Goal: Communication & Community: Answer question/provide support

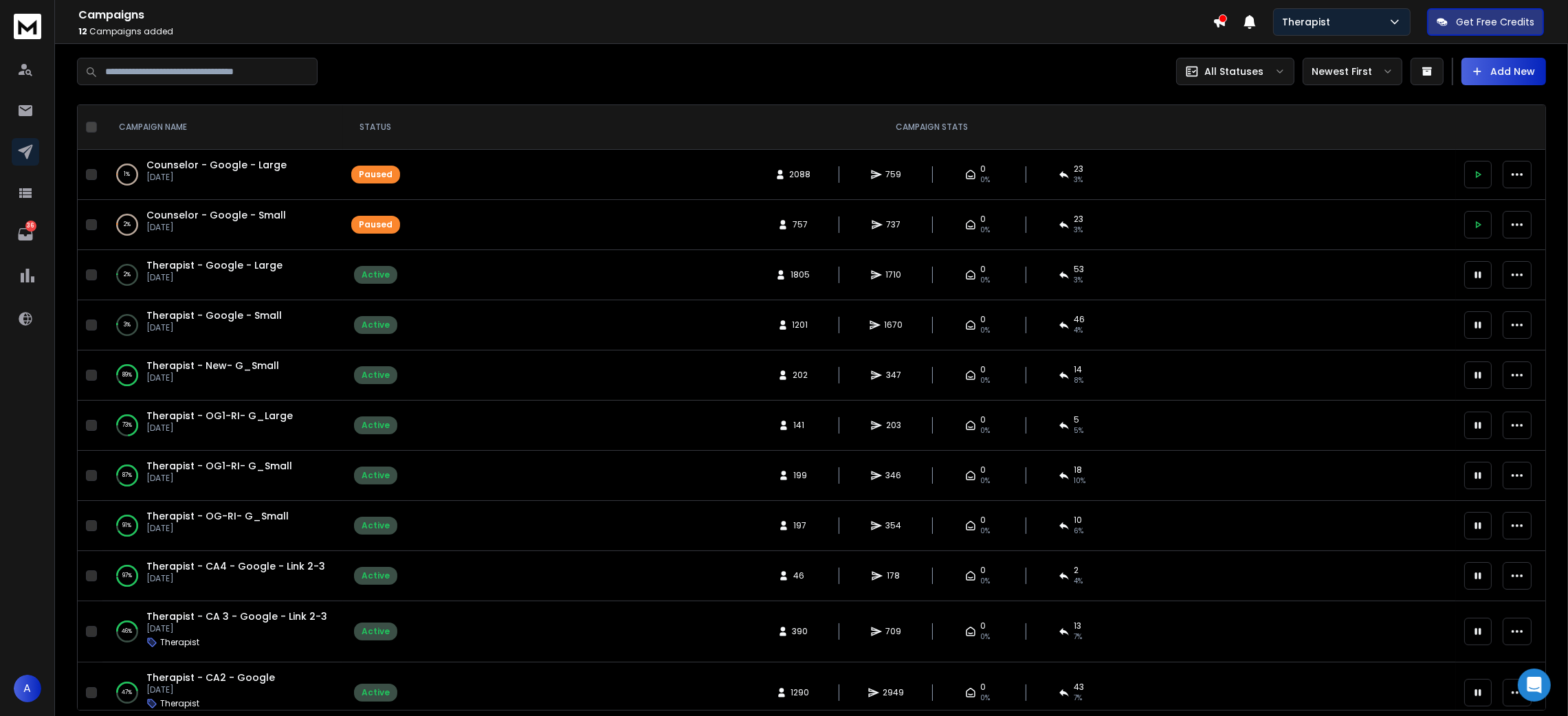
drag, startPoint x: 0, startPoint y: 0, endPoint x: 1348, endPoint y: 33, distance: 1348.4
click at [1349, 34] on button "Therapist" at bounding box center [1342, 21] width 138 height 27
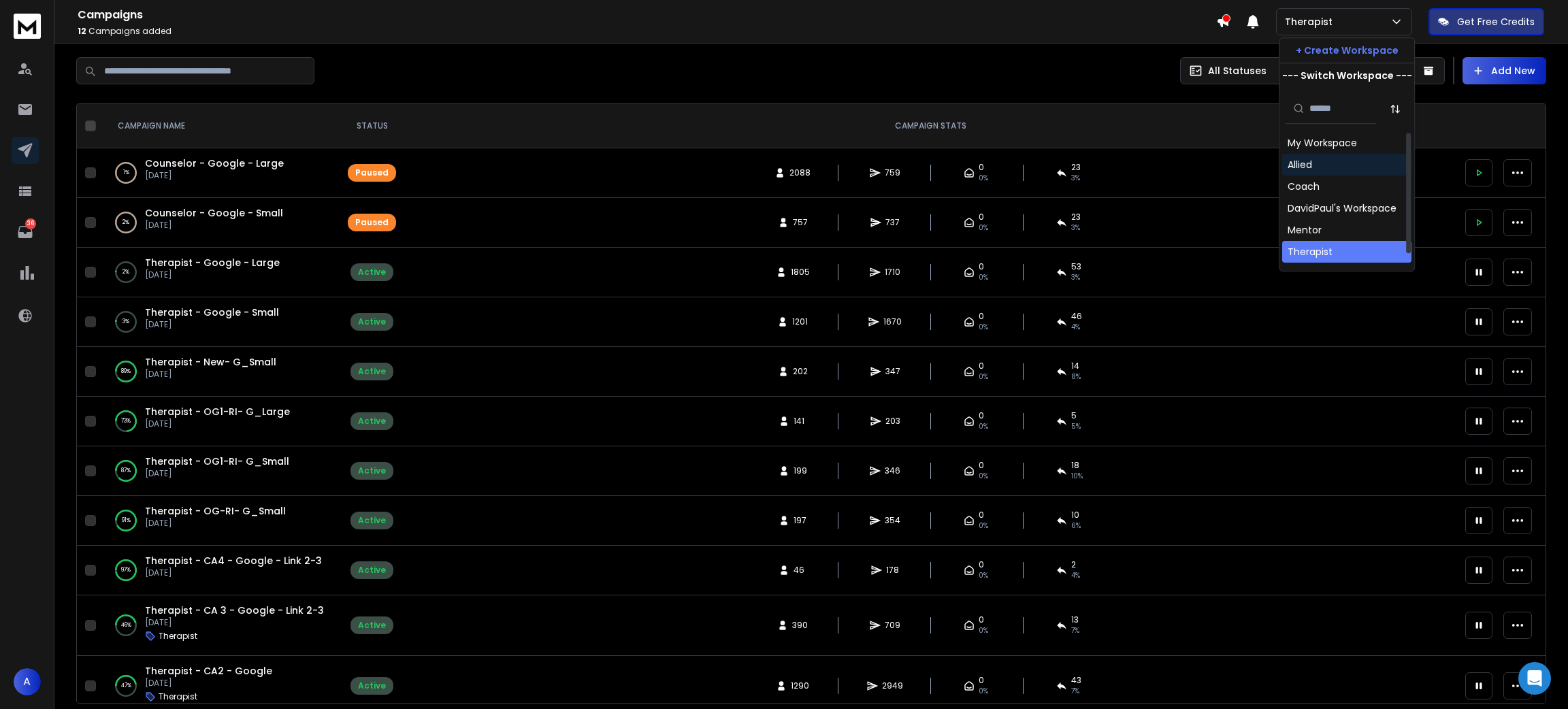
click at [1329, 165] on div "Allied" at bounding box center [1347, 165] width 130 height 22
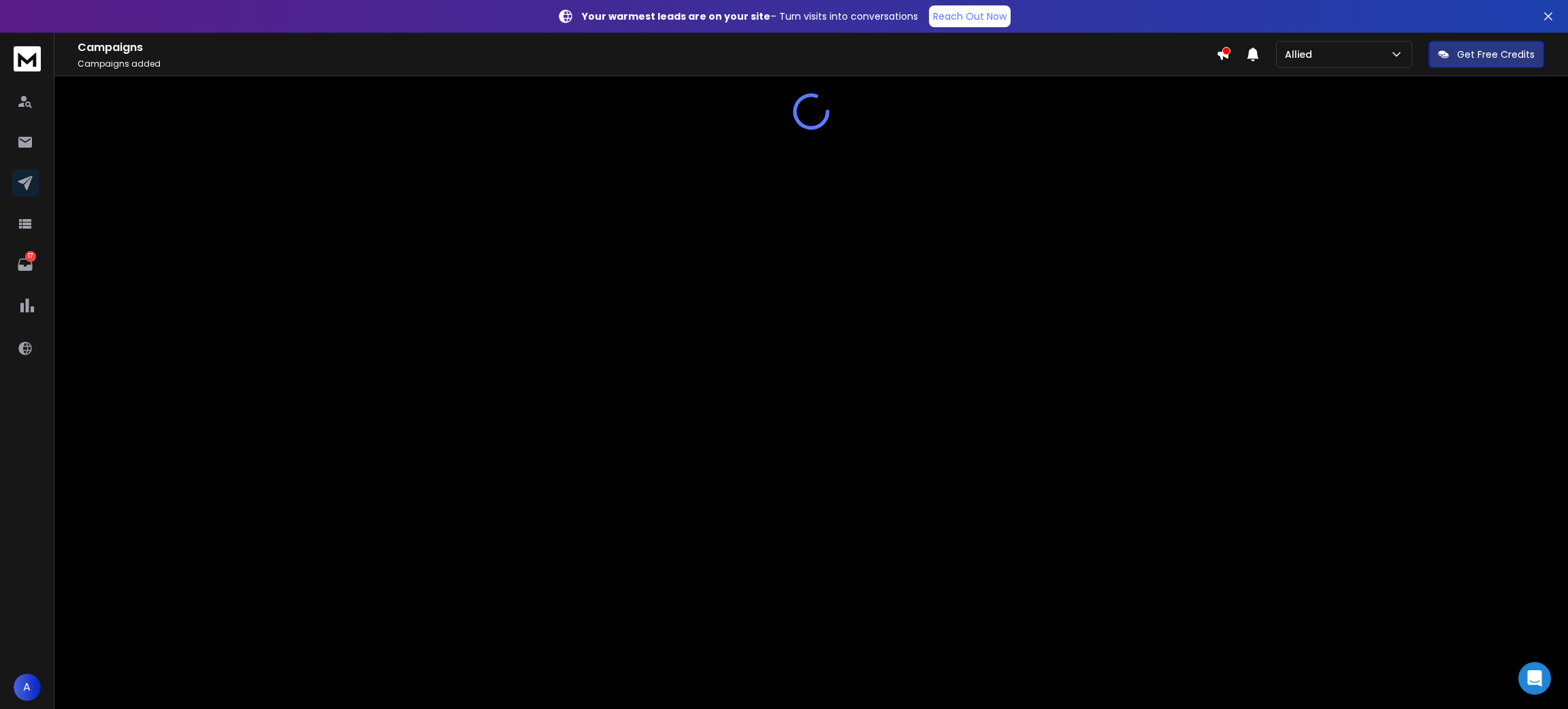
click at [1550, 14] on icon at bounding box center [1548, 17] width 12 height 12
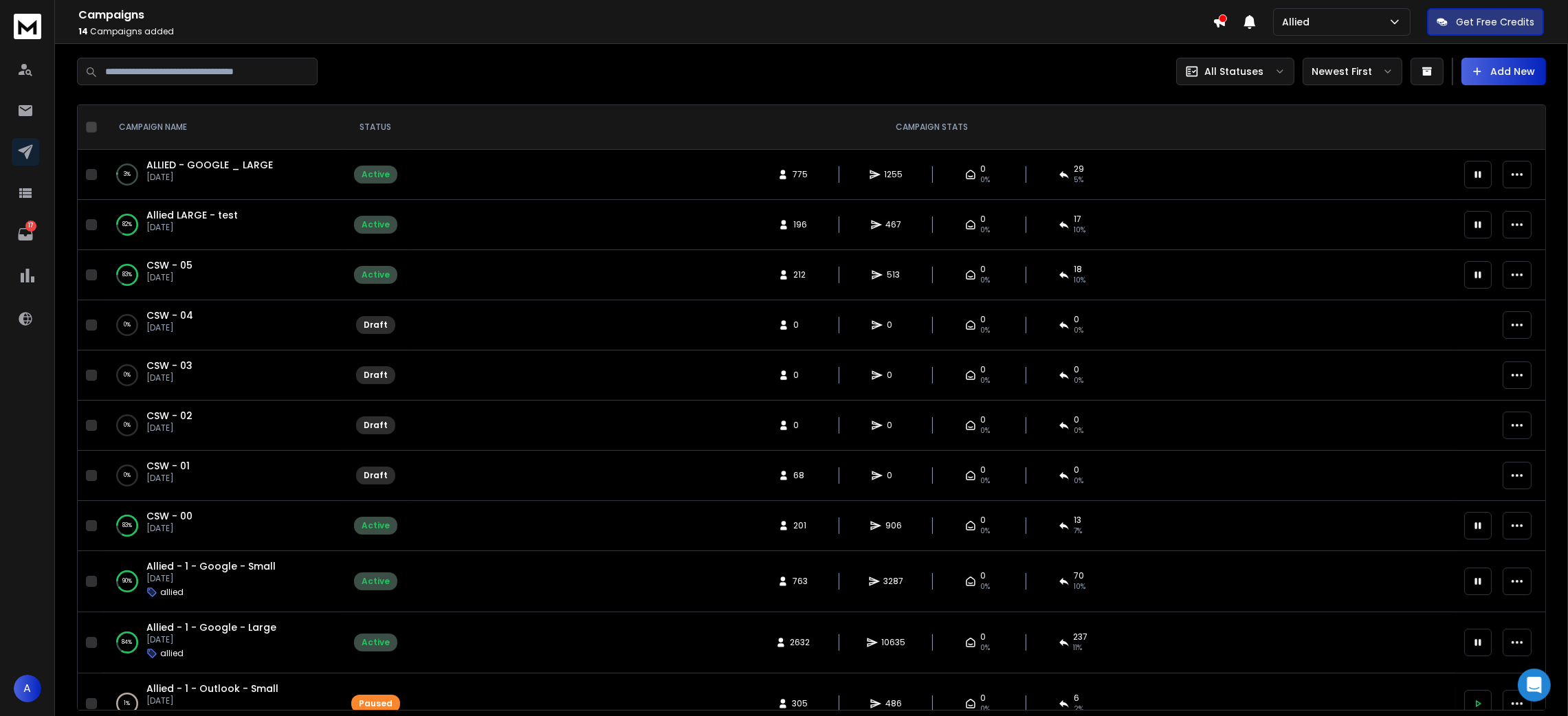
click at [224, 165] on span "ALLIED - GOOGLE _ LARGE" at bounding box center [209, 165] width 126 height 14
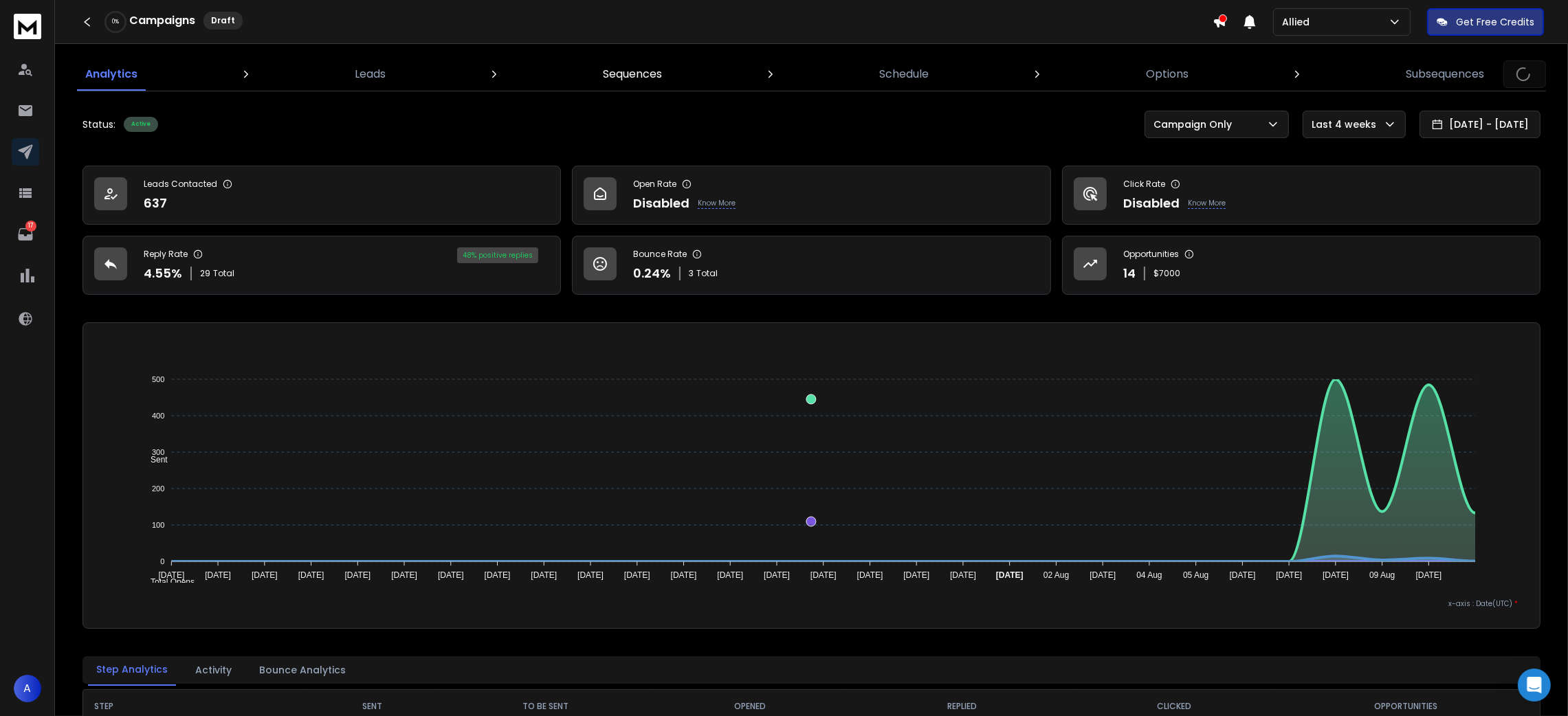
click at [604, 80] on p "Sequences" at bounding box center [632, 74] width 59 height 17
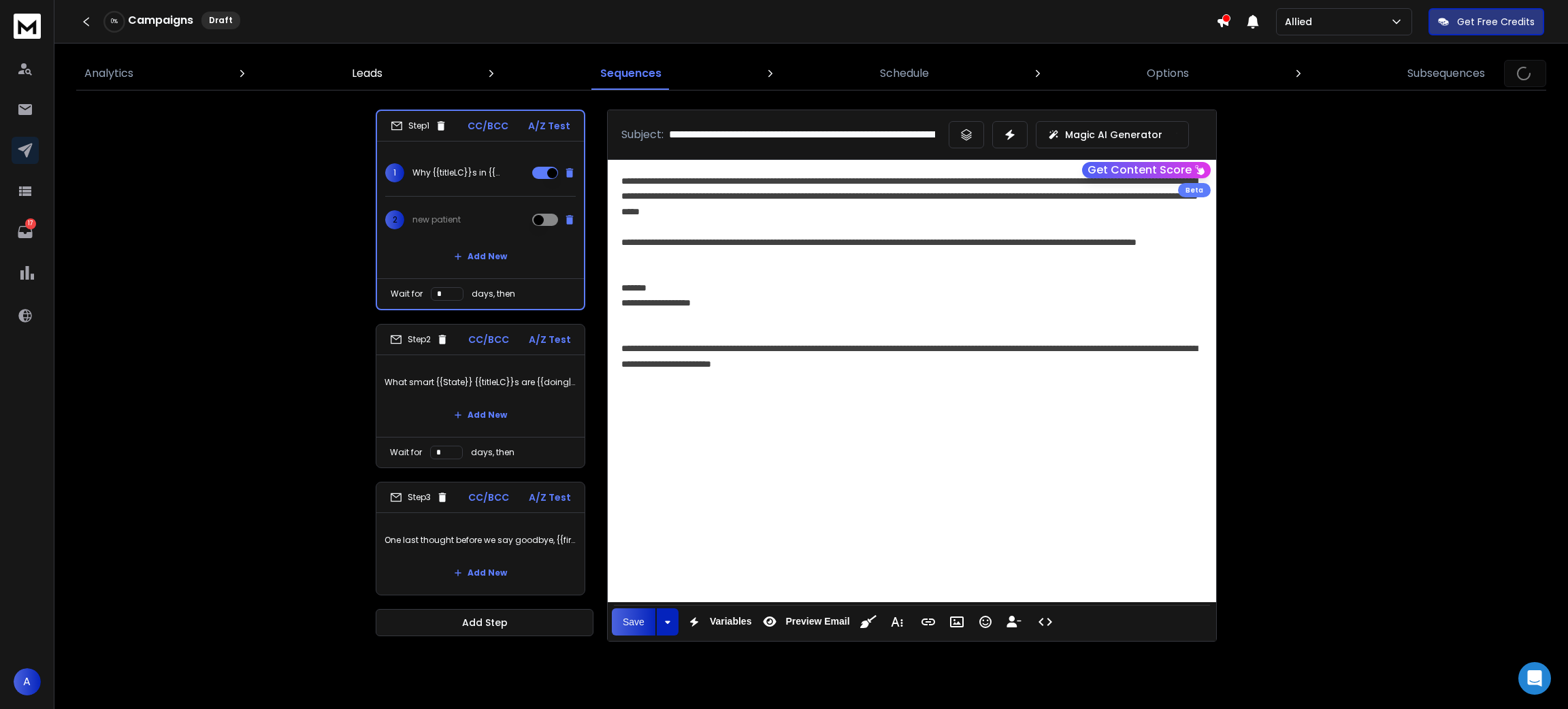
click at [352, 79] on p "Leads" at bounding box center [367, 74] width 31 height 17
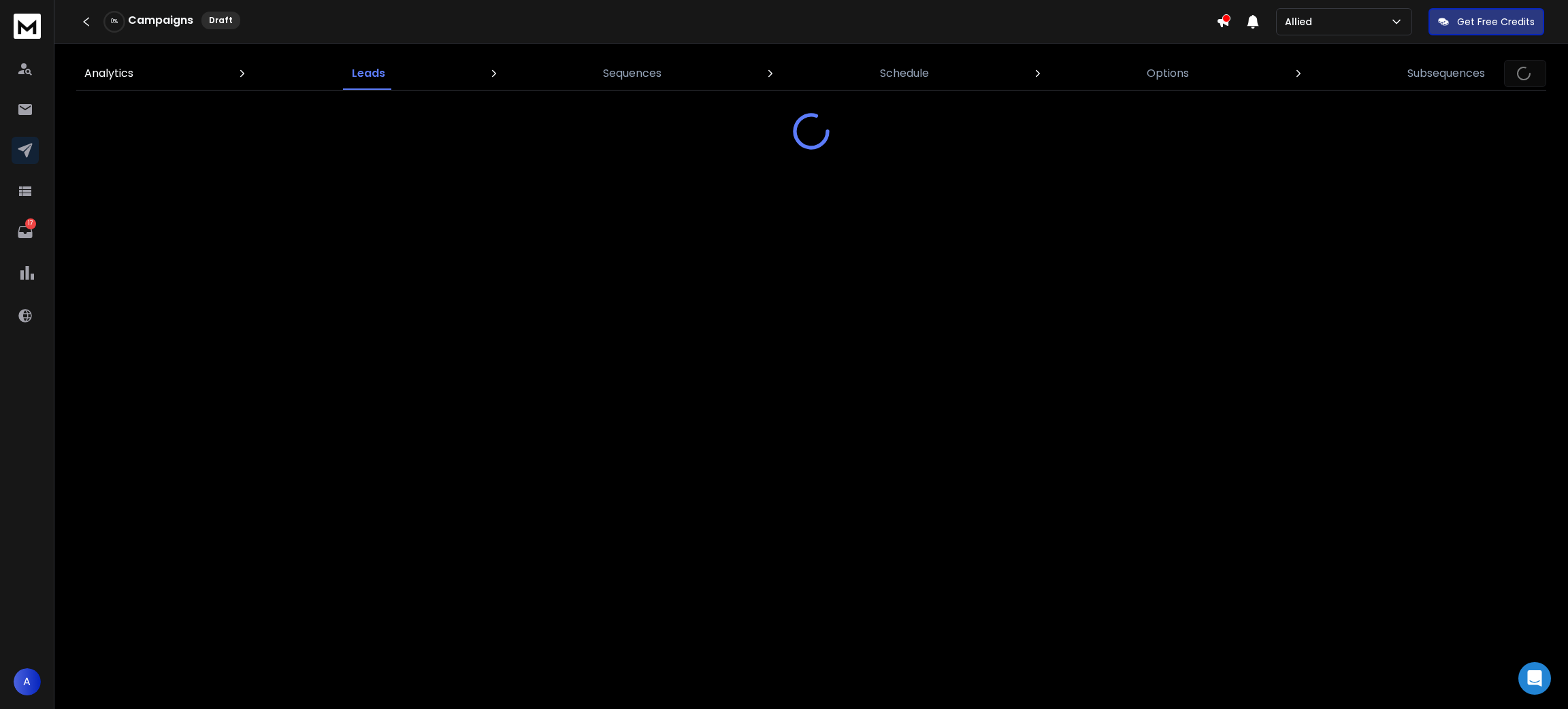
click at [127, 76] on p "Analytics" at bounding box center [108, 74] width 49 height 17
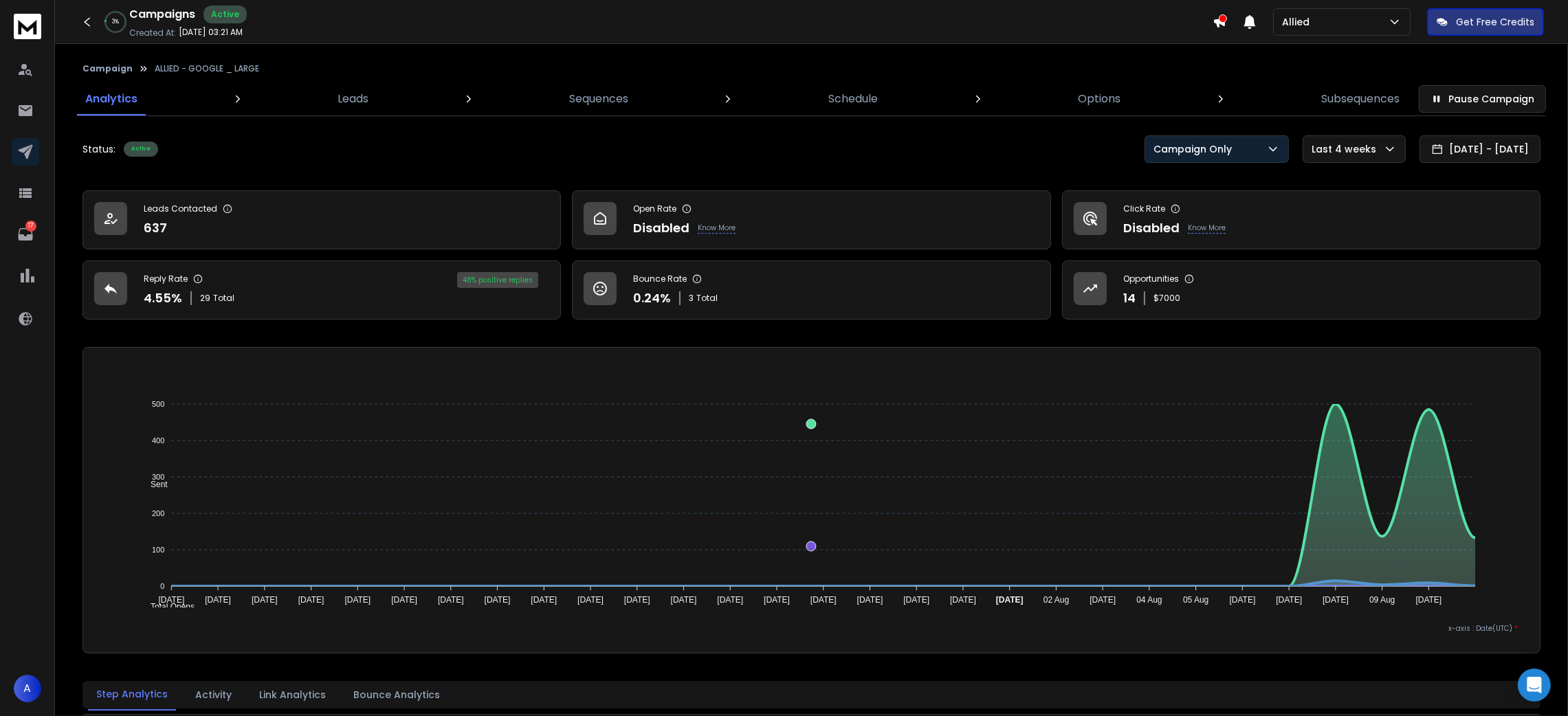
click at [1211, 153] on div "Campaign Only" at bounding box center [1216, 149] width 126 height 14
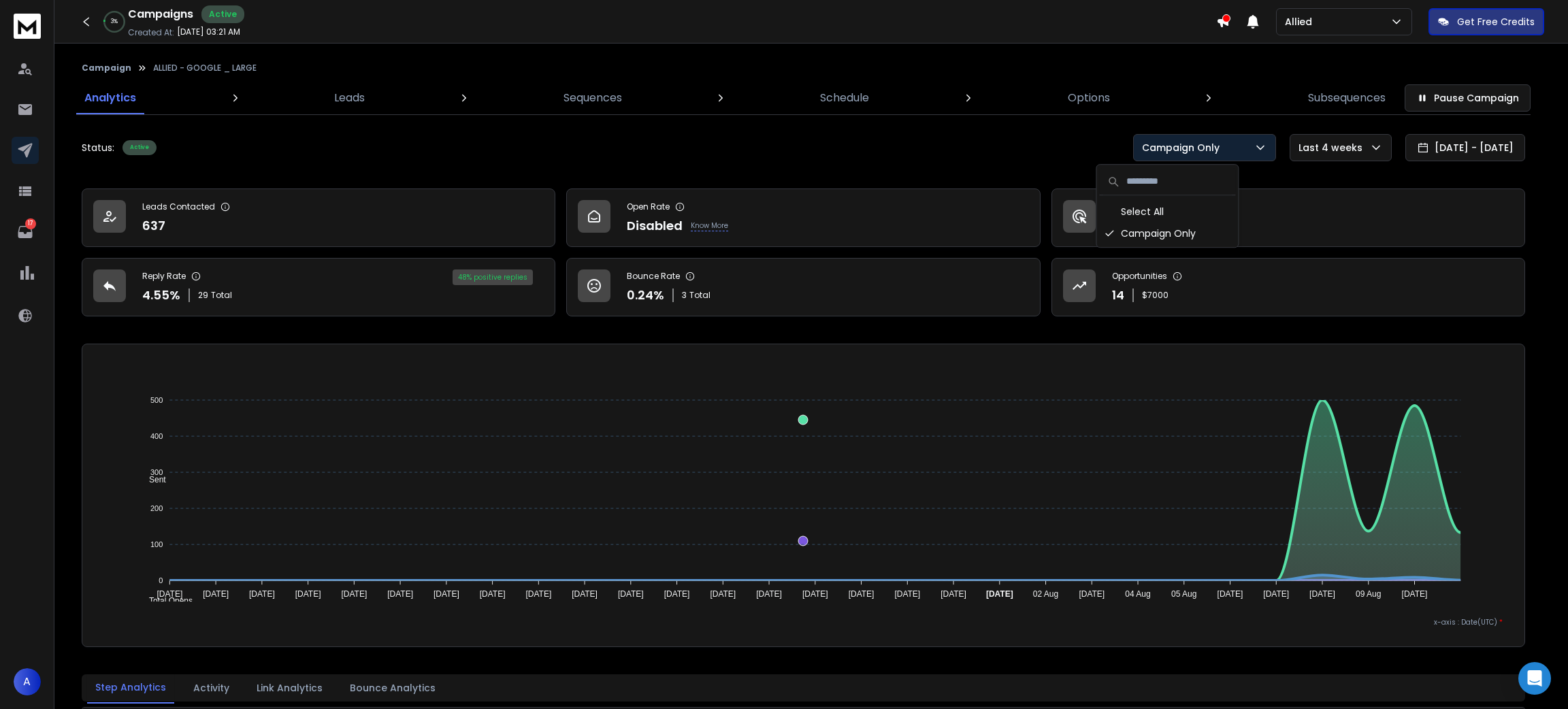
click at [1199, 151] on div "Campaign Only" at bounding box center [1204, 148] width 125 height 14
click at [1298, 151] on p "Last 4 weeks" at bounding box center [1333, 148] width 69 height 14
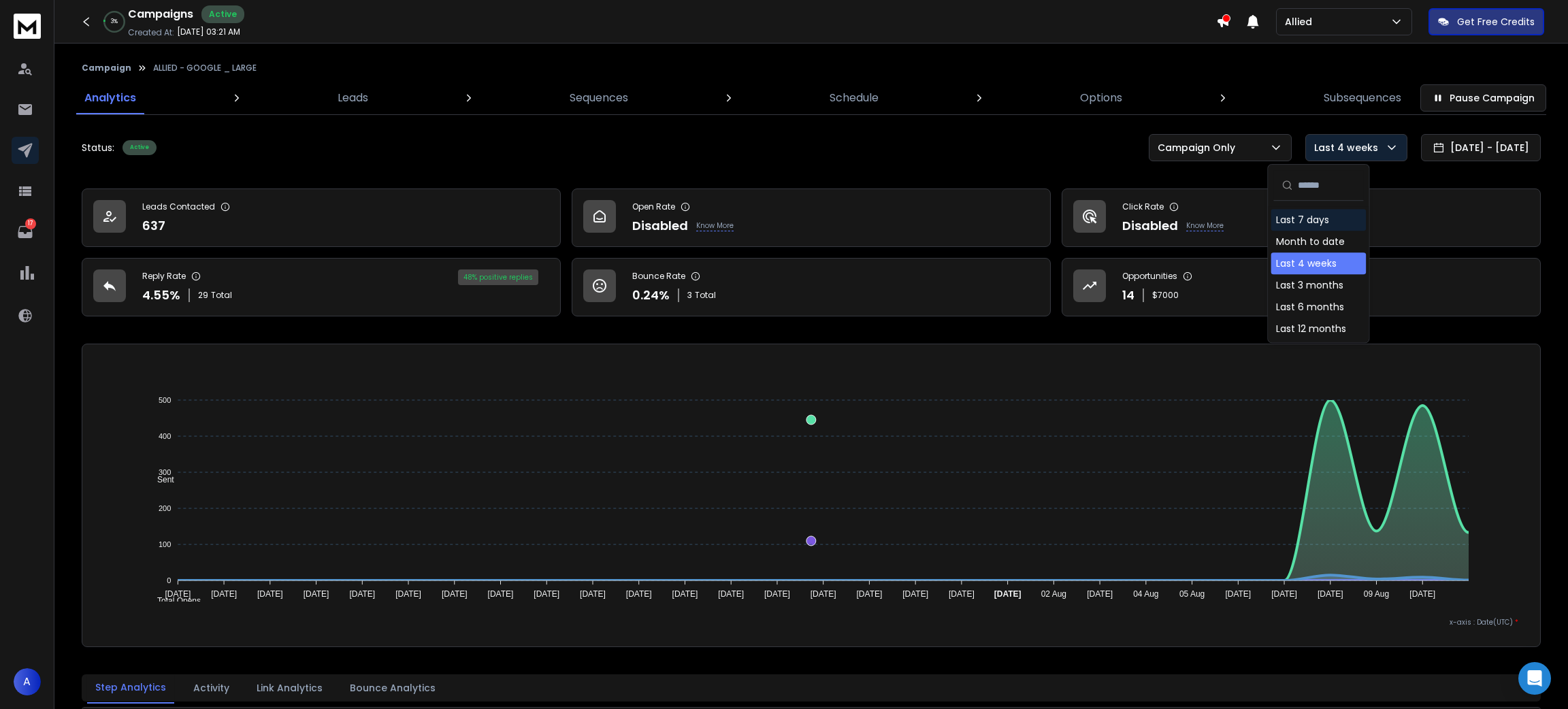
click at [1314, 151] on p "Last 4 weeks" at bounding box center [1348, 148] width 69 height 14
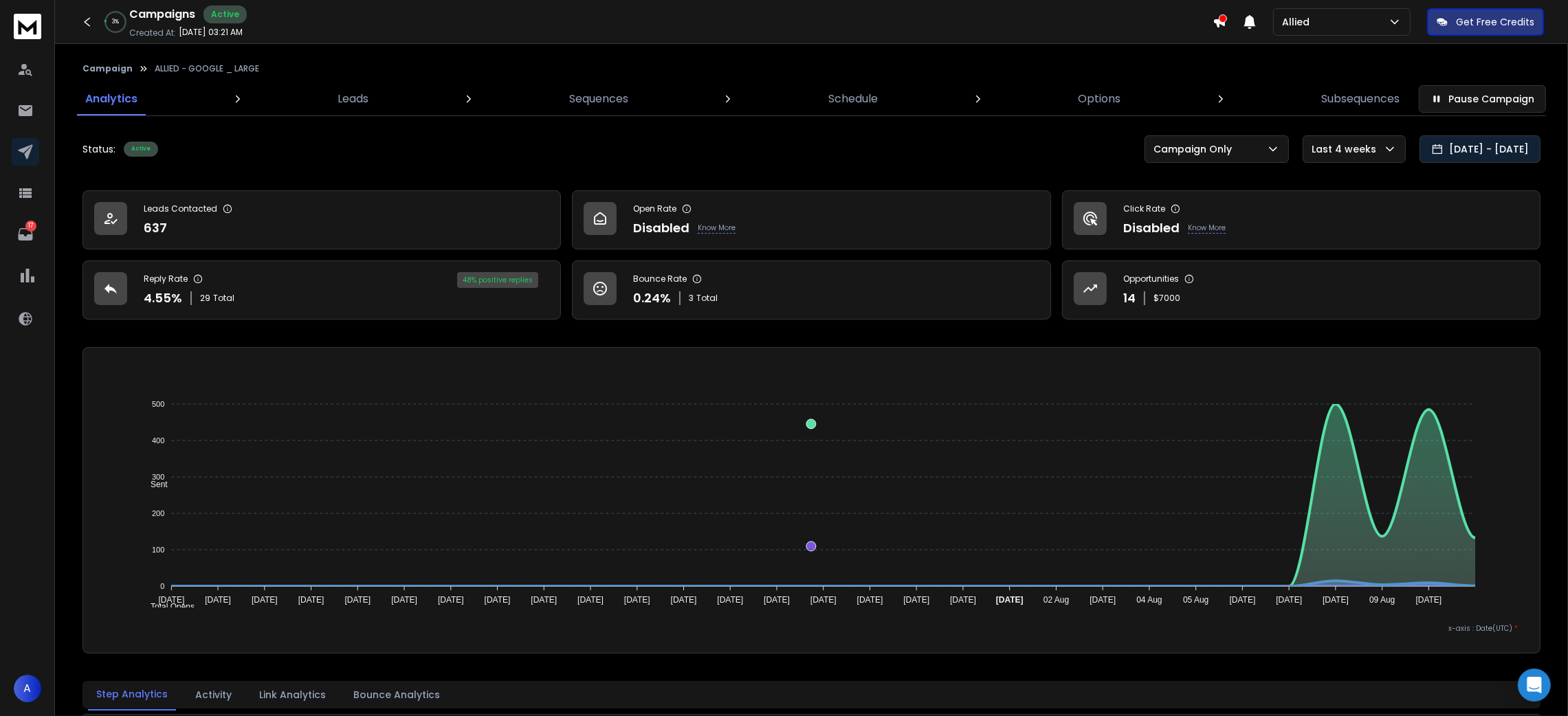
click at [1460, 151] on button "14 Jul 2025 - 11 Aug 2025" at bounding box center [1480, 149] width 121 height 27
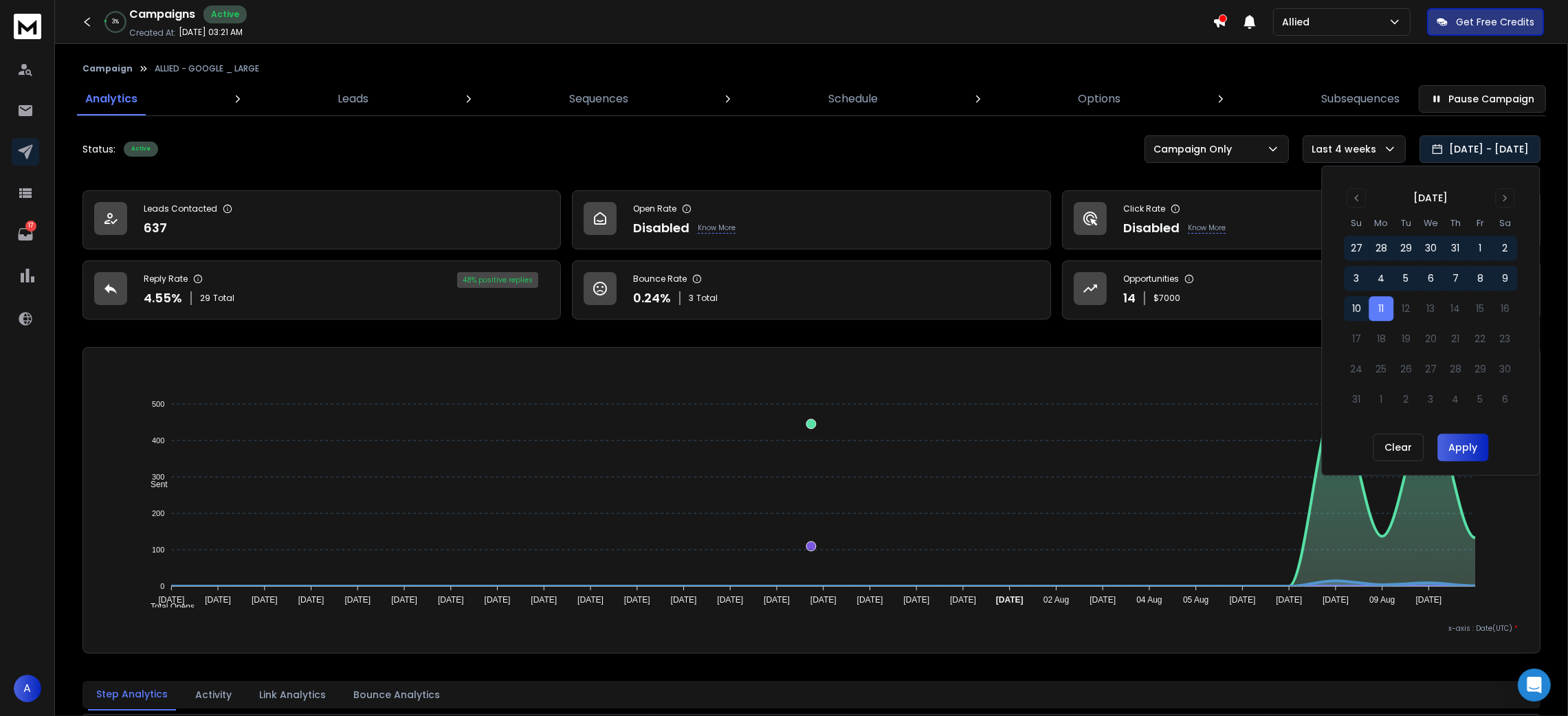
click at [1463, 150] on button "14 Jul 2025 - 11 Aug 2025" at bounding box center [1480, 149] width 121 height 27
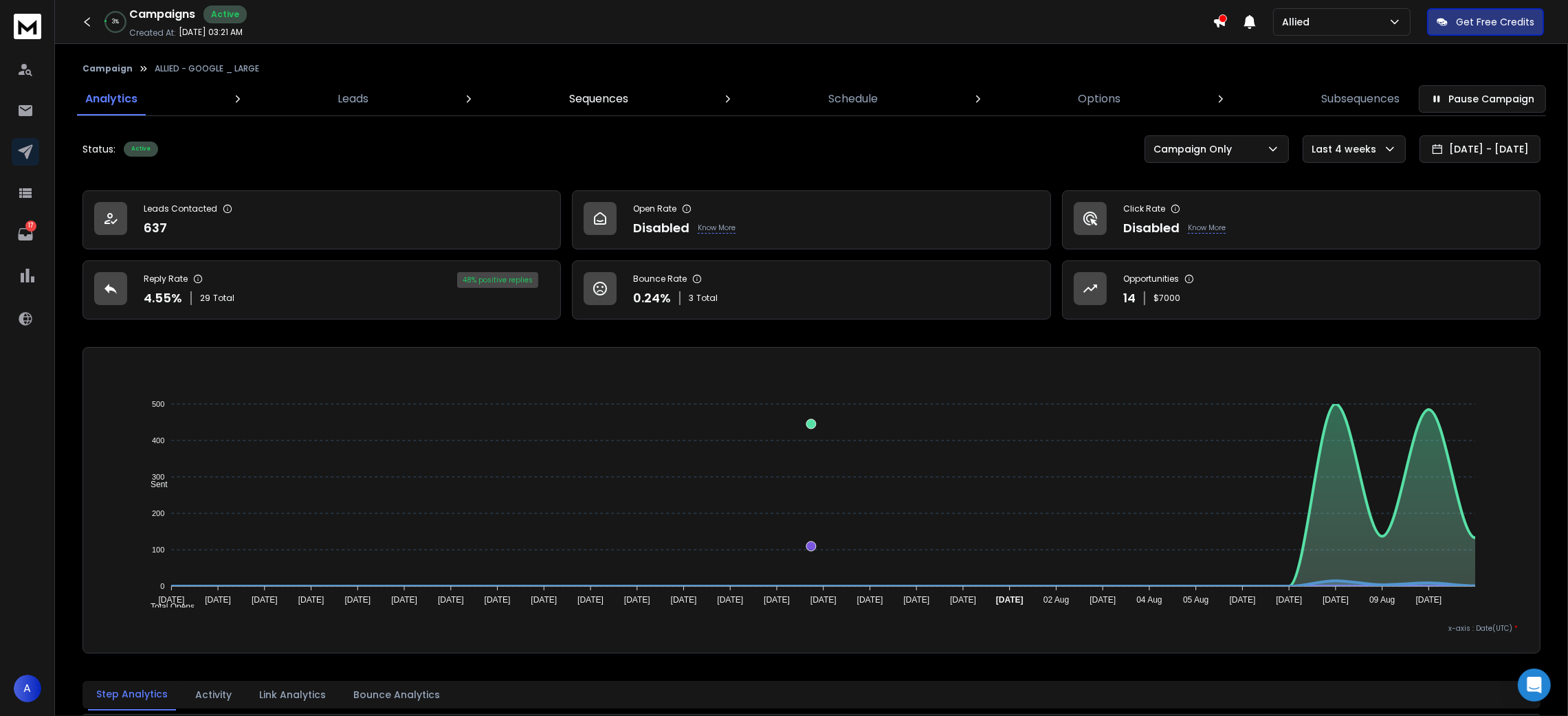
click at [625, 92] on p "Sequences" at bounding box center [598, 99] width 59 height 17
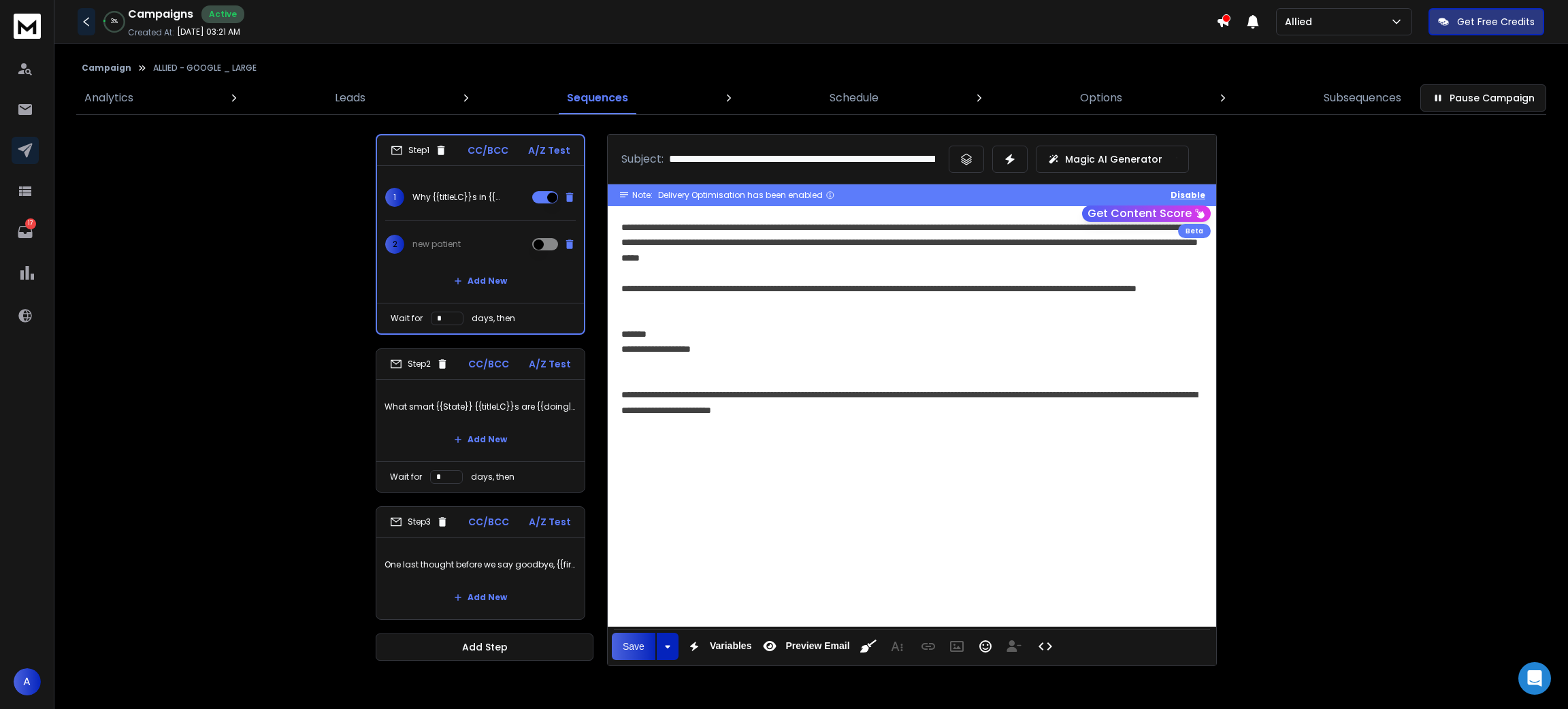
click at [82, 31] on button at bounding box center [87, 21] width 18 height 27
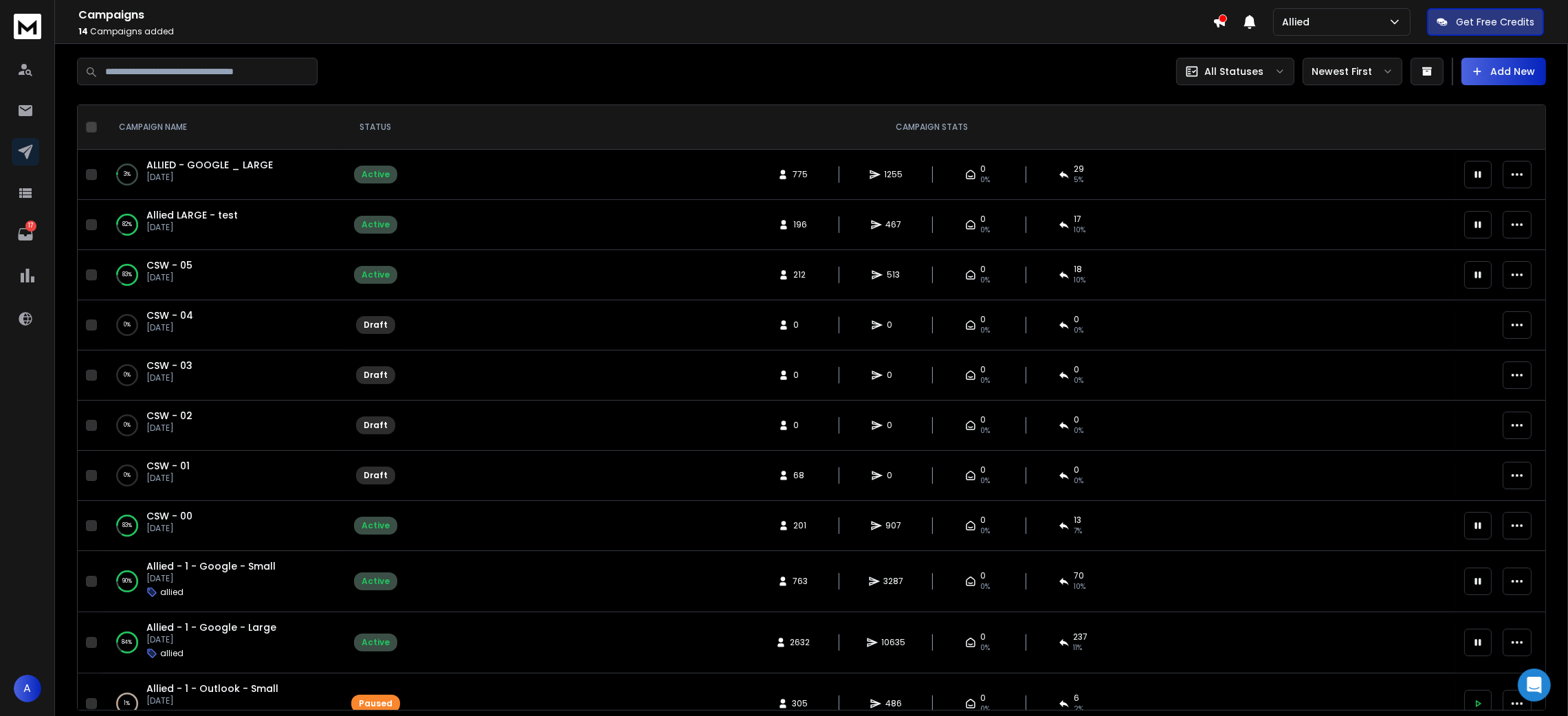
click at [1472, 171] on icon at bounding box center [1478, 175] width 12 height 12
click at [225, 173] on p "[DATE]" at bounding box center [209, 177] width 126 height 11
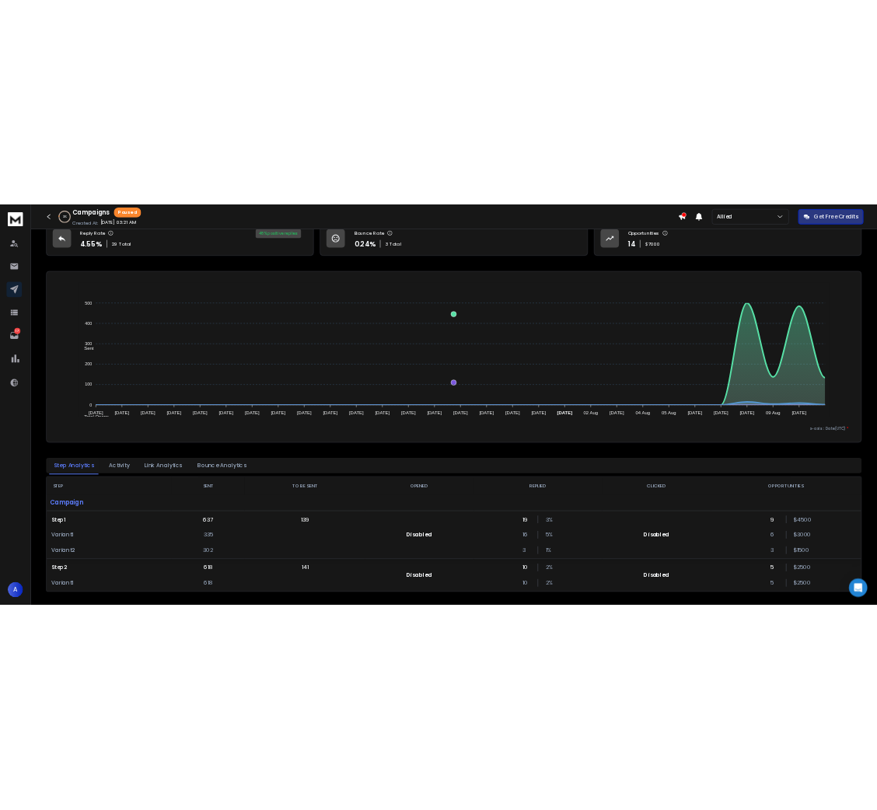
scroll to position [259, 0]
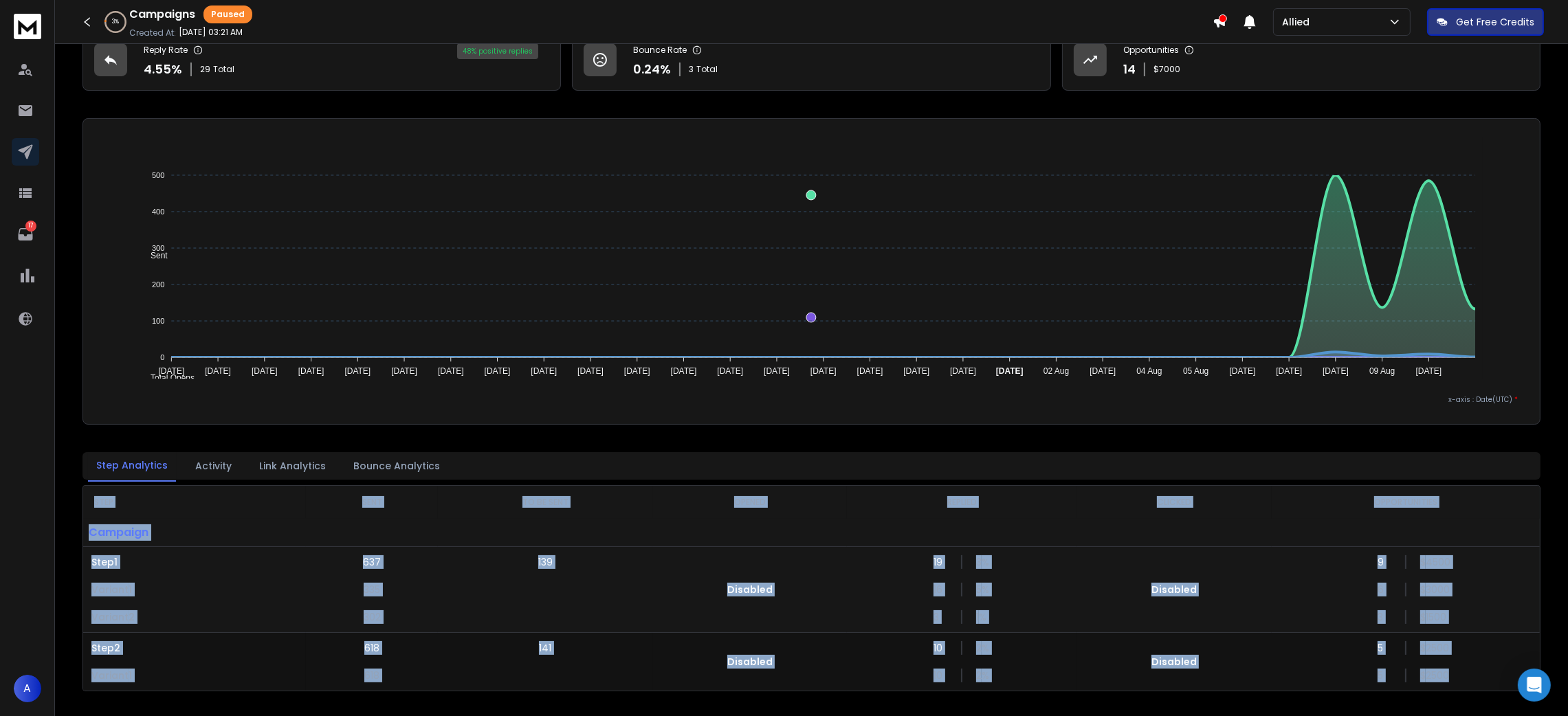
drag, startPoint x: 97, startPoint y: 498, endPoint x: 1479, endPoint y: 682, distance: 1394.2
click at [1479, 682] on table "STEP SENT TO BE SENT OPENED REPLIED CLICKED OPPORTUNITIES Campaign Step 1 Varia…" at bounding box center [811, 589] width 1457 height 205
copy table "STEP SENT TO BE SENT OPENED REPLIED CLICKED OPPORTUNITIES Campaign Step 1 Varia…"
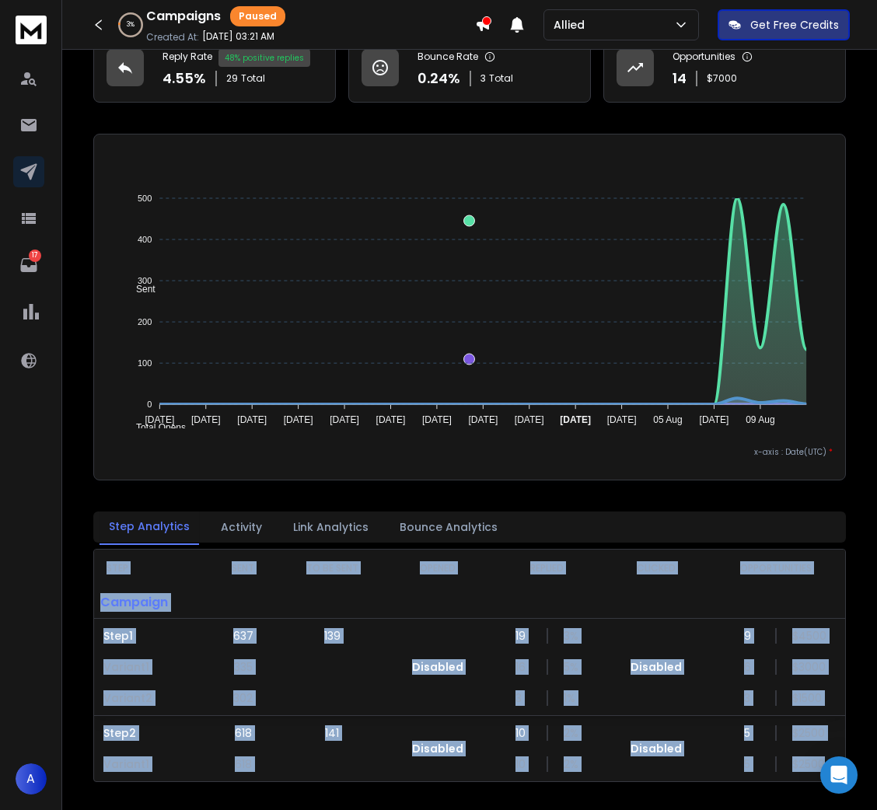
click at [562, 590] on table "STEP SENT TO BE SENT OPENED REPLIED CLICKED OPPORTUNITIES Campaign Step 1 Varia…" at bounding box center [469, 666] width 751 height 232
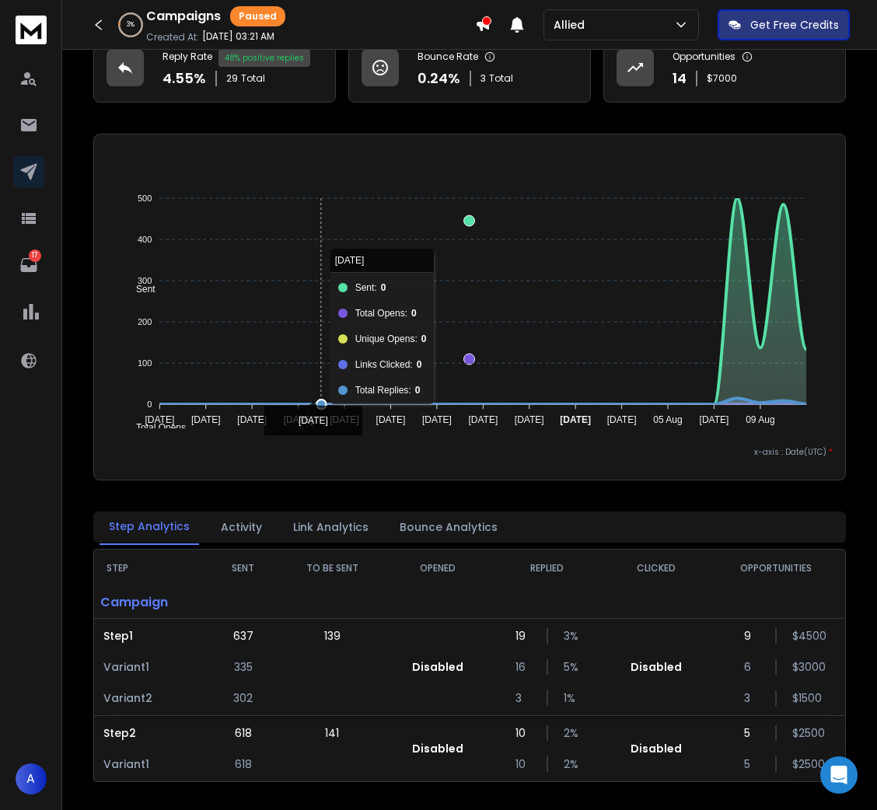
click at [318, 297] on foreignobject "Sent Total Opens Unique Opens Links Clicked Total Replies" at bounding box center [469, 292] width 690 height 272
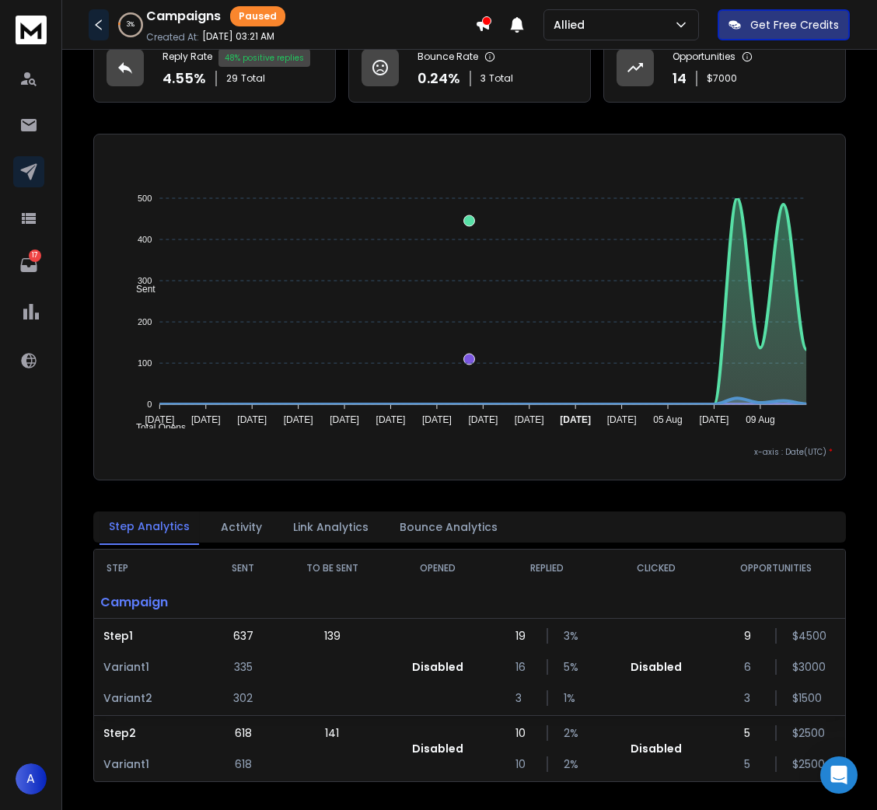
click at [96, 37] on button at bounding box center [99, 24] width 20 height 31
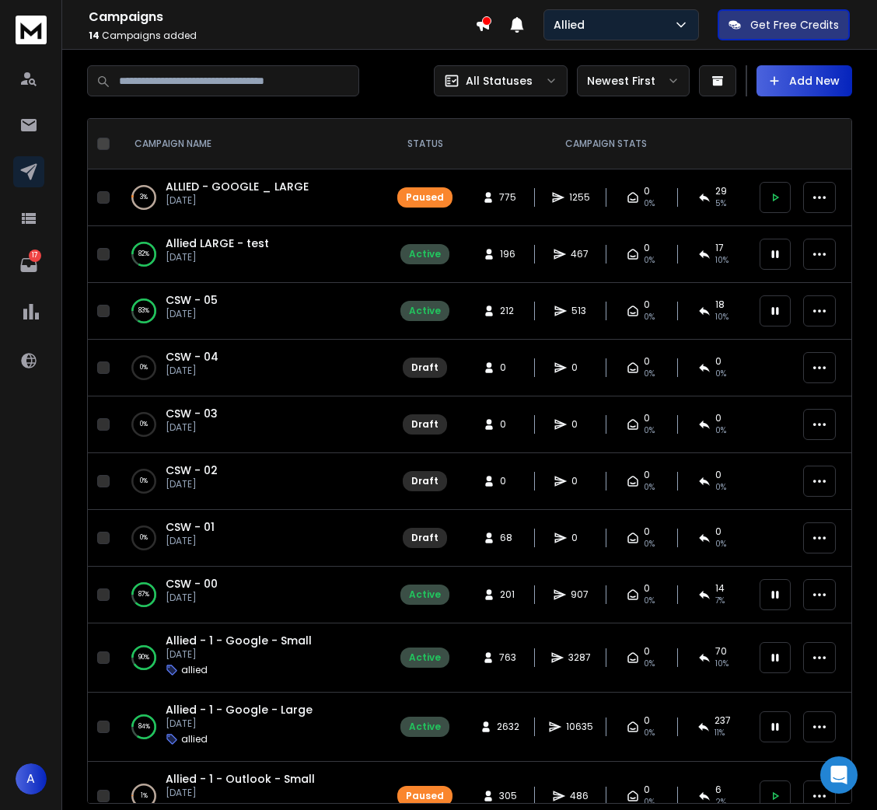
click at [654, 34] on button "Allied" at bounding box center [622, 24] width 156 height 31
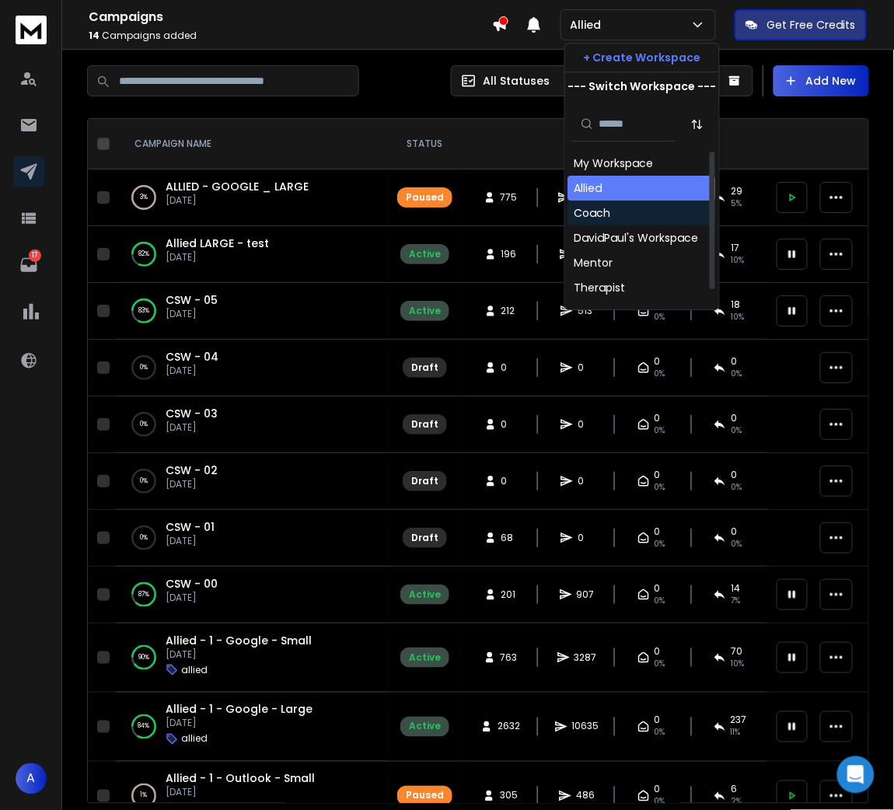
click at [609, 219] on div "Coach" at bounding box center [593, 213] width 37 height 16
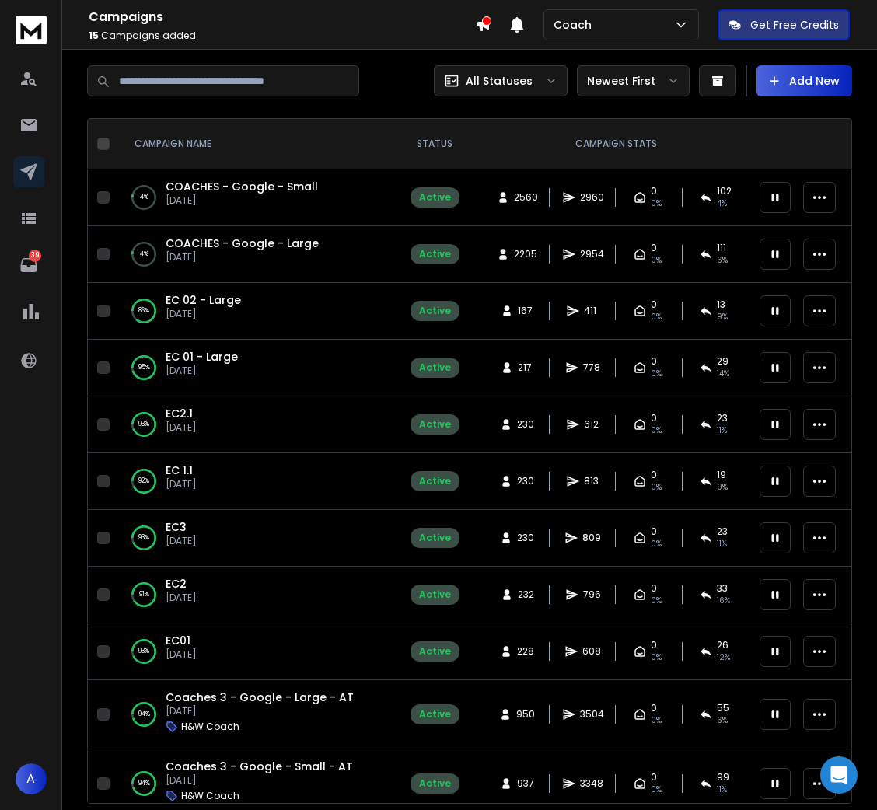
click at [315, 261] on div "4 % COACHES - Google - Large 19 days ago" at bounding box center [251, 254] width 241 height 37
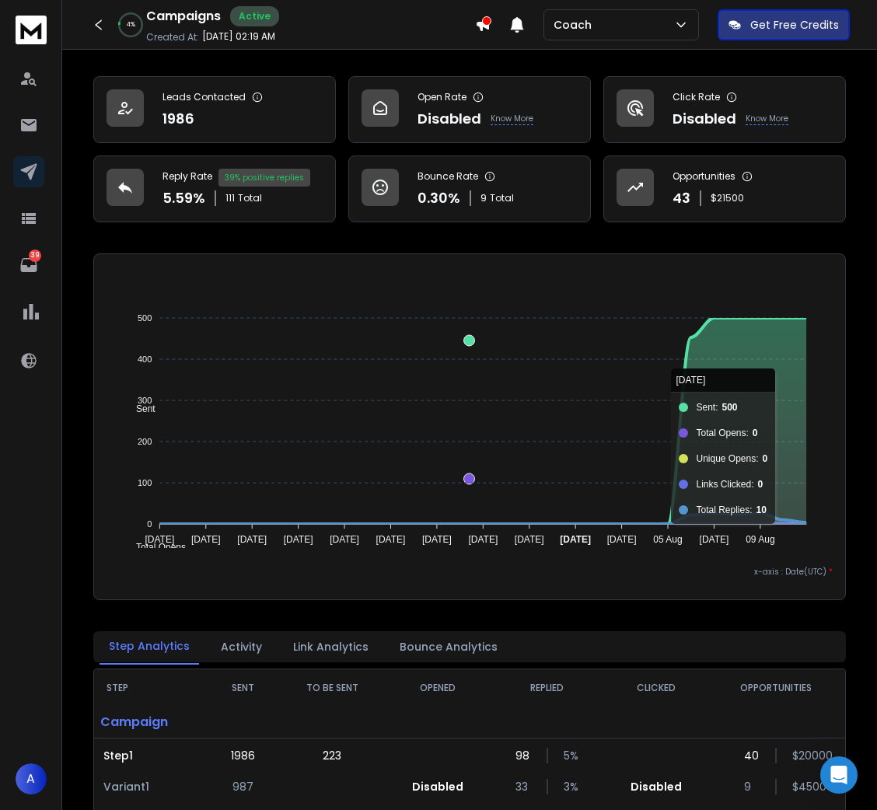
scroll to position [291, 0]
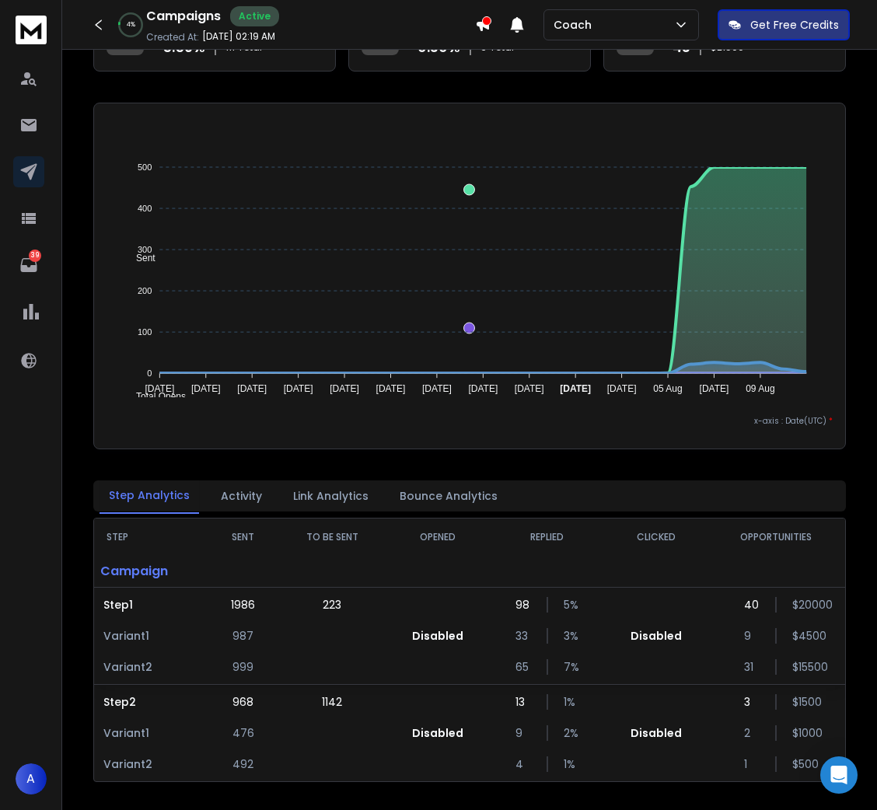
drag, startPoint x: 231, startPoint y: 264, endPoint x: 120, endPoint y: 251, distance: 112.0
drag, startPoint x: 120, startPoint y: 251, endPoint x: 77, endPoint y: 450, distance: 203.6
click at [77, 450] on div "Campaign COACHES - Google - Large Analytics Leads Sequences Schedule Options Su…" at bounding box center [469, 285] width 815 height 1051
click at [89, 23] on button at bounding box center [99, 24] width 20 height 31
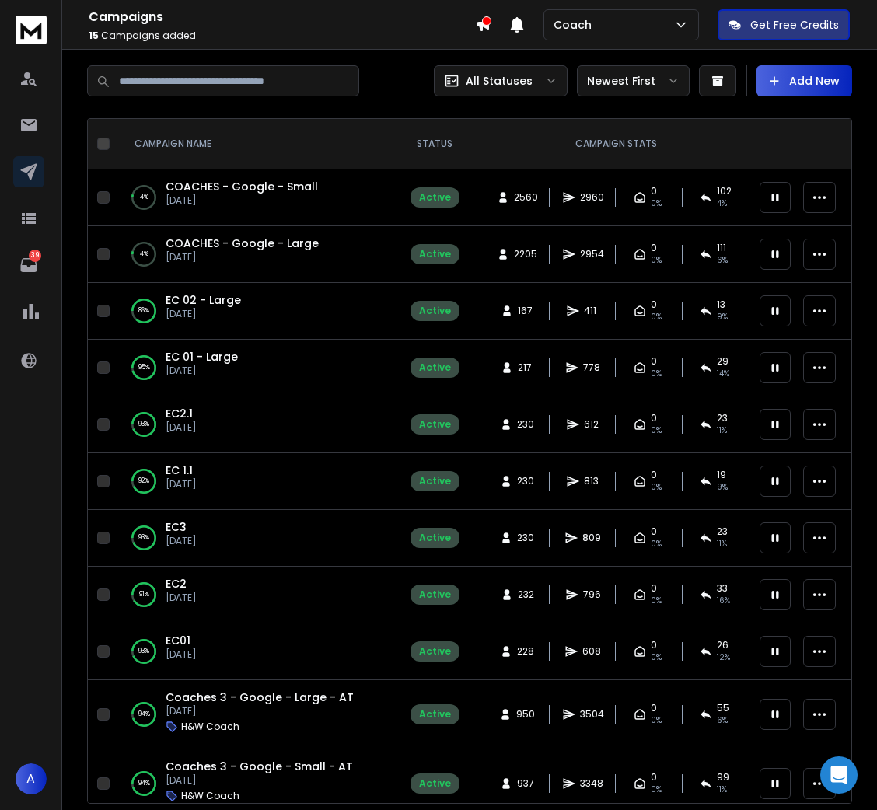
click at [260, 266] on div "COACHES - Google - Large 19 days ago" at bounding box center [242, 254] width 153 height 37
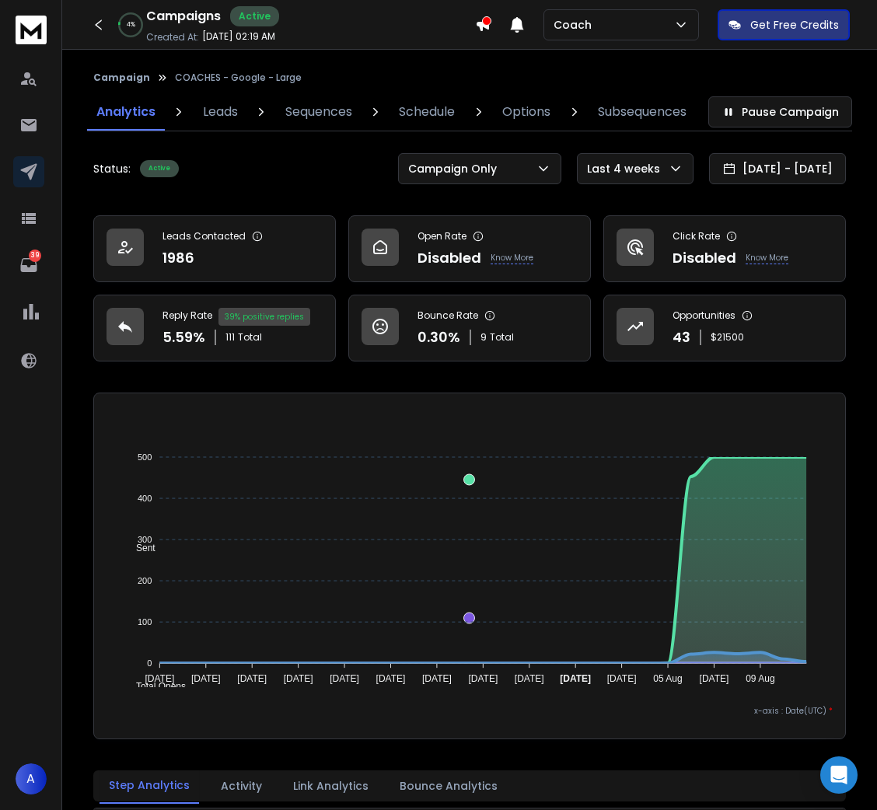
scroll to position [291, 0]
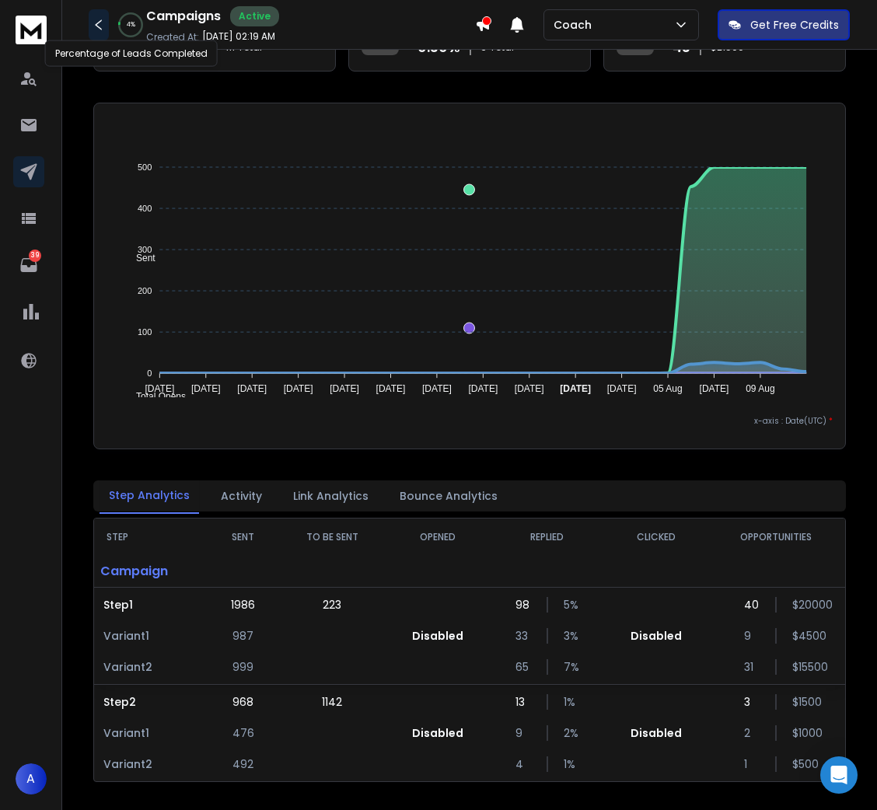
click at [99, 23] on icon at bounding box center [99, 25] width 14 height 14
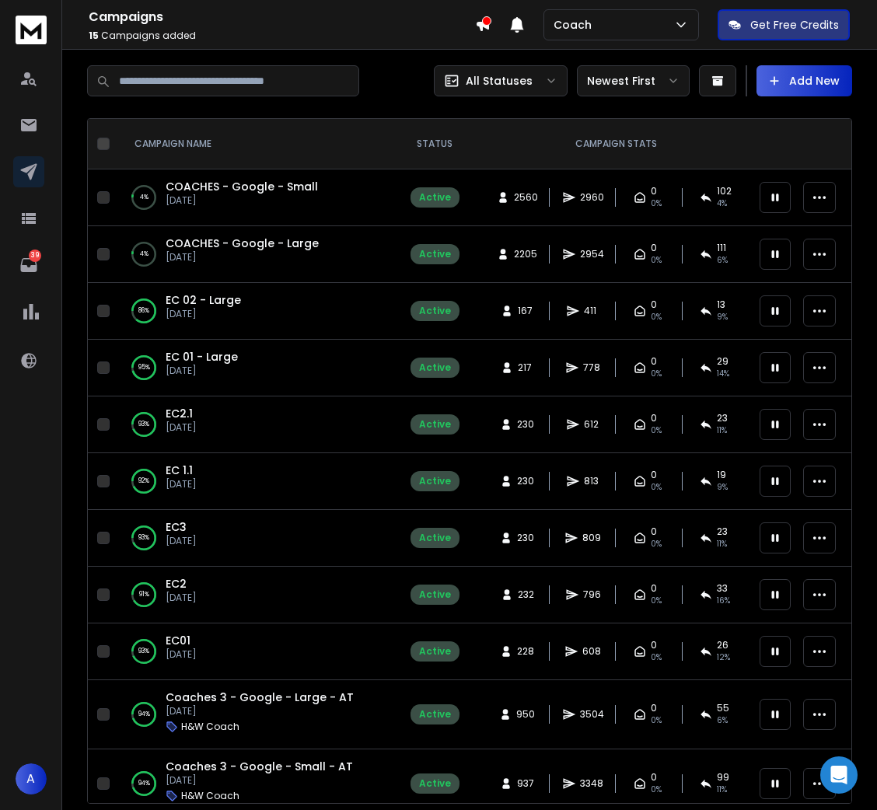
click at [271, 190] on span "COACHES - Google - Small" at bounding box center [242, 187] width 152 height 16
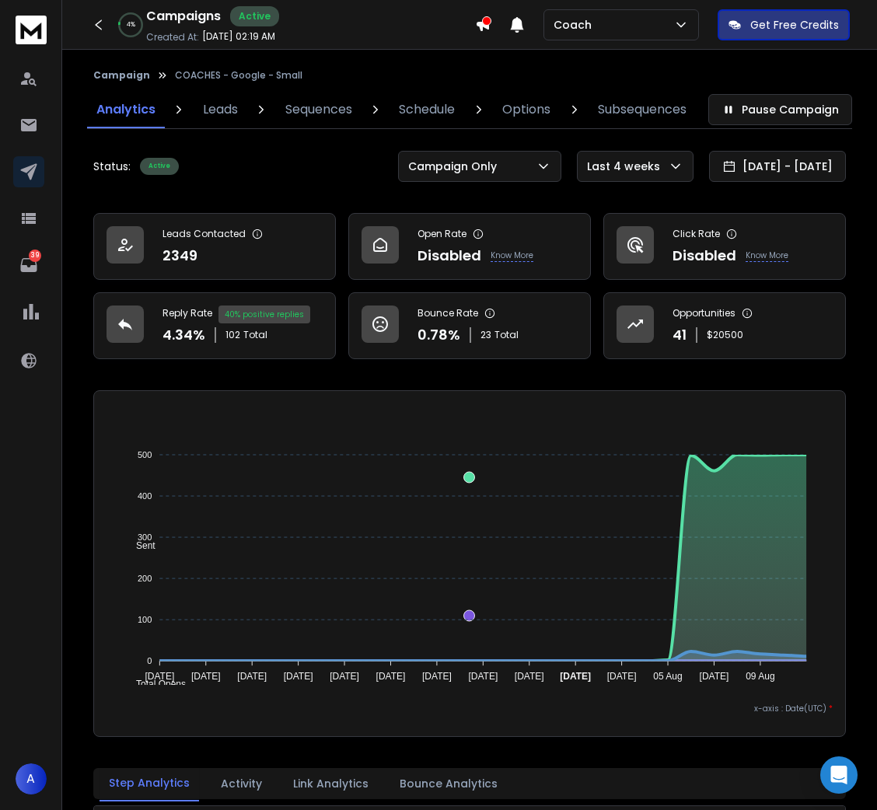
scroll to position [352, 0]
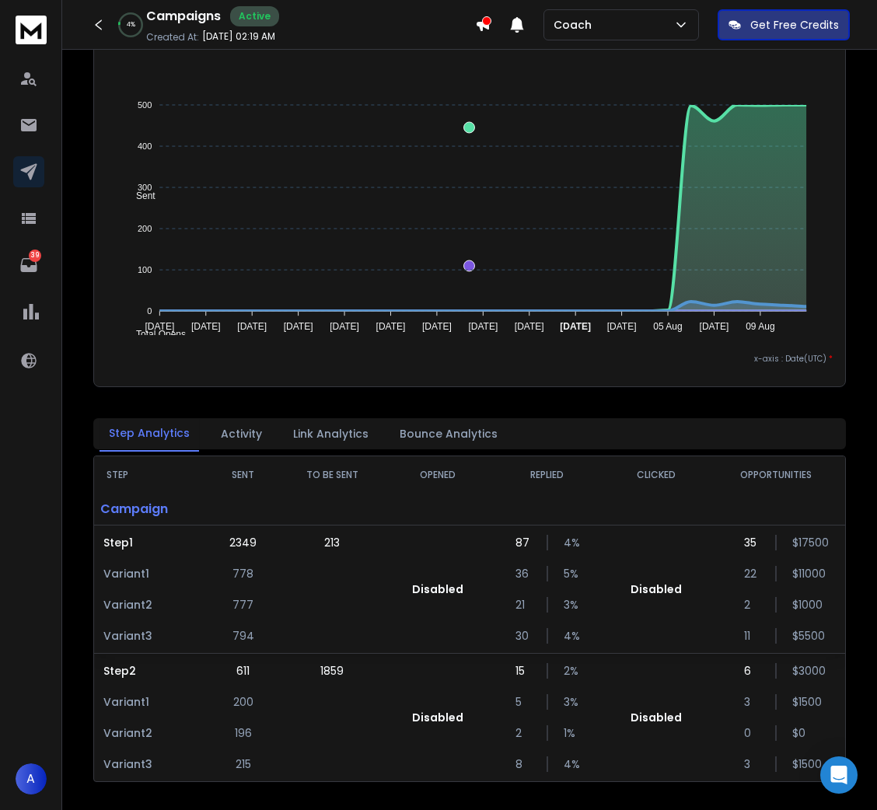
drag, startPoint x: 97, startPoint y: 23, endPoint x: 288, endPoint y: 86, distance: 200.6
click at [97, 23] on icon at bounding box center [98, 24] width 6 height 10
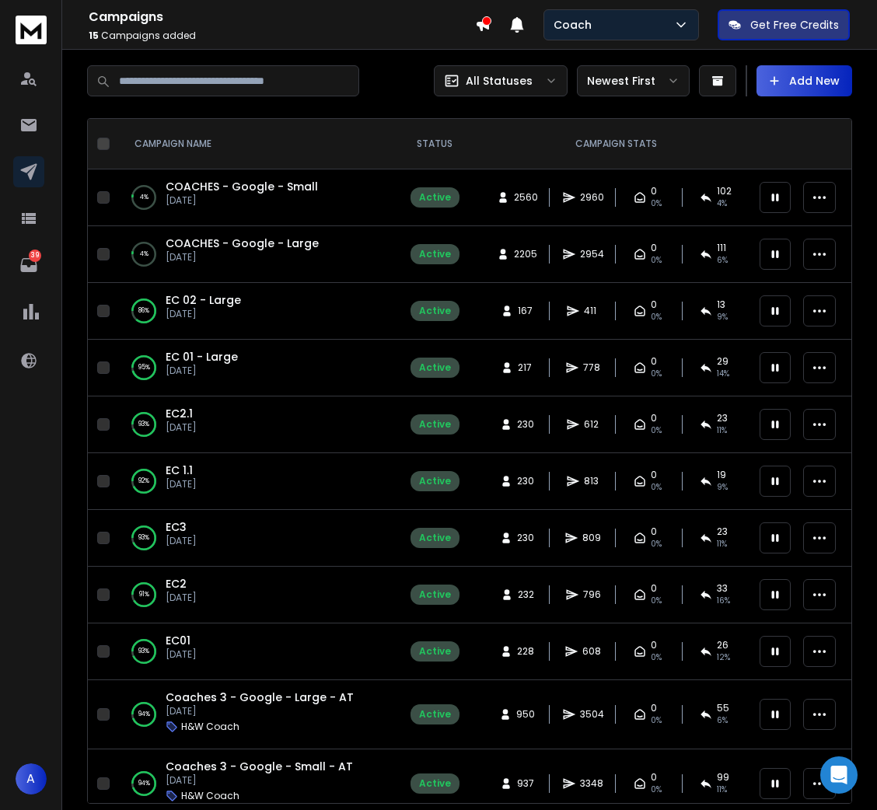
click at [628, 28] on div "Coach" at bounding box center [621, 25] width 135 height 16
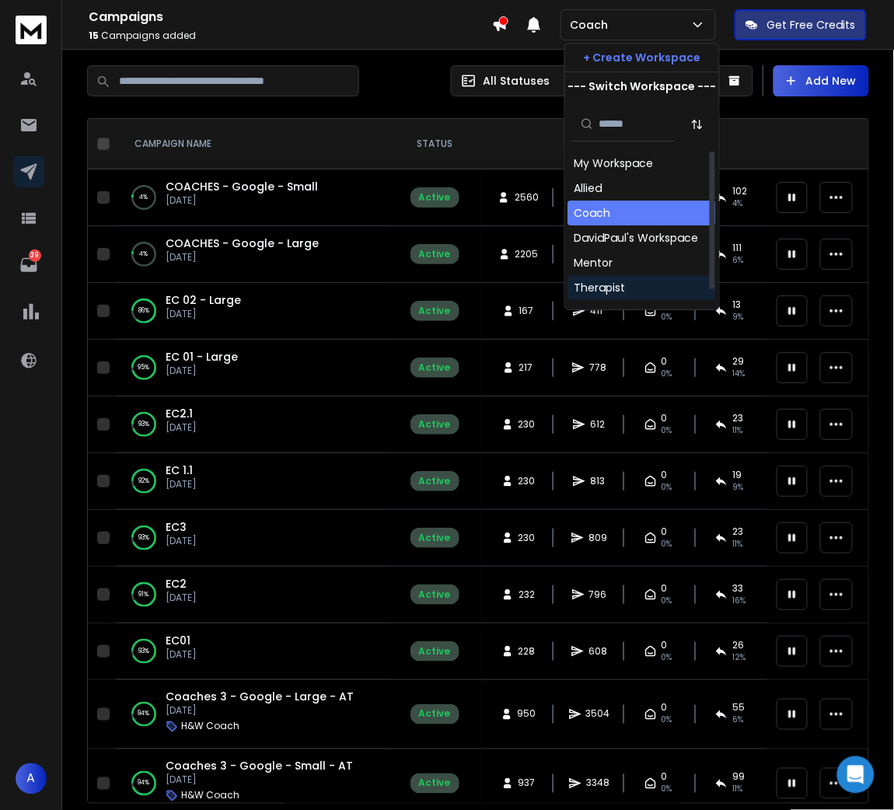
click at [636, 289] on div "Therapist" at bounding box center [642, 287] width 148 height 25
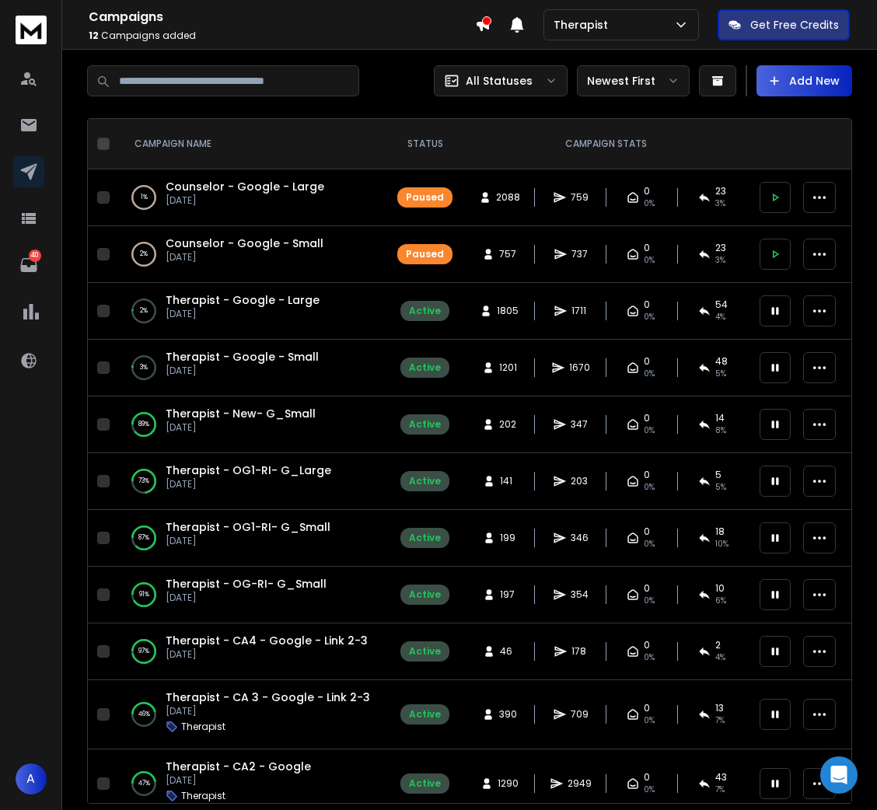
click at [243, 320] on p "[DATE]" at bounding box center [243, 314] width 154 height 12
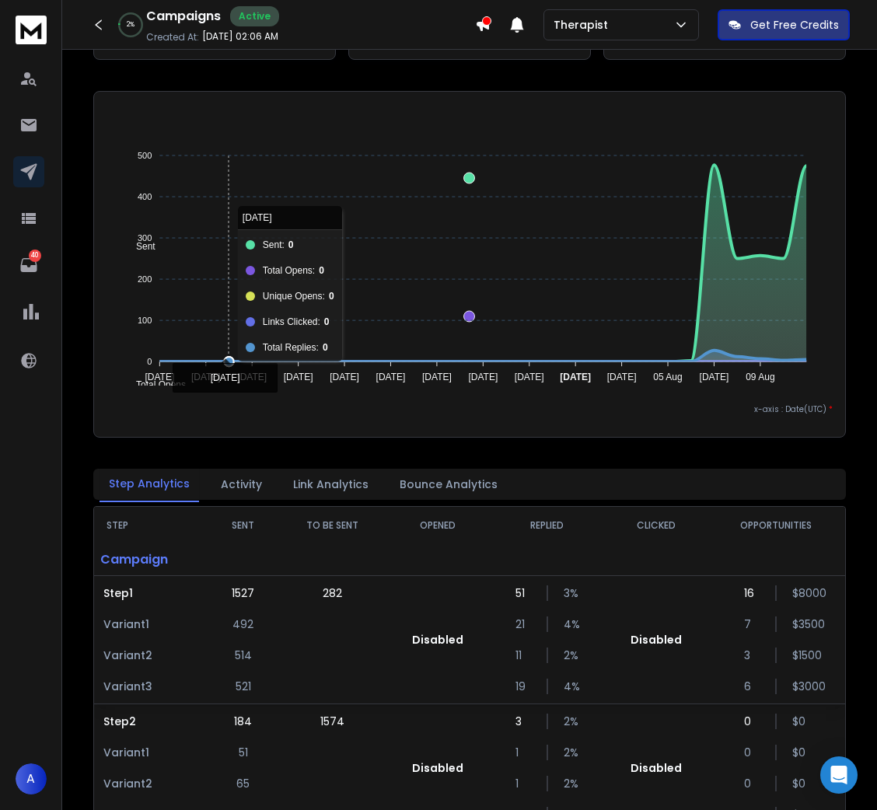
scroll to position [352, 0]
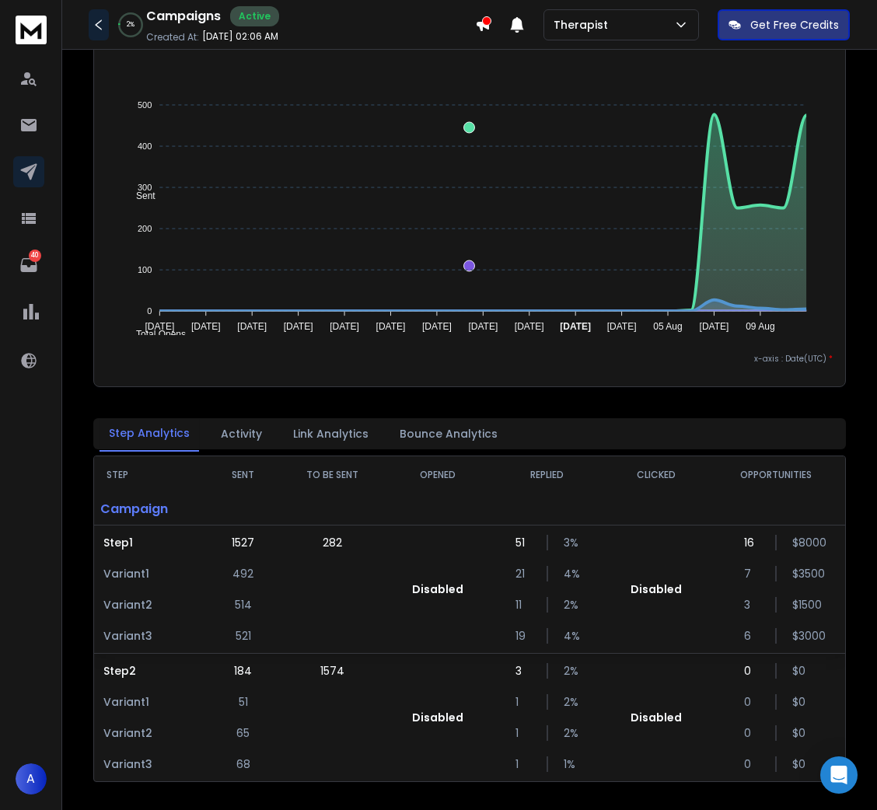
click at [104, 30] on icon at bounding box center [99, 25] width 14 height 14
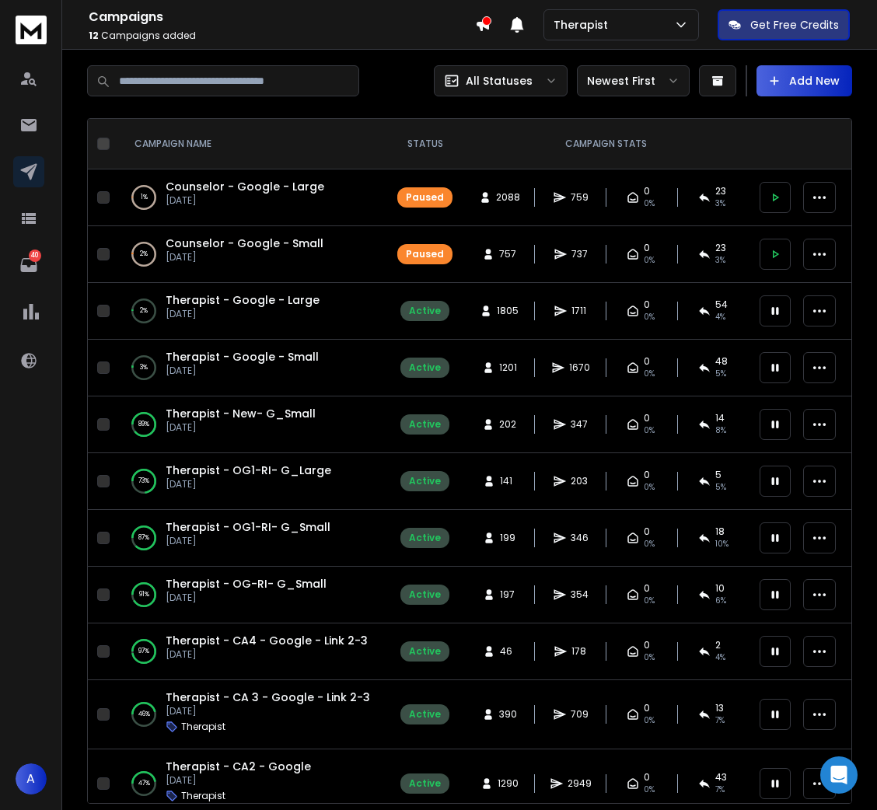
click at [295, 371] on p "[DATE]" at bounding box center [242, 371] width 153 height 12
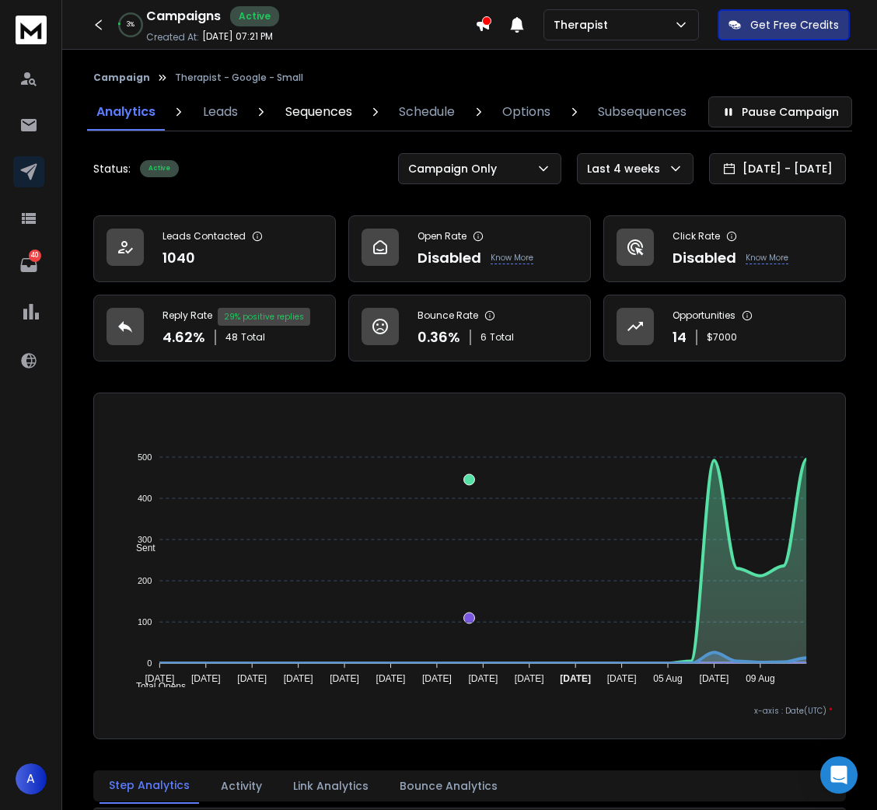
click at [347, 103] on p "Sequences" at bounding box center [318, 112] width 67 height 19
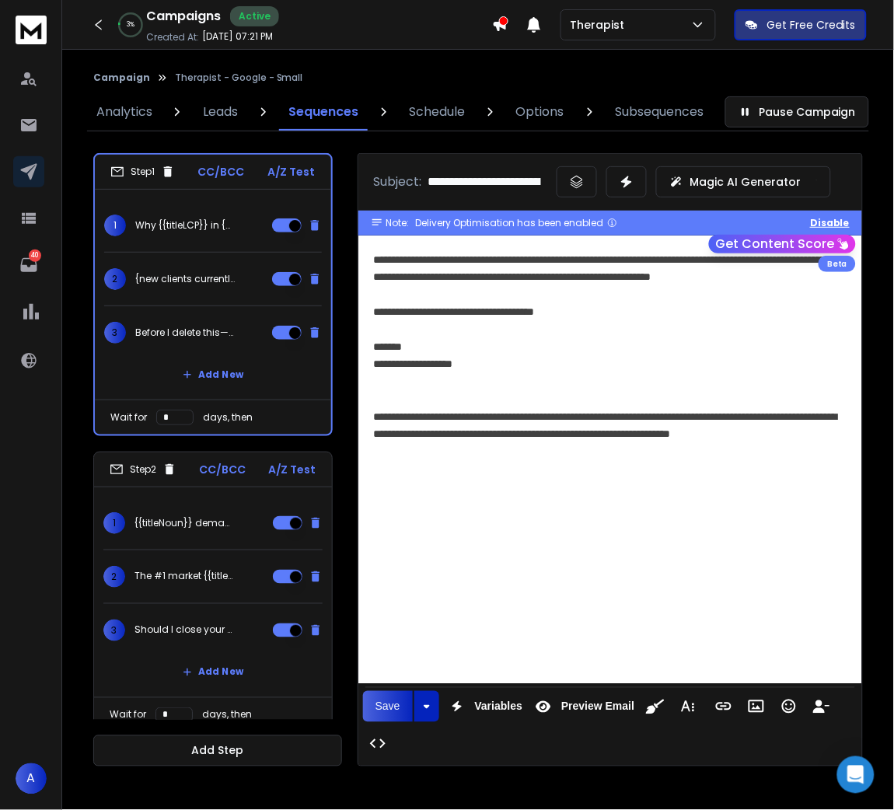
drag, startPoint x: 179, startPoint y: 423, endPoint x: 120, endPoint y: 422, distance: 59.1
click at [120, 422] on div "Wait for * days, then" at bounding box center [213, 417] width 236 height 35
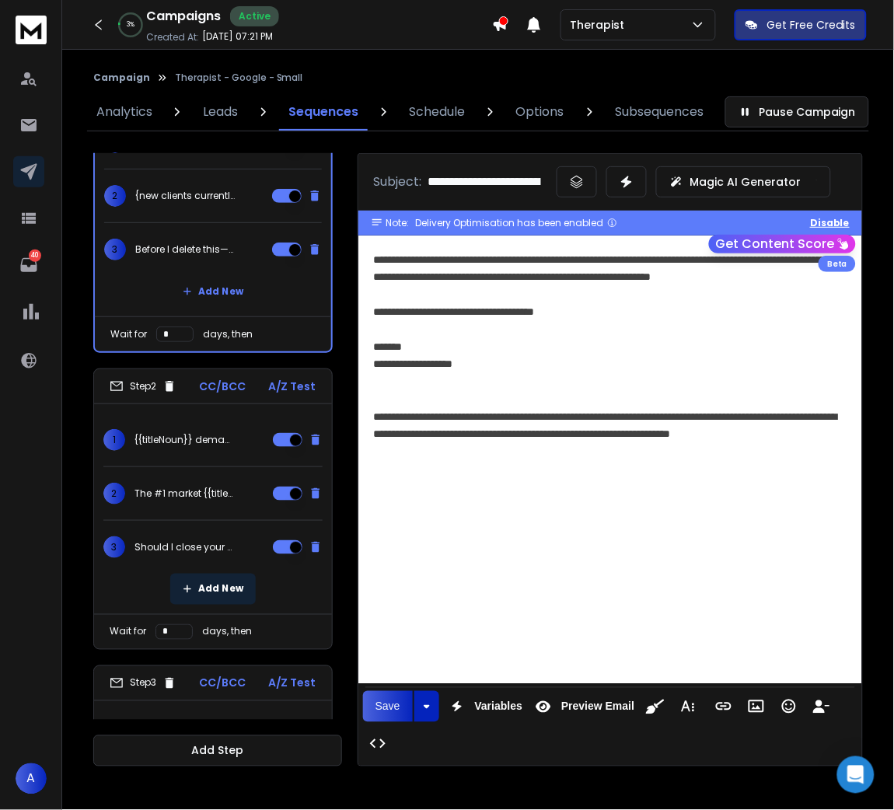
scroll to position [233, 0]
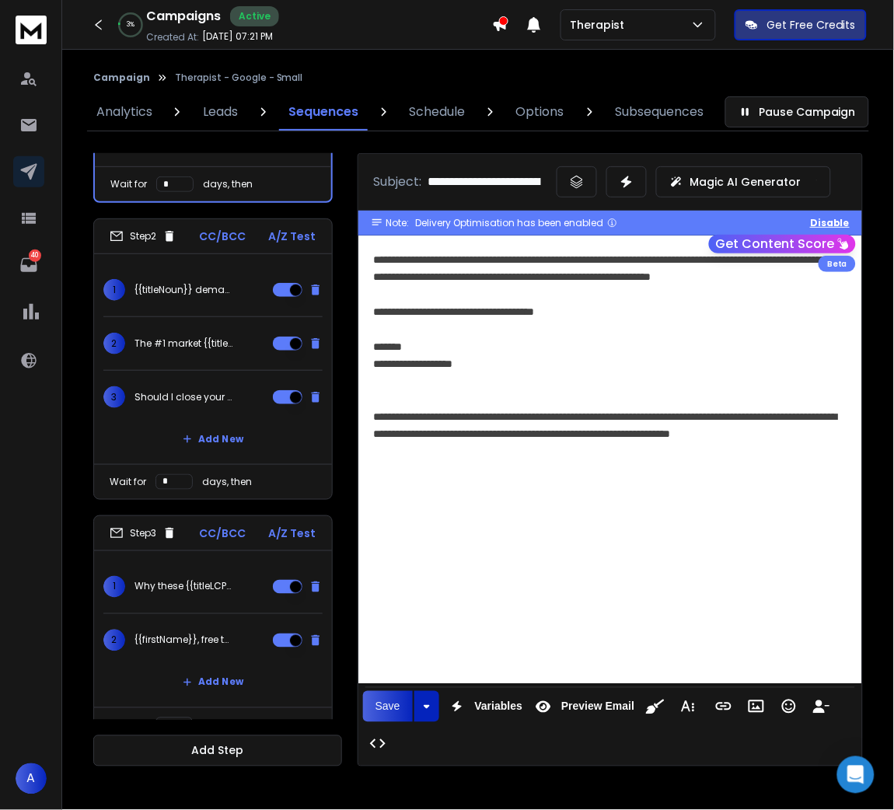
type input "*"
click at [167, 484] on input "*" at bounding box center [174, 482] width 37 height 16
drag, startPoint x: 167, startPoint y: 484, endPoint x: 152, endPoint y: 483, distance: 14.8
click at [152, 483] on div "Wait for * days, then" at bounding box center [213, 481] width 238 height 35
type input "**********"
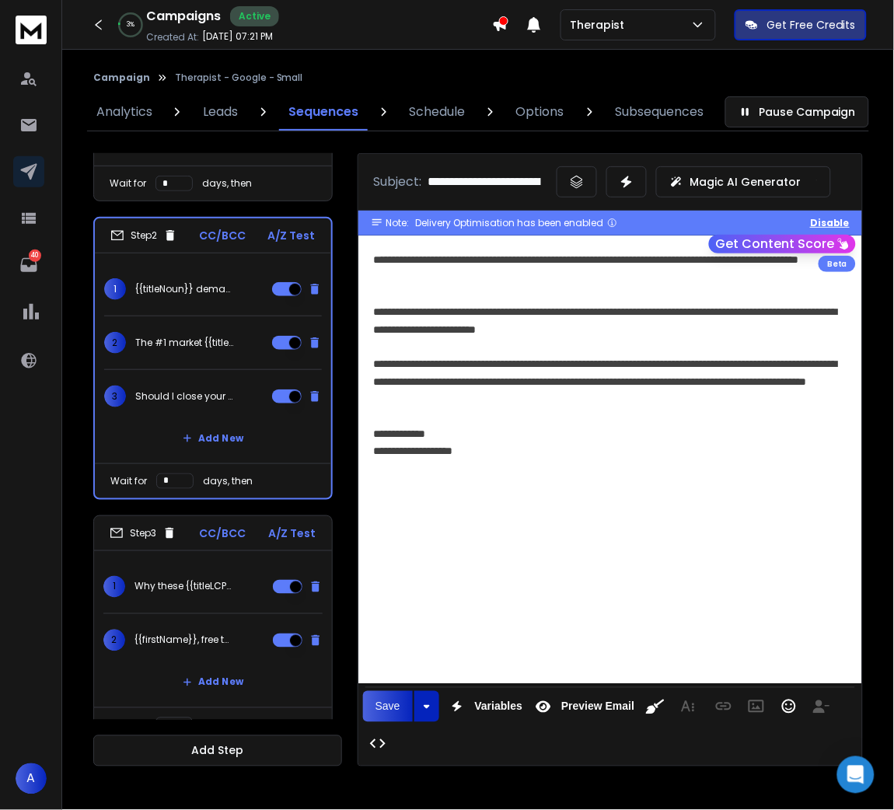
type input "*"
click at [382, 586] on div "**********" at bounding box center [610, 460] width 505 height 449
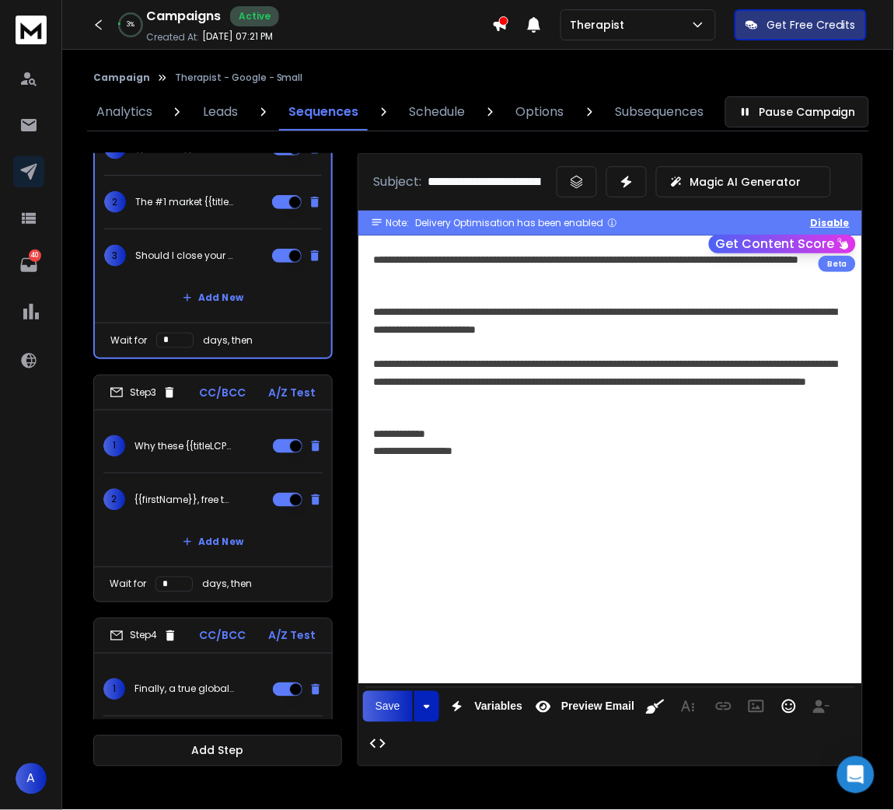
scroll to position [519, 0]
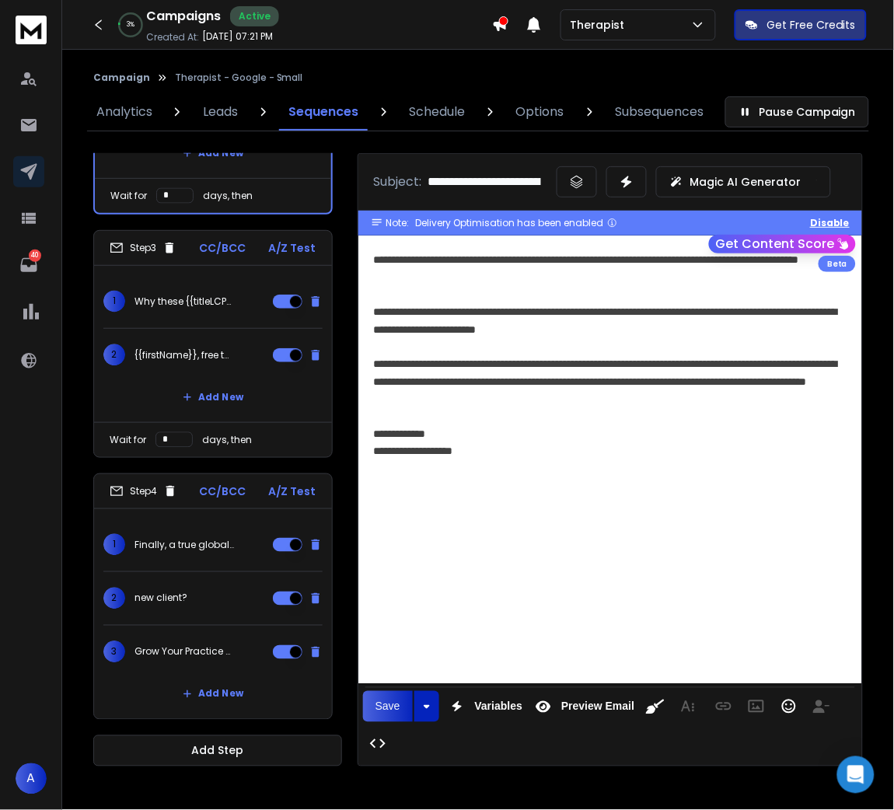
drag, startPoint x: 170, startPoint y: 438, endPoint x: 142, endPoint y: 437, distance: 28.8
click at [142, 437] on div "Wait for * days, then" at bounding box center [213, 439] width 238 height 35
type input "**********"
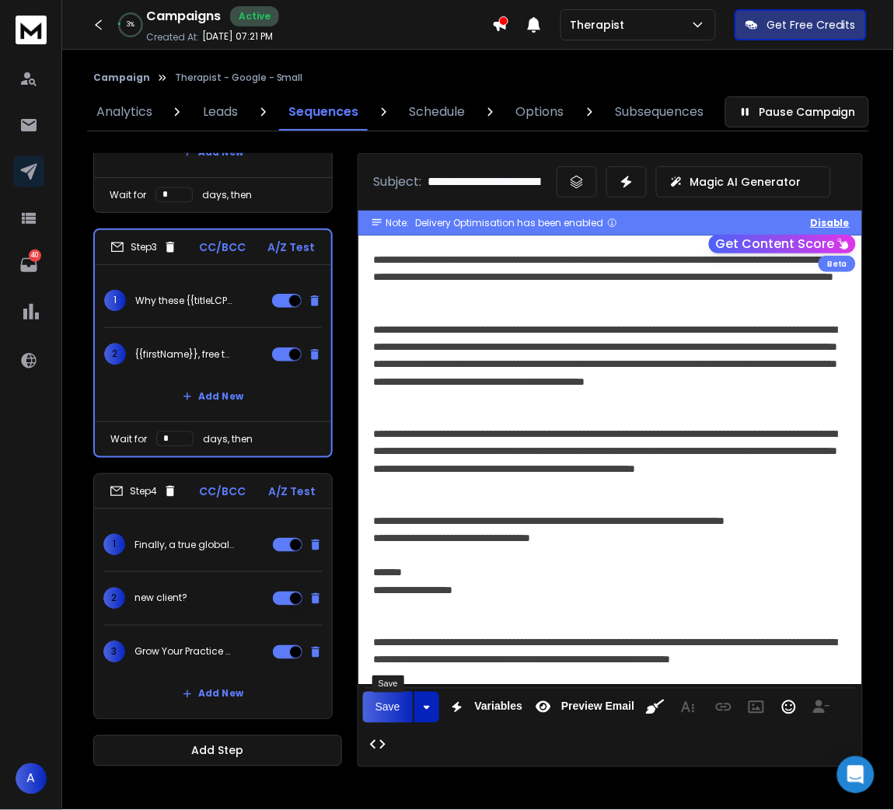
type input "*"
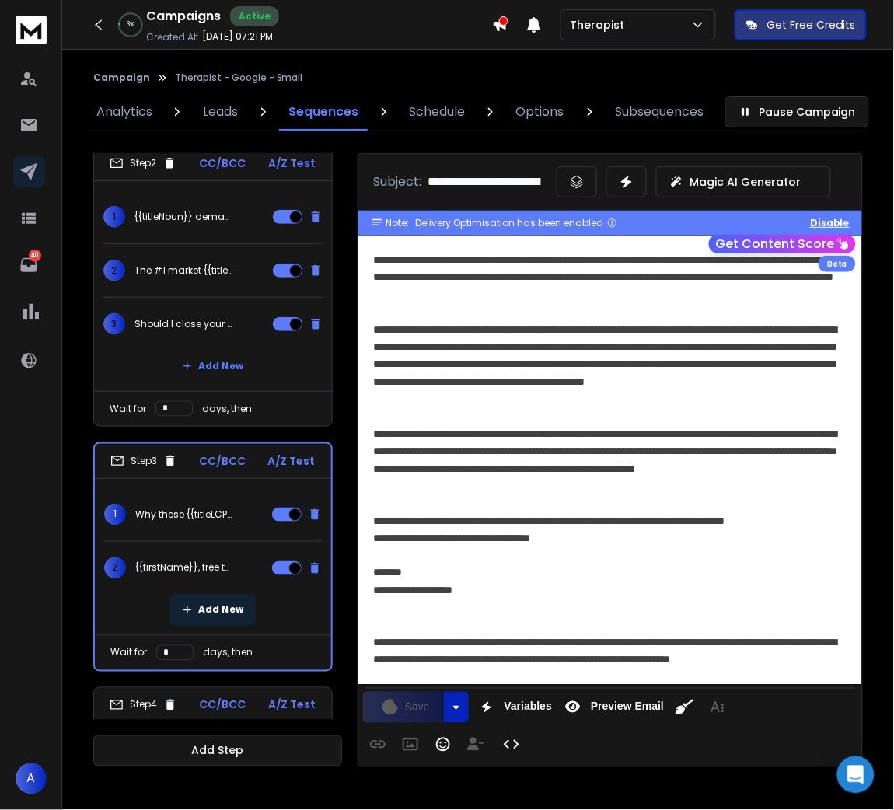
scroll to position [285, 0]
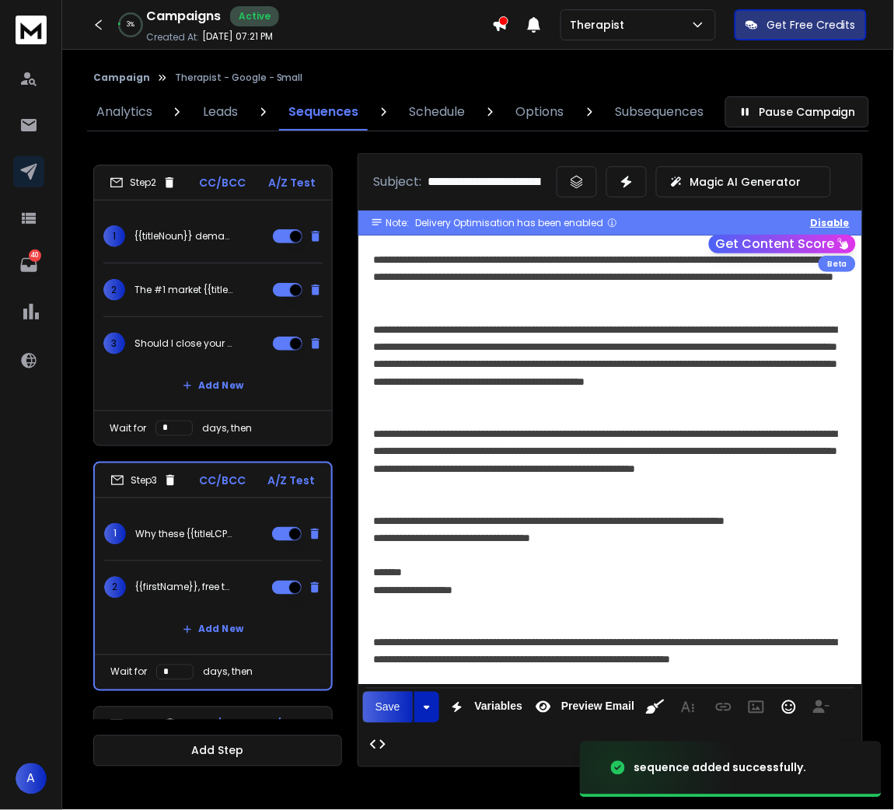
click at [284, 413] on div "Wait for * days, then" at bounding box center [213, 428] width 238 height 35
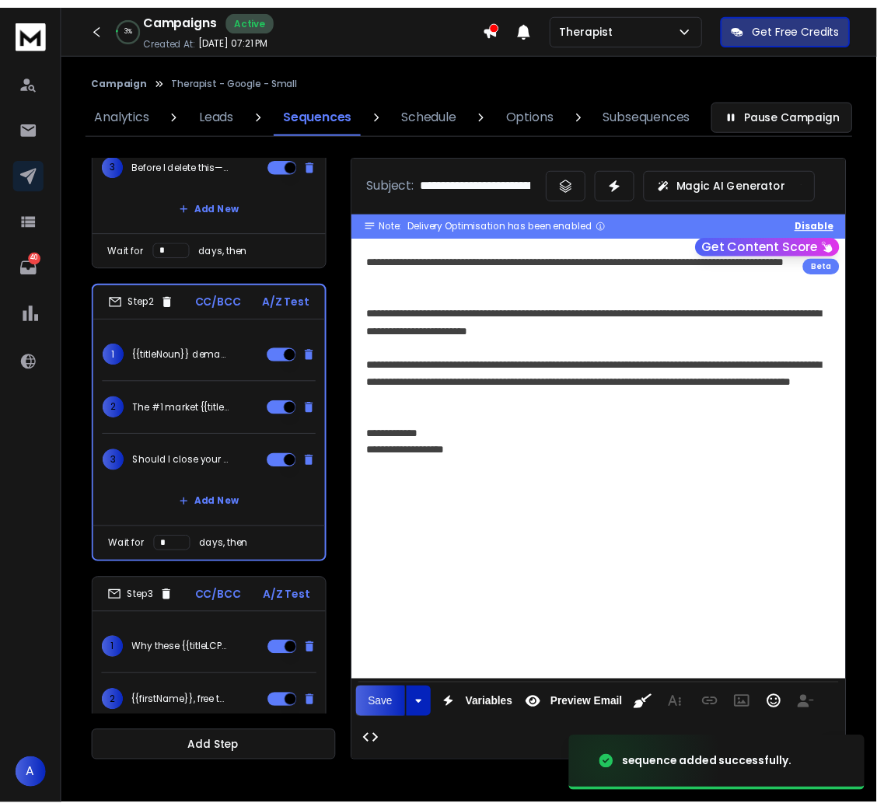
scroll to position [0, 0]
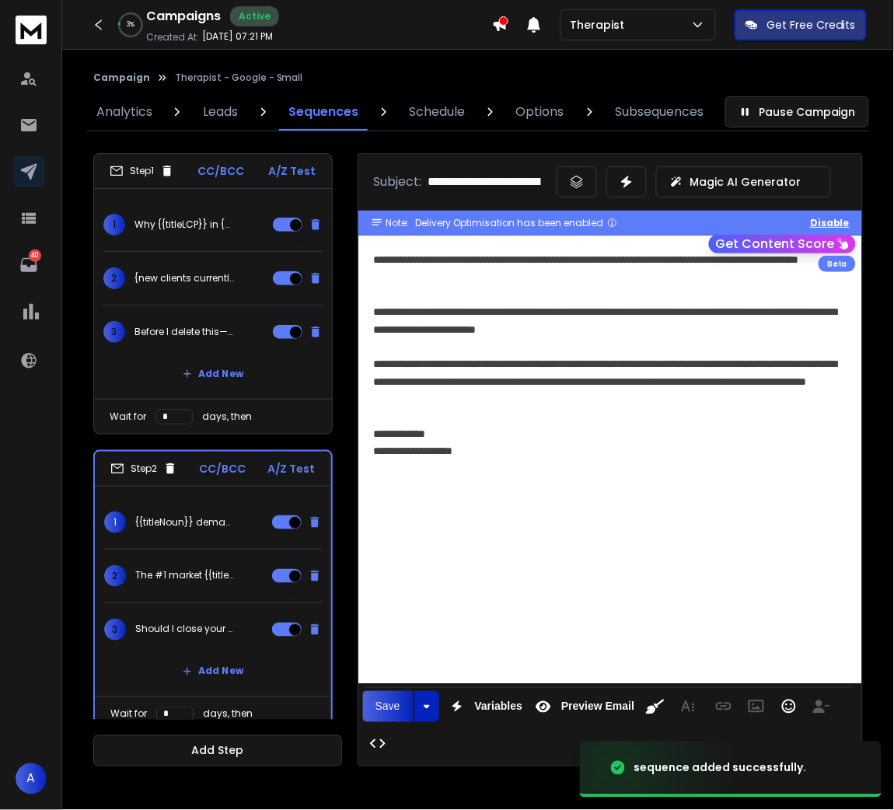
click at [138, 386] on div "Add New" at bounding box center [212, 373] width 219 height 31
type input "**********"
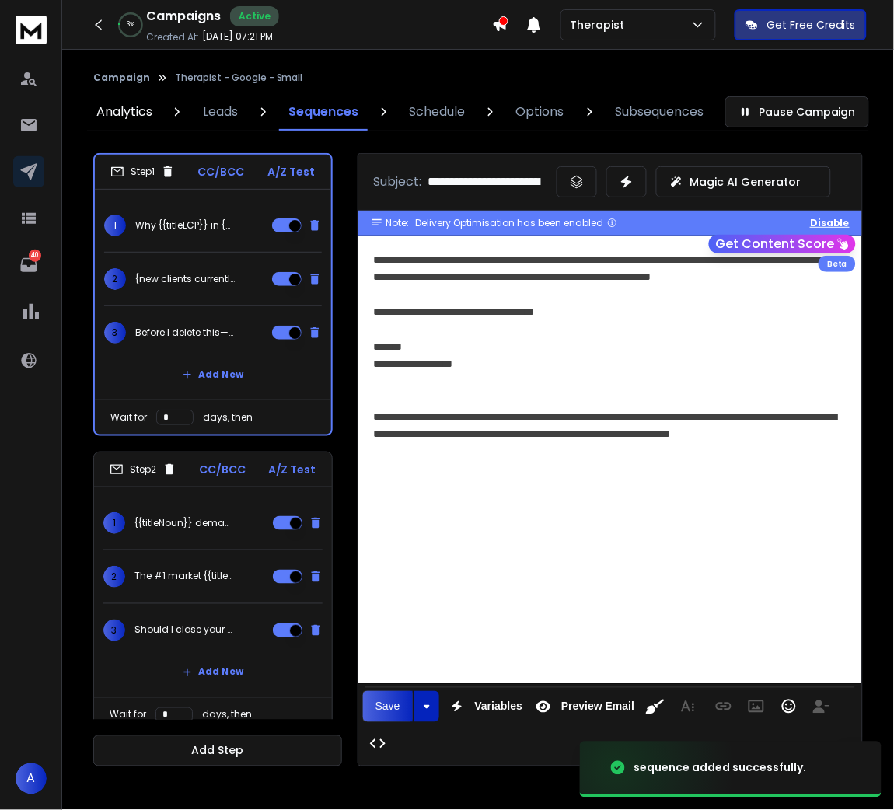
click at [111, 111] on p "Analytics" at bounding box center [124, 112] width 56 height 19
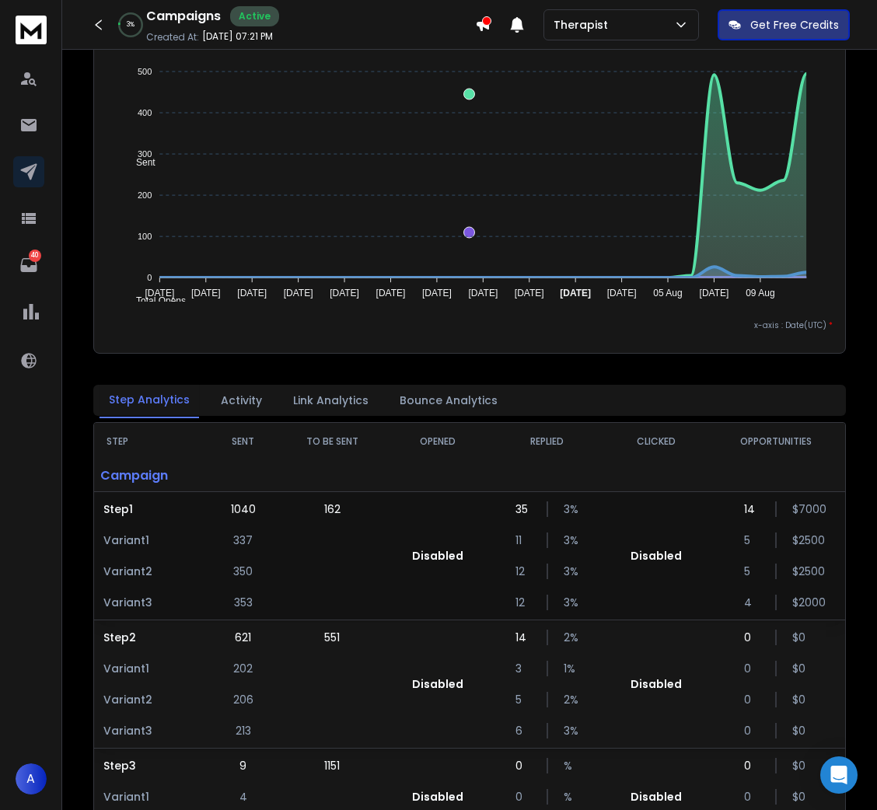
scroll to position [334, 0]
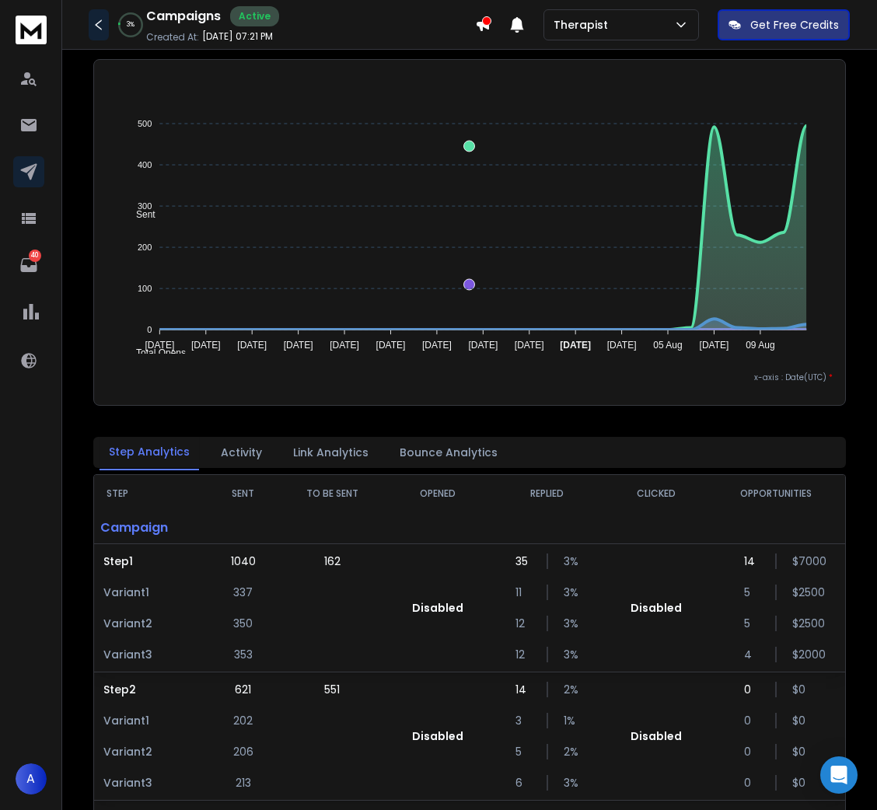
click at [92, 21] on icon at bounding box center [99, 25] width 14 height 14
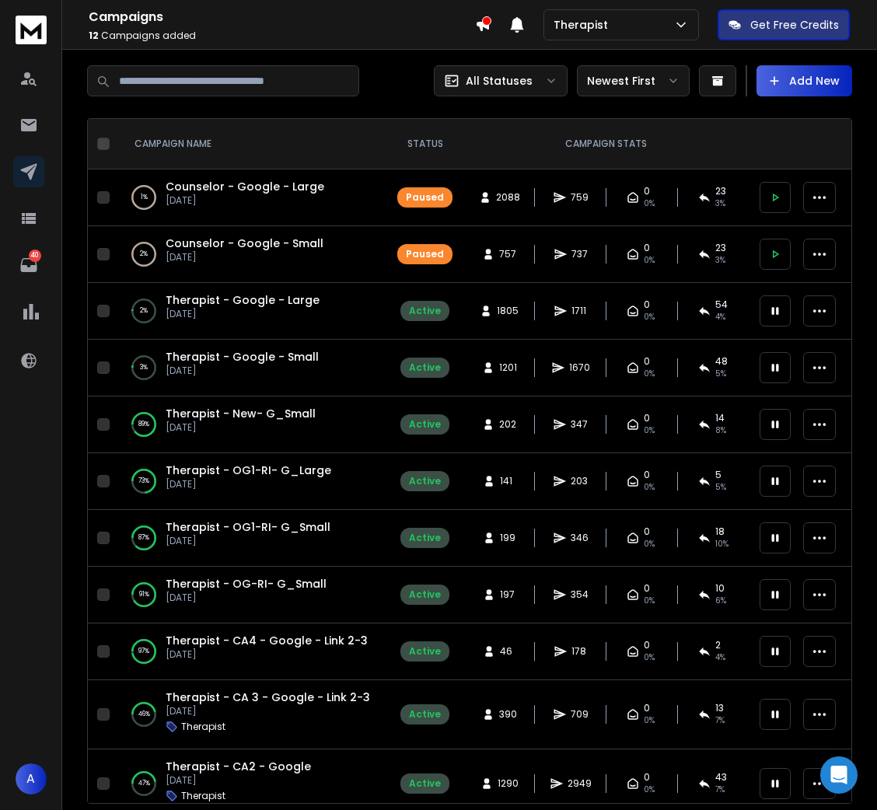
click at [768, 372] on icon at bounding box center [775, 368] width 14 height 14
click at [760, 320] on button at bounding box center [775, 310] width 31 height 31
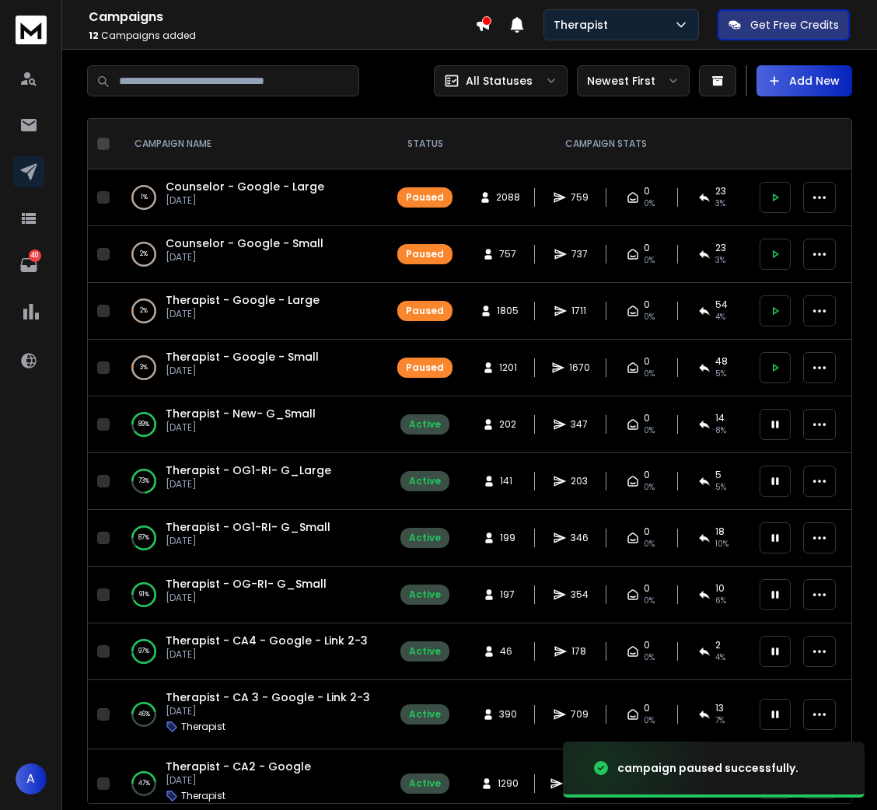
click at [641, 37] on button "Therapist" at bounding box center [622, 24] width 156 height 31
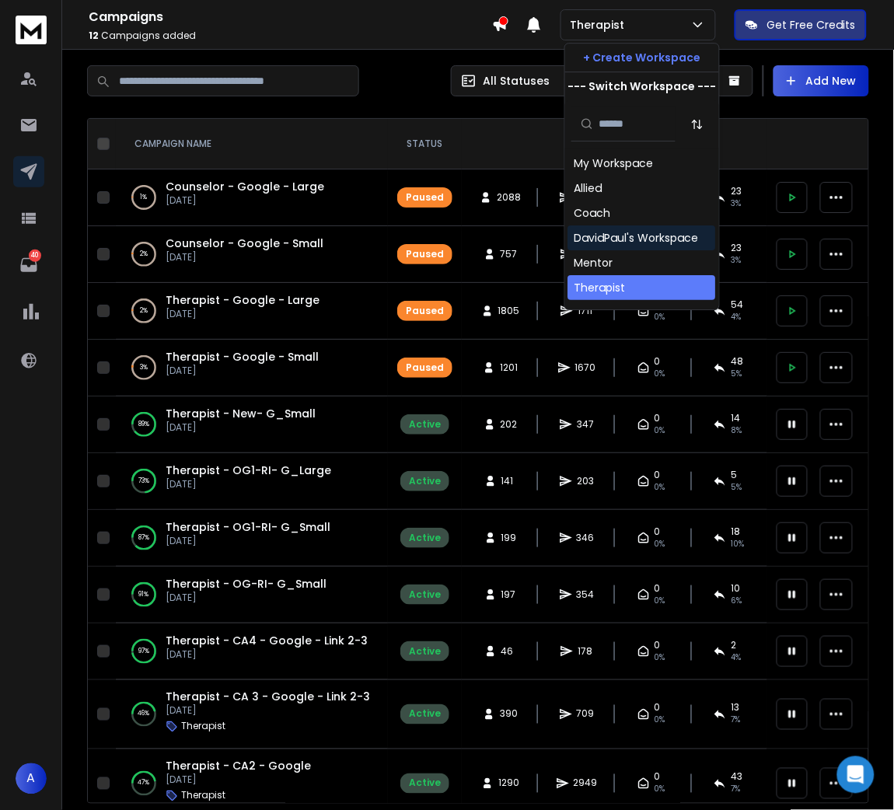
drag, startPoint x: 418, startPoint y: 68, endPoint x: 405, endPoint y: 102, distance: 36.4
click at [418, 68] on div at bounding box center [269, 80] width 364 height 31
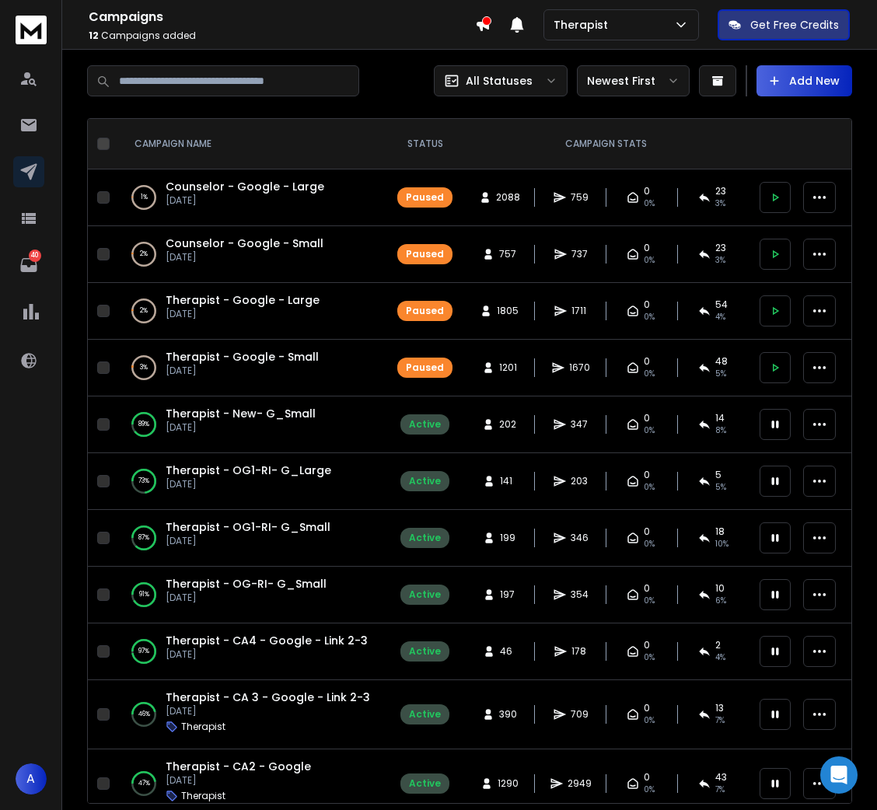
click at [274, 189] on span "Counselor - Google - Large" at bounding box center [245, 187] width 159 height 16
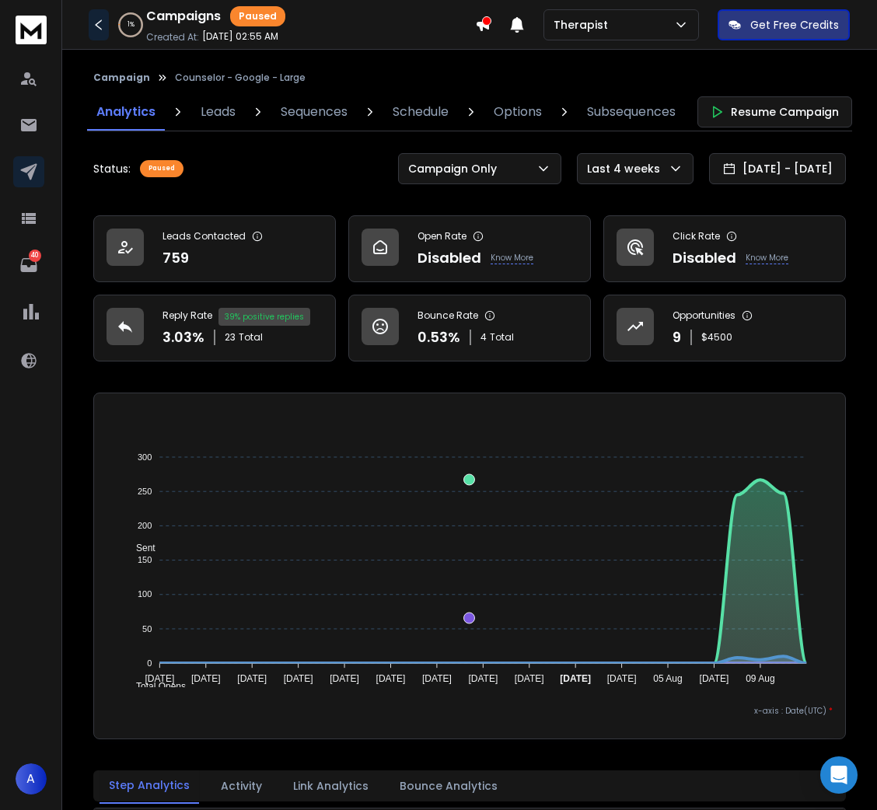
click at [97, 18] on icon at bounding box center [99, 25] width 14 height 14
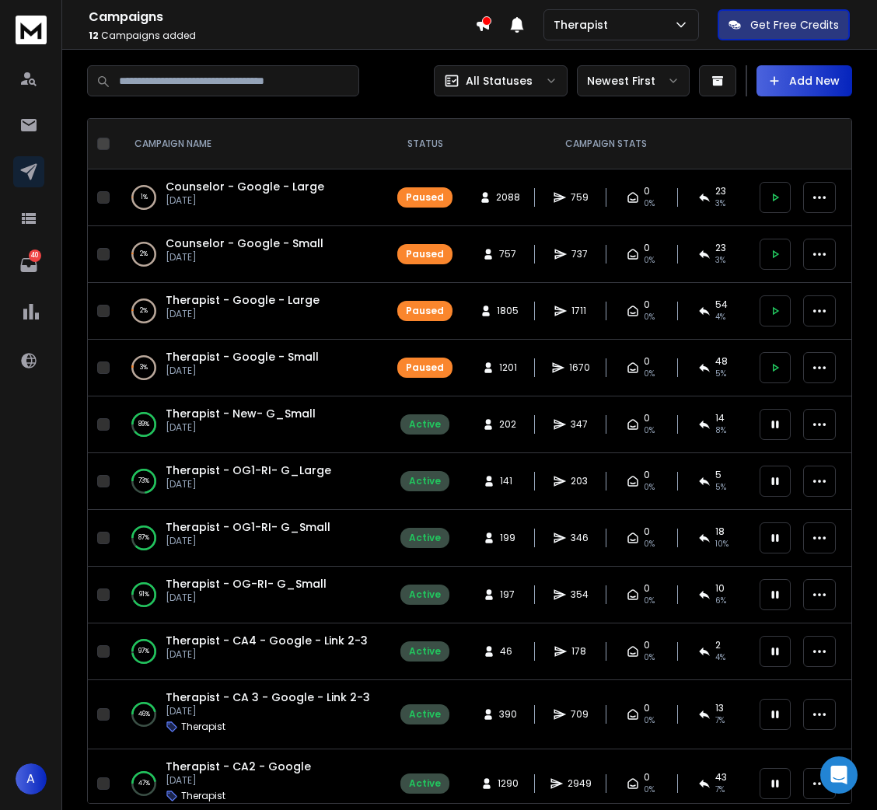
click at [258, 273] on div "Counselor - Google - Small 4 days ago" at bounding box center [245, 254] width 158 height 37
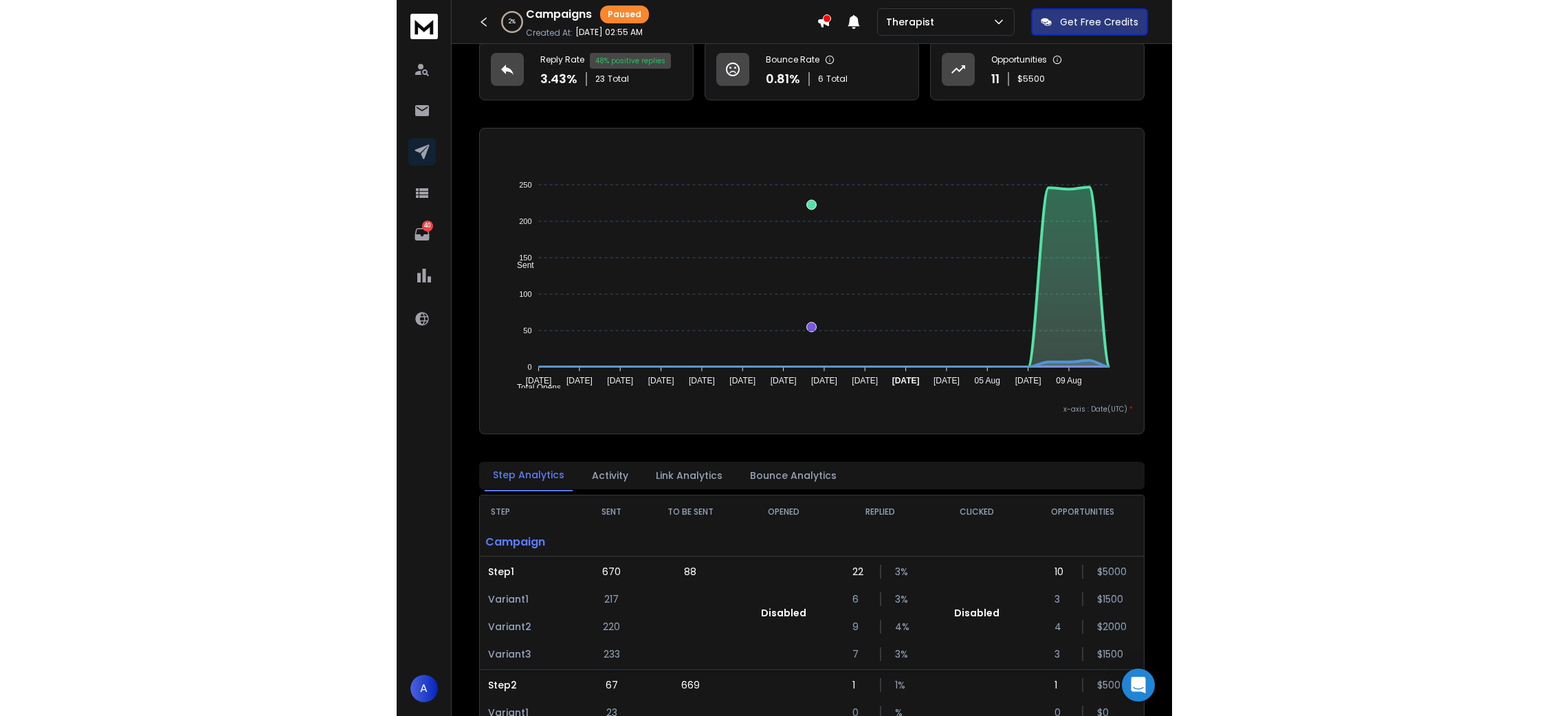
scroll to position [311, 0]
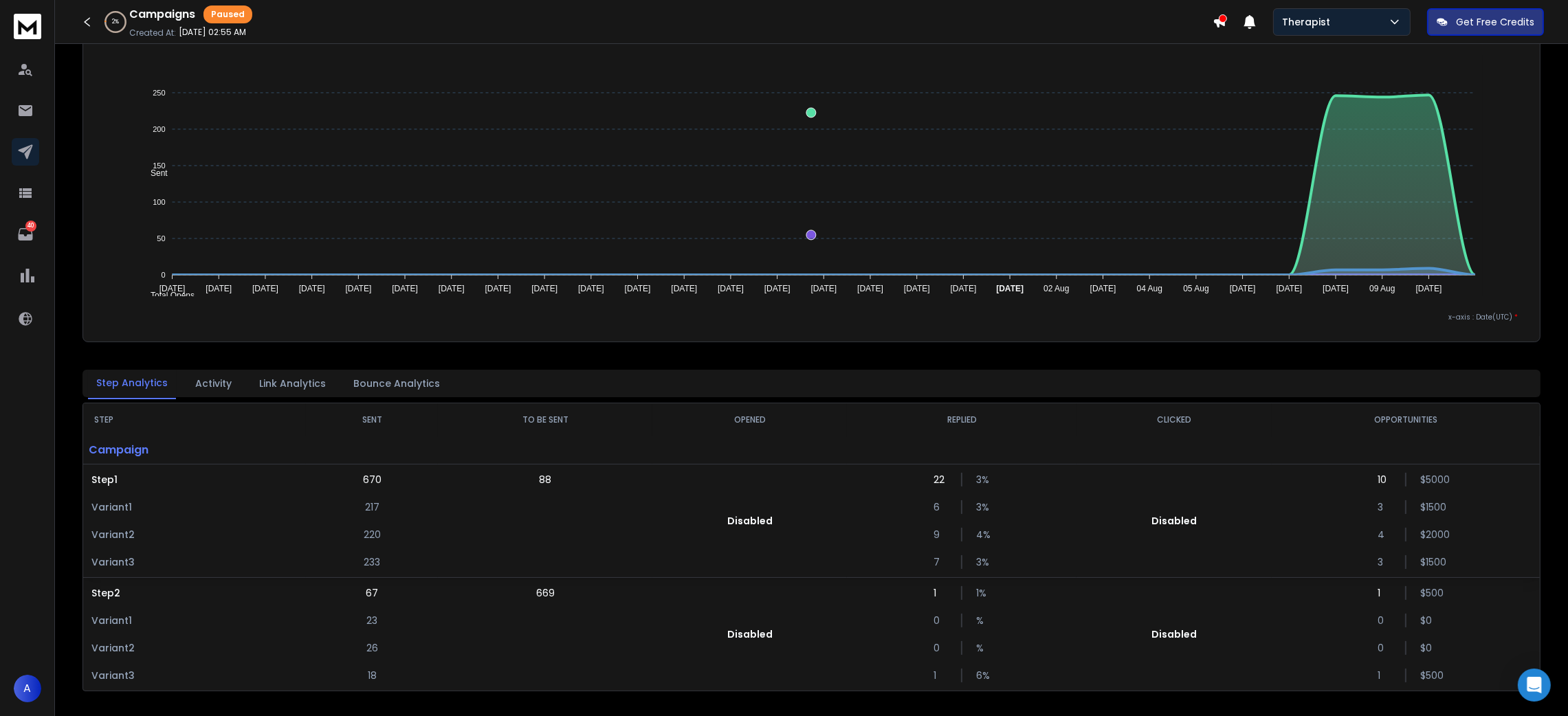
click at [789, 11] on button "Therapist" at bounding box center [1342, 21] width 138 height 27
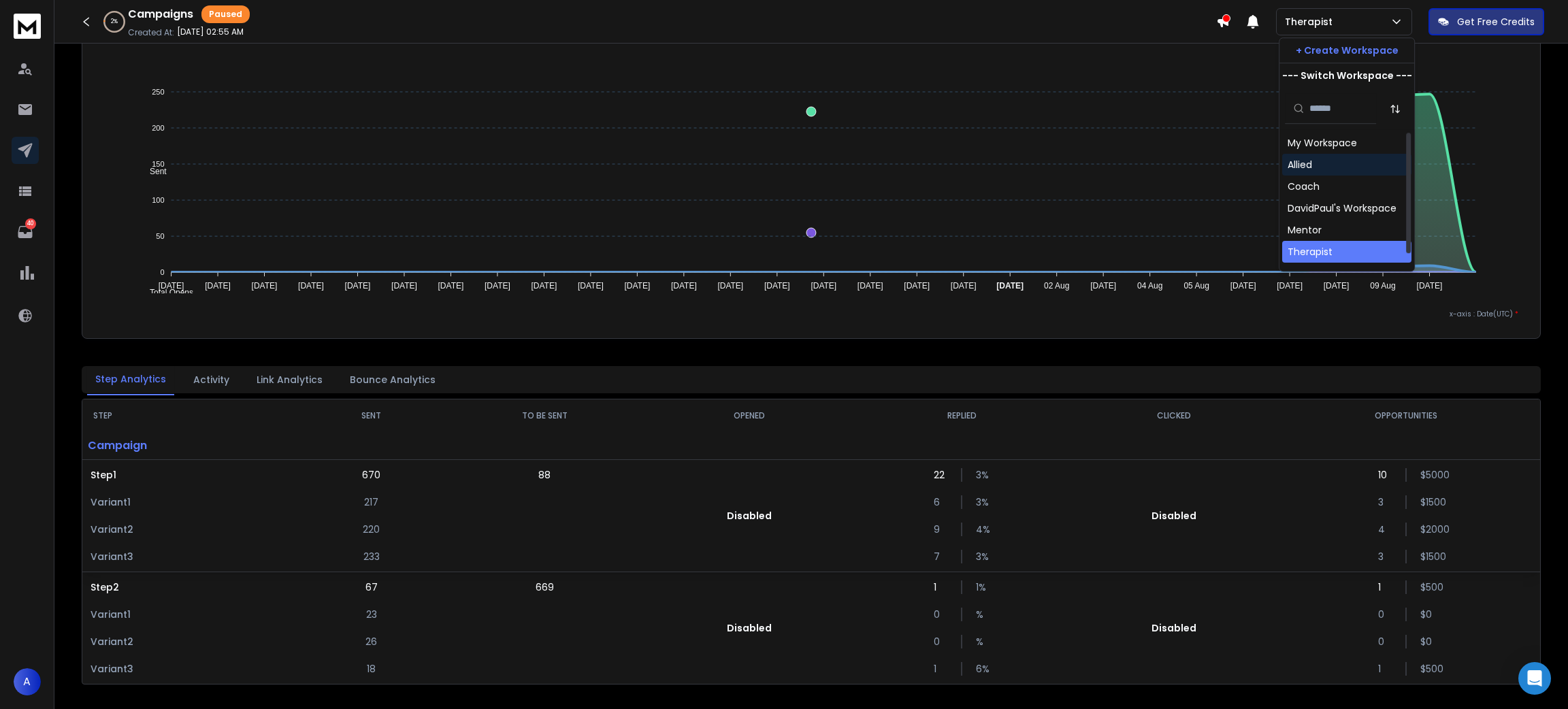
click at [781, 173] on div "Allied" at bounding box center [1347, 165] width 130 height 22
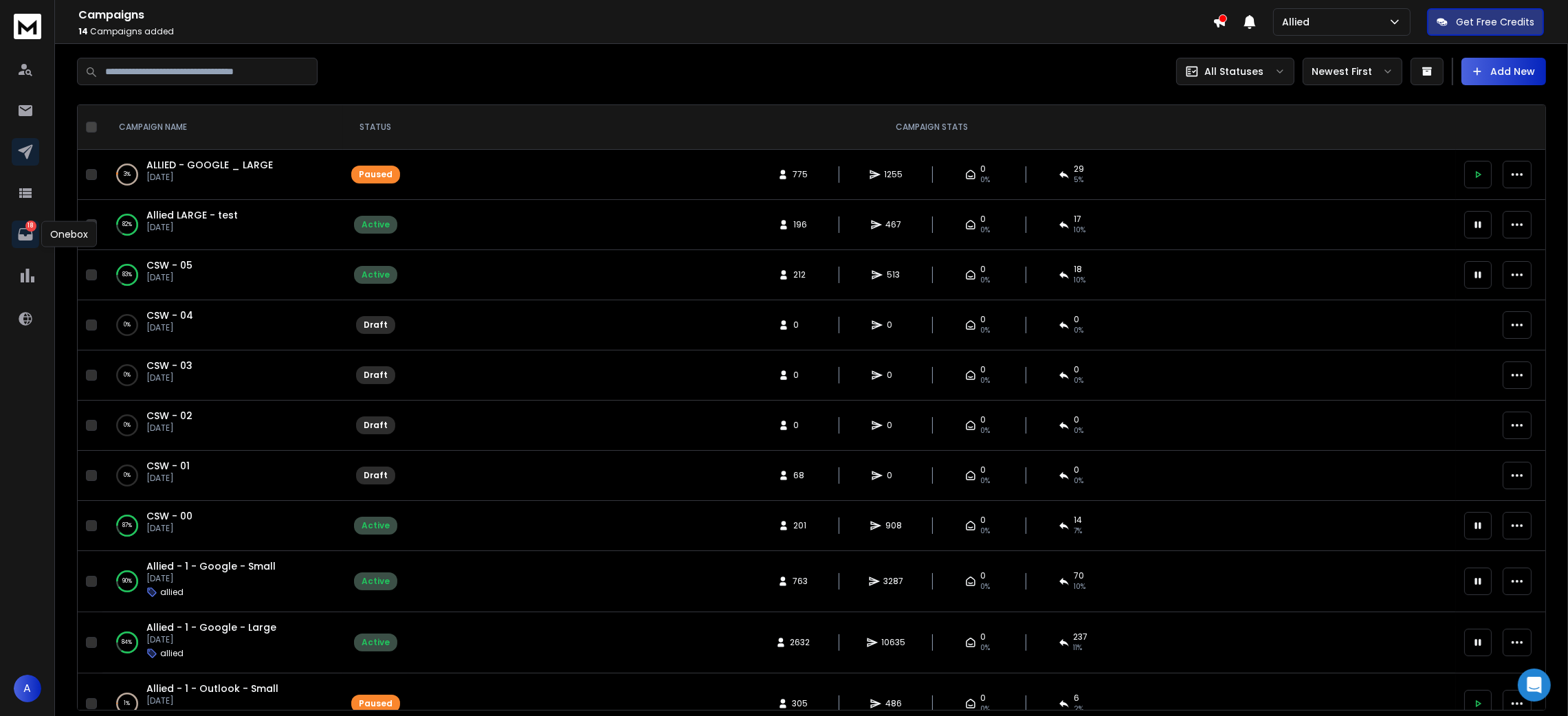
click at [26, 233] on icon at bounding box center [25, 234] width 17 height 17
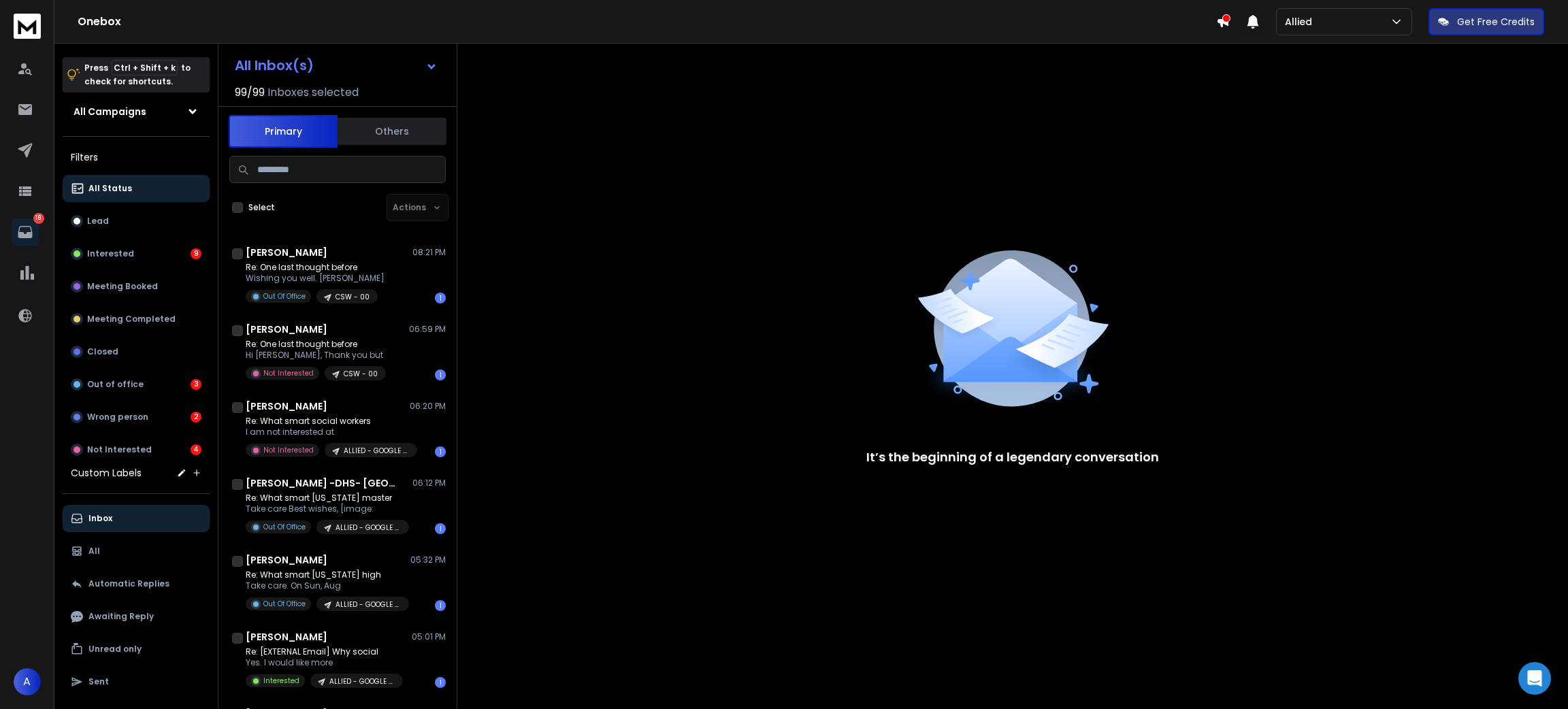
click at [125, 452] on p "Not Interested" at bounding box center [120, 450] width 65 height 11
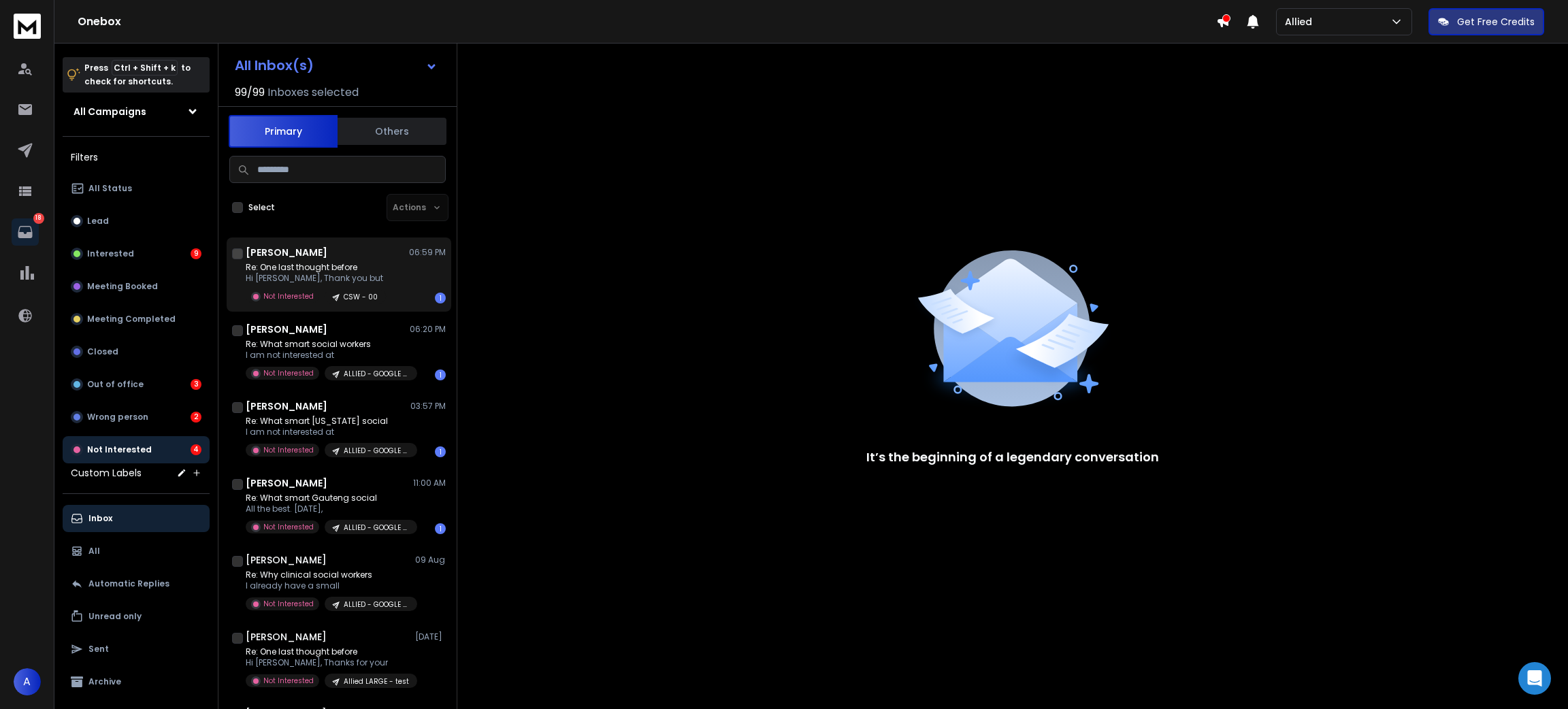
click at [317, 271] on p "Re: One last thought before" at bounding box center [316, 267] width 140 height 11
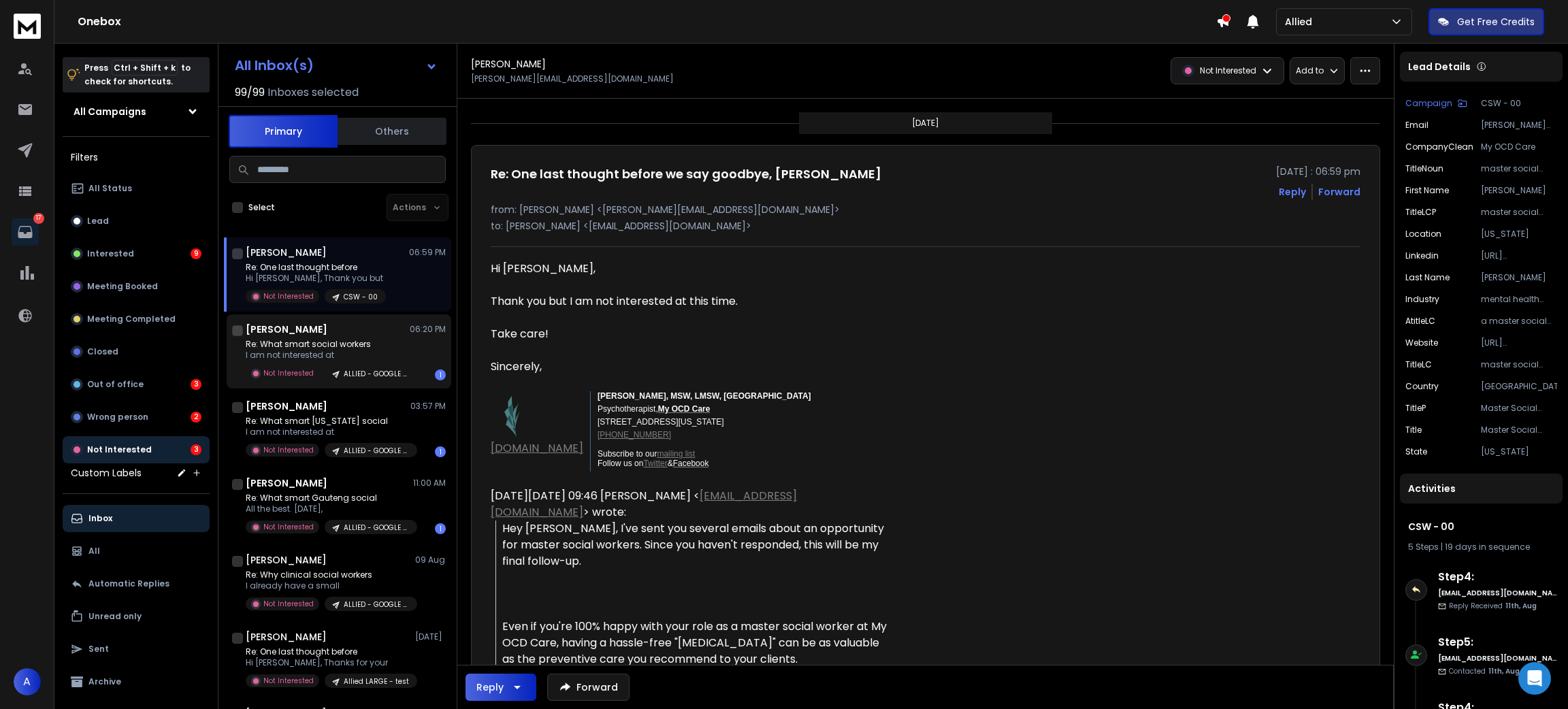
click at [342, 336] on div "[PERSON_NAME] 06:20 PM Re: What smart social workers I am not interested at Not…" at bounding box center [346, 352] width 200 height 58
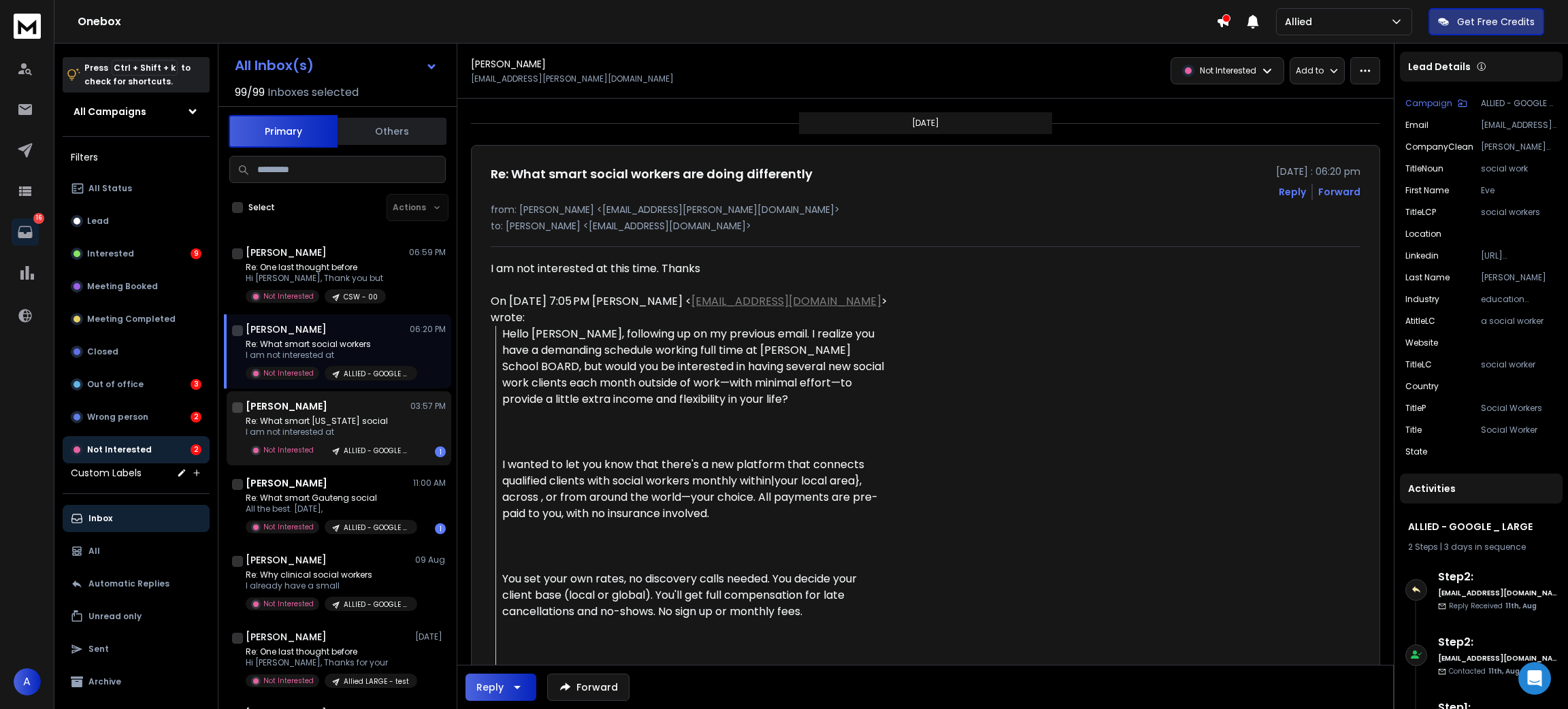
click at [368, 416] on p "Re: What smart [US_STATE] social" at bounding box center [327, 421] width 164 height 11
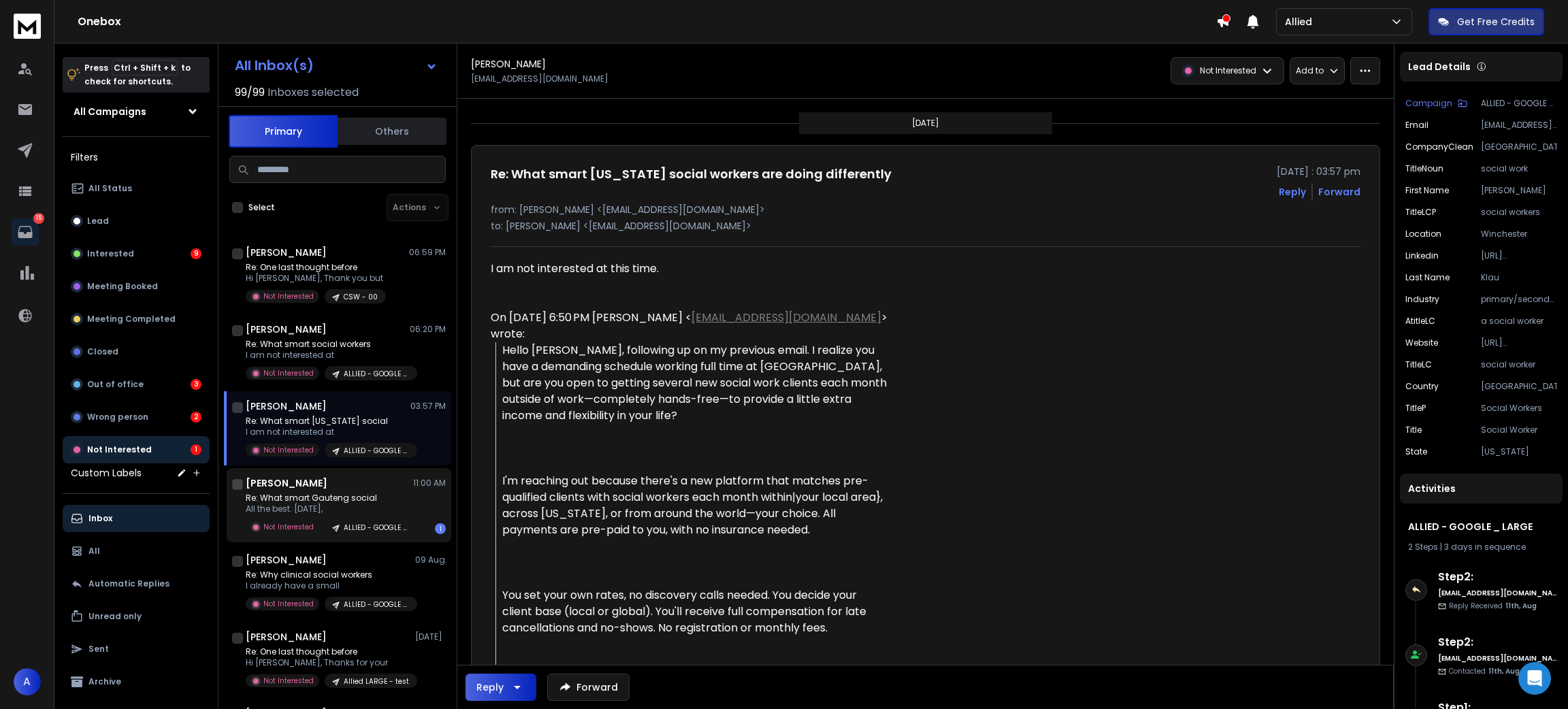
click at [368, 509] on p "All the best. [DATE]," at bounding box center [327, 509] width 164 height 11
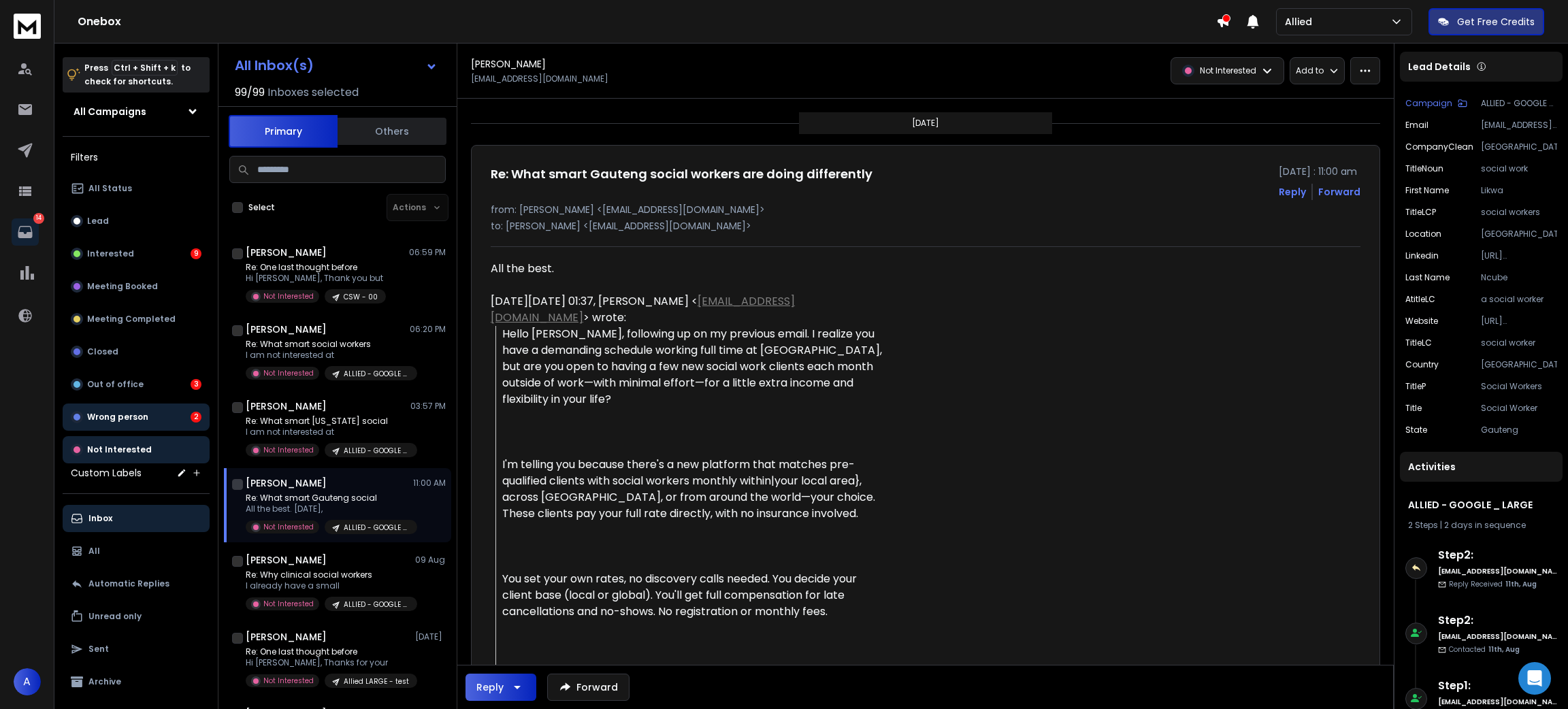
click at [96, 411] on p "Wrong person" at bounding box center [118, 417] width 61 height 11
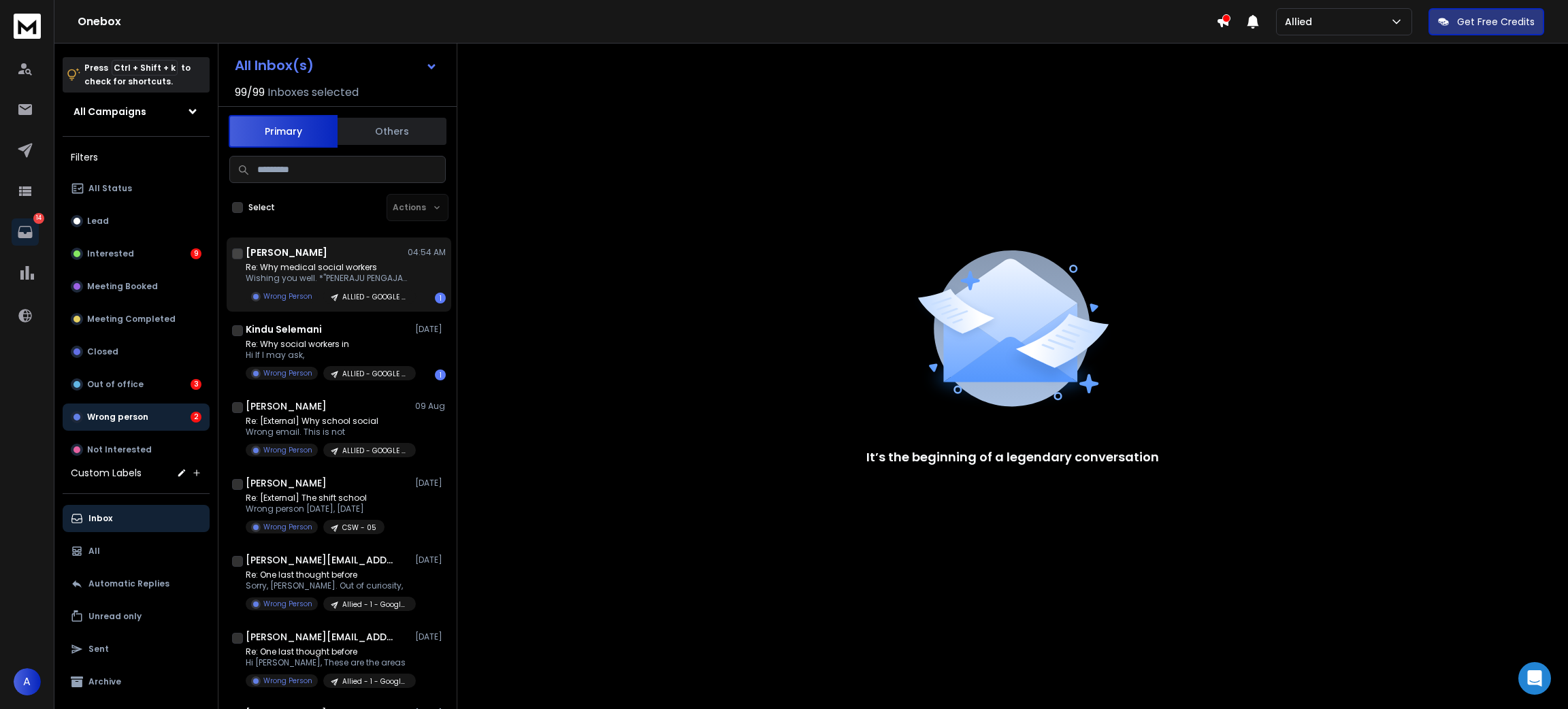
click at [313, 269] on p "Re: Why medical social workers" at bounding box center [327, 267] width 164 height 11
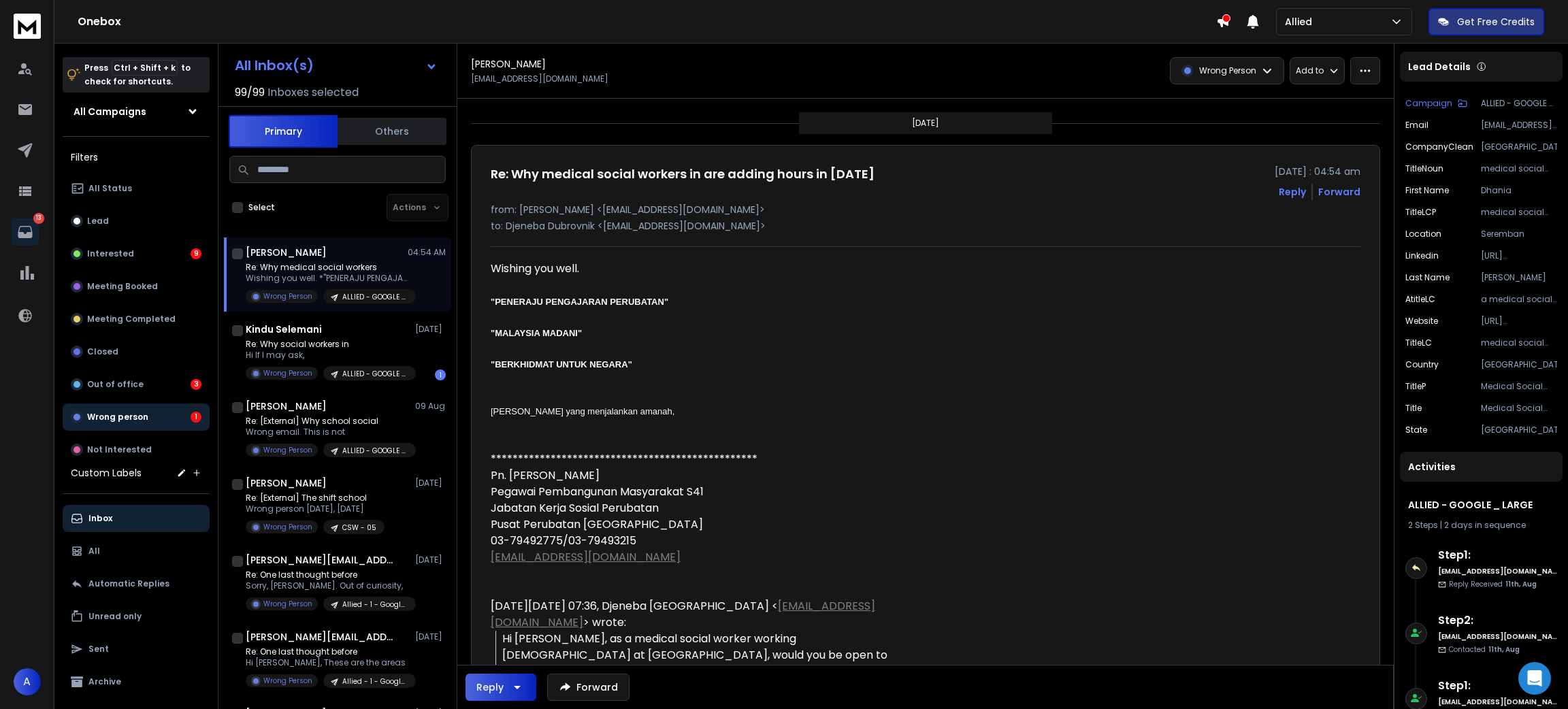
click at [1214, 75] on p "Wrong Person" at bounding box center [1227, 71] width 57 height 11
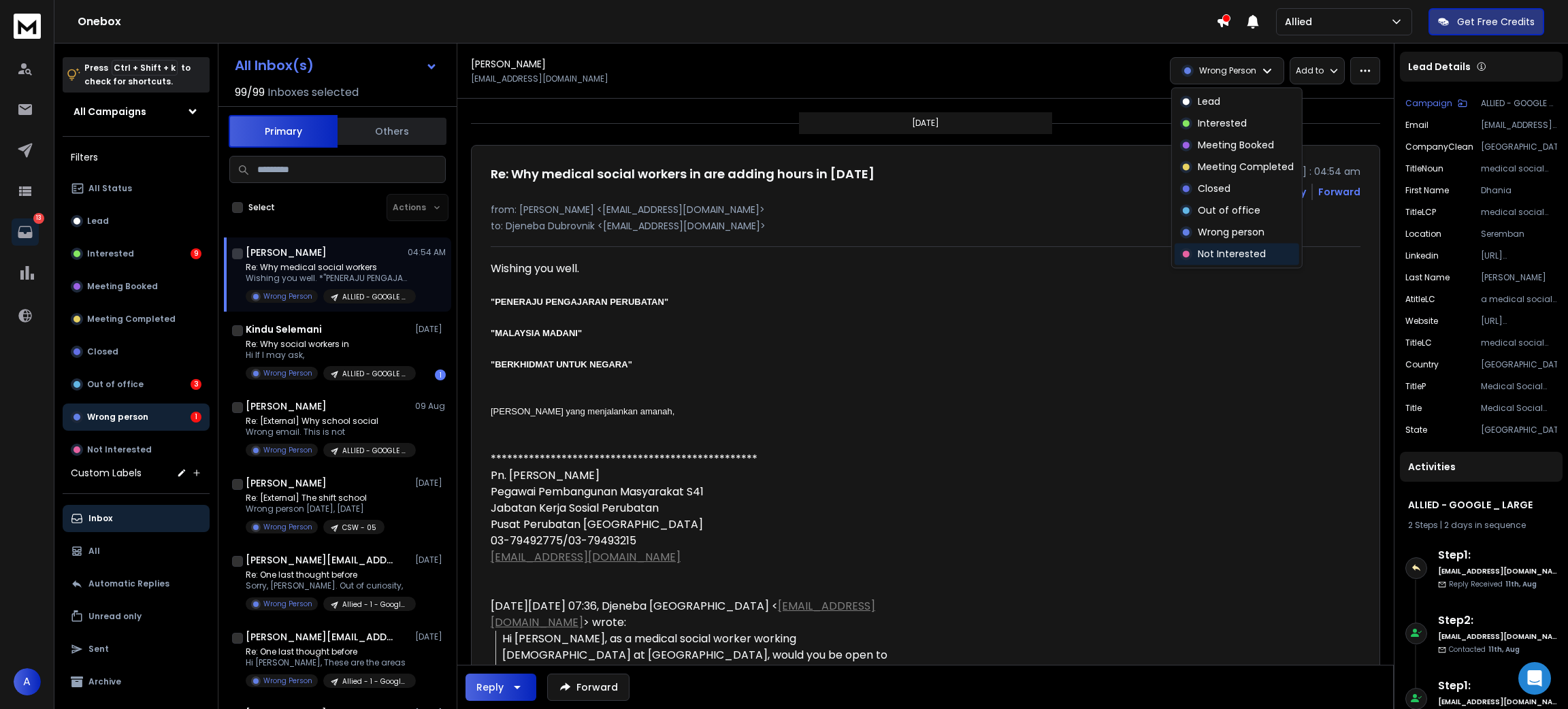
click at [1209, 256] on p "Not Interested" at bounding box center [1232, 254] width 68 height 14
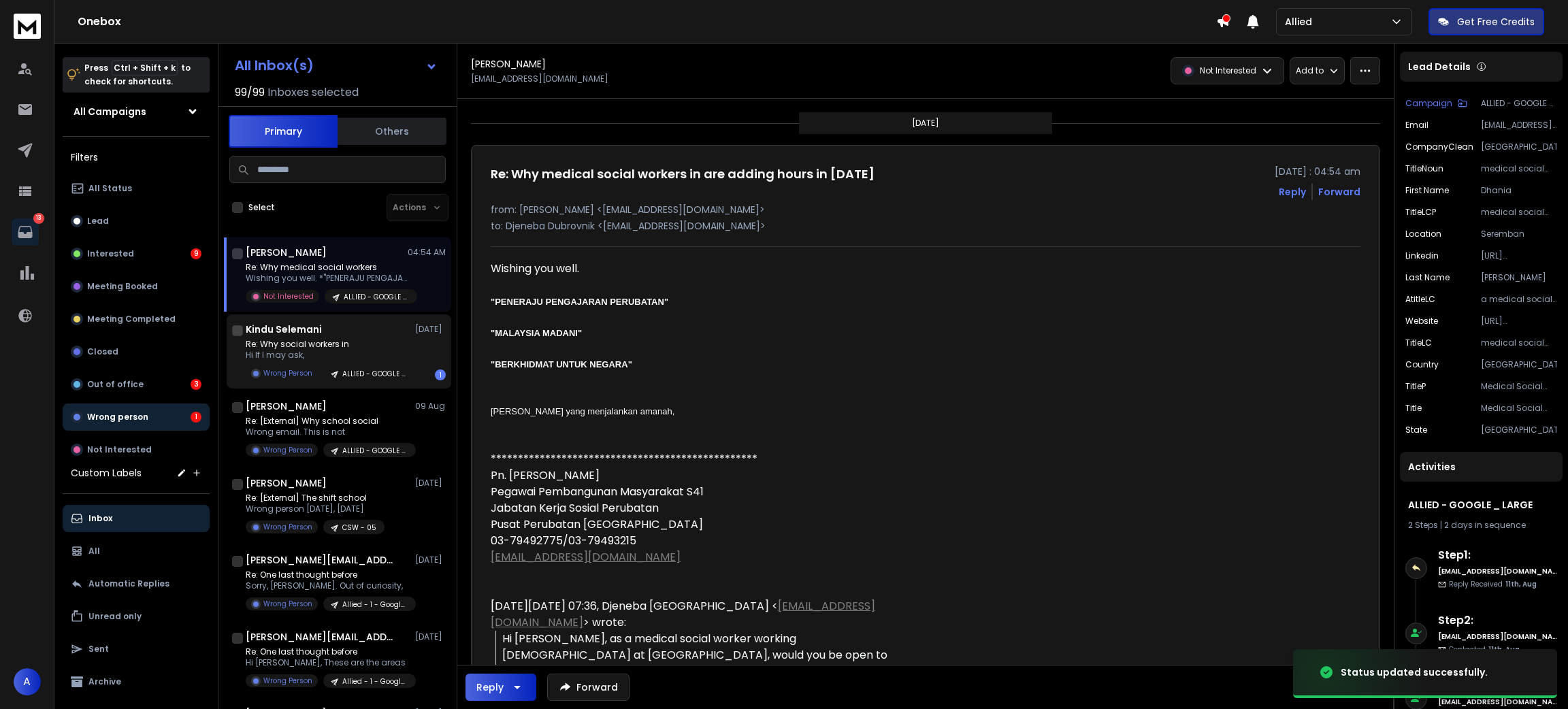
click at [301, 353] on p "Hi If I may ask," at bounding box center [327, 355] width 164 height 11
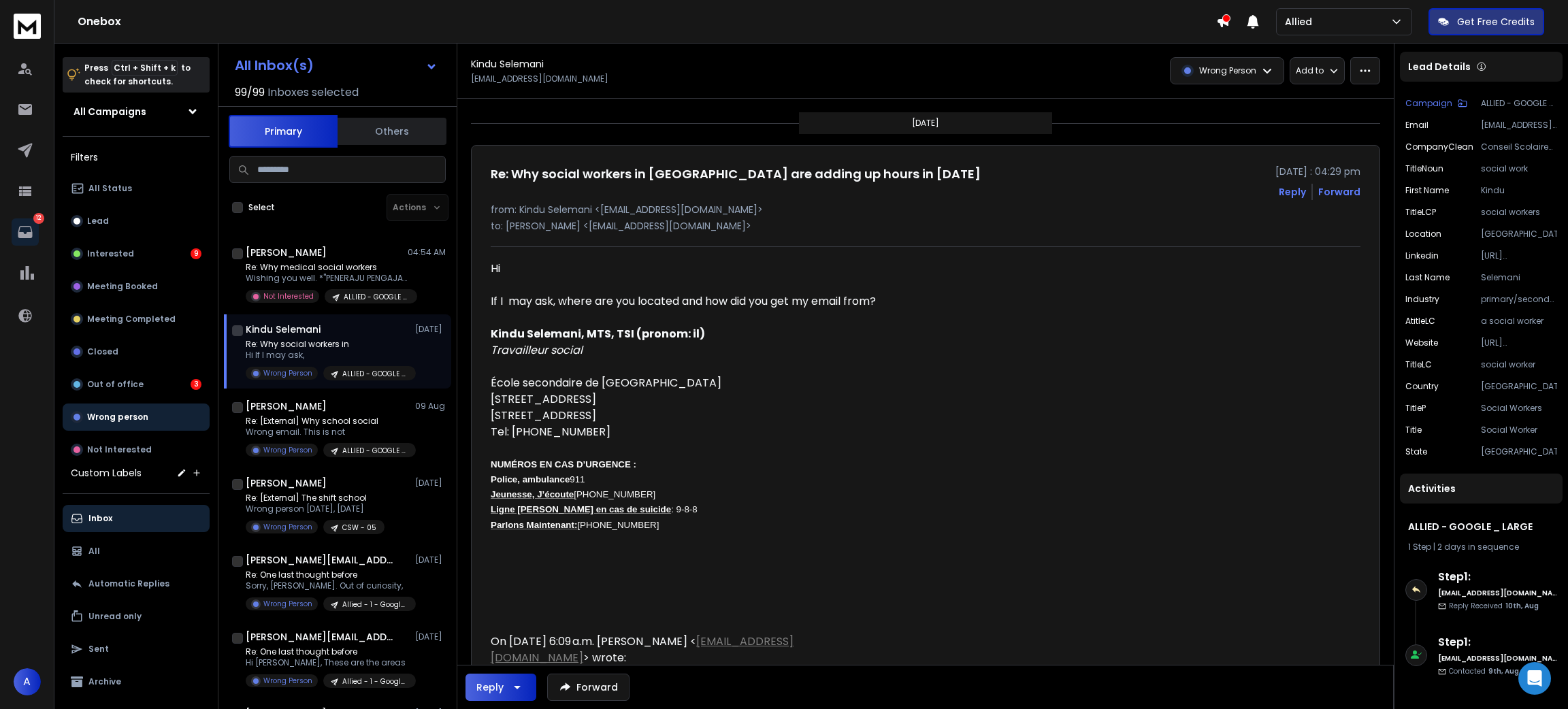
click at [492, 687] on div "Reply" at bounding box center [489, 688] width 27 height 14
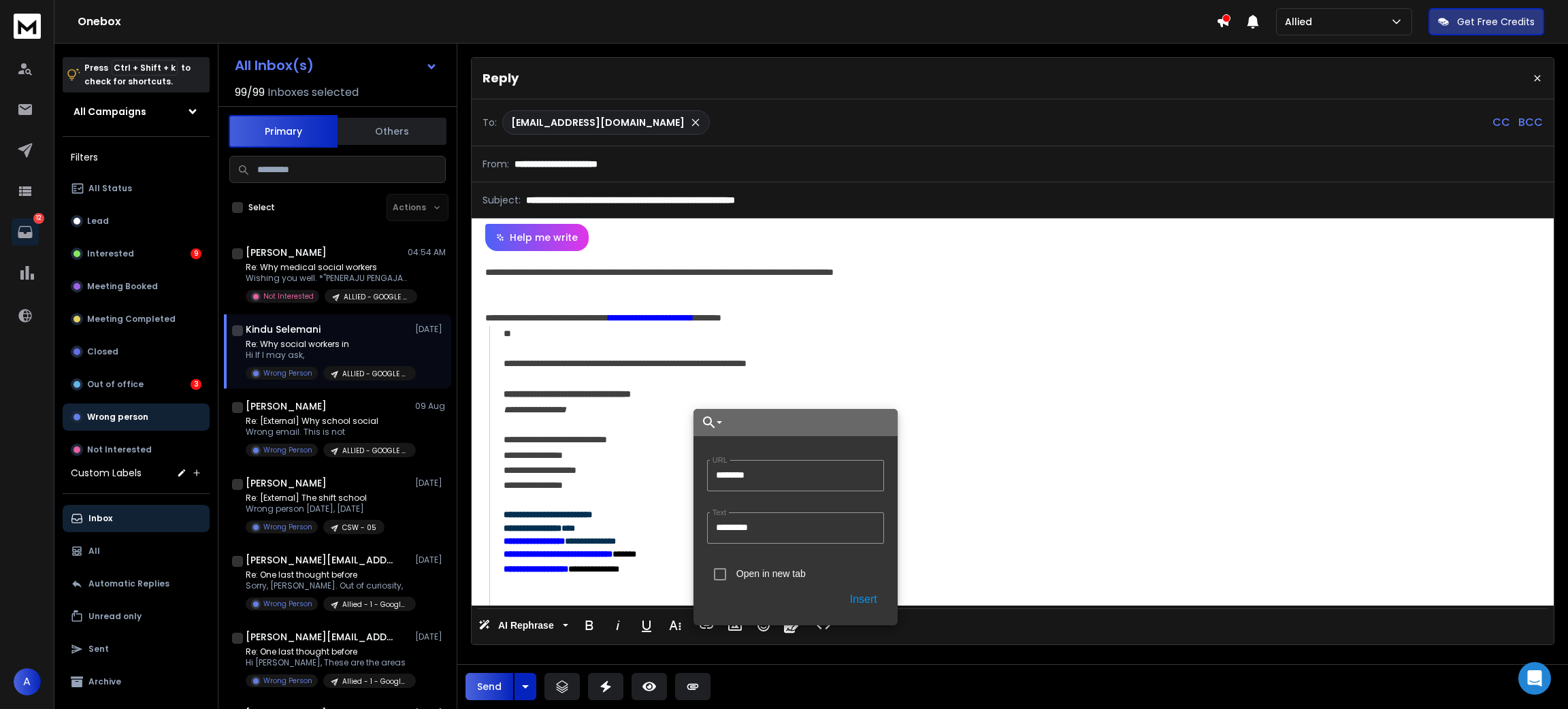
type input "*********"
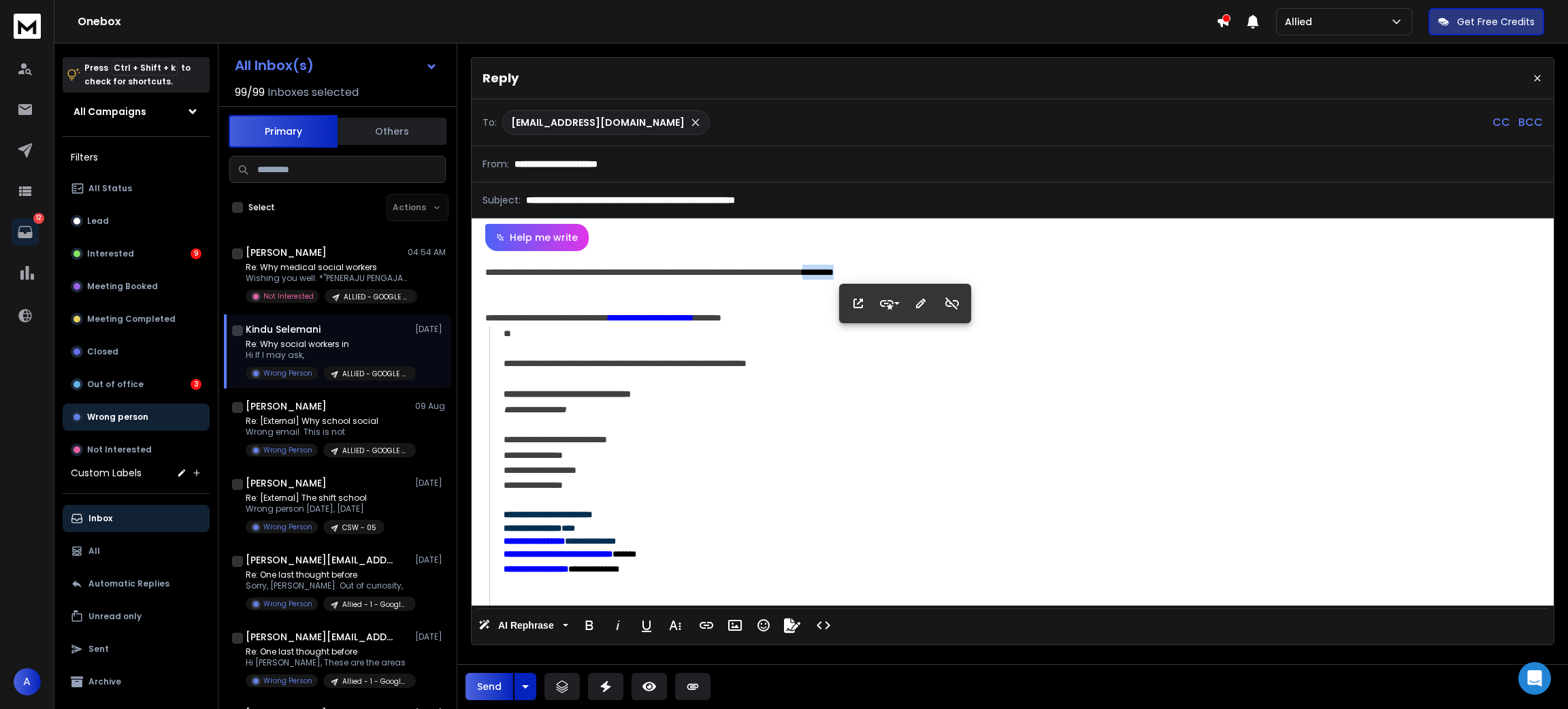
click at [932, 268] on div "**********" at bounding box center [1002, 271] width 1035 height 15
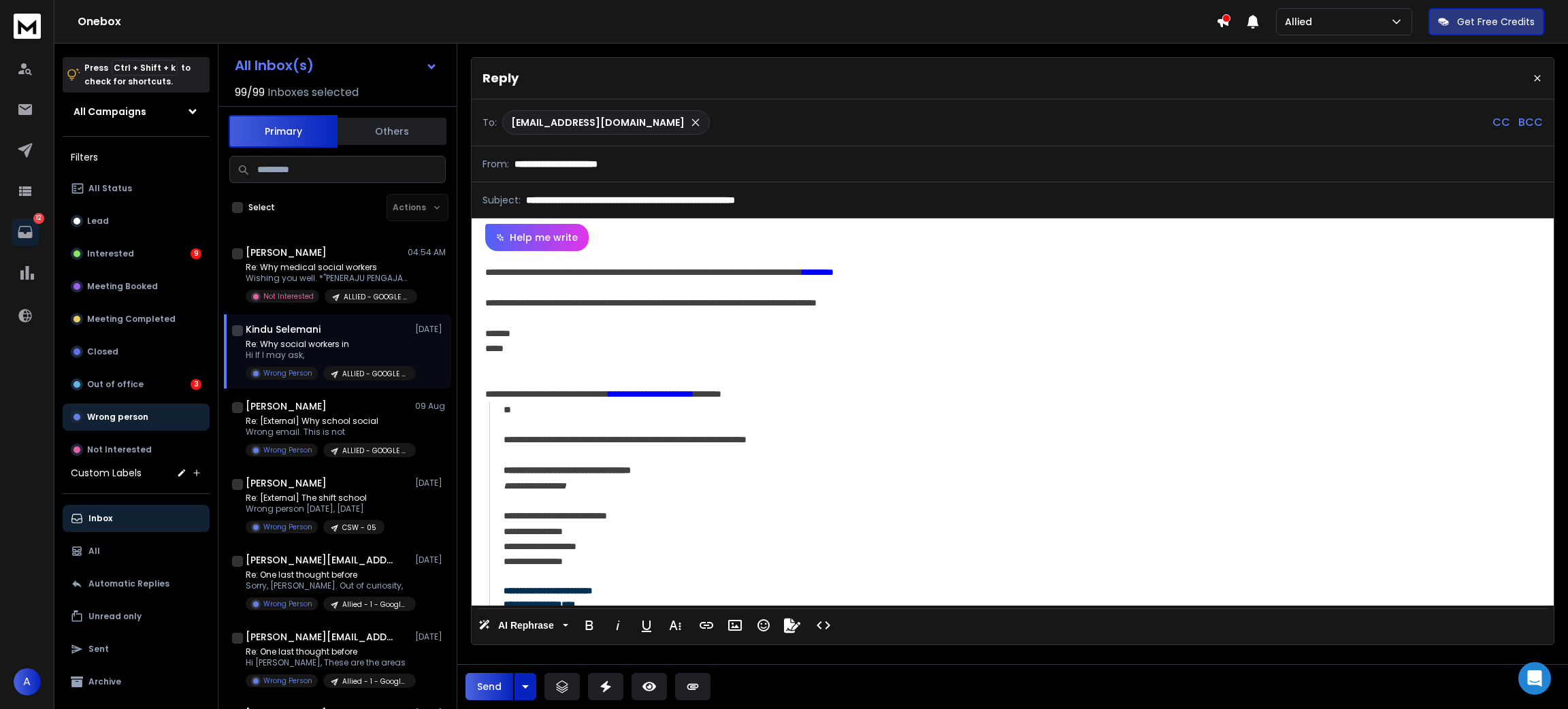
click at [482, 684] on button "Send" at bounding box center [489, 686] width 47 height 27
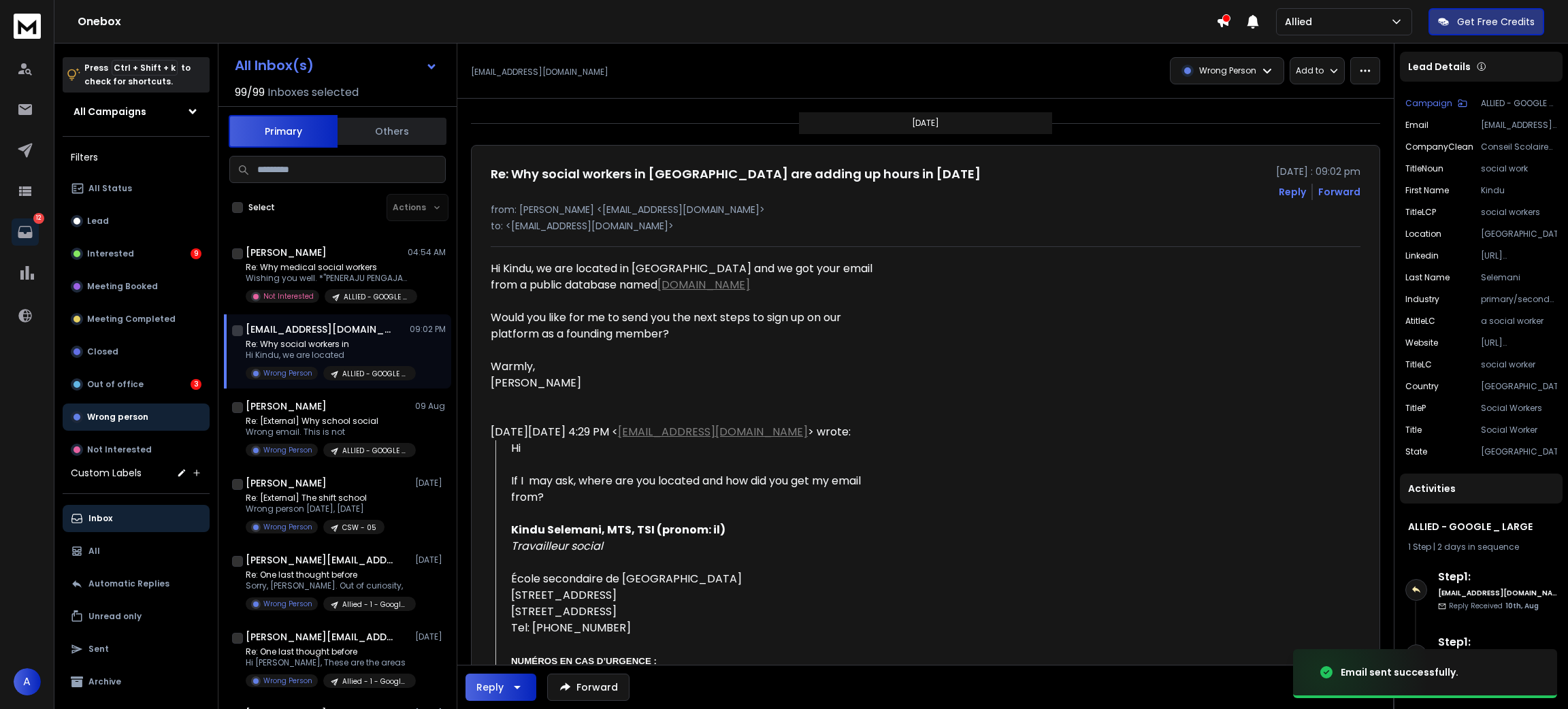
click at [1193, 75] on div "Wrong Person" at bounding box center [1226, 71] width 113 height 26
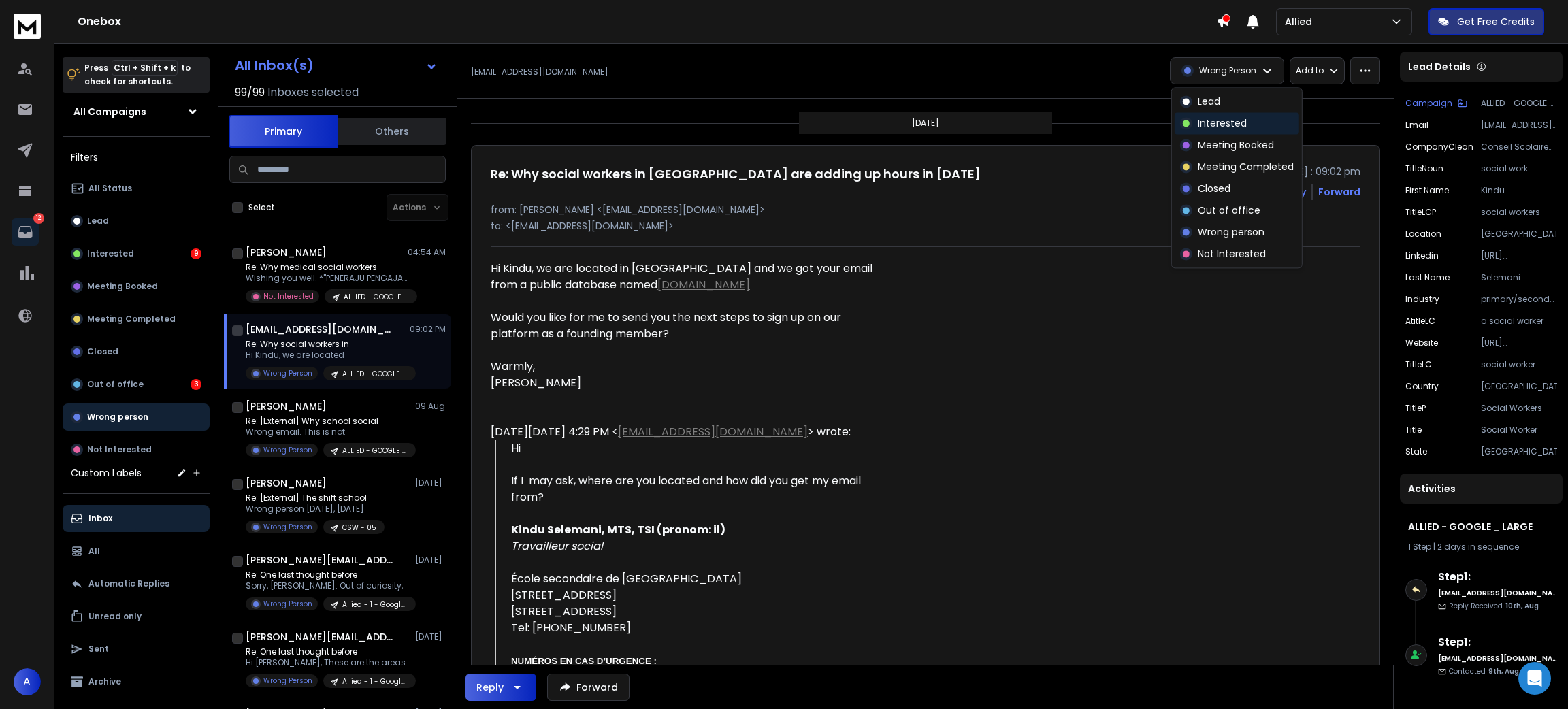
click at [1203, 127] on p "Interested" at bounding box center [1222, 123] width 49 height 14
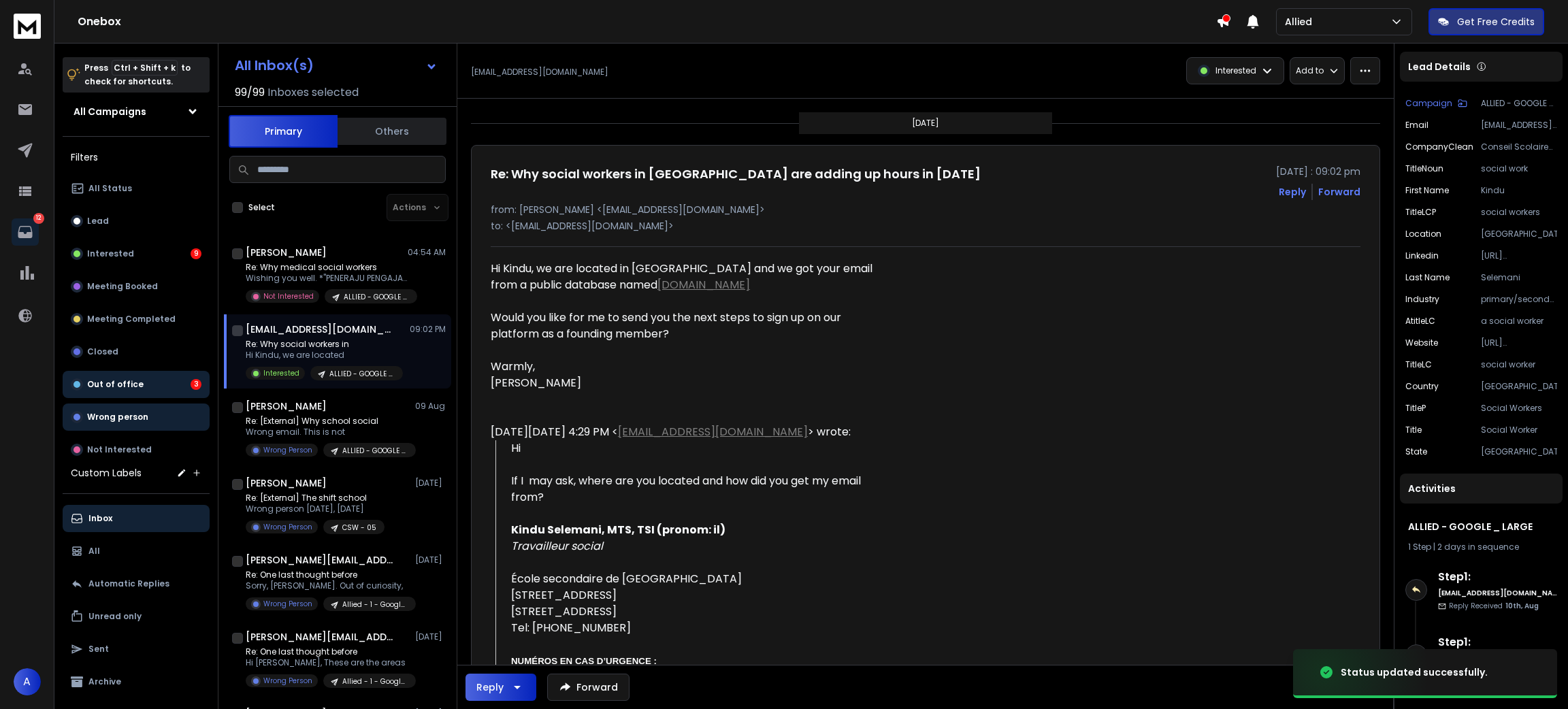
click at [145, 380] on button "Out of office 3" at bounding box center [136, 384] width 147 height 27
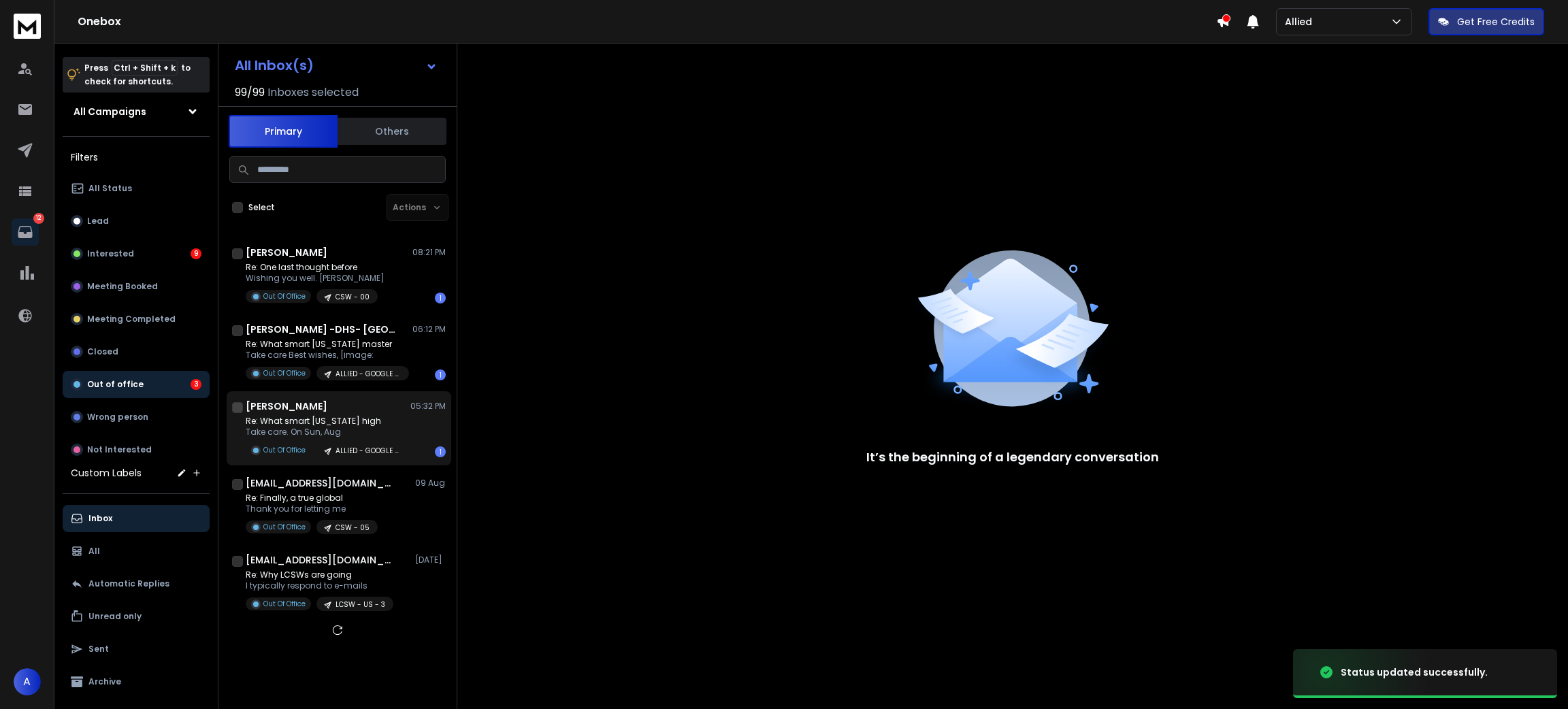
click at [345, 416] on p "Re: What smart [US_STATE] high" at bounding box center [327, 421] width 164 height 11
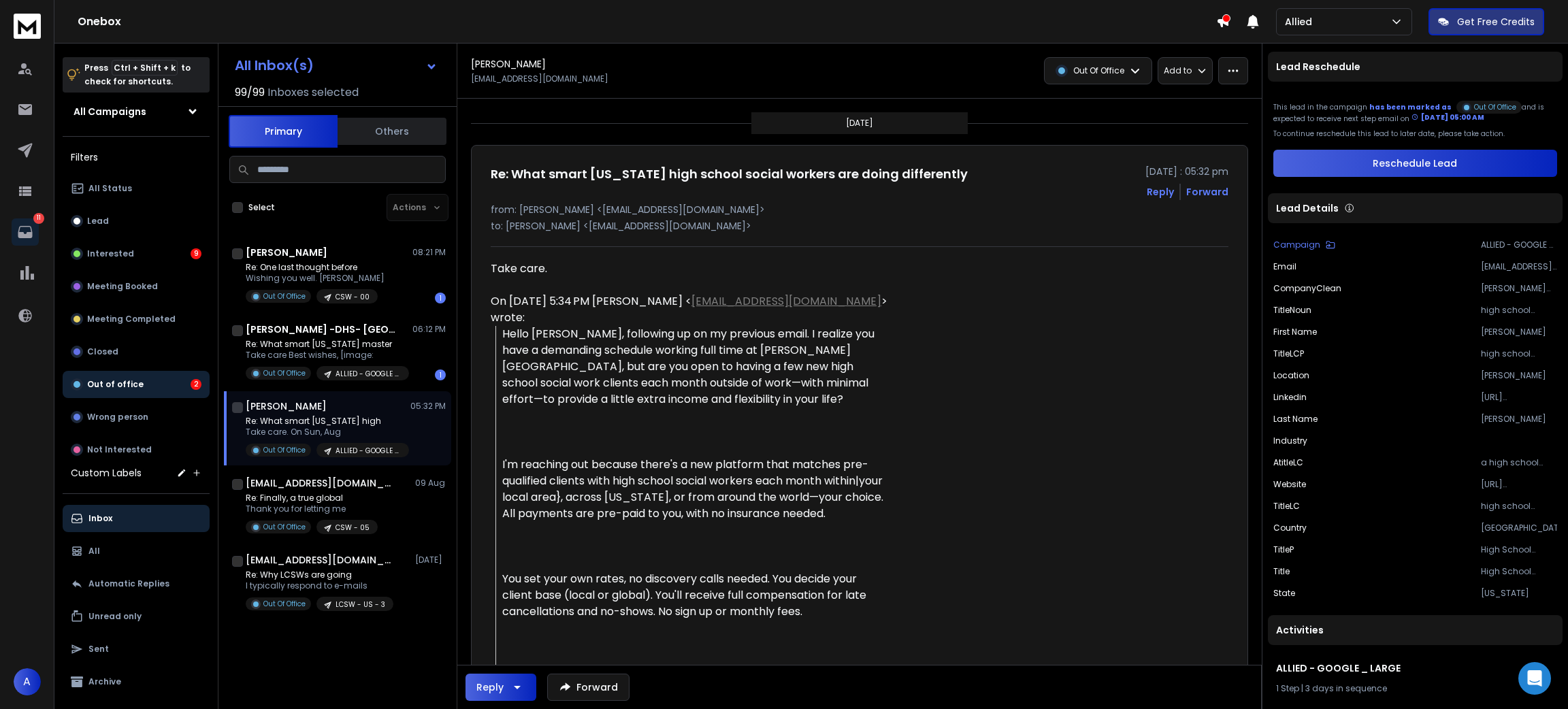
click at [1076, 72] on p "Out Of Office" at bounding box center [1098, 71] width 51 height 11
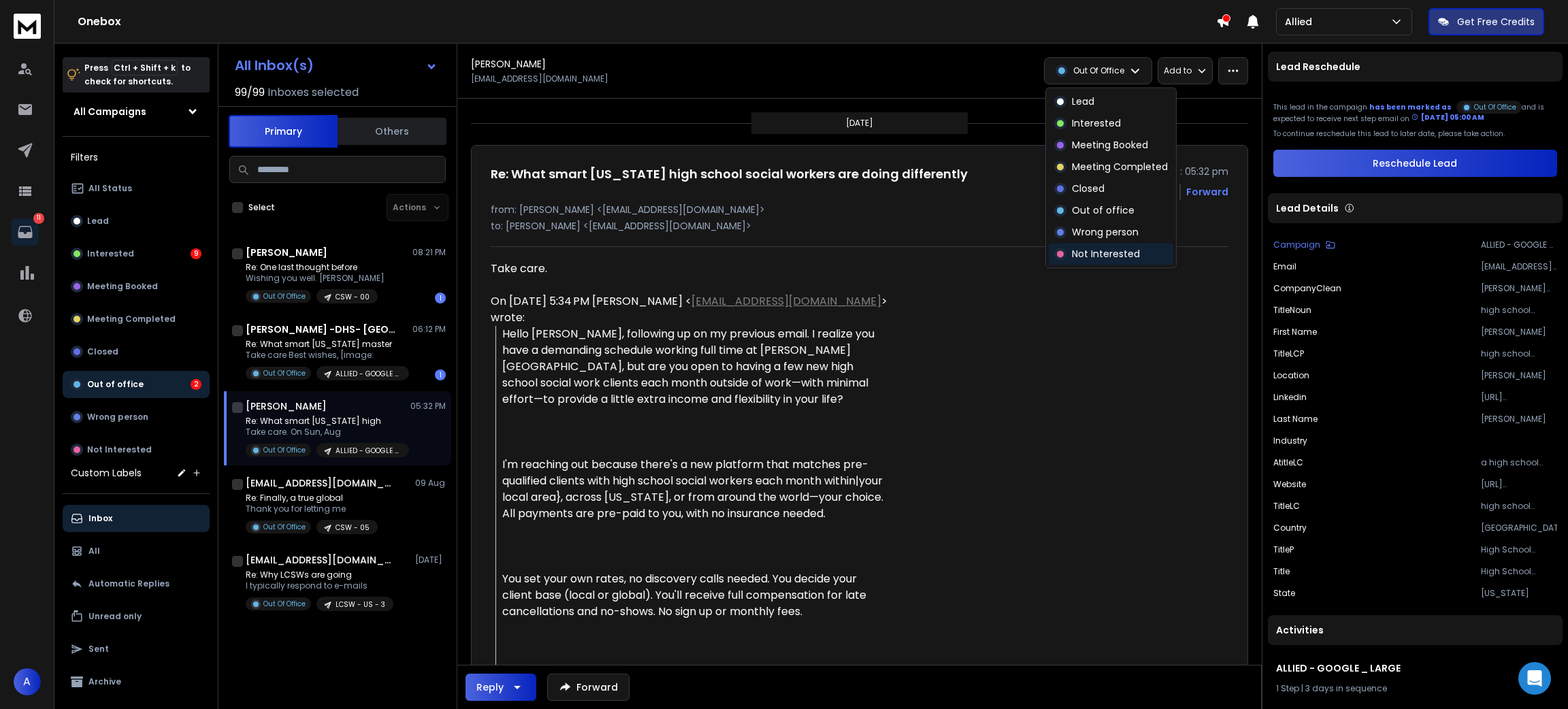
click at [1068, 253] on div "Not Interested" at bounding box center [1096, 254] width 86 height 14
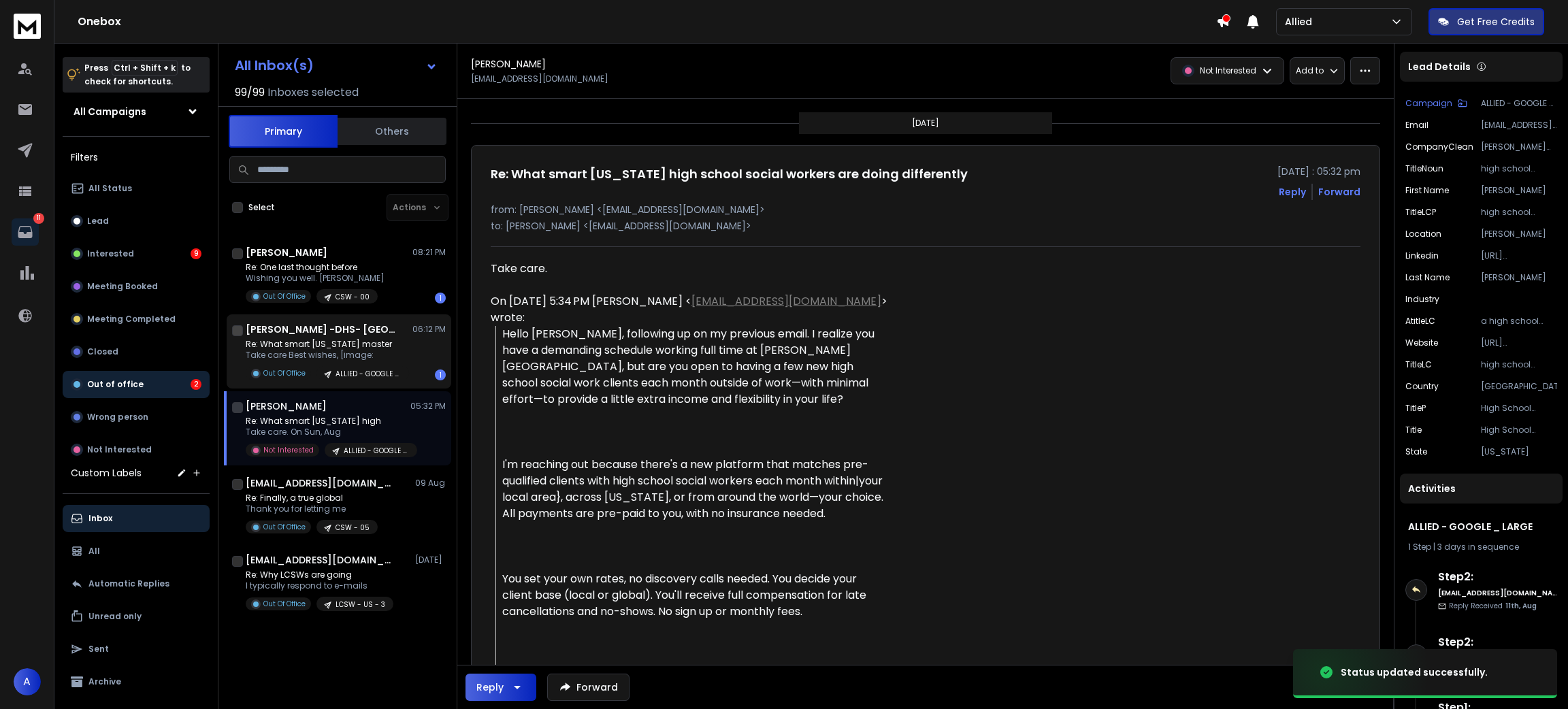
click at [340, 351] on p "Take care Best wishes, [image:" at bounding box center [327, 355] width 164 height 11
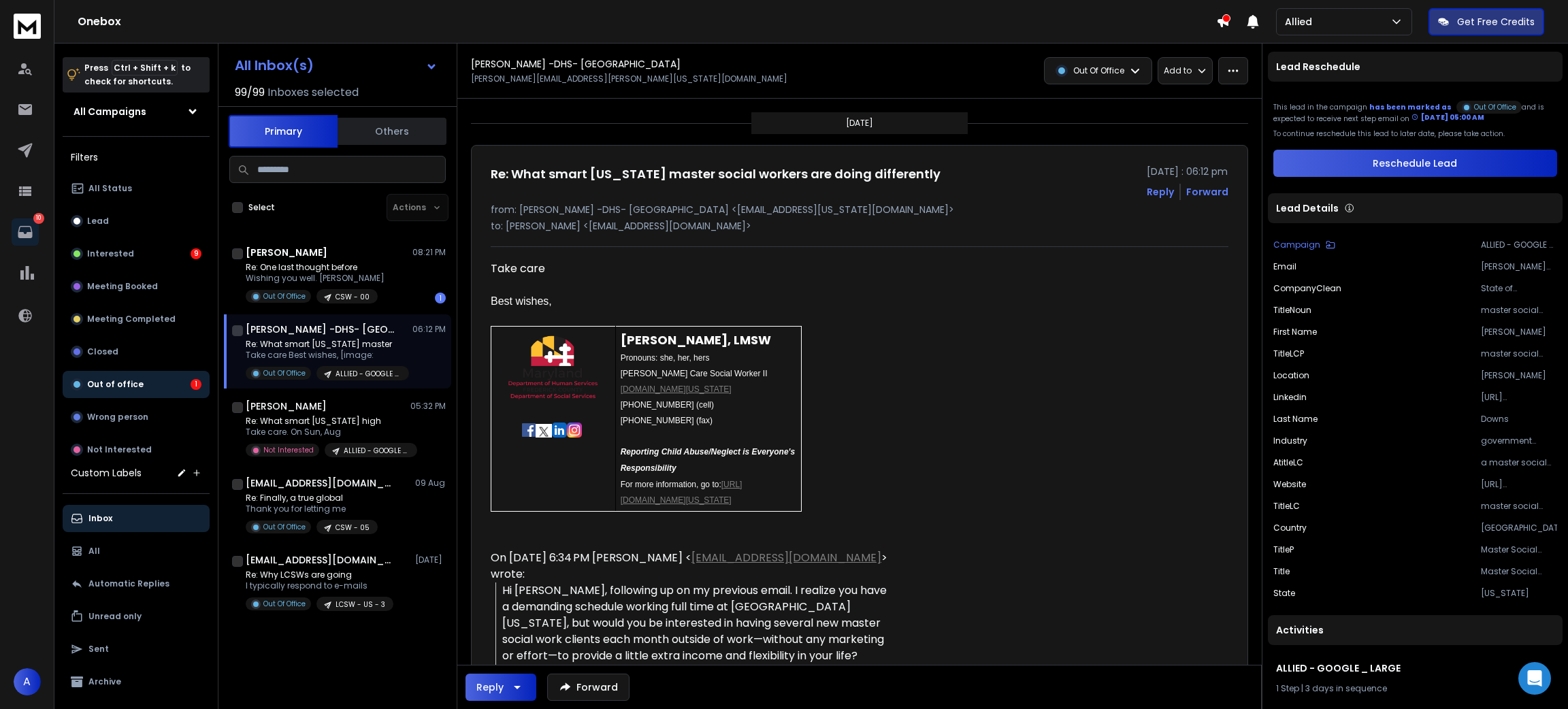
click at [1066, 63] on div "Out Of Office" at bounding box center [1098, 71] width 107 height 26
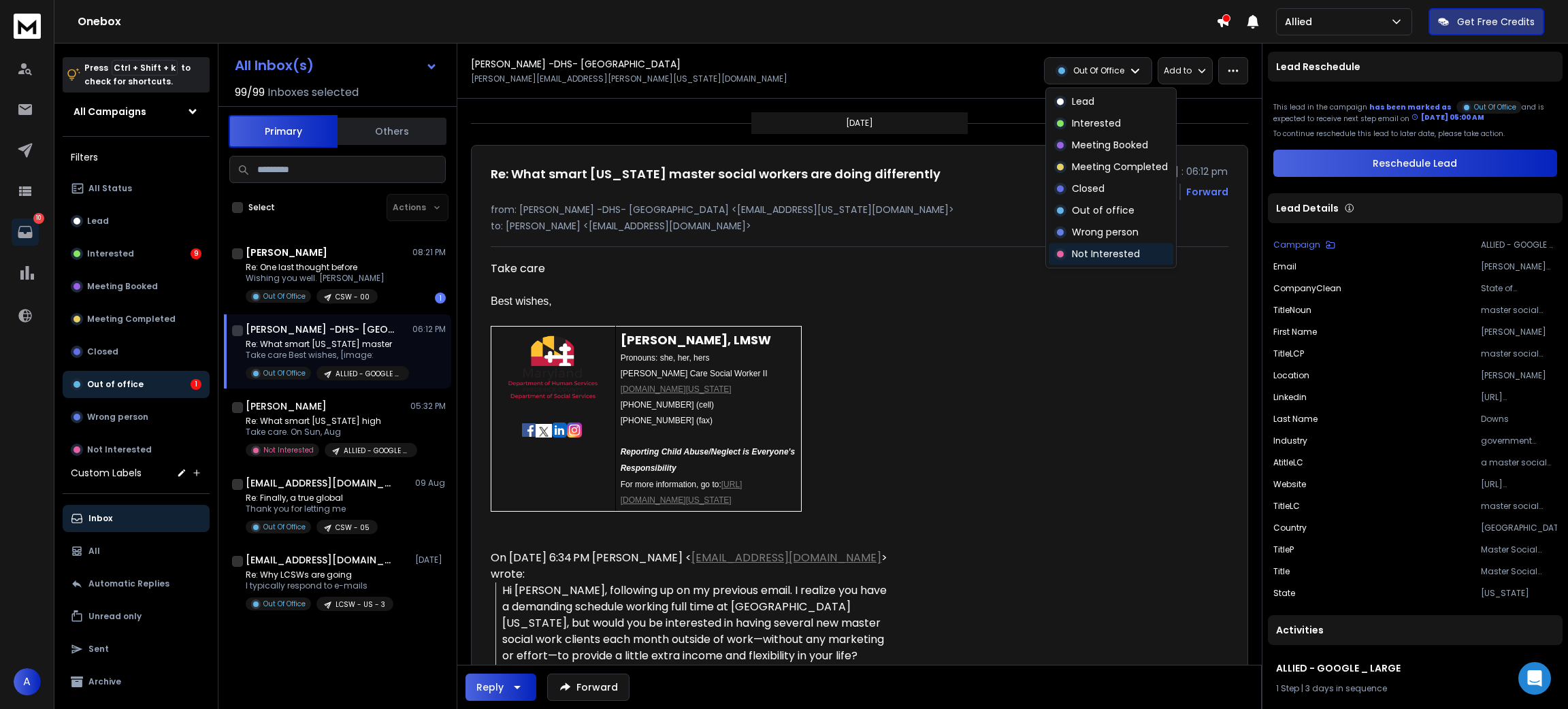
click at [1062, 249] on span at bounding box center [1060, 254] width 12 height 12
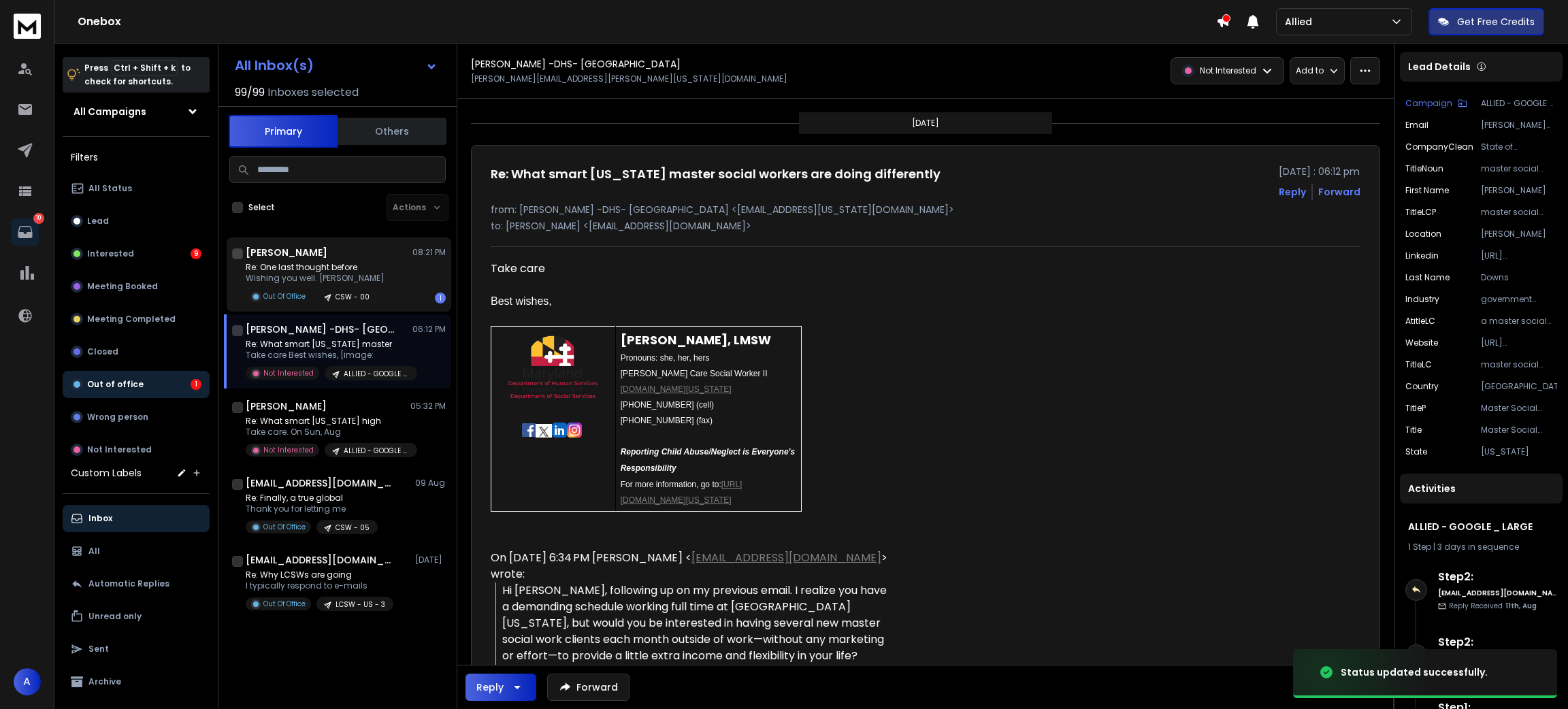
click at [368, 262] on p "Re: One last thought before" at bounding box center [315, 267] width 139 height 11
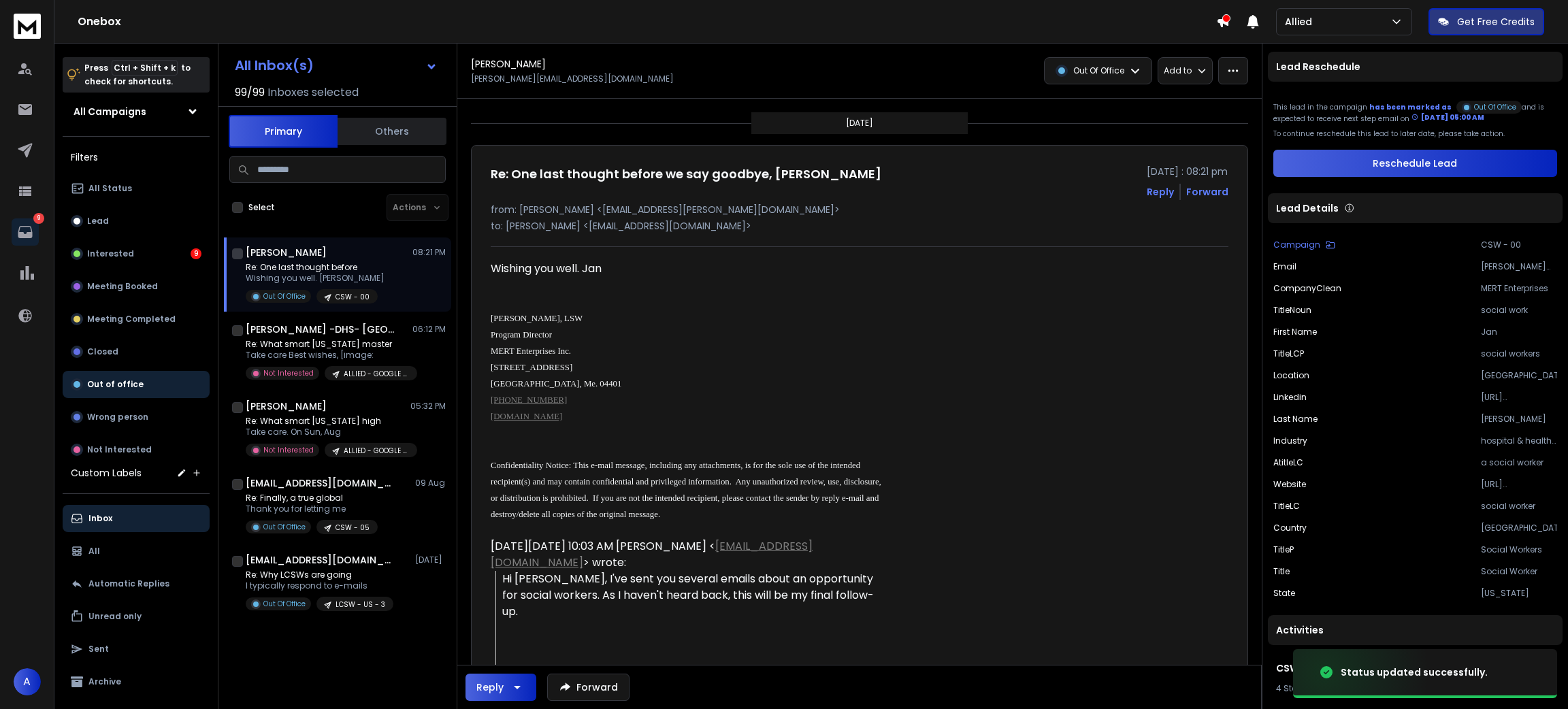
click at [1110, 72] on p "Out Of Office" at bounding box center [1098, 71] width 51 height 11
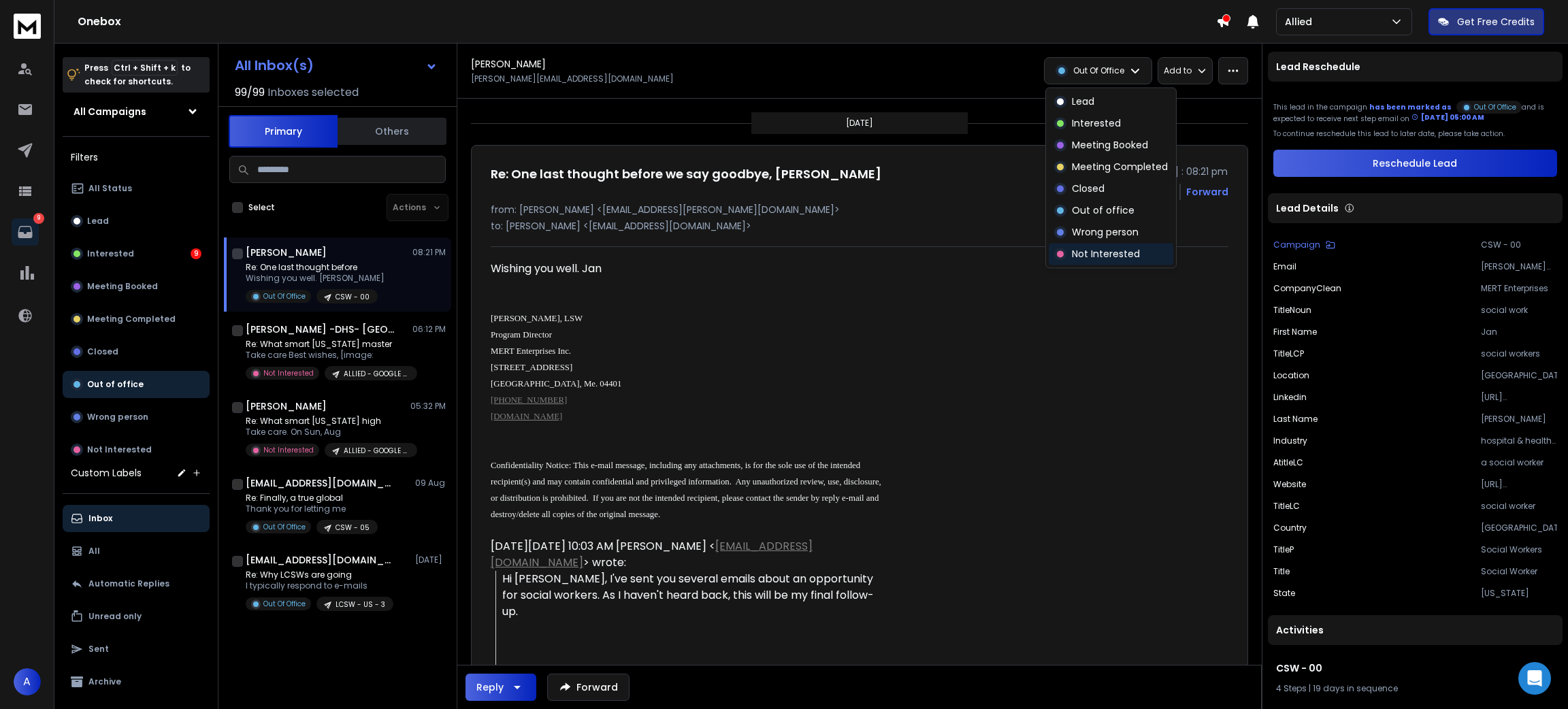
click at [1096, 256] on p "Not Interested" at bounding box center [1106, 254] width 68 height 14
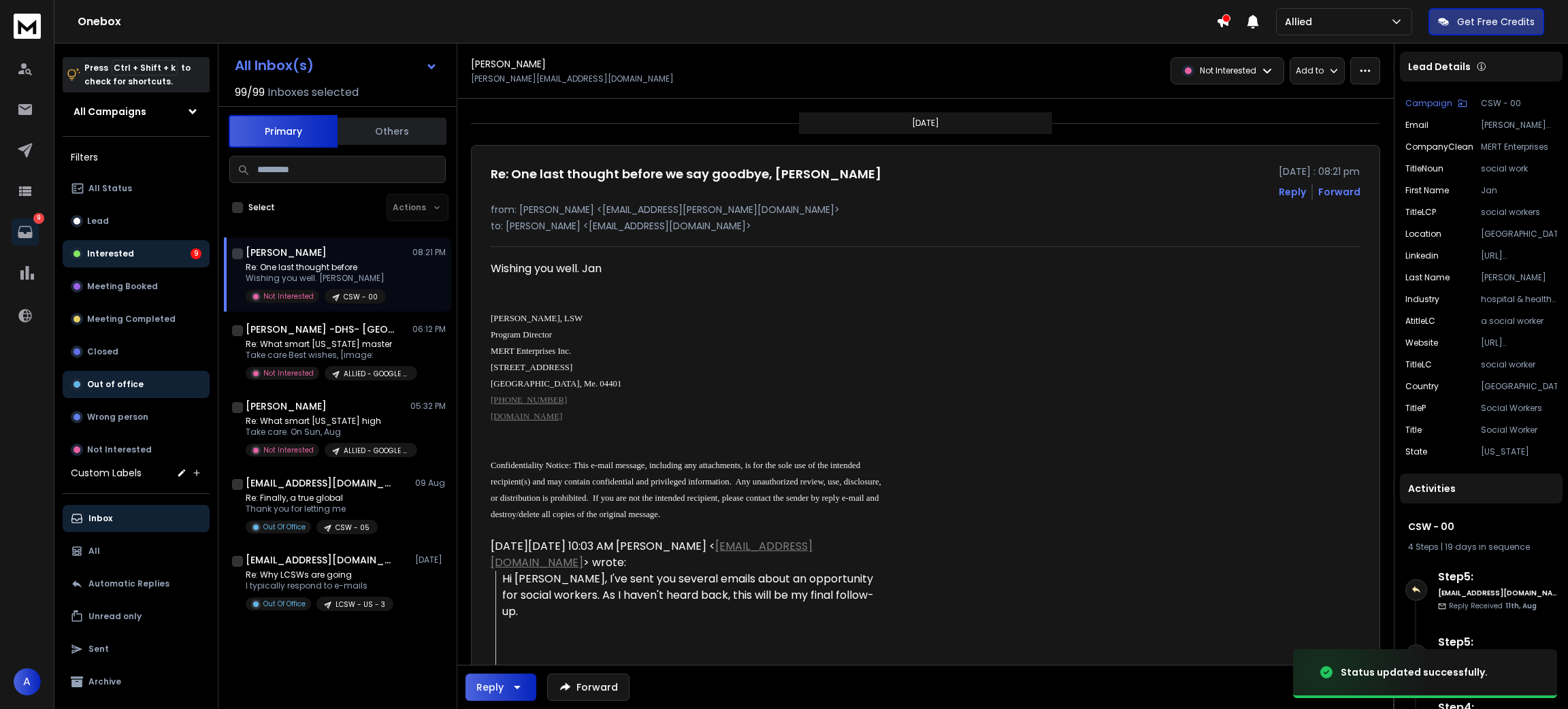
click at [109, 251] on p "Interested" at bounding box center [111, 254] width 47 height 11
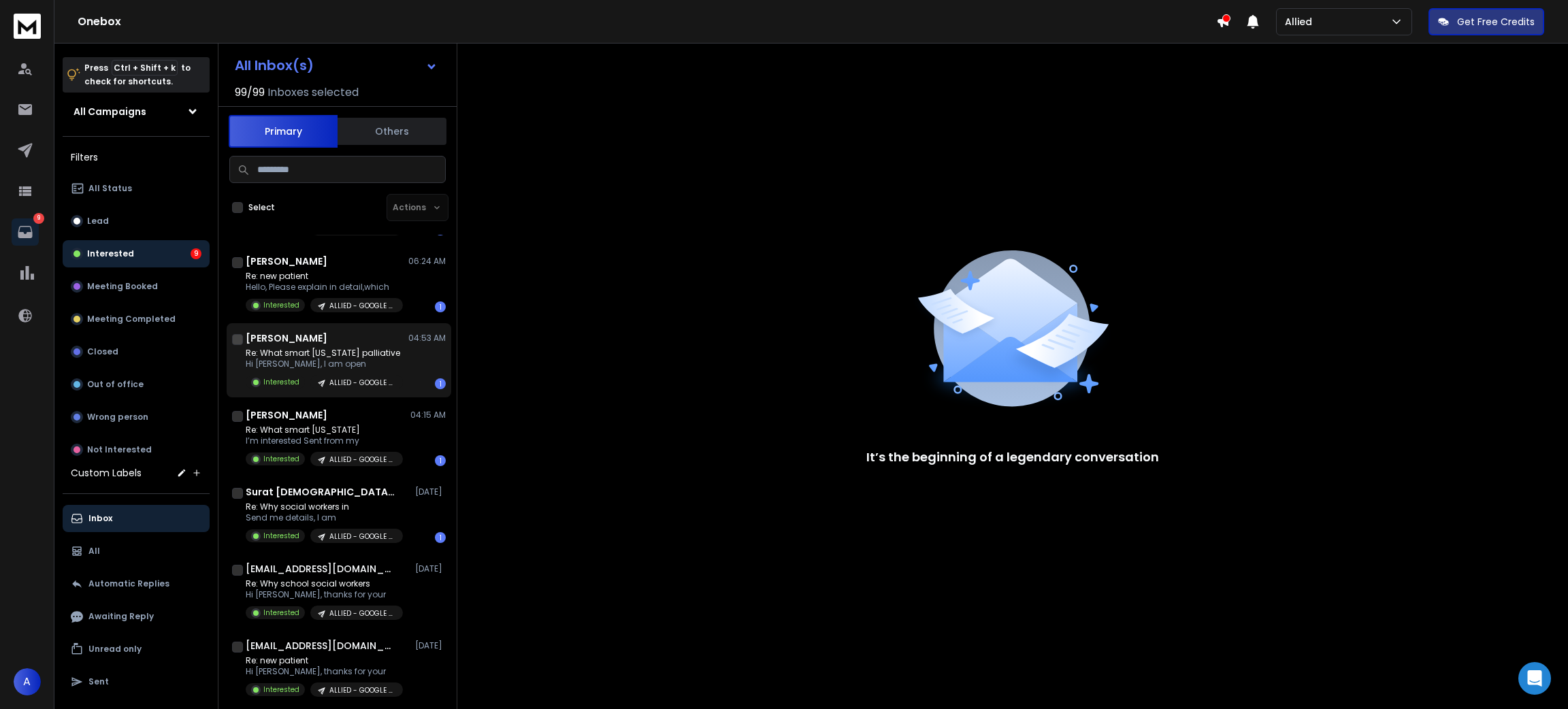
scroll to position [509, 0]
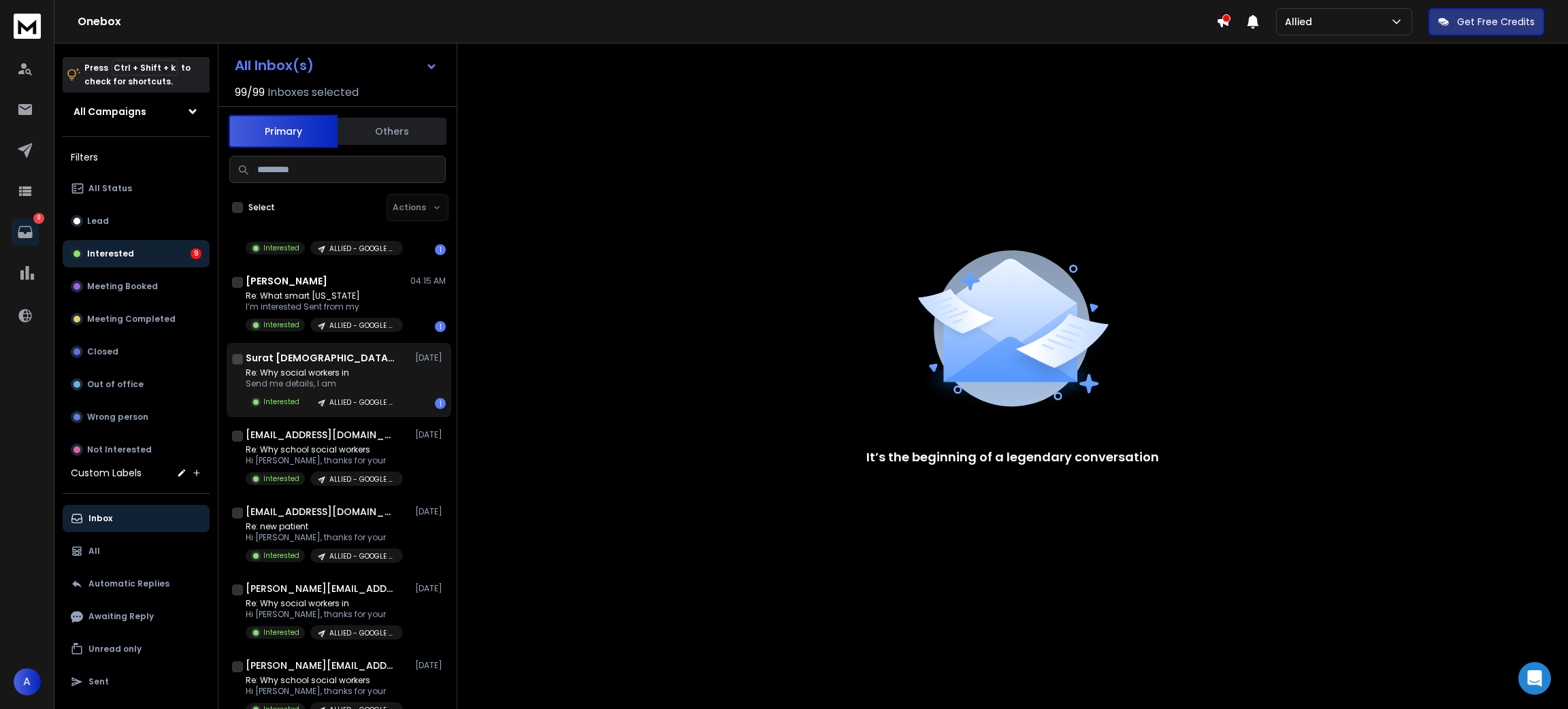
click at [307, 351] on h1 "Surat Ashram NarayanSeva" at bounding box center [320, 358] width 150 height 14
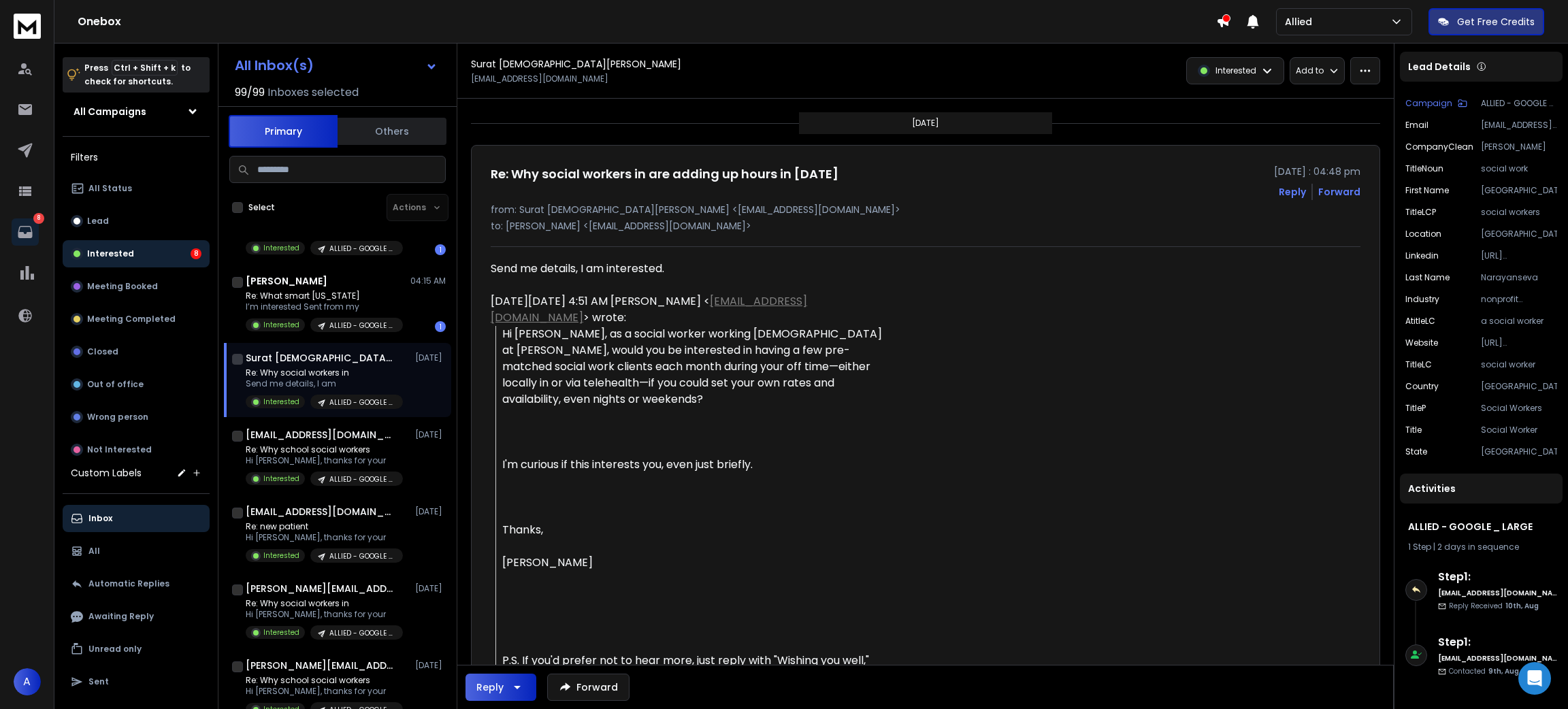
click at [485, 690] on div "Reply" at bounding box center [489, 688] width 27 height 14
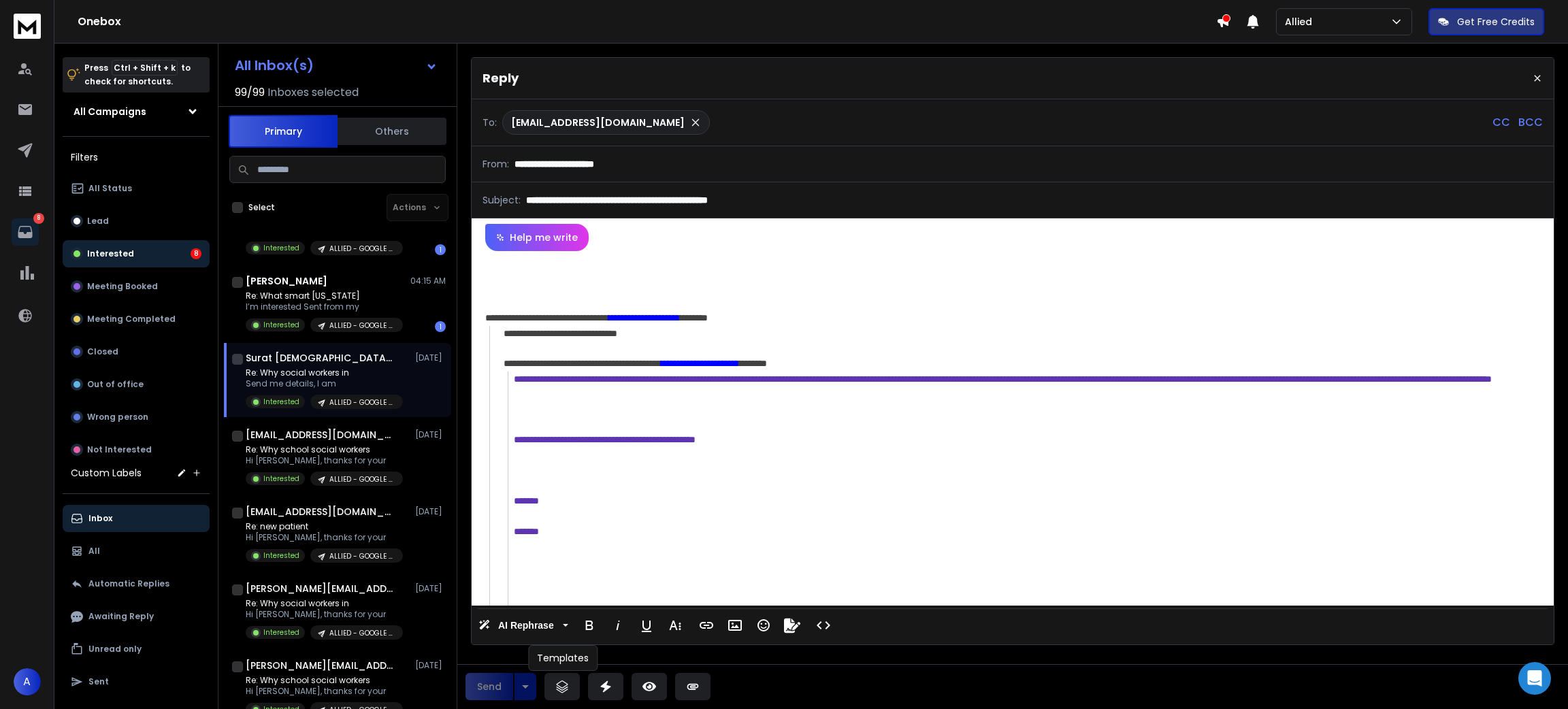
click at [570, 691] on button at bounding box center [562, 686] width 35 height 27
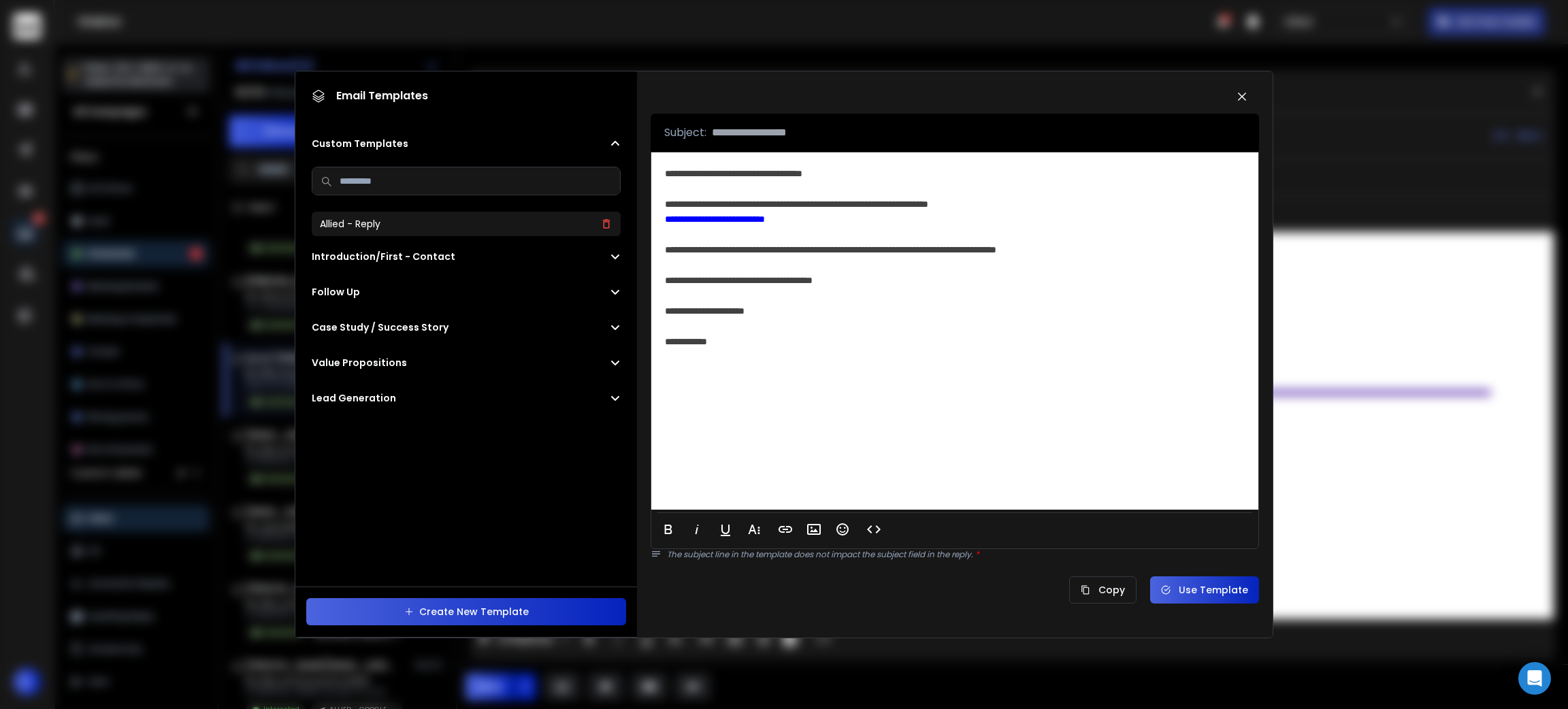
click at [1236, 592] on button "Use Template" at bounding box center [1204, 590] width 108 height 27
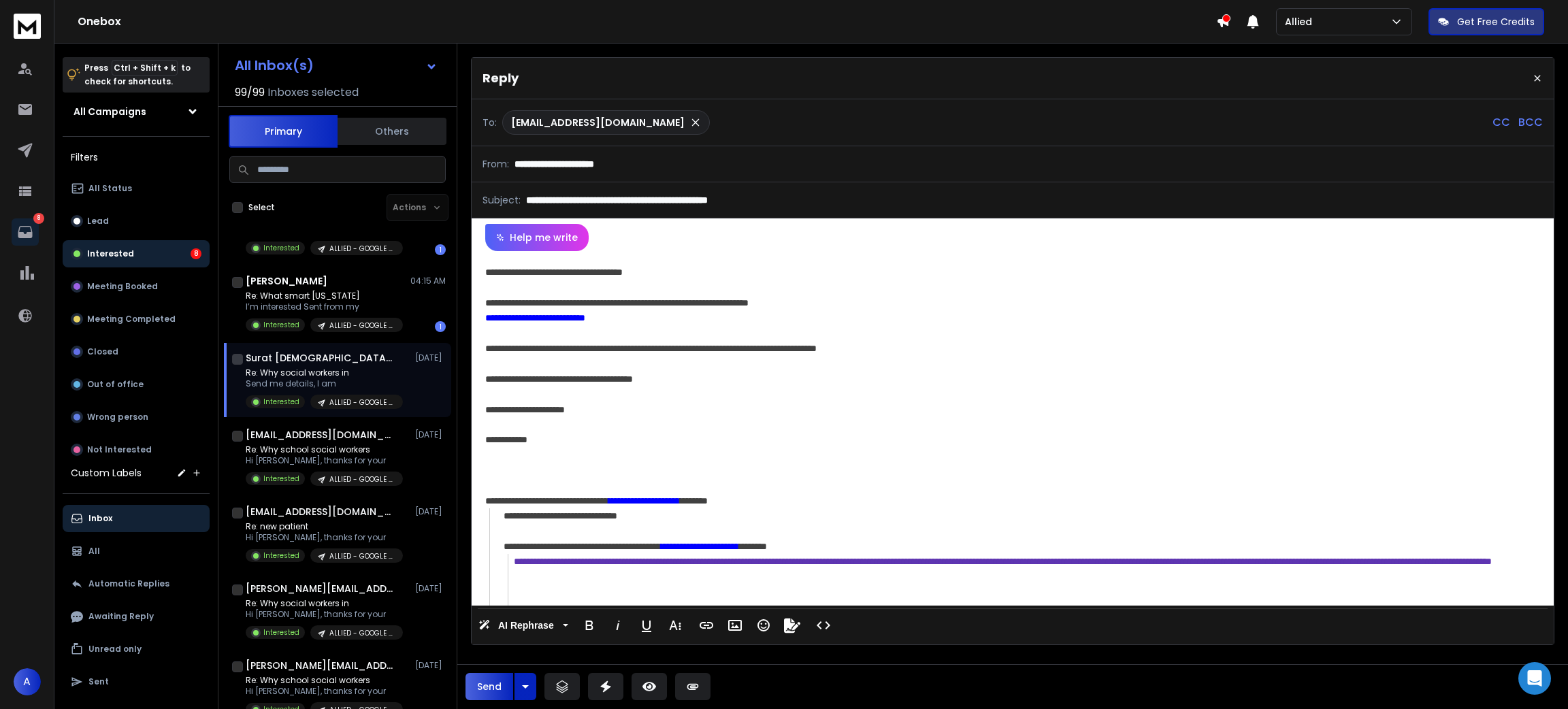
click at [494, 270] on div "**********" at bounding box center [1002, 271] width 1035 height 15
click at [503, 445] on div "**********" at bounding box center [1002, 439] width 1035 height 15
click at [503, 452] on div at bounding box center [1012, 455] width 1054 height 15
click at [500, 675] on button "Send" at bounding box center [489, 686] width 47 height 27
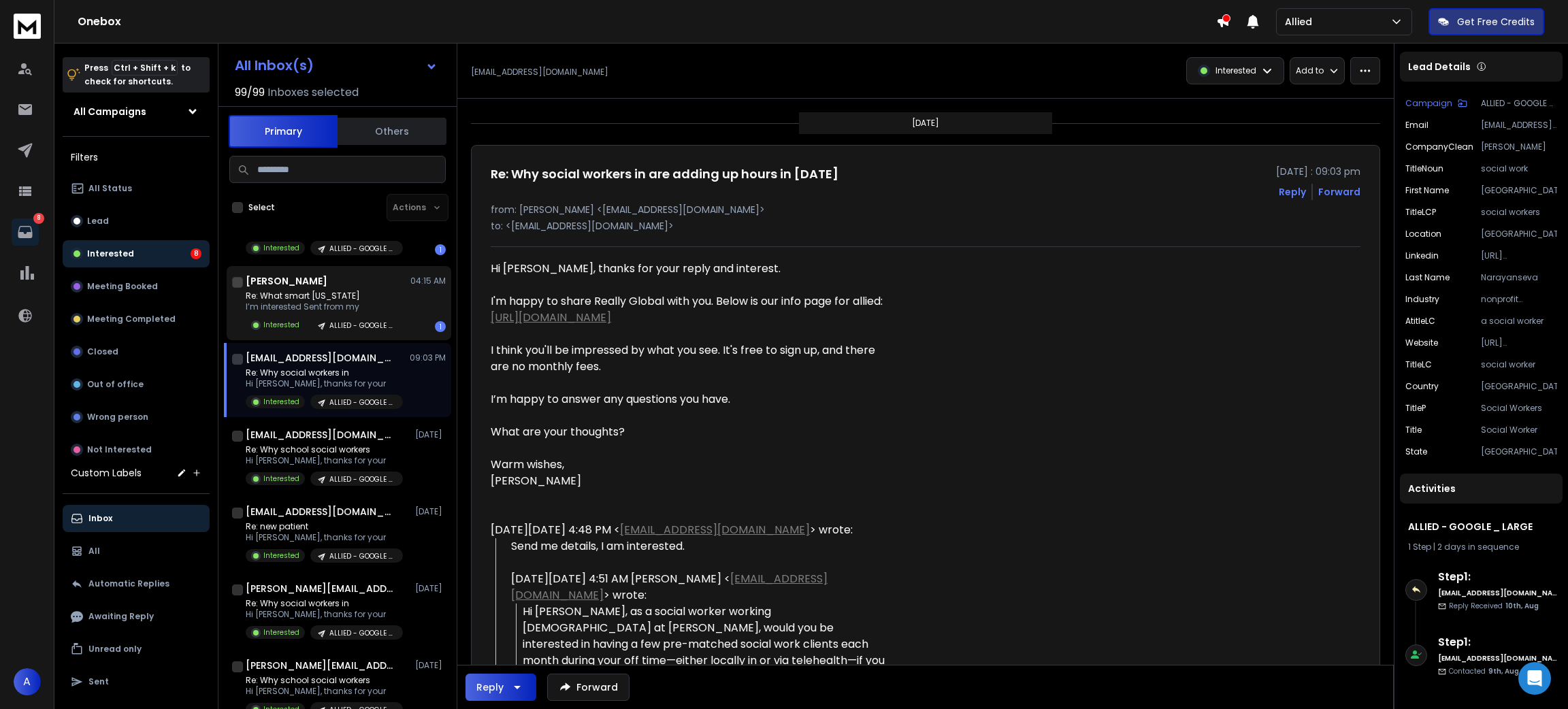
click at [348, 297] on p "Re: What smart [US_STATE]" at bounding box center [325, 296] width 158 height 11
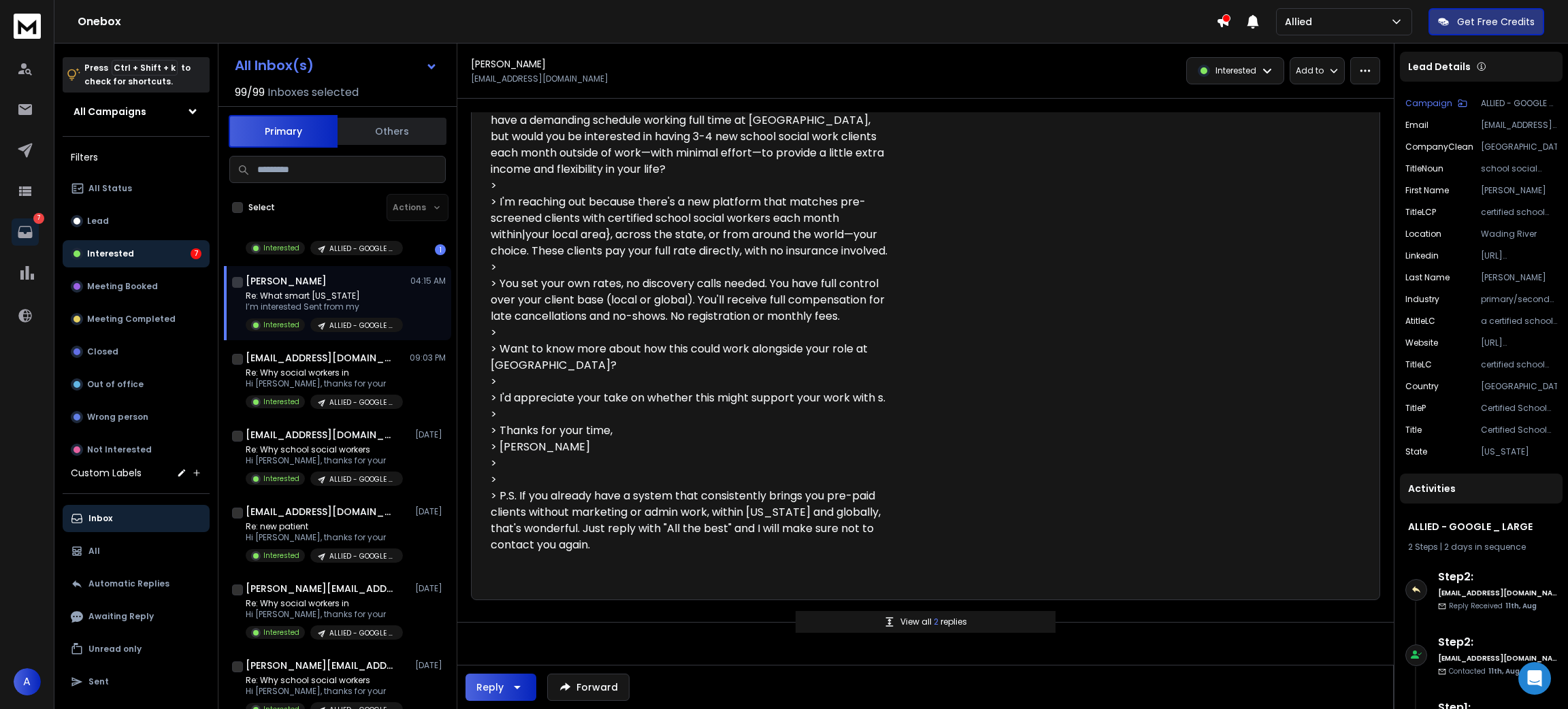
scroll to position [0, 0]
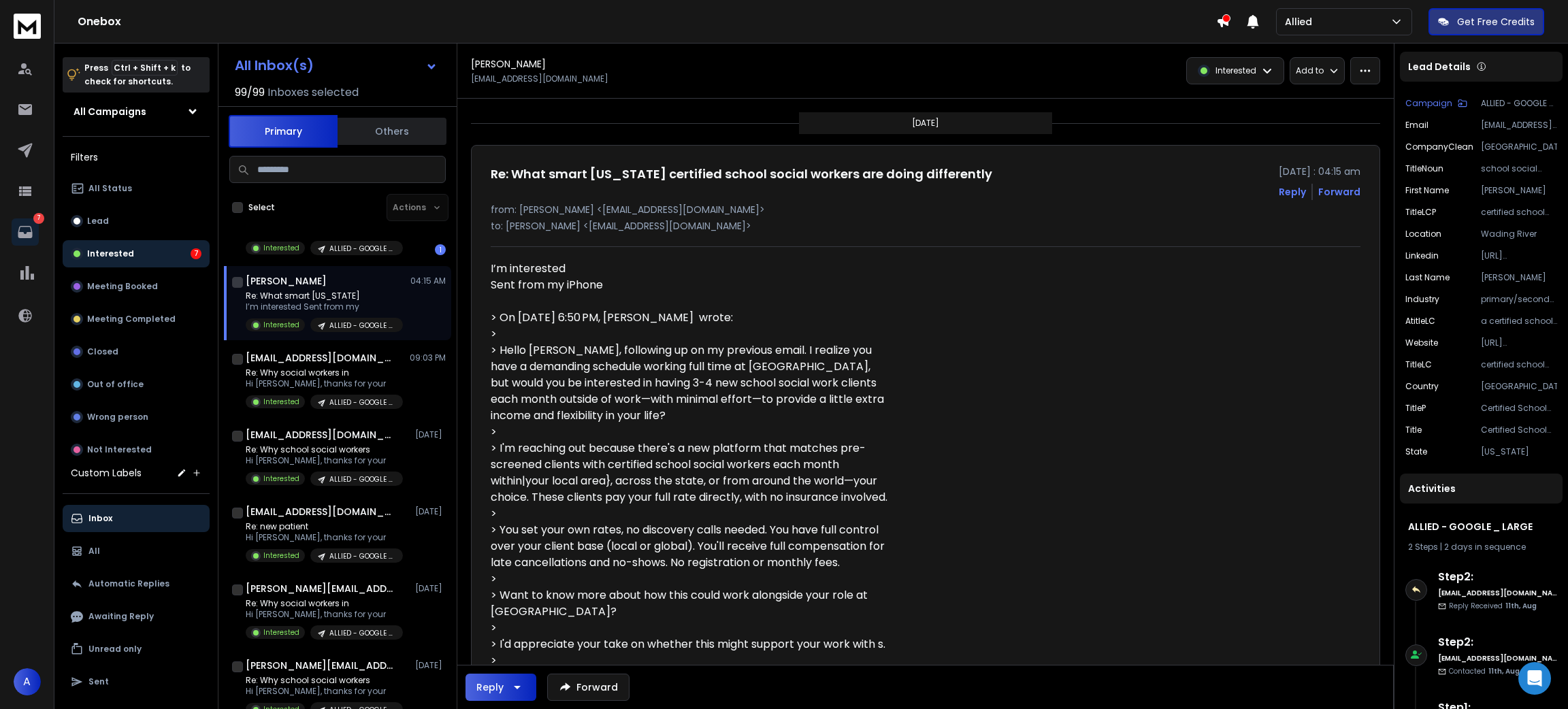
click at [491, 690] on div "Reply" at bounding box center [489, 688] width 27 height 14
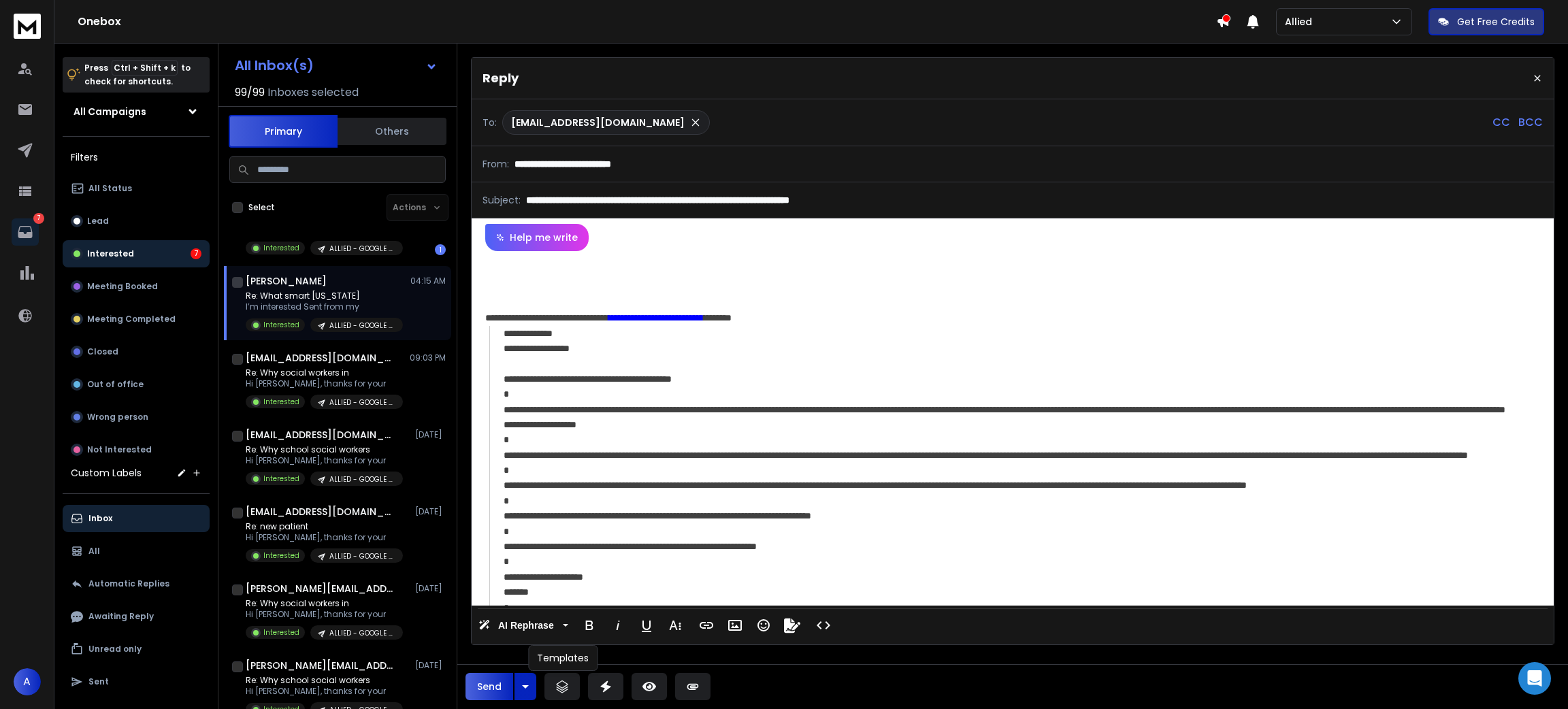
click at [569, 686] on button at bounding box center [562, 686] width 35 height 27
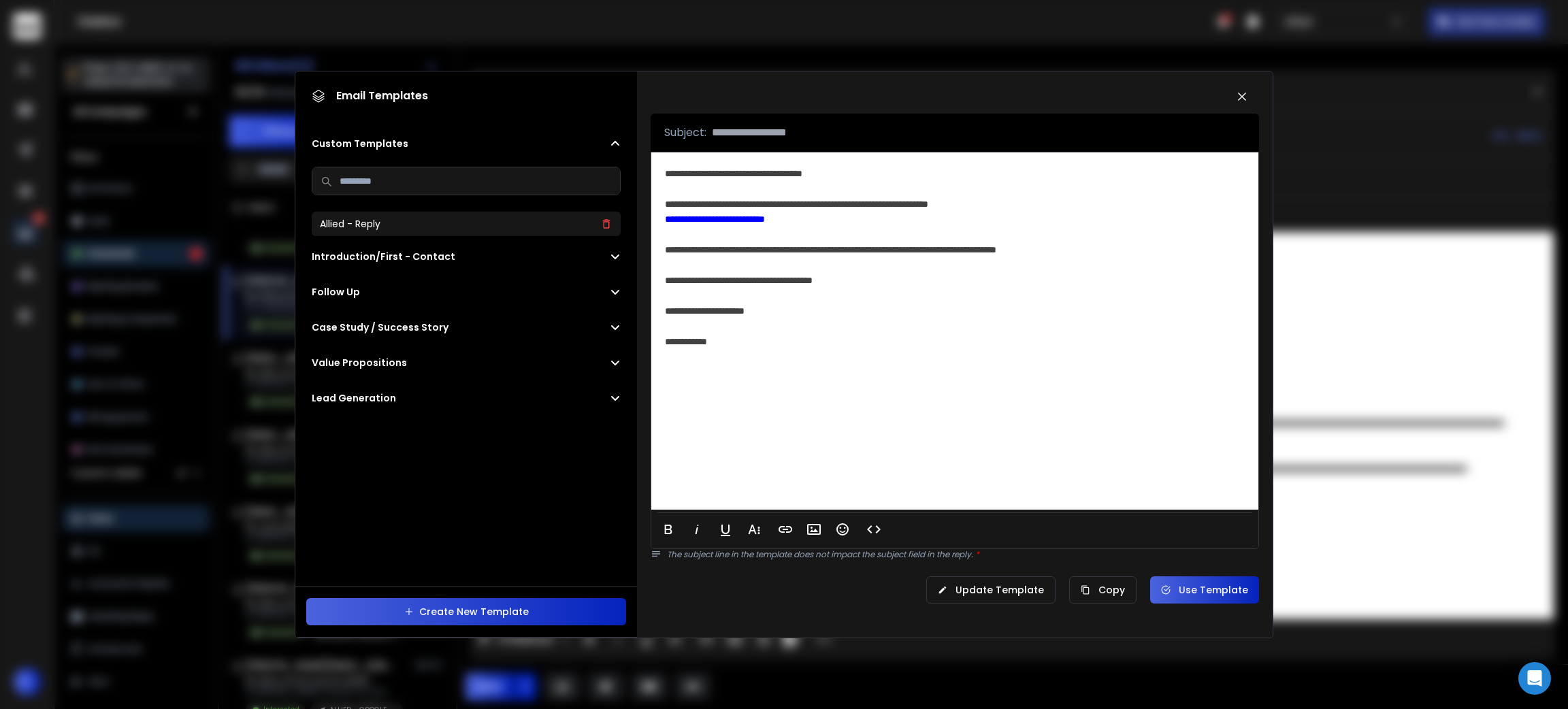
click at [1210, 603] on button "Use Template" at bounding box center [1204, 590] width 108 height 27
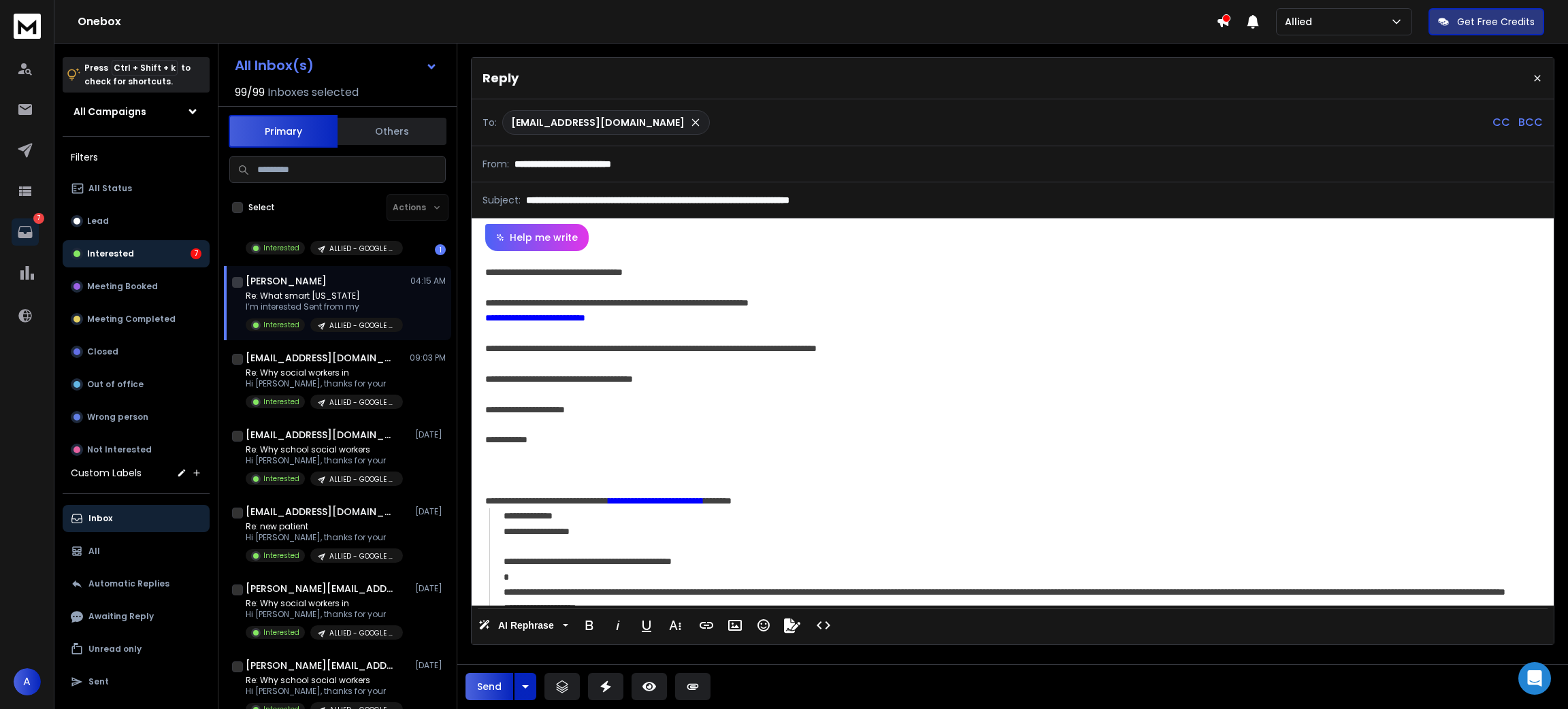
click at [497, 273] on div "**********" at bounding box center [1002, 271] width 1035 height 15
click at [503, 446] on div "**********" at bounding box center [1002, 439] width 1035 height 15
click at [507, 453] on div at bounding box center [1012, 455] width 1054 height 15
click at [485, 693] on button "Send" at bounding box center [489, 686] width 47 height 27
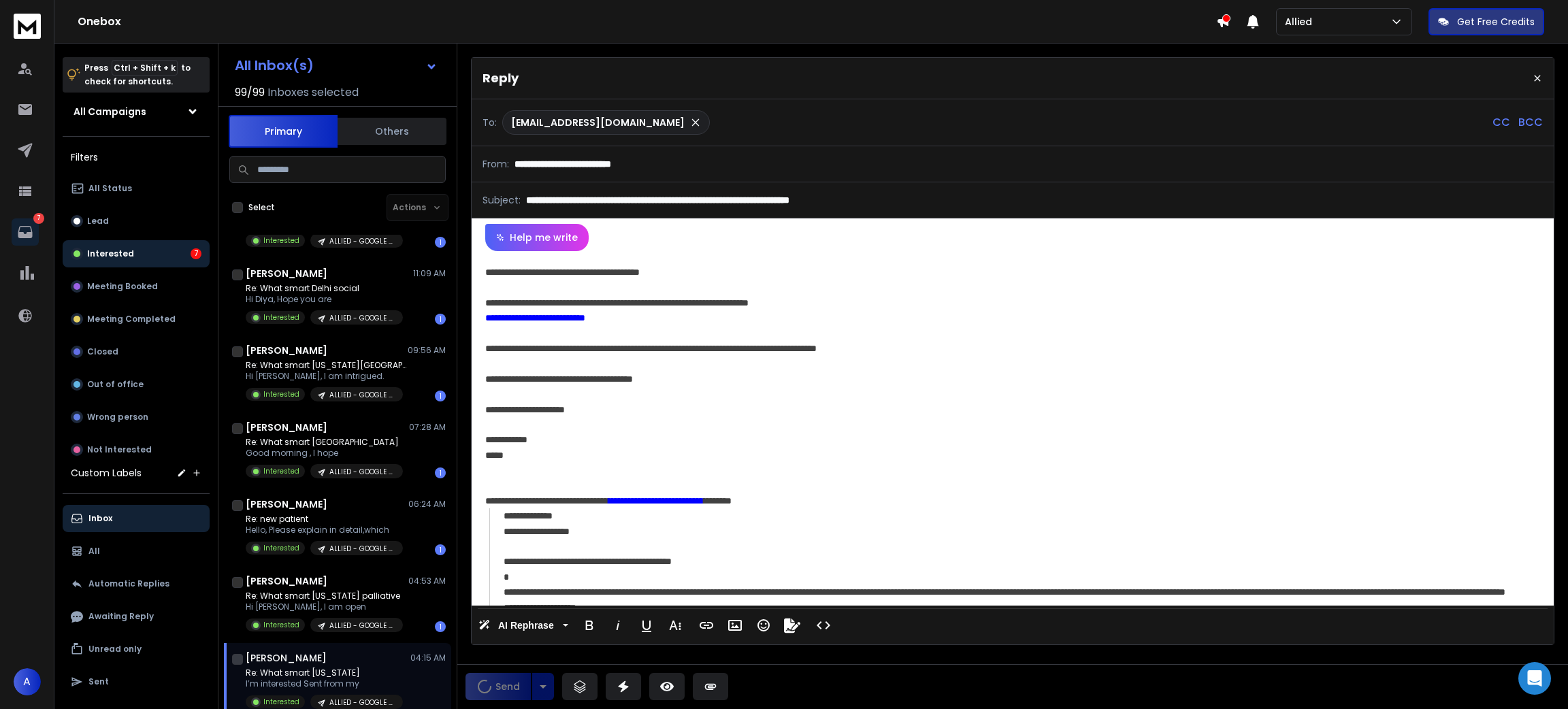
scroll to position [102, 0]
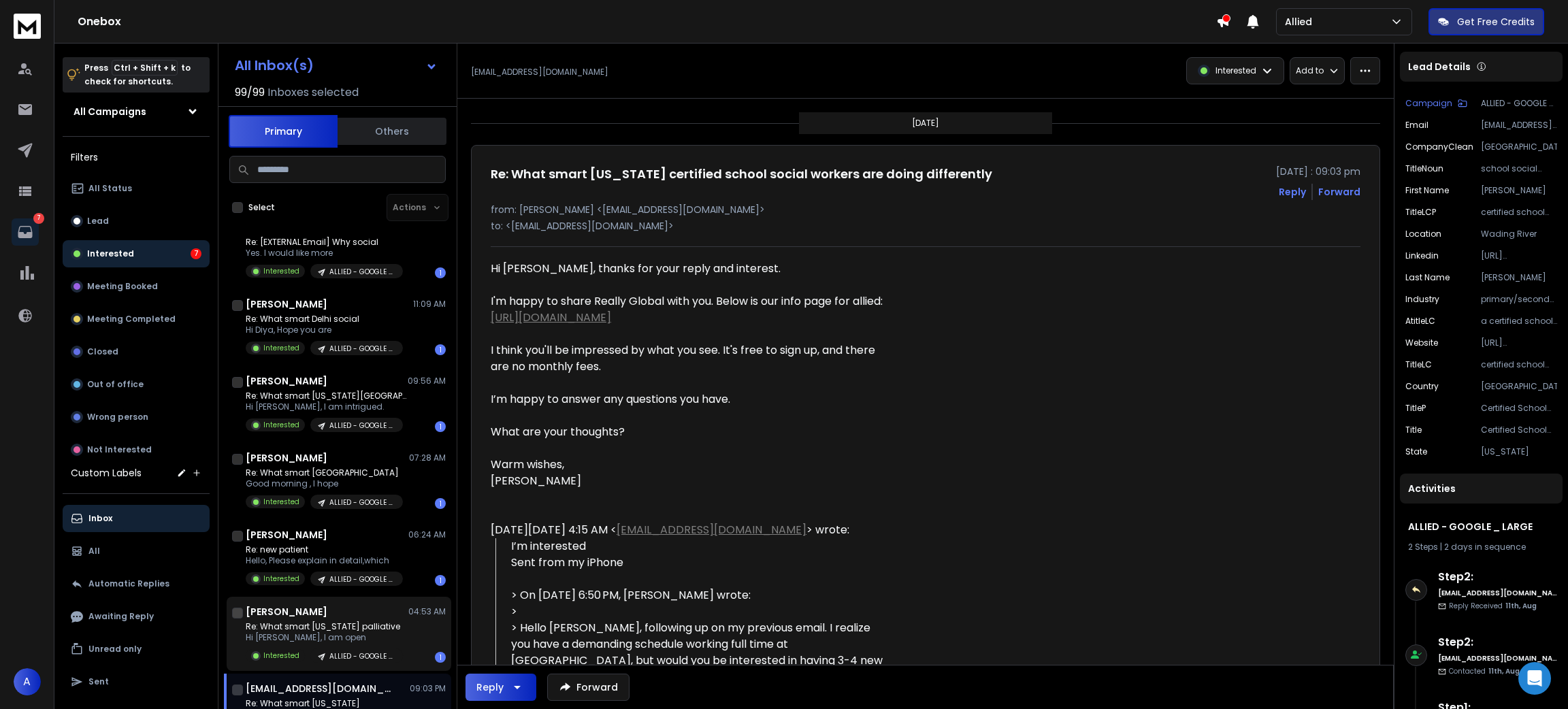
click at [388, 635] on p "Hi Dorsa, I am open" at bounding box center [325, 637] width 158 height 11
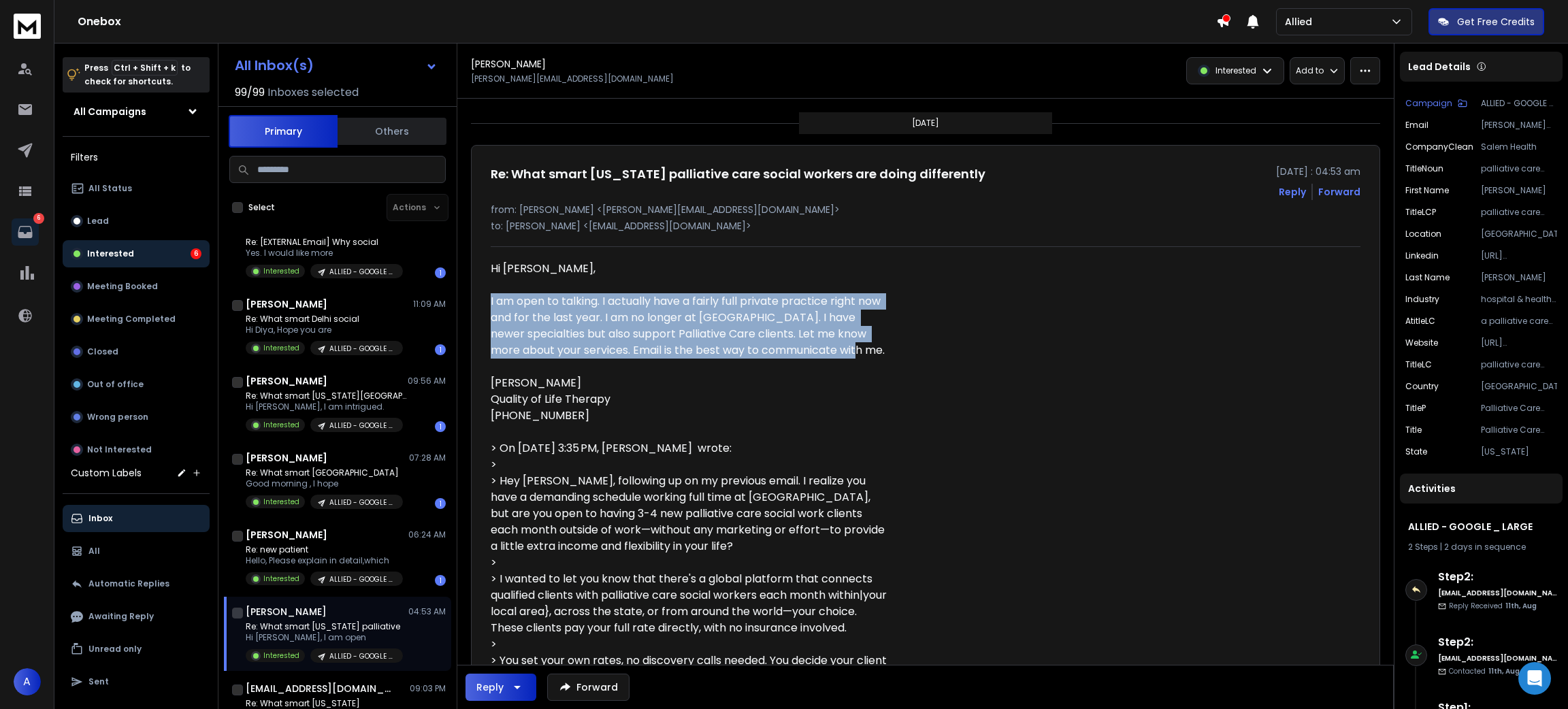
drag, startPoint x: 491, startPoint y: 302, endPoint x: 864, endPoint y: 359, distance: 377.3
click at [864, 359] on div "Hi Dorsa, I am open to talking. I actually have a fairly full private practice …" at bounding box center [695, 626] width 409 height 730
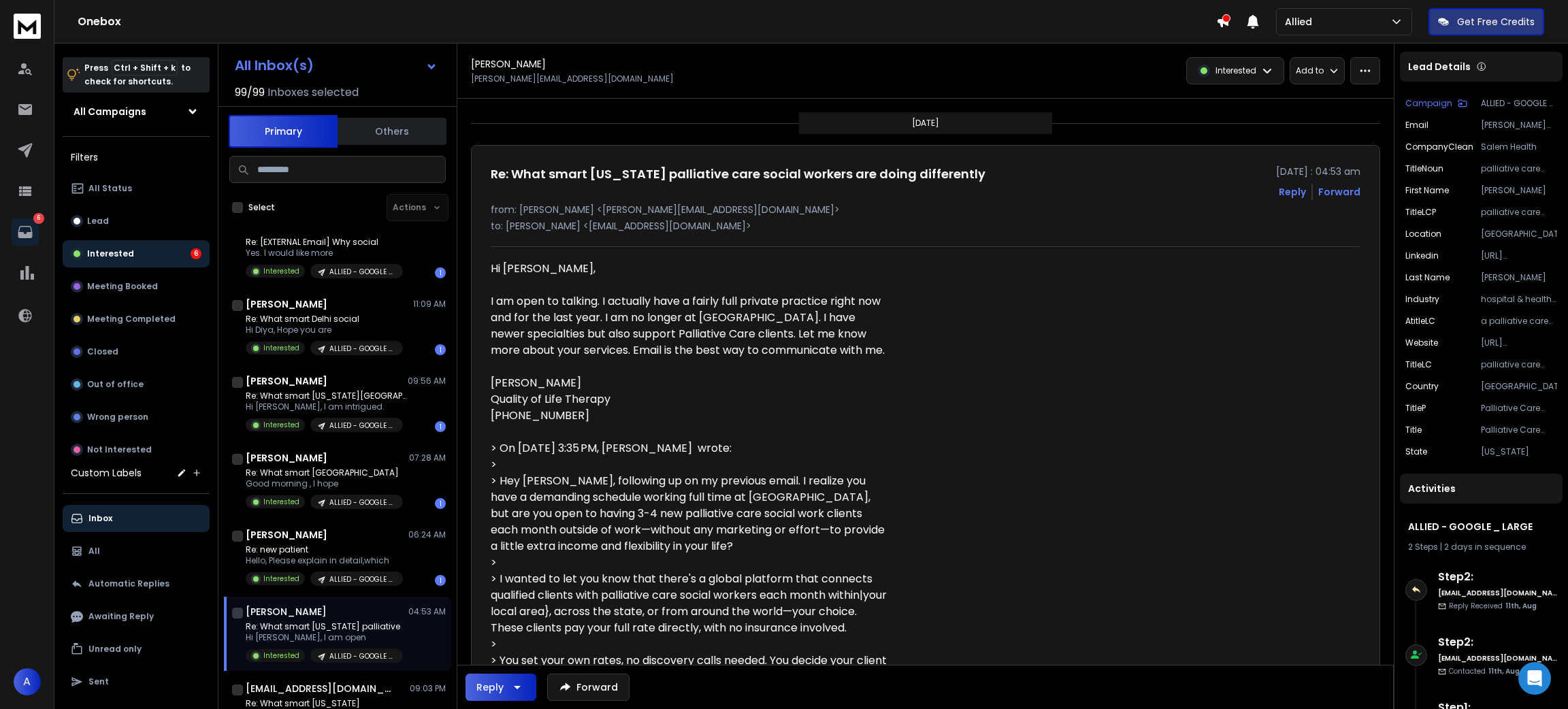
click at [786, 390] on div "Hi Dorsa, I am open to talking. I actually have a fairly full private practice …" at bounding box center [695, 626] width 409 height 730
click at [503, 688] on div "Reply" at bounding box center [500, 687] width 49 height 17
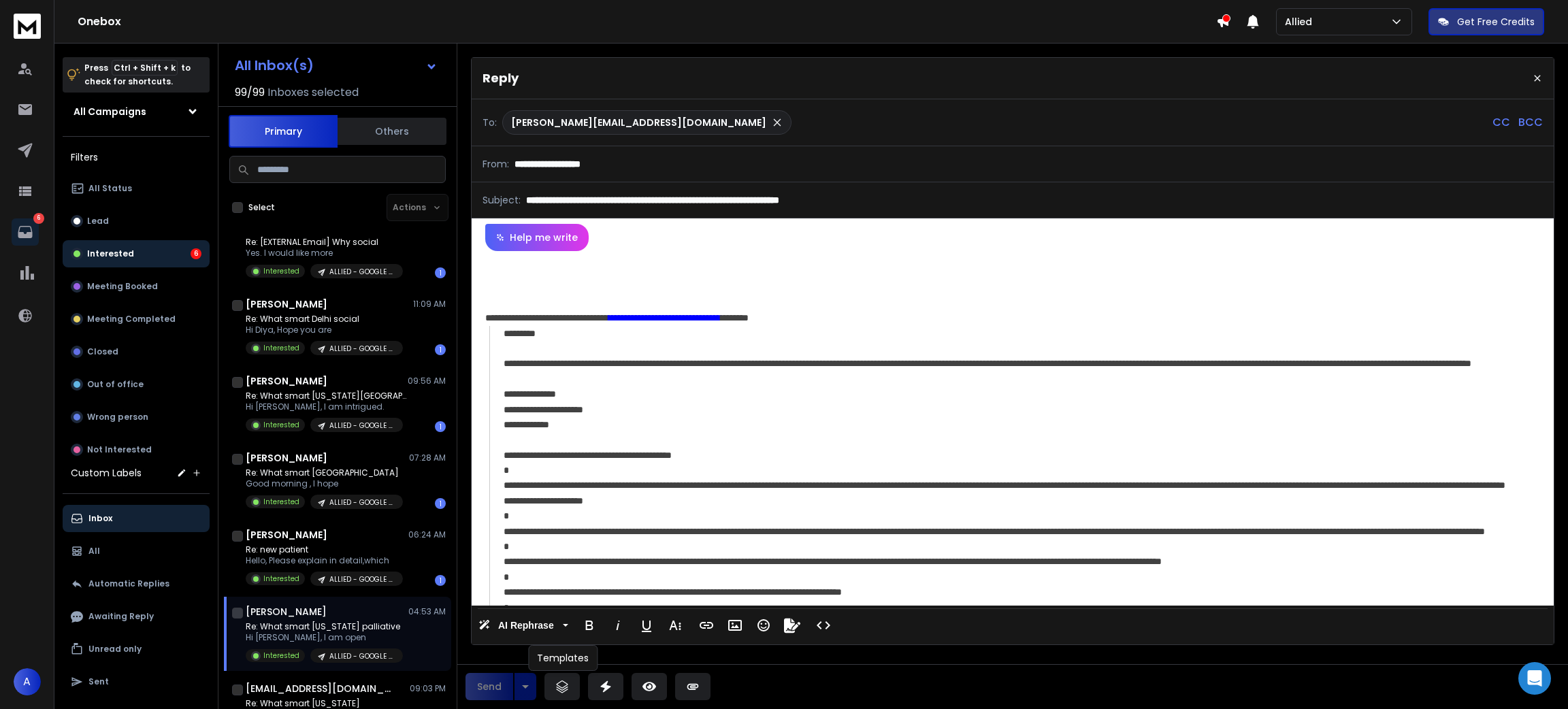
click at [558, 697] on button at bounding box center [562, 686] width 35 height 27
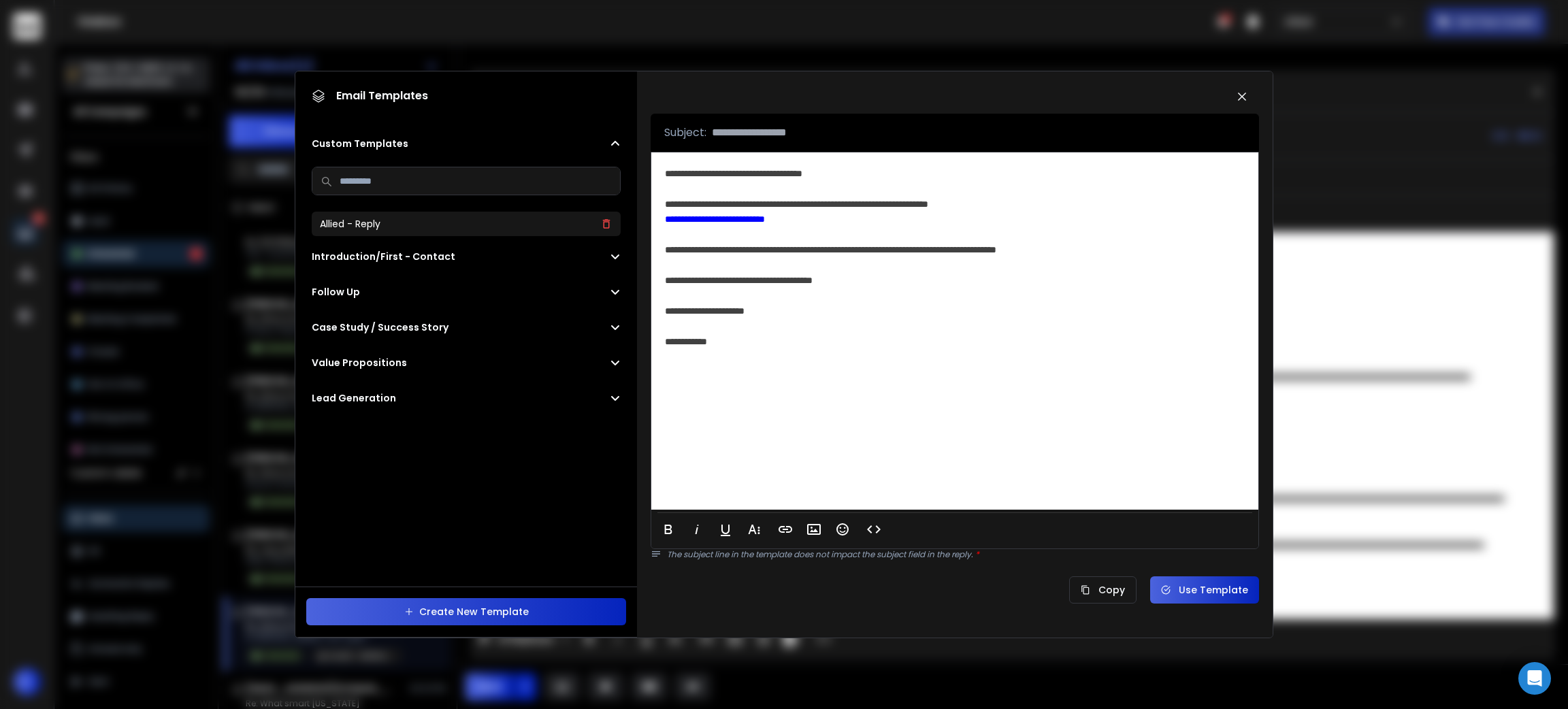
click at [1217, 592] on button "Use Template" at bounding box center [1204, 590] width 108 height 27
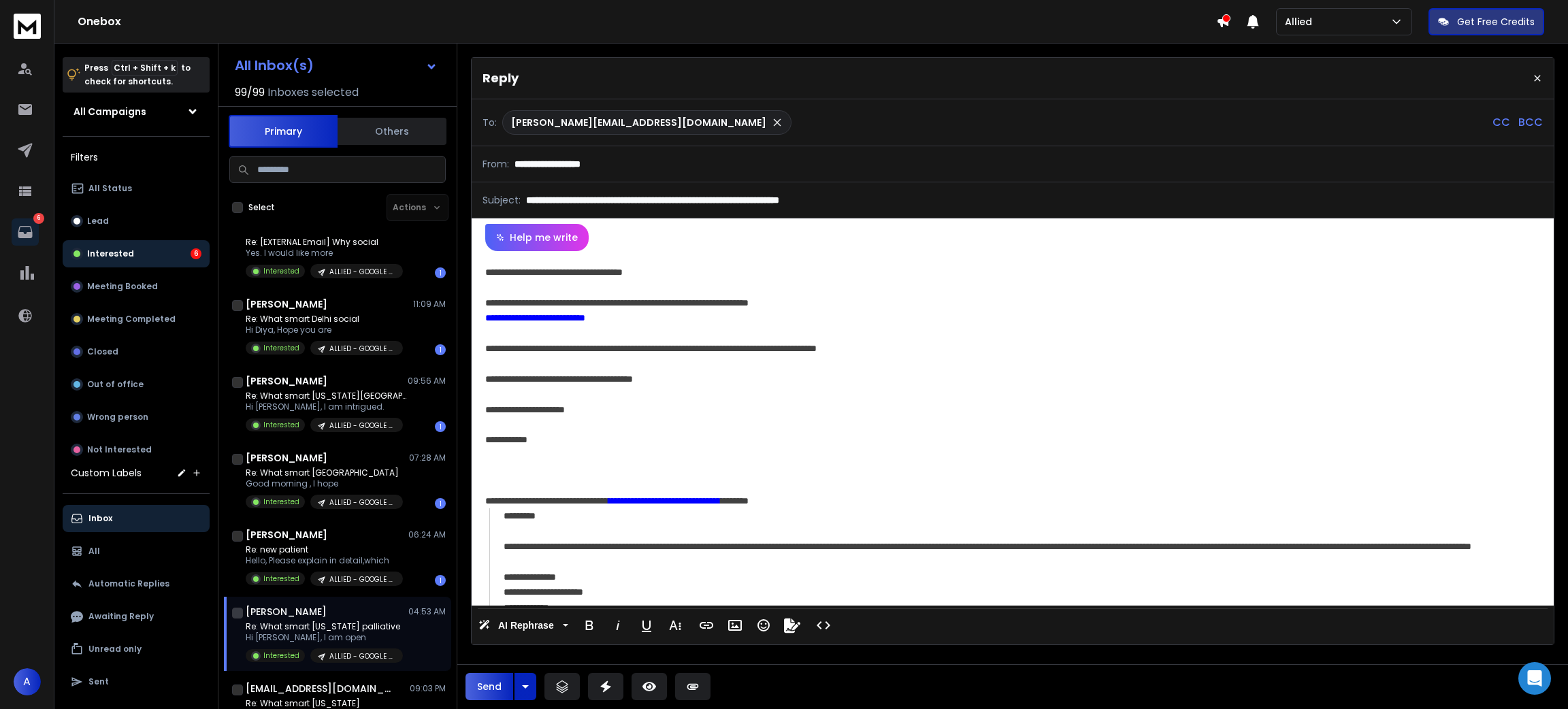
click at [497, 275] on div "**********" at bounding box center [1002, 271] width 1035 height 15
click at [546, 452] on div at bounding box center [1012, 455] width 1054 height 15
click at [564, 305] on div "**********" at bounding box center [1002, 302] width 1035 height 15
click at [893, 311] on div "**********" at bounding box center [1002, 318] width 1035 height 15
click at [900, 300] on div "**********" at bounding box center [1002, 302] width 1035 height 15
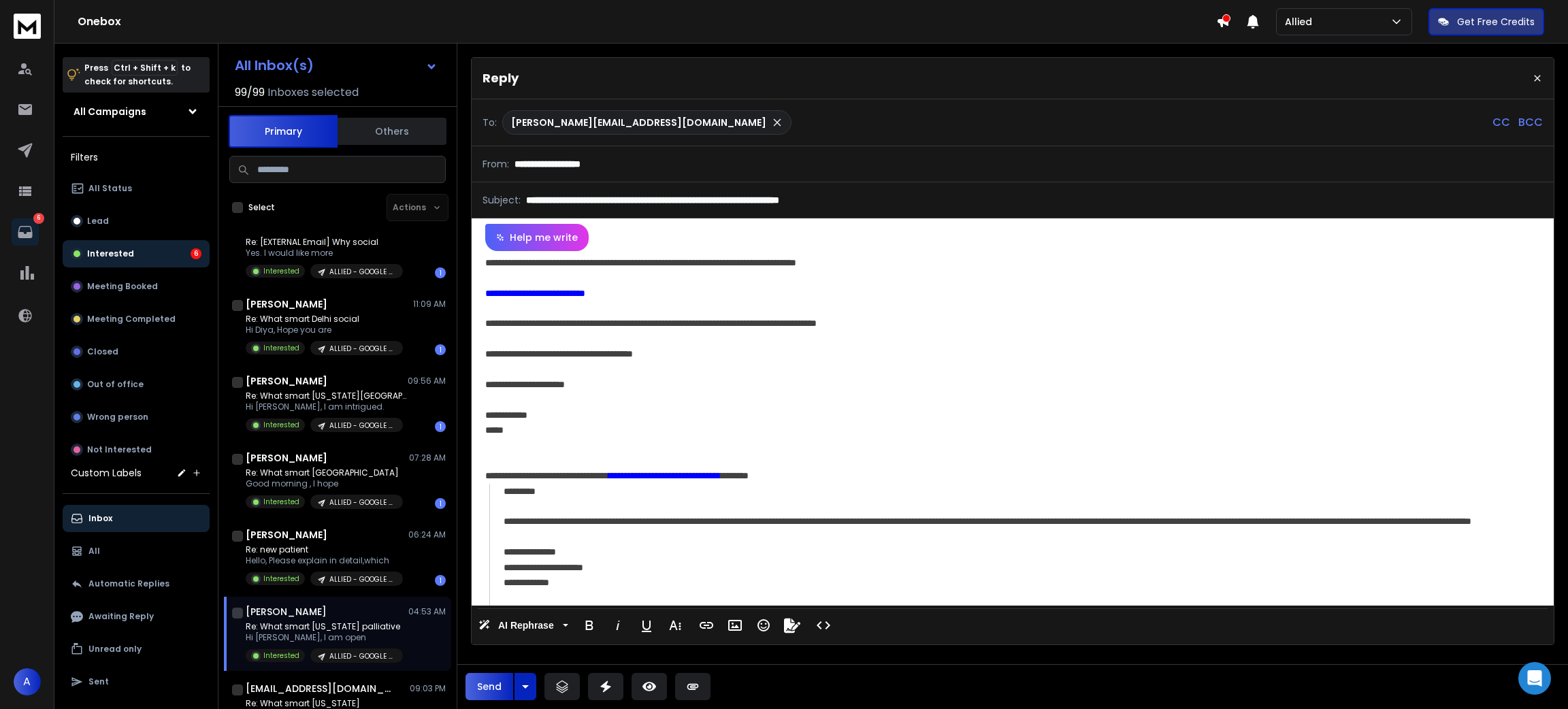
scroll to position [0, 0]
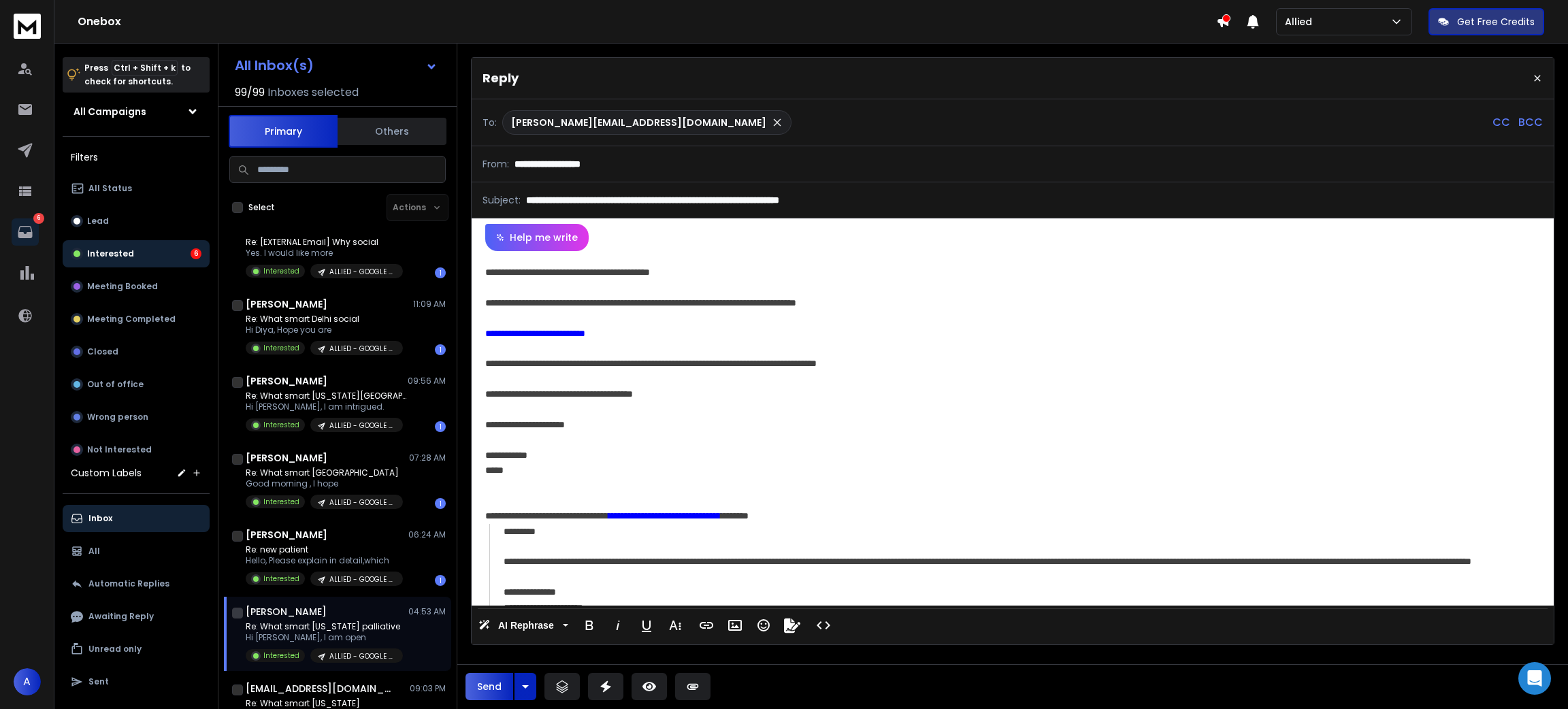
click at [488, 693] on button "Send" at bounding box center [489, 686] width 47 height 27
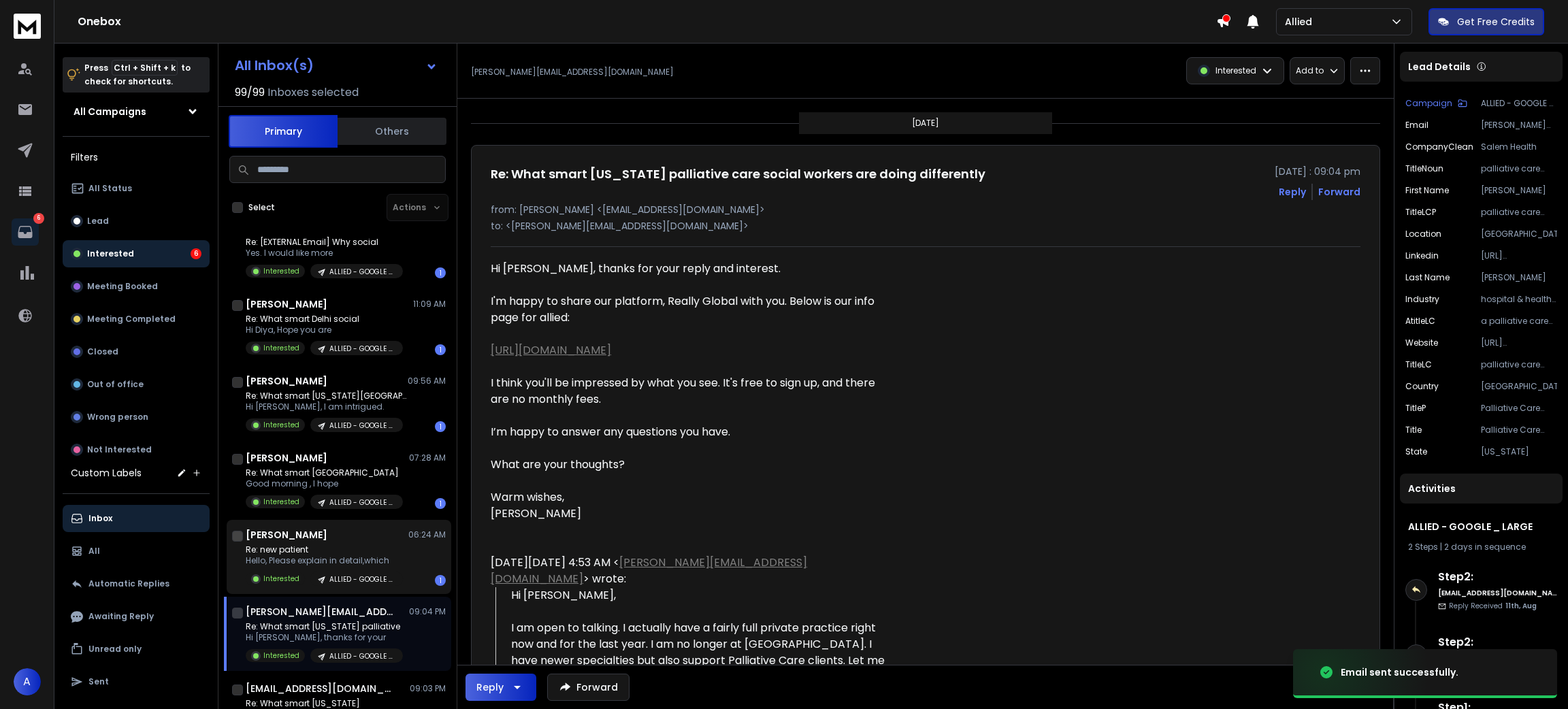
drag, startPoint x: 301, startPoint y: 554, endPoint x: 334, endPoint y: 554, distance: 33.0
click at [304, 556] on p "Hello, Please explain in detail,which" at bounding box center [325, 561] width 158 height 11
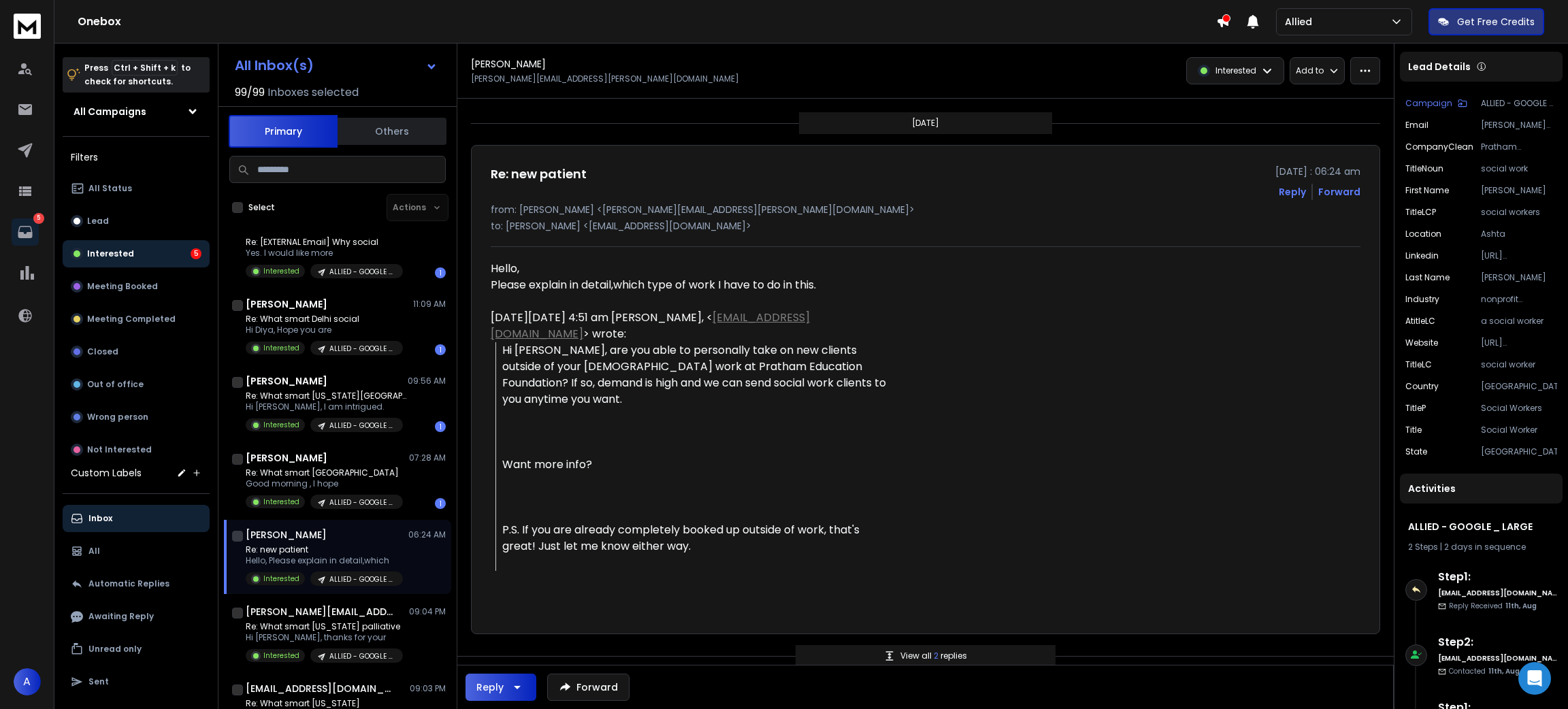
click at [476, 687] on div "Reply" at bounding box center [489, 688] width 27 height 14
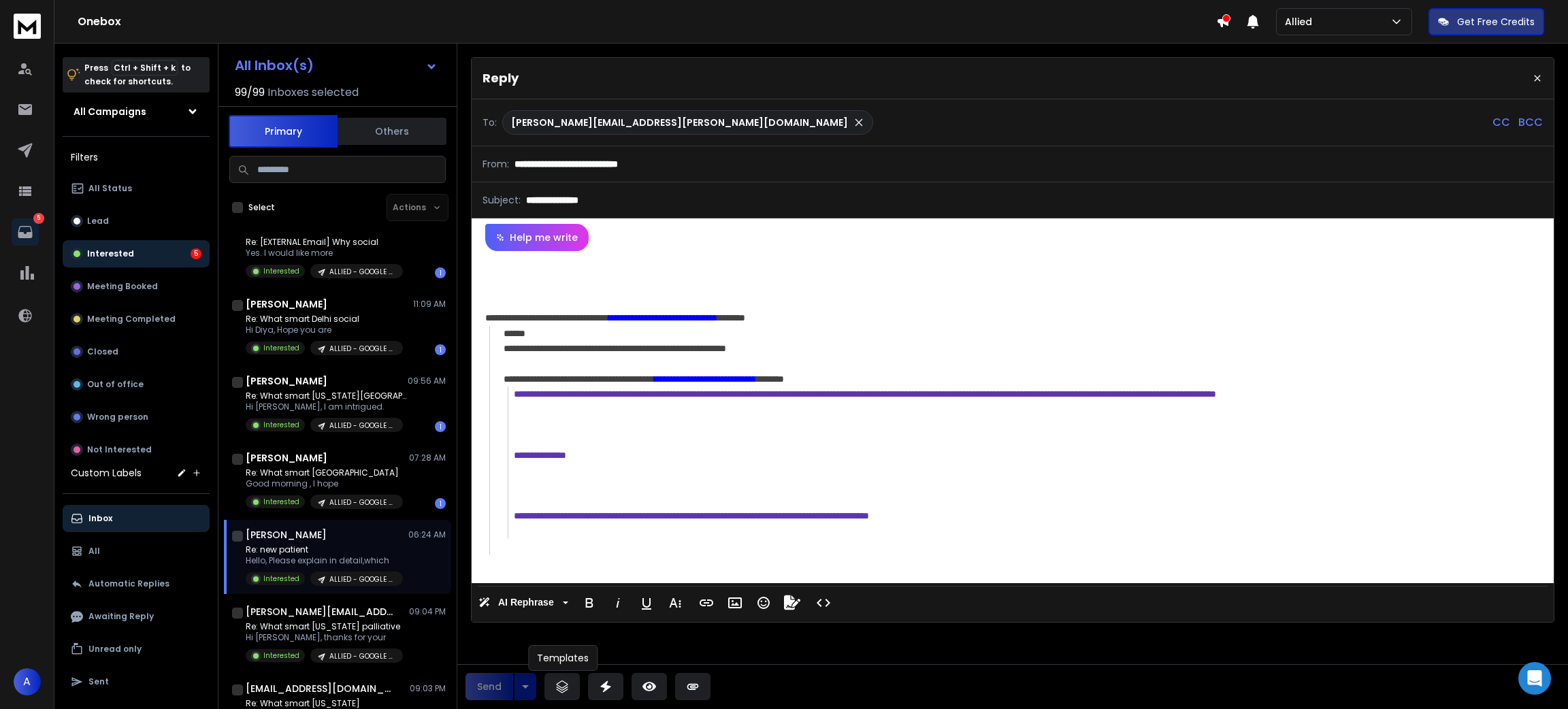
click at [566, 690] on icon at bounding box center [561, 691] width 11 height 4
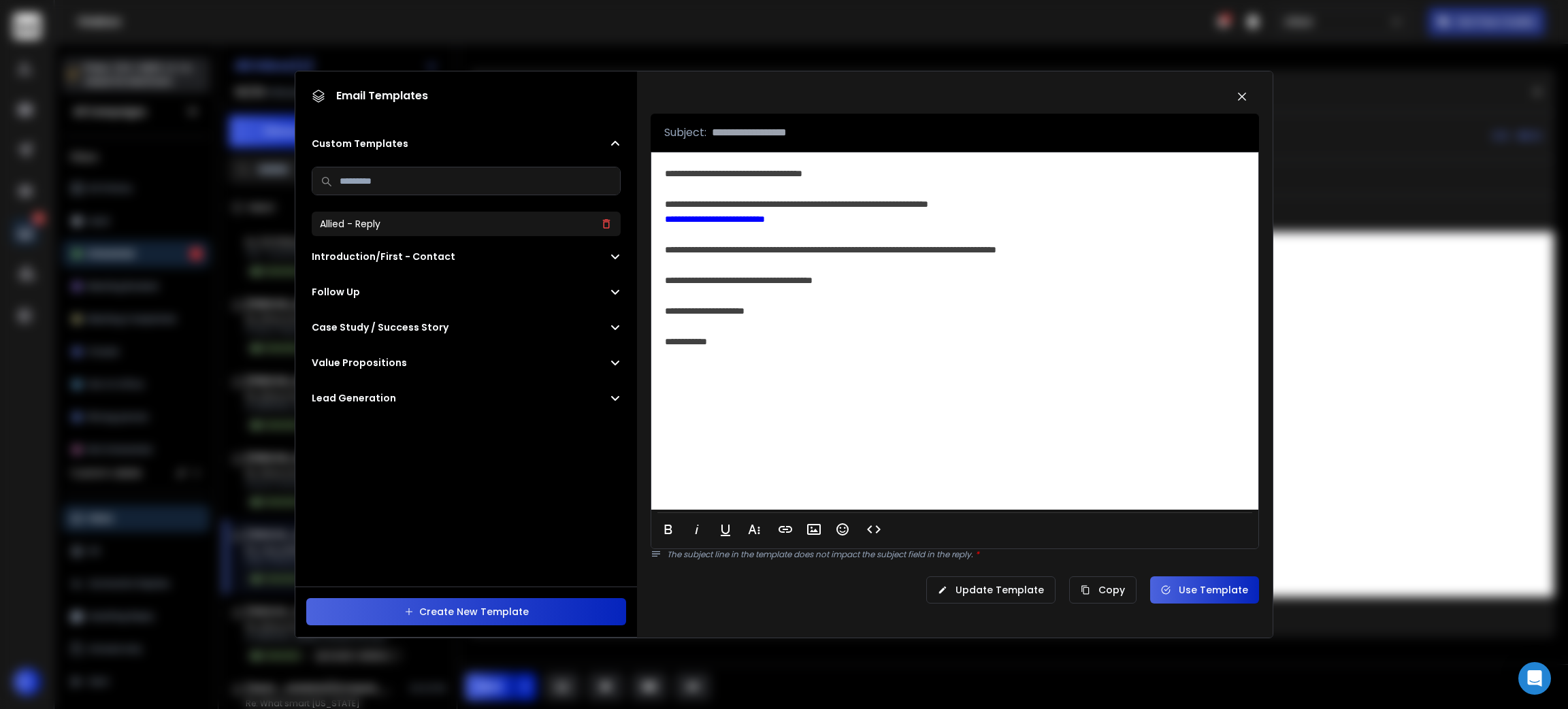
click at [1200, 595] on button "Use Template" at bounding box center [1204, 590] width 108 height 27
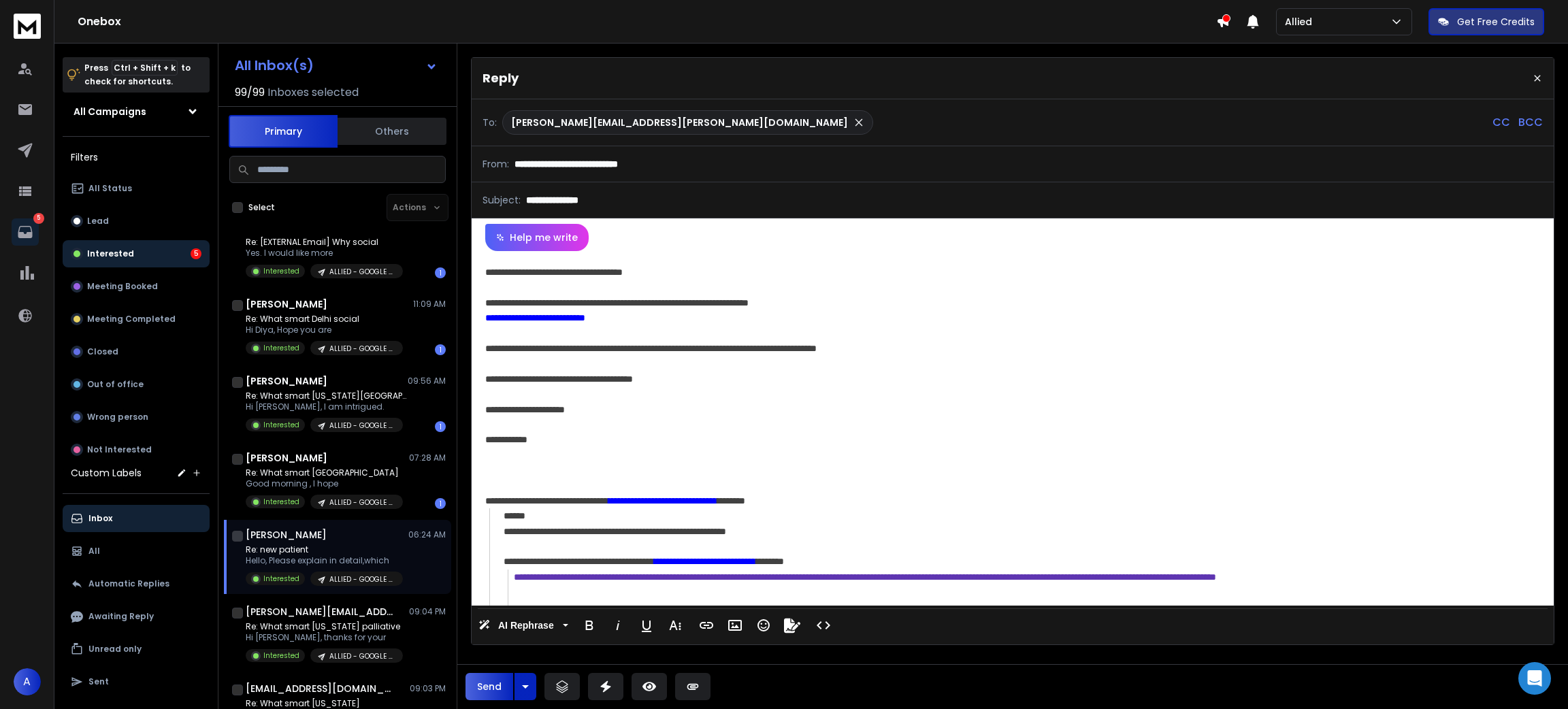
click at [494, 276] on div "**********" at bounding box center [1002, 271] width 1035 height 15
click at [511, 455] on div at bounding box center [1012, 455] width 1054 height 15
click at [720, 305] on div "**********" at bounding box center [1002, 302] width 1035 height 15
click at [724, 305] on div "**********" at bounding box center [1002, 302] width 1035 height 15
click at [903, 300] on div "**********" at bounding box center [1002, 302] width 1035 height 15
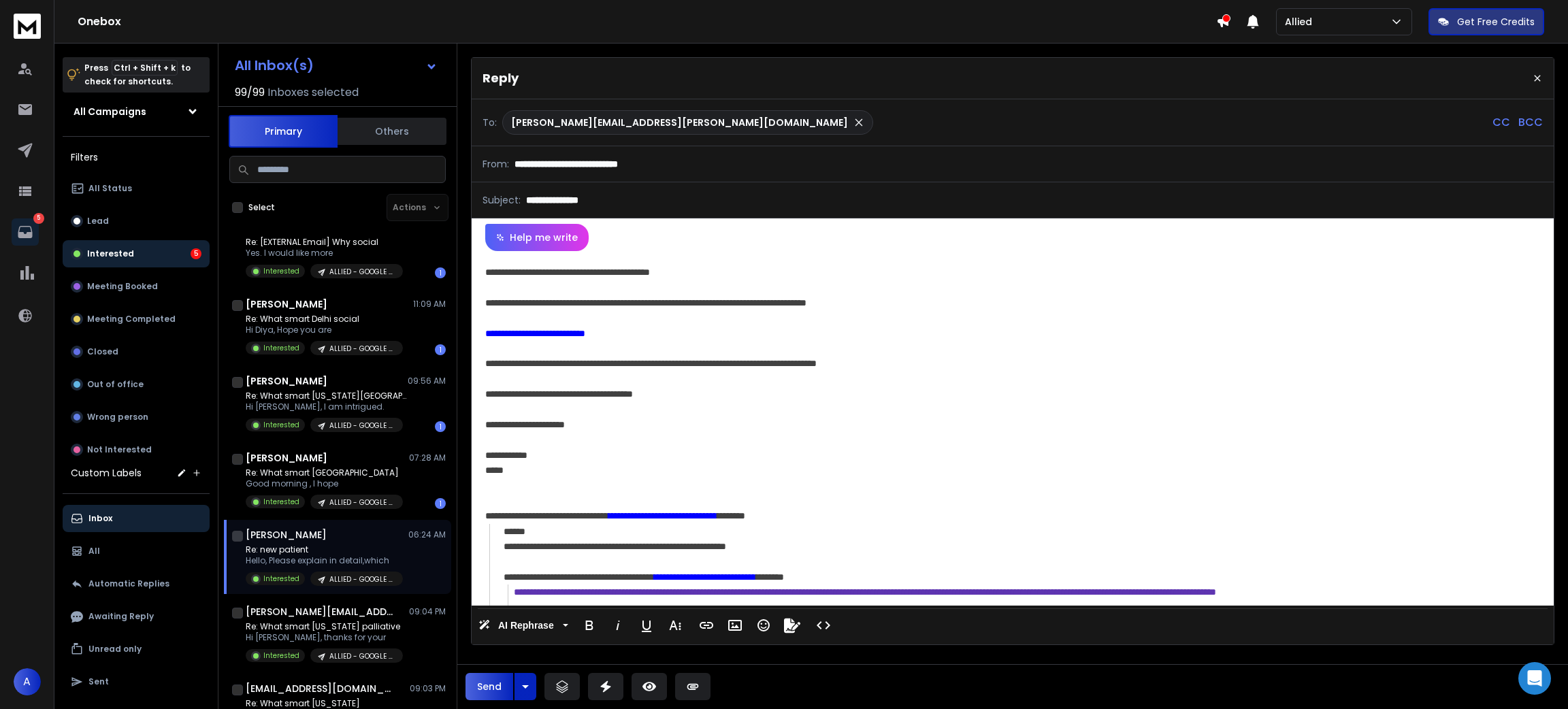
click at [492, 684] on button "Send" at bounding box center [489, 686] width 47 height 27
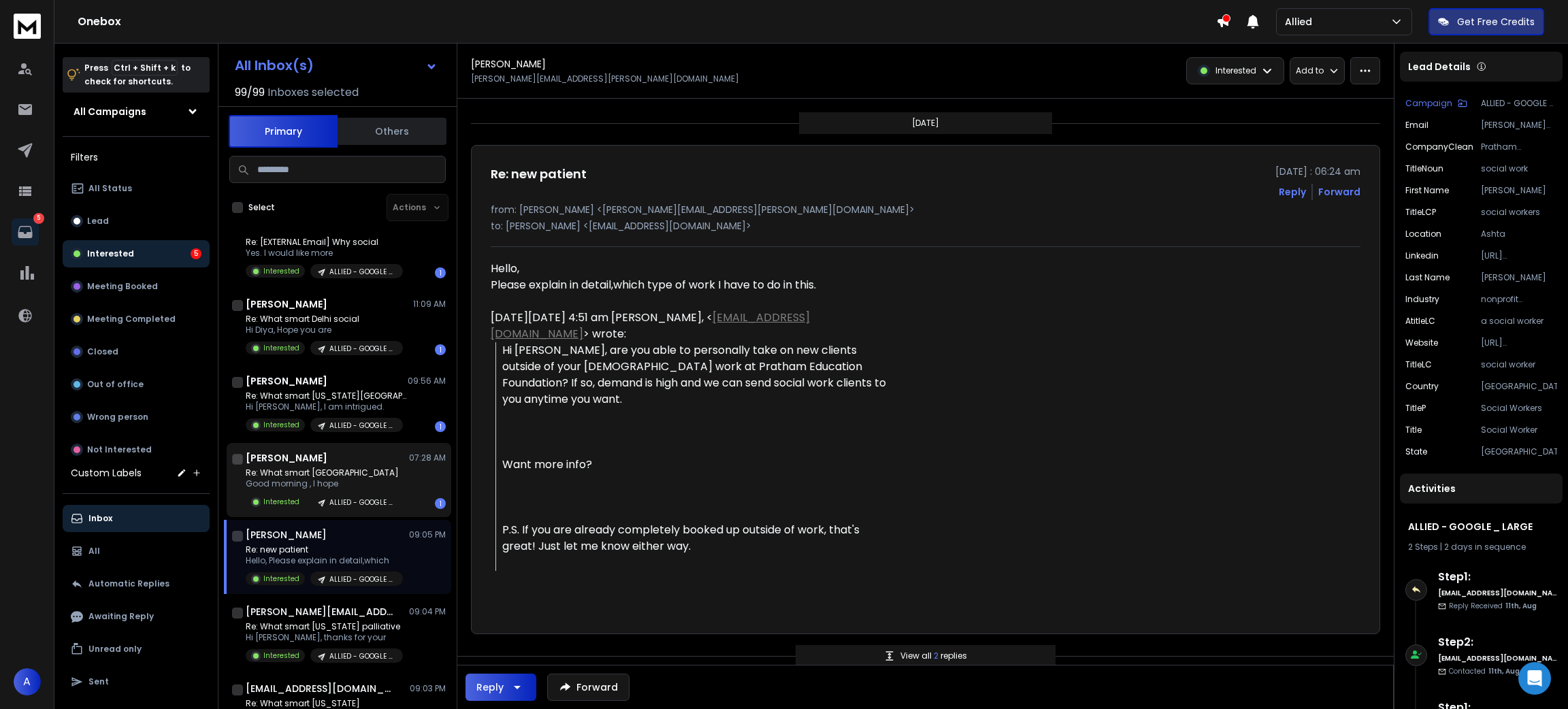
click at [272, 481] on p "Good morning , I hope" at bounding box center [325, 484] width 158 height 11
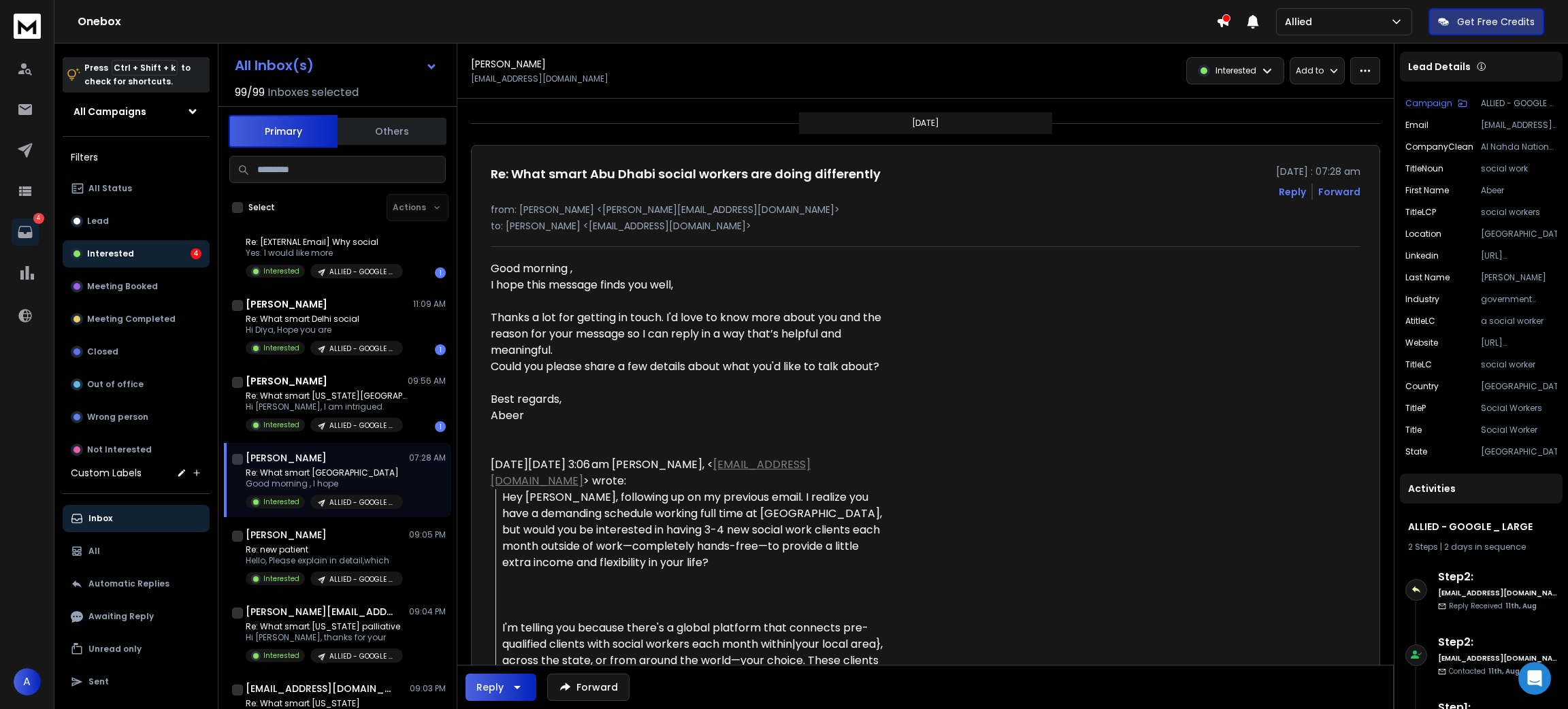
click at [480, 684] on div "Reply" at bounding box center [489, 688] width 27 height 14
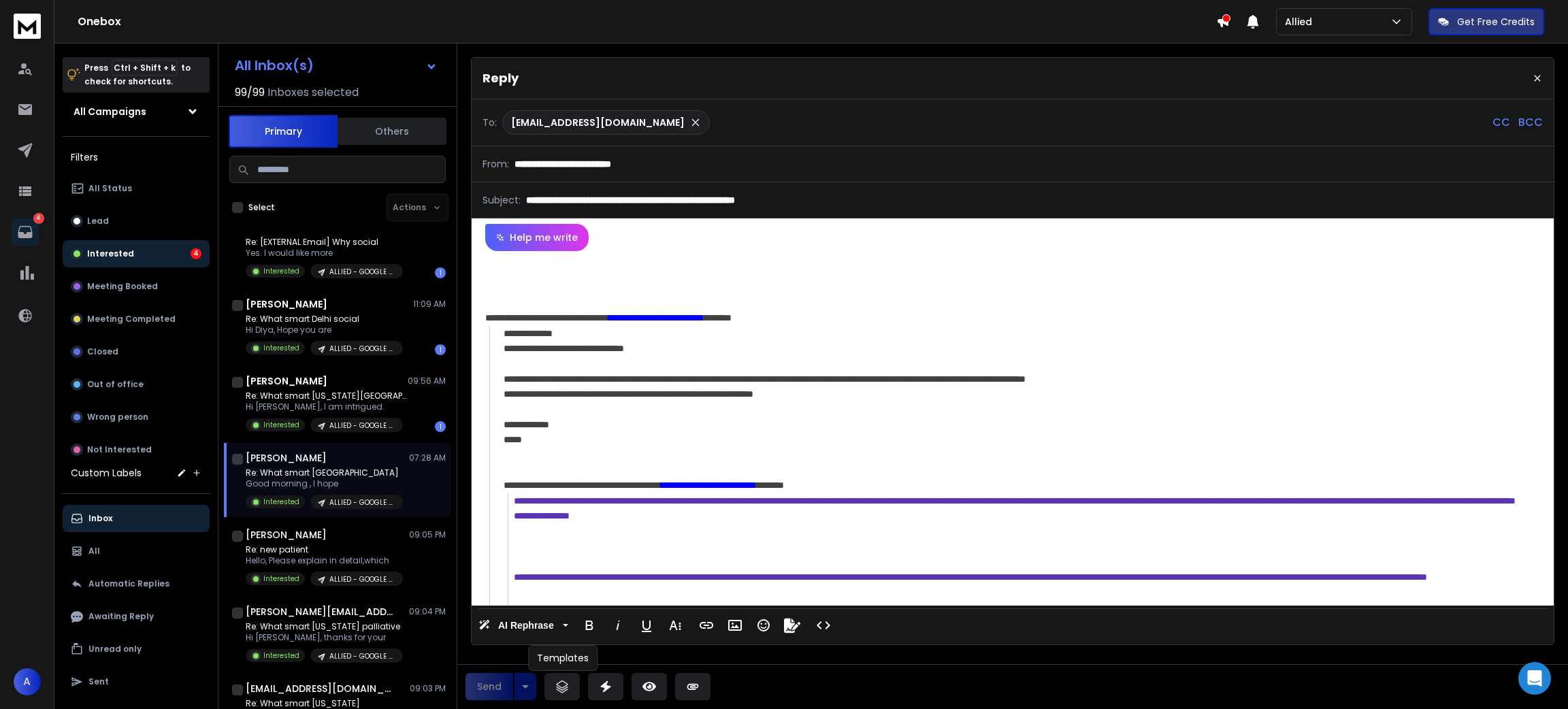
click at [556, 688] on icon at bounding box center [563, 687] width 14 height 14
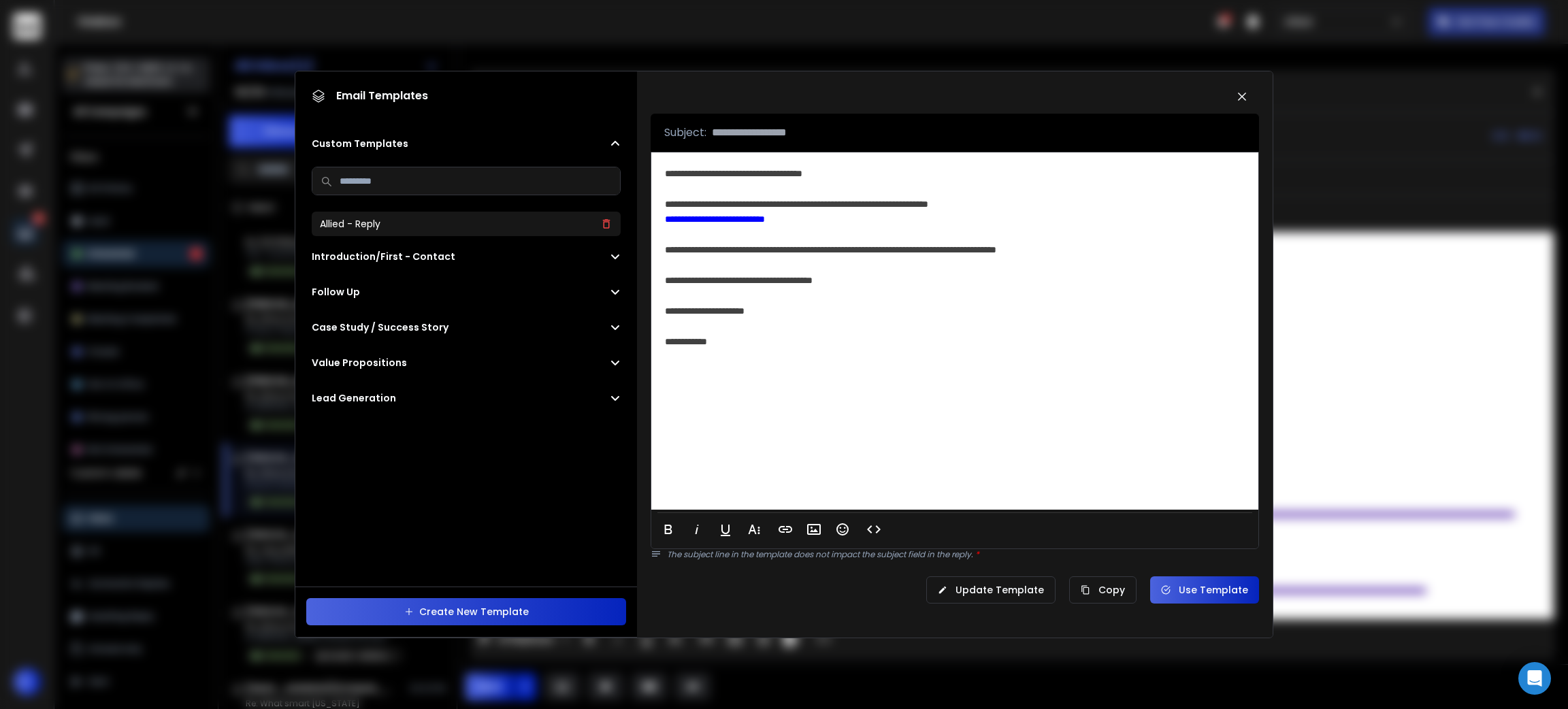
click at [1177, 596] on button "Use Template" at bounding box center [1204, 590] width 108 height 27
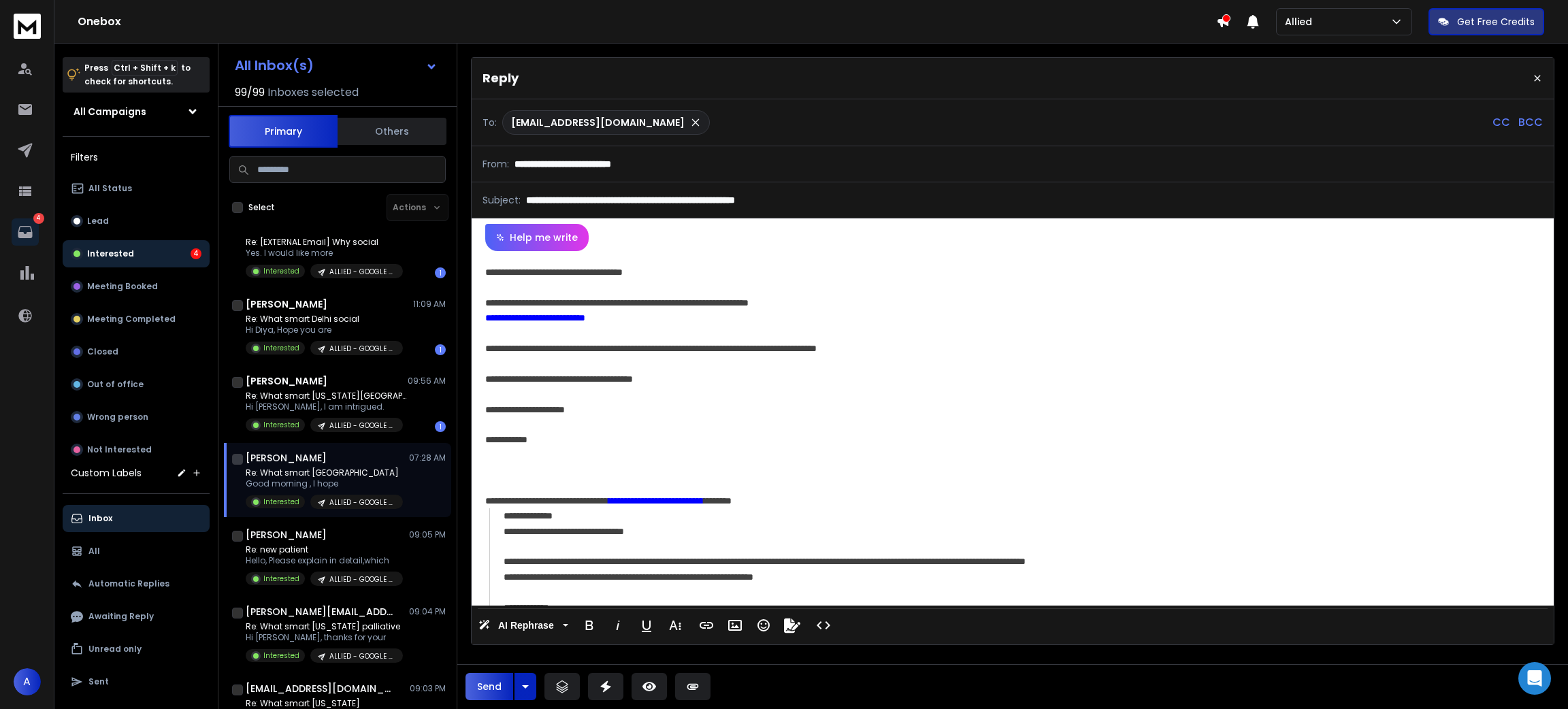
click at [494, 277] on div "**********" at bounding box center [1002, 271] width 1035 height 15
click at [493, 449] on div at bounding box center [1012, 455] width 1054 height 15
click at [500, 677] on button "Send" at bounding box center [489, 686] width 47 height 27
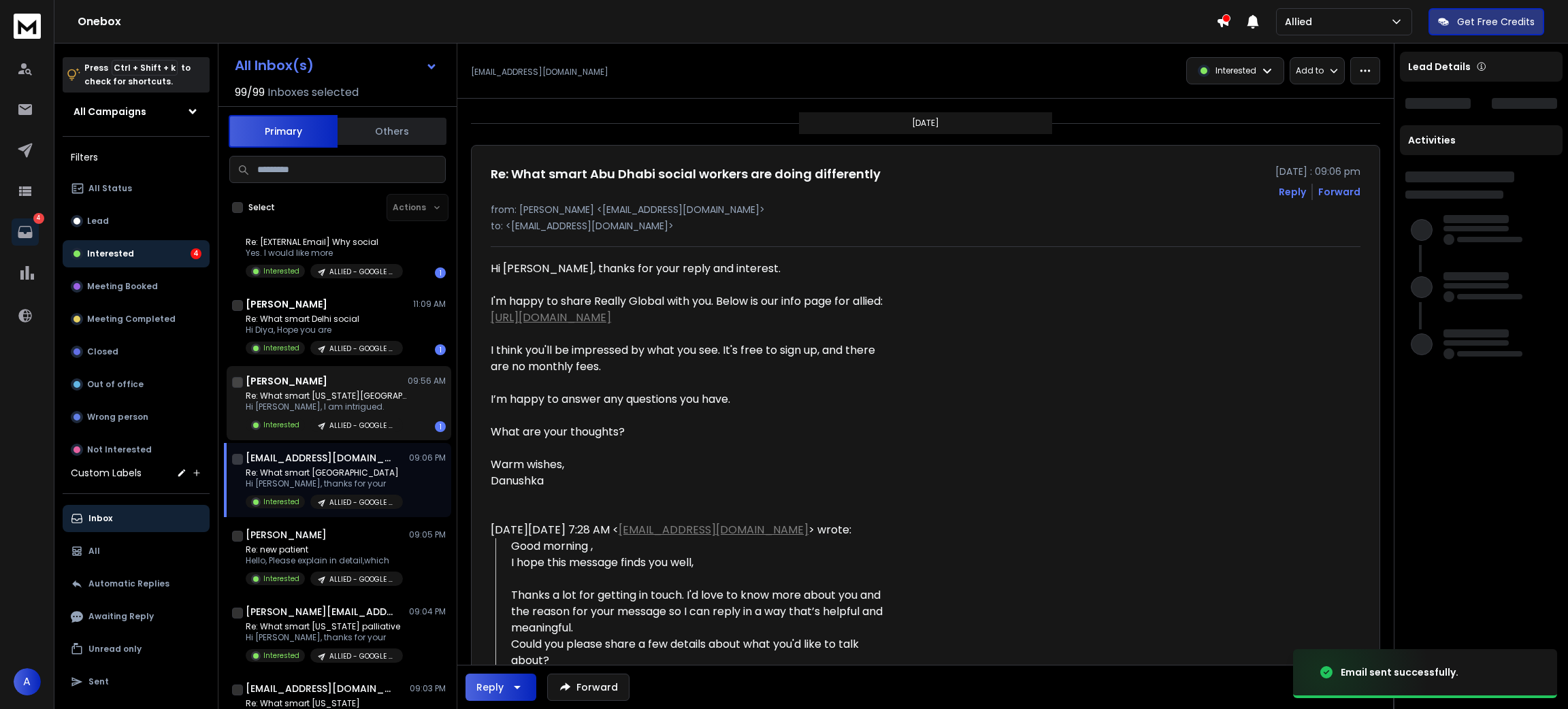
click at [329, 383] on div "Cathy Engle 09:56 AM" at bounding box center [346, 382] width 200 height 14
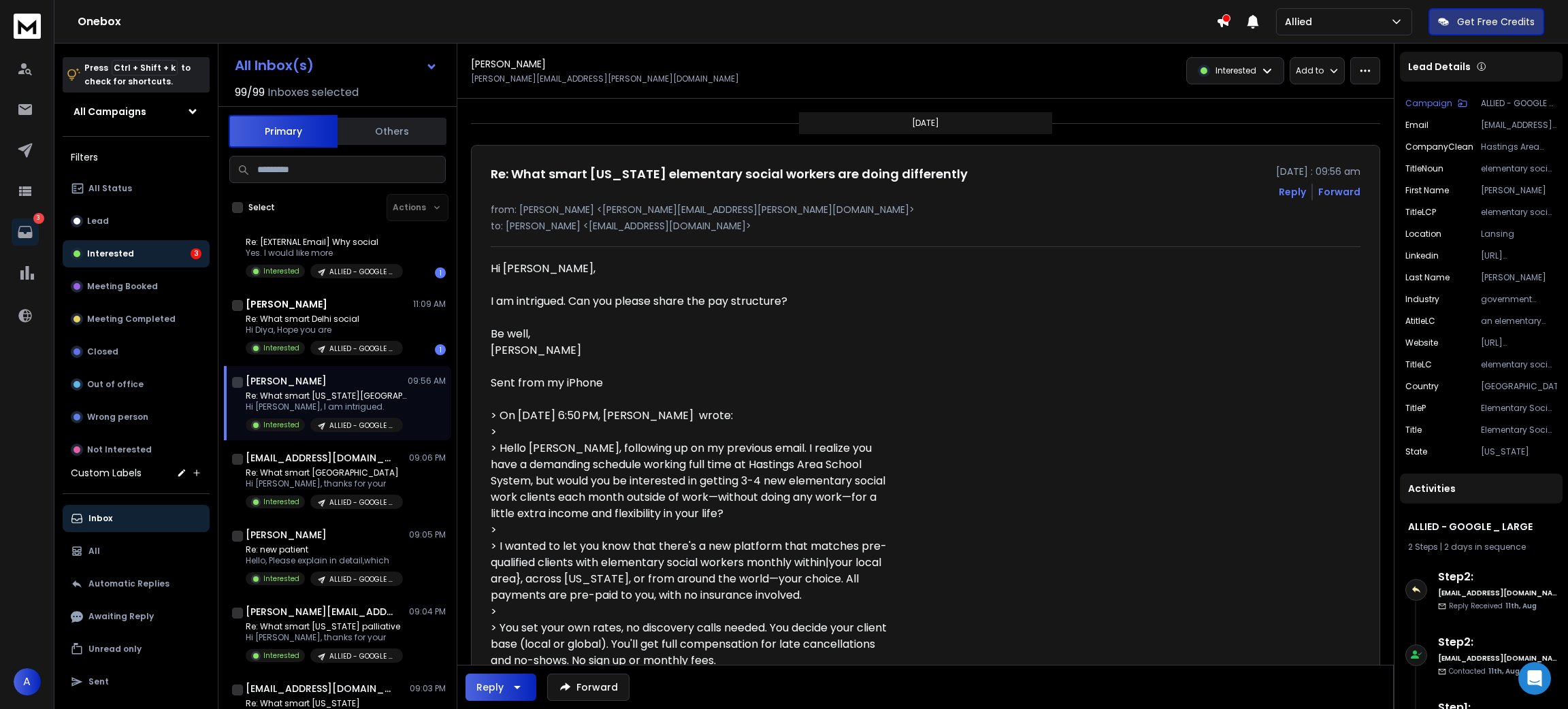
click at [492, 689] on div "Reply" at bounding box center [489, 688] width 27 height 14
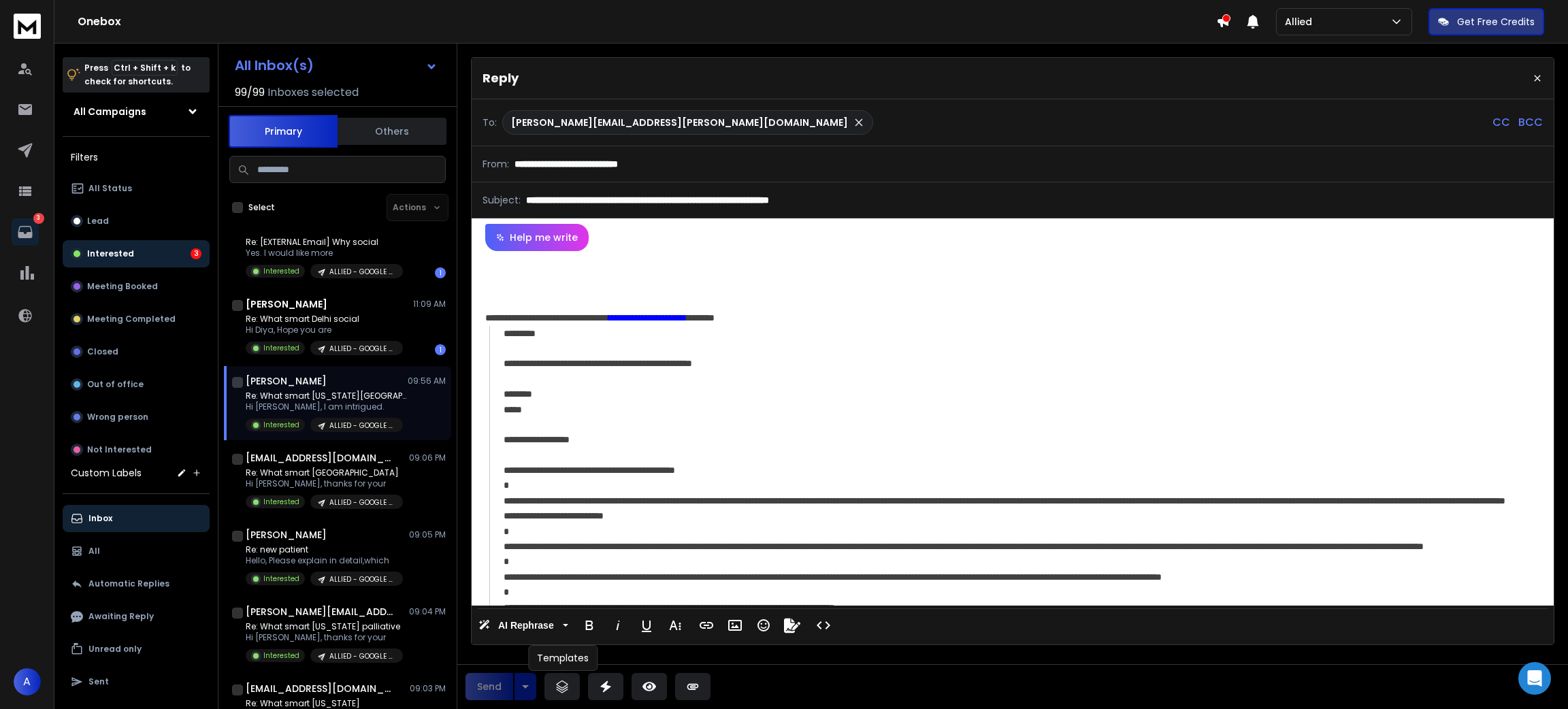
click at [569, 681] on button at bounding box center [562, 686] width 35 height 27
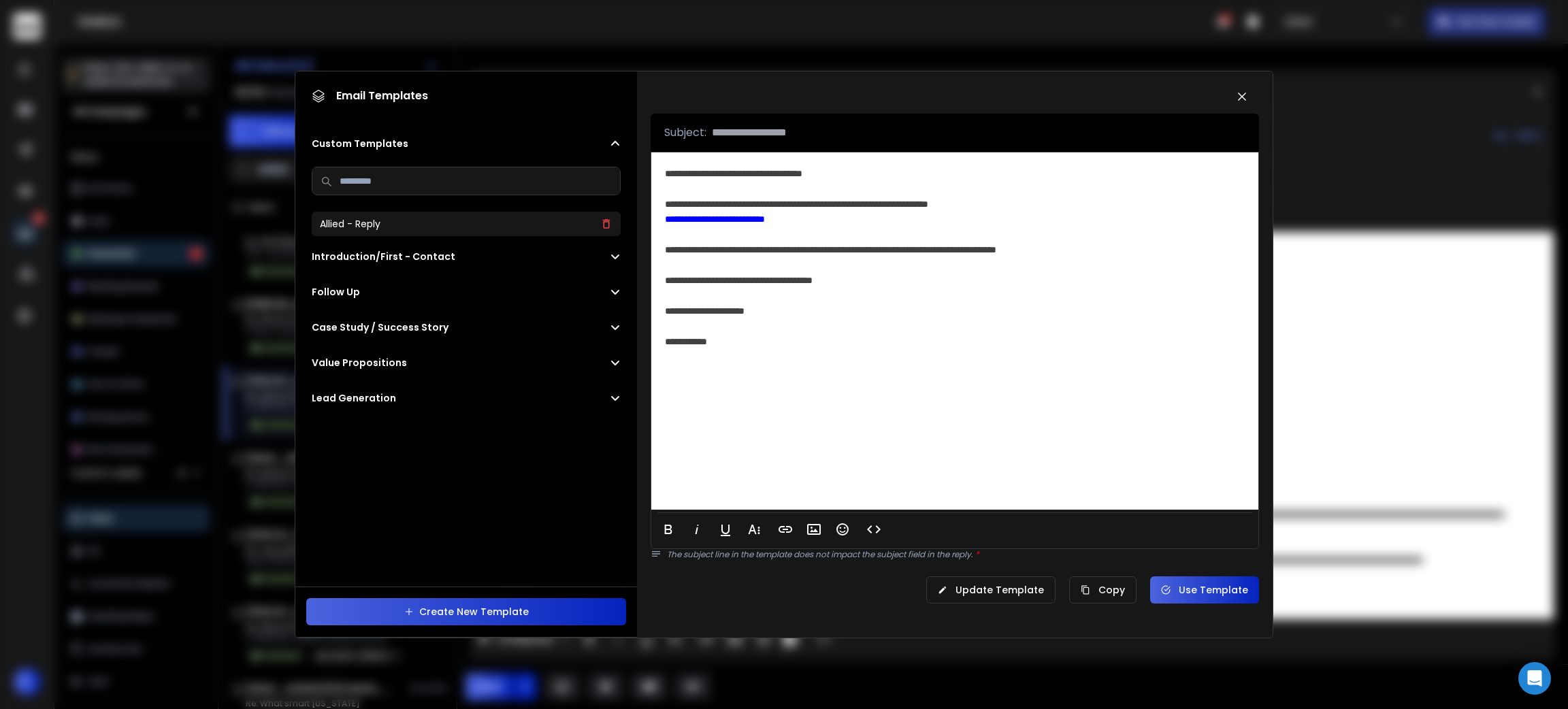
click at [1192, 598] on button "Use Template" at bounding box center [1204, 590] width 108 height 27
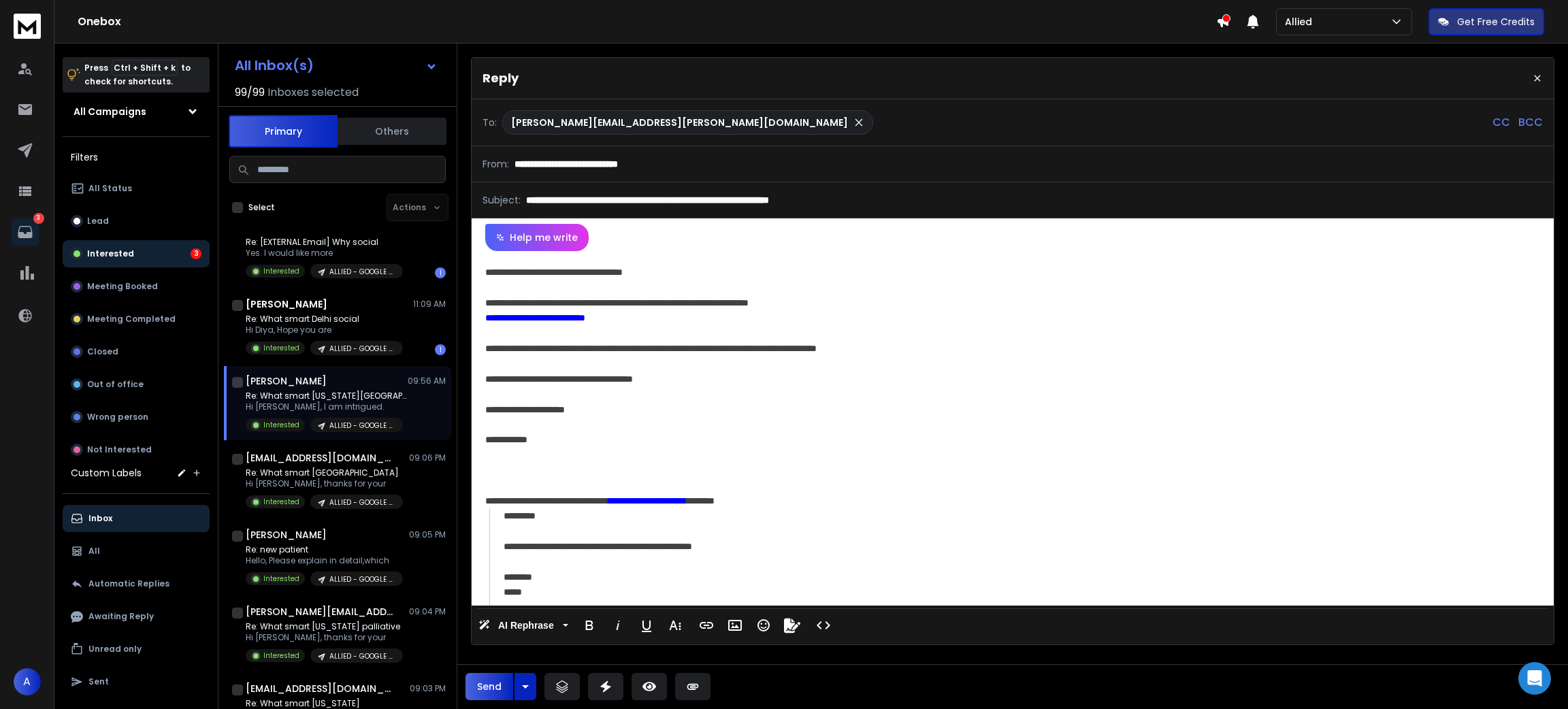
click at [491, 275] on div "**********" at bounding box center [1002, 271] width 1035 height 15
click at [520, 452] on div at bounding box center [1012, 455] width 1054 height 15
drag, startPoint x: 666, startPoint y: 353, endPoint x: 477, endPoint y: 356, distance: 189.0
click at [477, 356] on div "**********" at bounding box center [1012, 428] width 1082 height 354
click at [486, 689] on button "Send" at bounding box center [489, 686] width 47 height 27
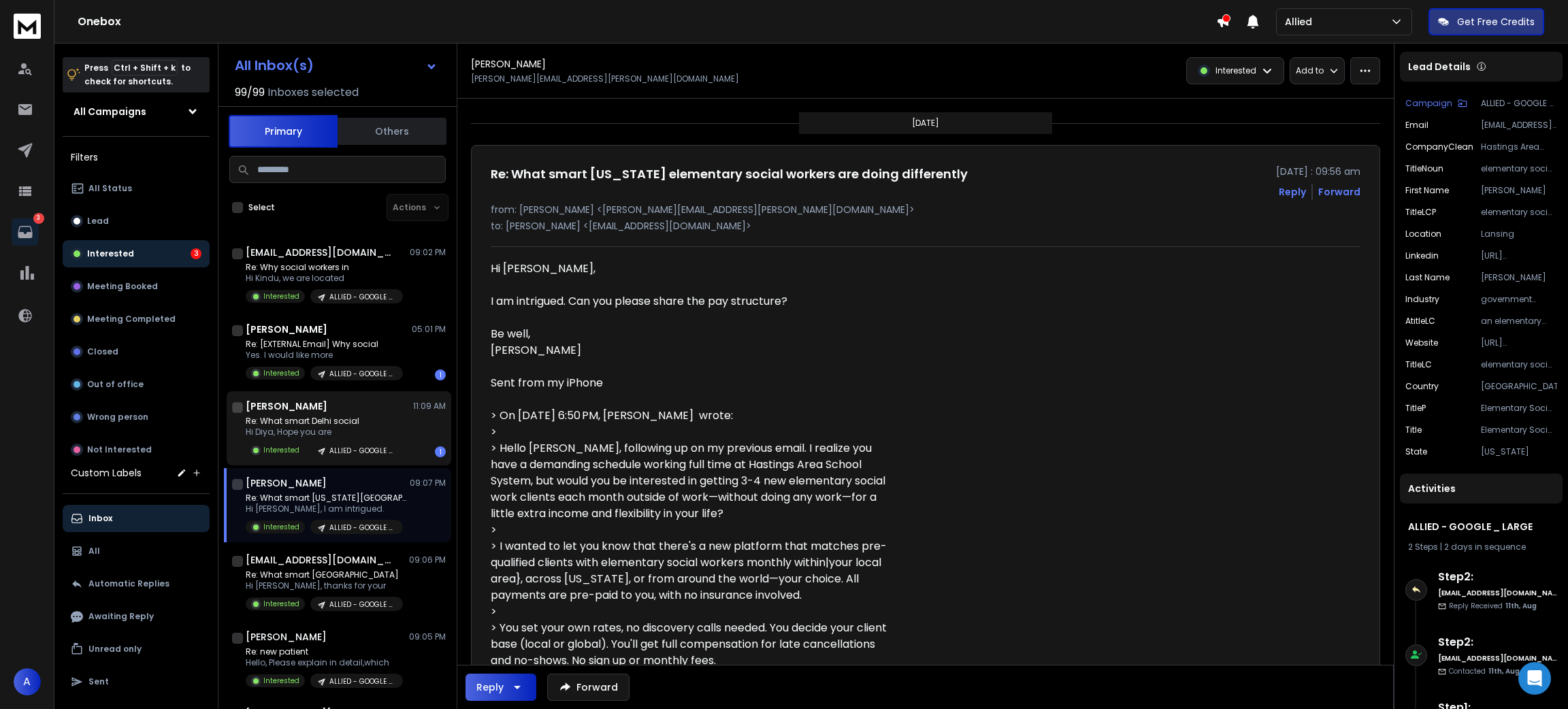
click at [352, 411] on div "Faizan Ahmad 11:09 AM" at bounding box center [346, 406] width 200 height 14
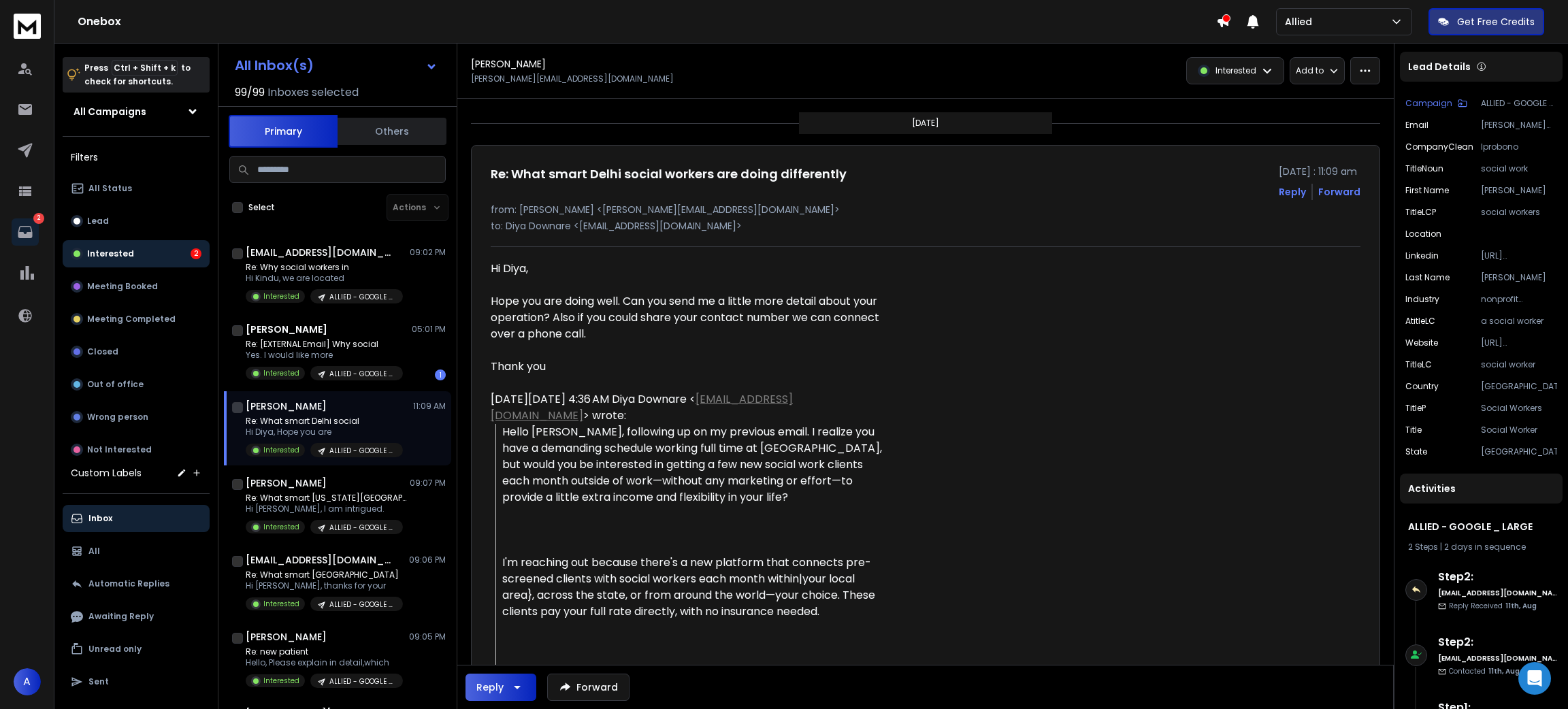
click at [485, 693] on div "Reply" at bounding box center [489, 688] width 27 height 14
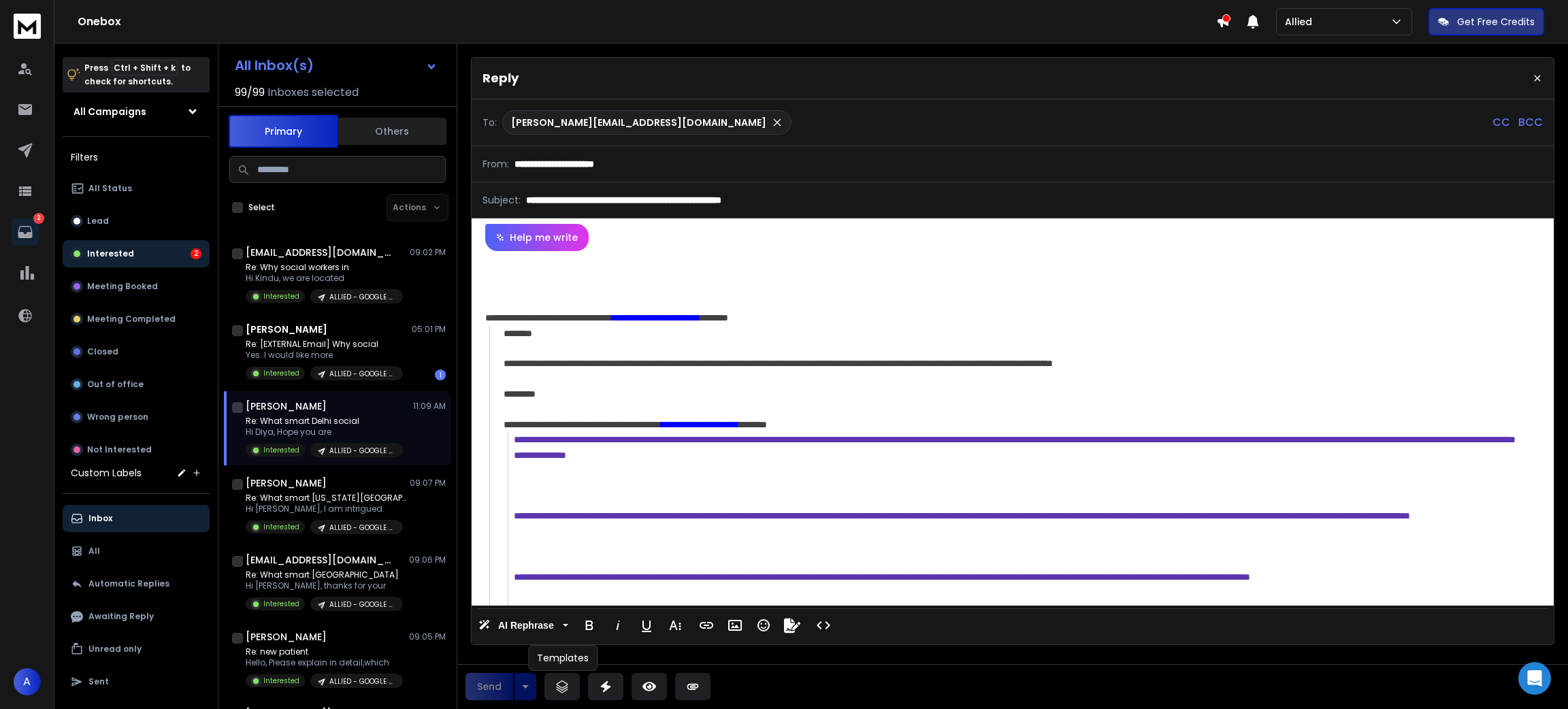
click at [563, 688] on icon at bounding box center [562, 684] width 11 height 8
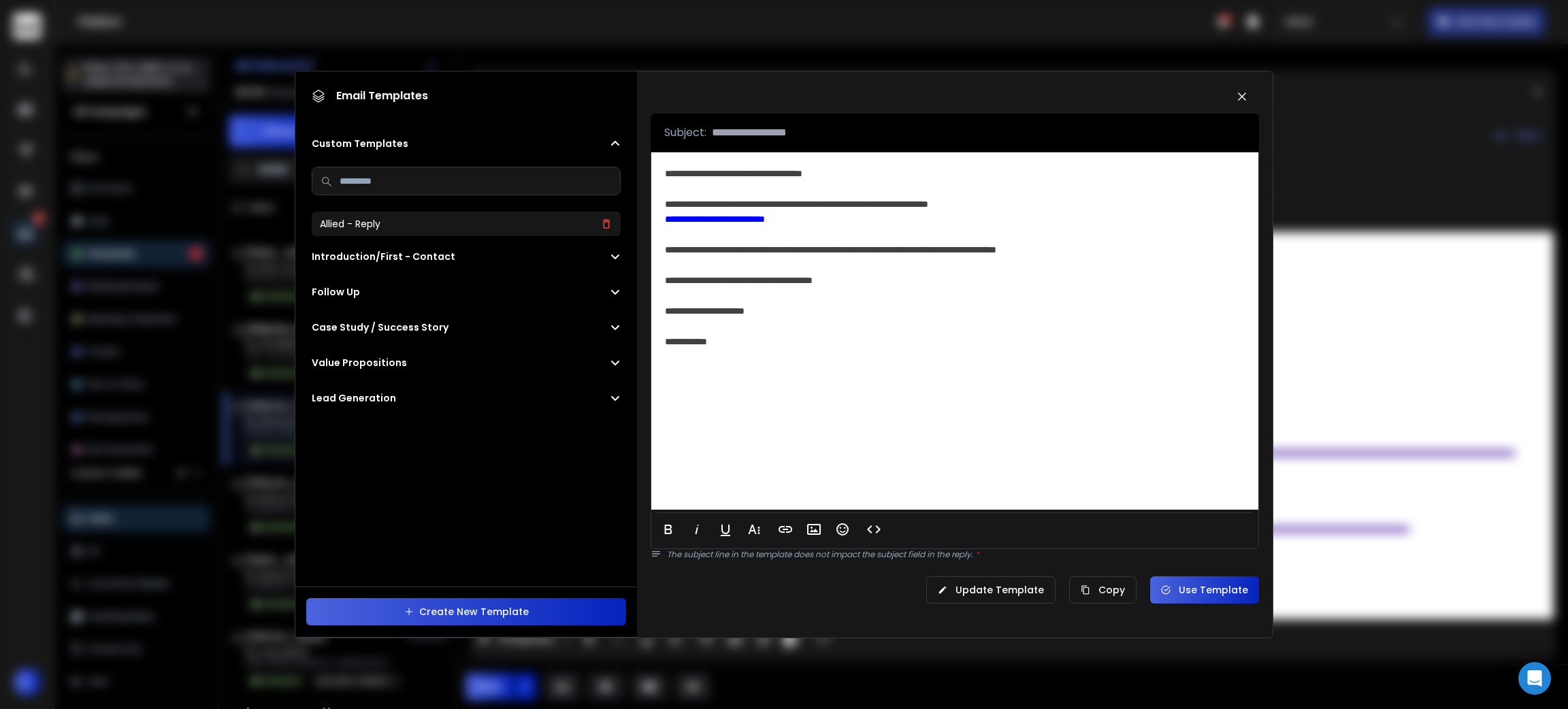
click at [1207, 592] on button "Use Template" at bounding box center [1204, 590] width 108 height 27
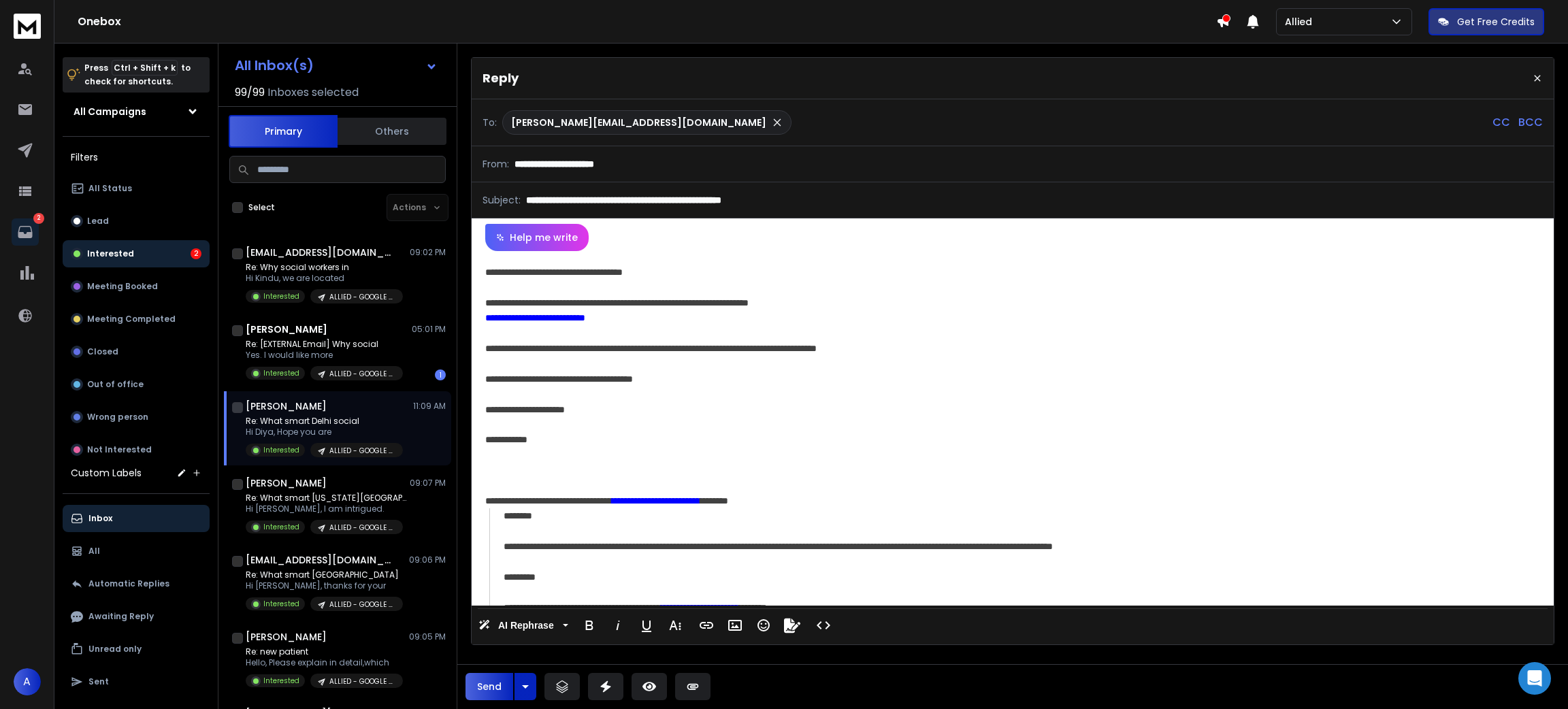
click at [499, 272] on div "**********" at bounding box center [1002, 271] width 1035 height 15
click at [540, 452] on div at bounding box center [1012, 455] width 1054 height 15
click at [732, 375] on div "**********" at bounding box center [1002, 379] width 1035 height 15
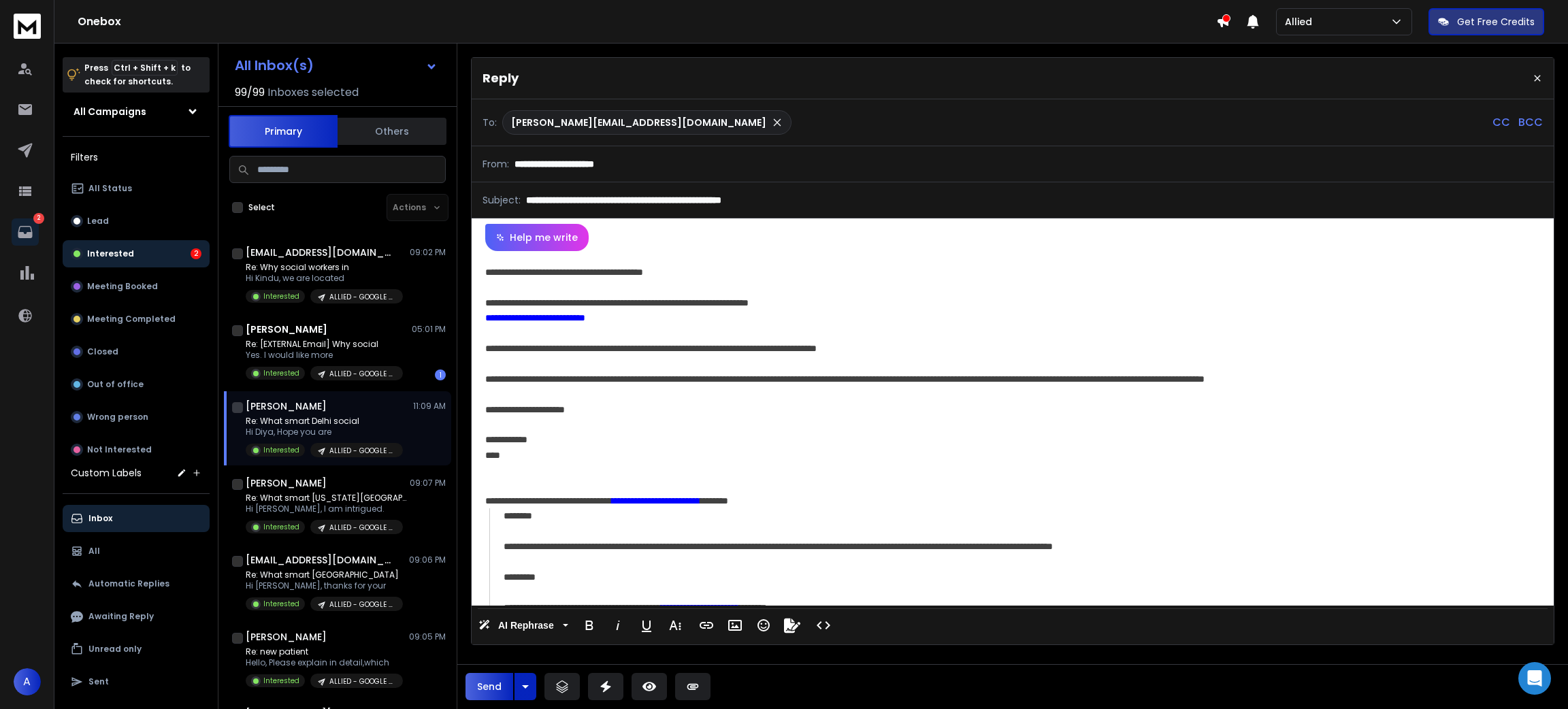
click at [681, 386] on div "**********" at bounding box center [1002, 379] width 1035 height 15
click at [482, 692] on button "Send" at bounding box center [489, 686] width 47 height 27
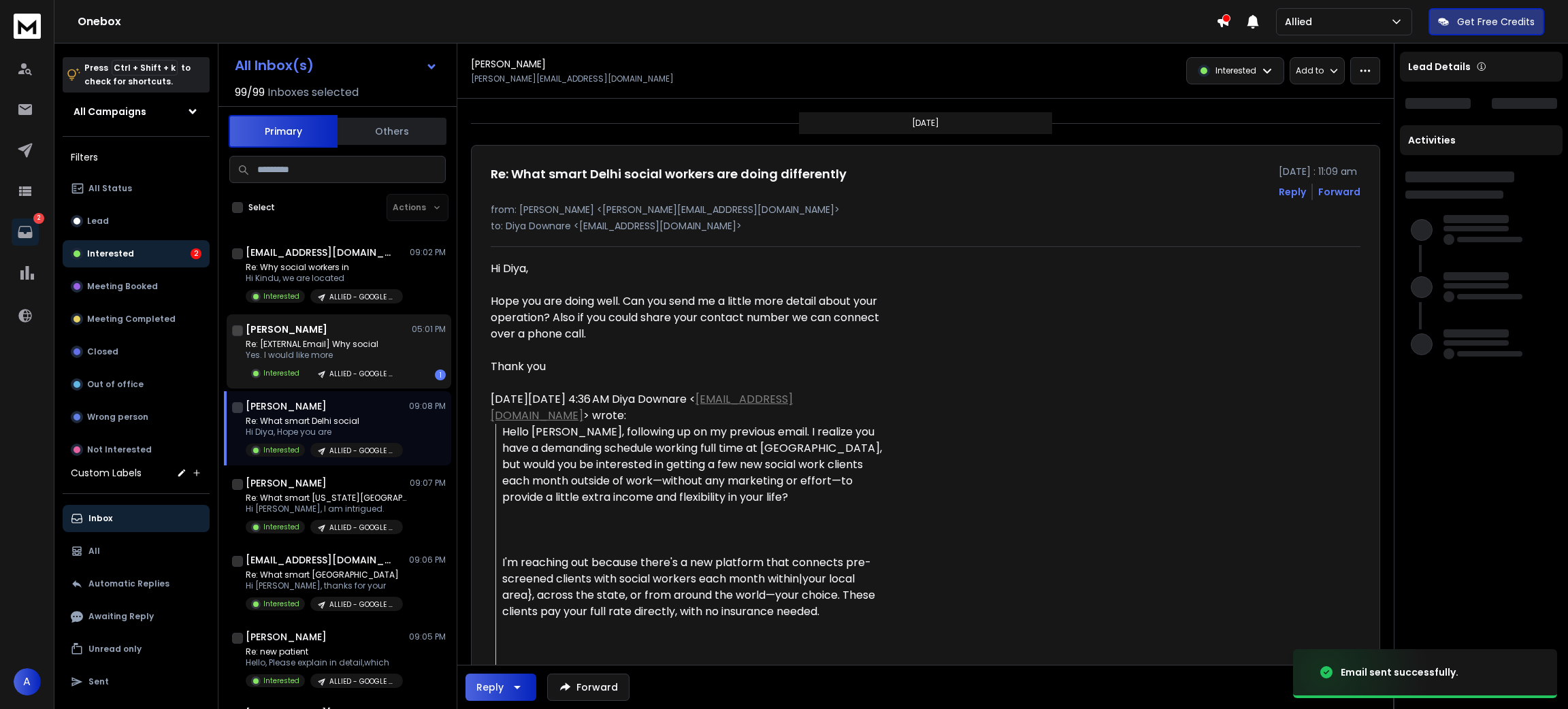
click at [345, 333] on div "Birkel 05:01 PM" at bounding box center [346, 330] width 200 height 14
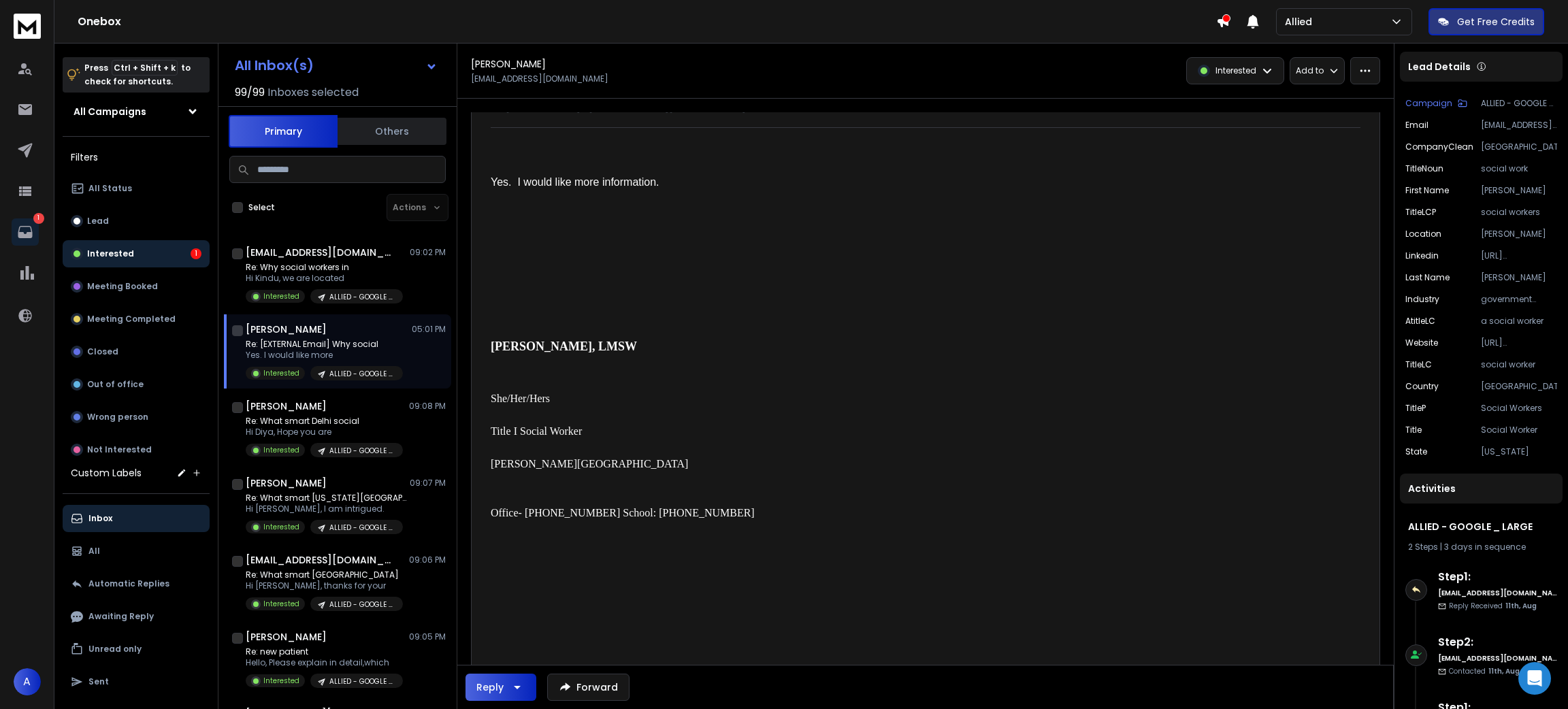
scroll to position [102, 0]
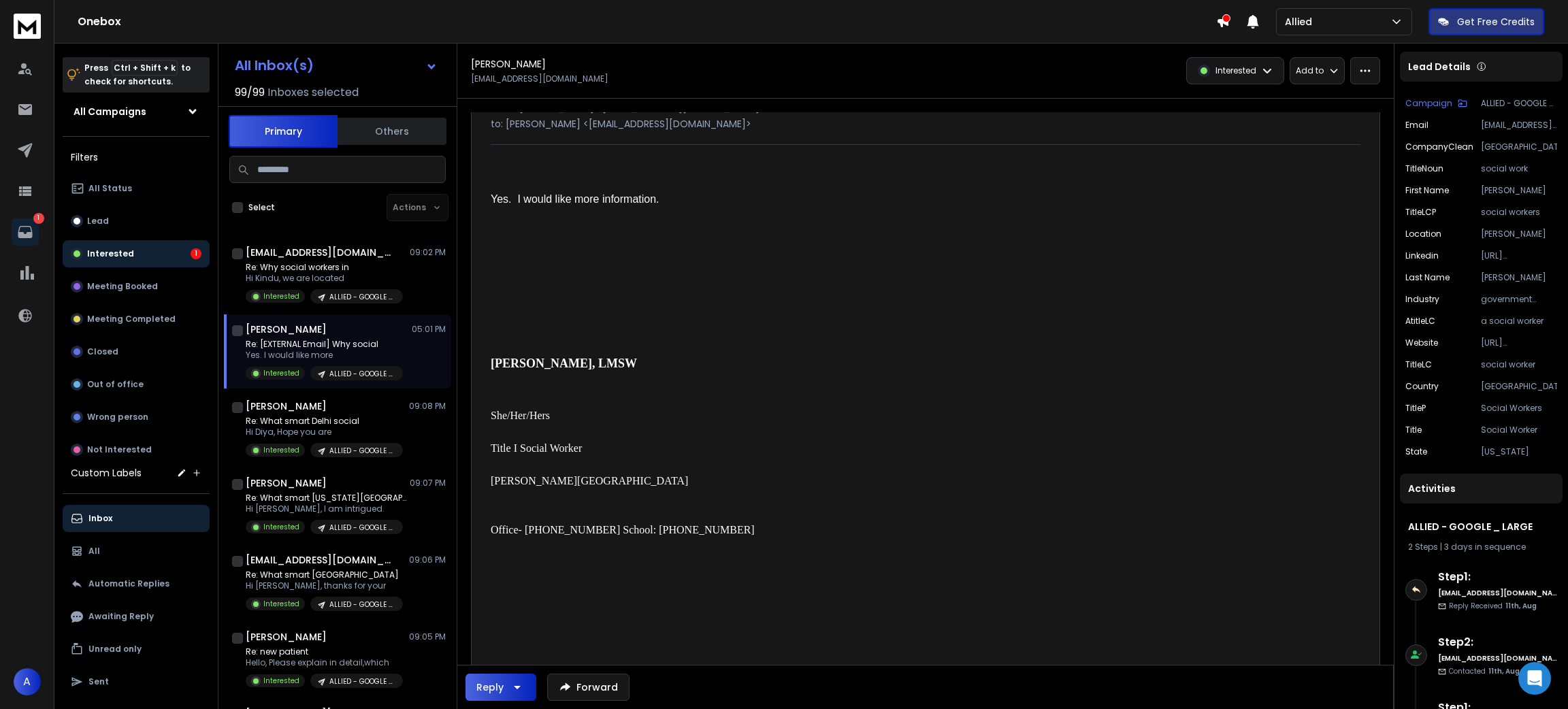
click at [480, 687] on div "Reply" at bounding box center [489, 688] width 27 height 14
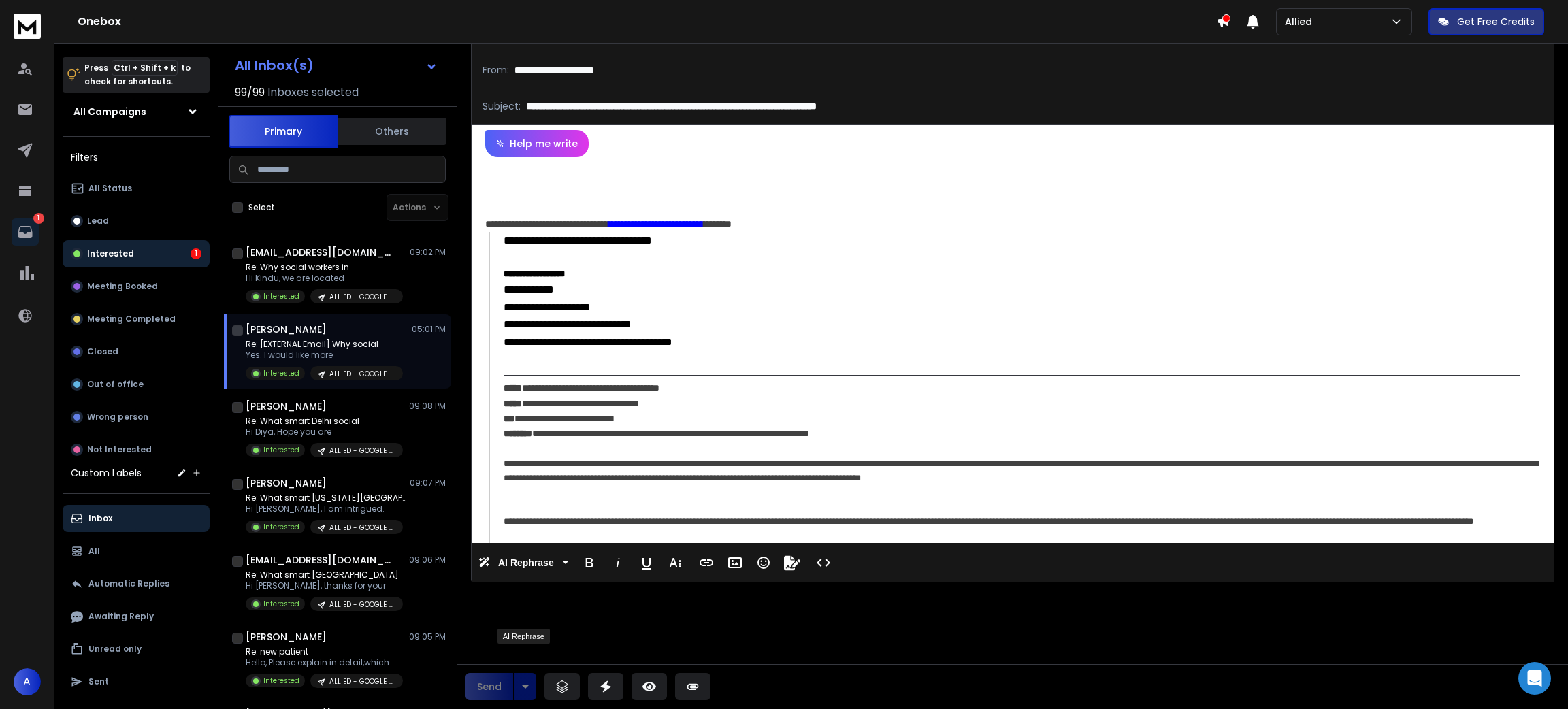
scroll to position [0, 0]
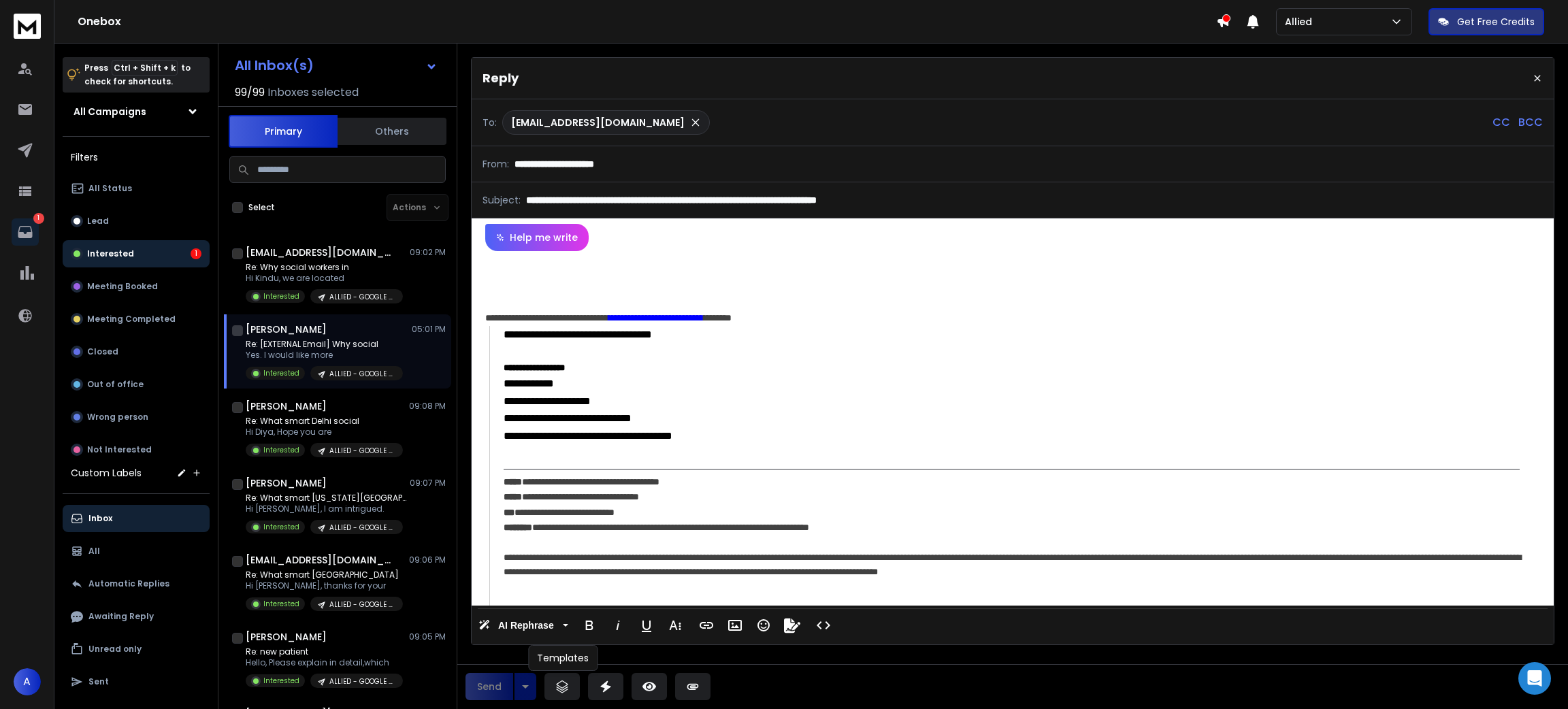
click at [558, 679] on button at bounding box center [562, 686] width 35 height 27
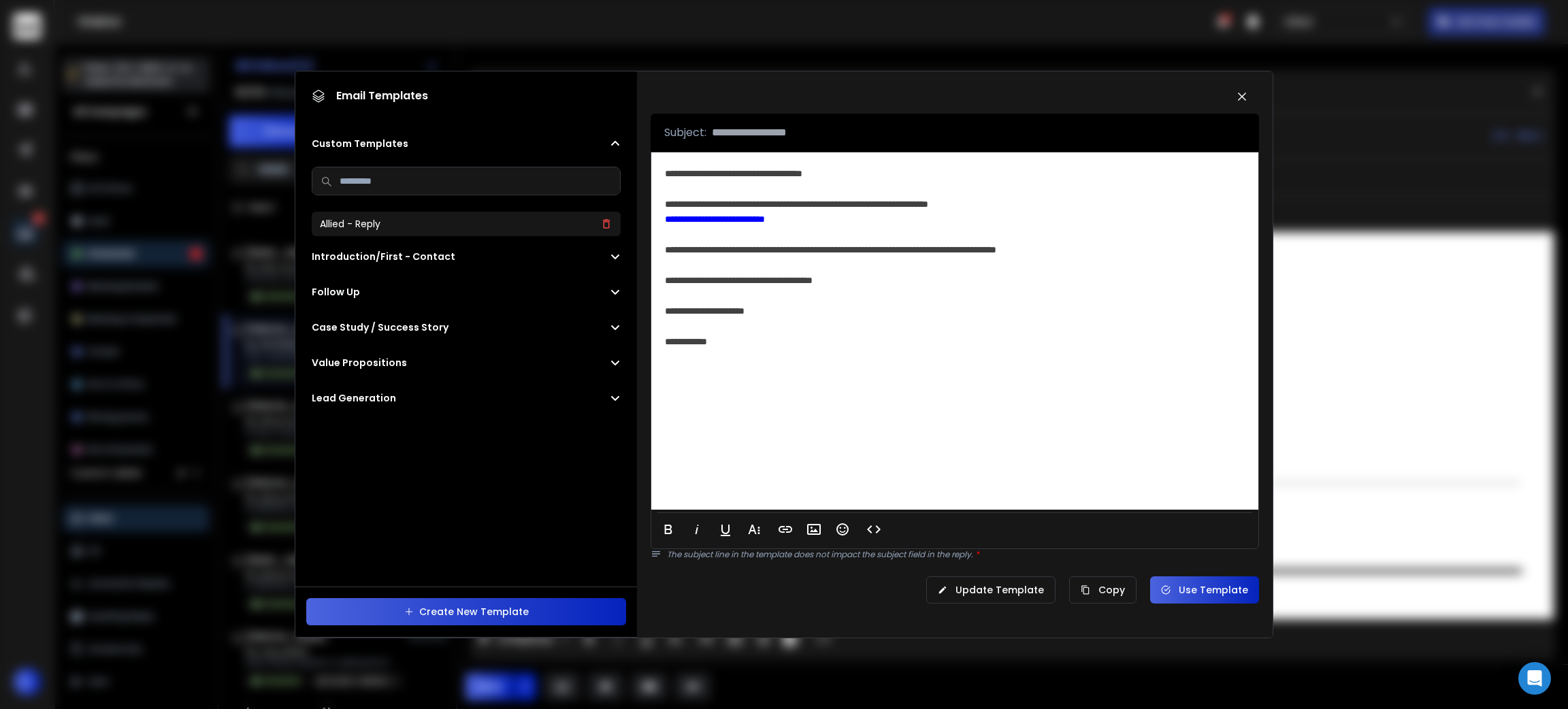
click at [1195, 592] on button "Use Template" at bounding box center [1204, 590] width 108 height 27
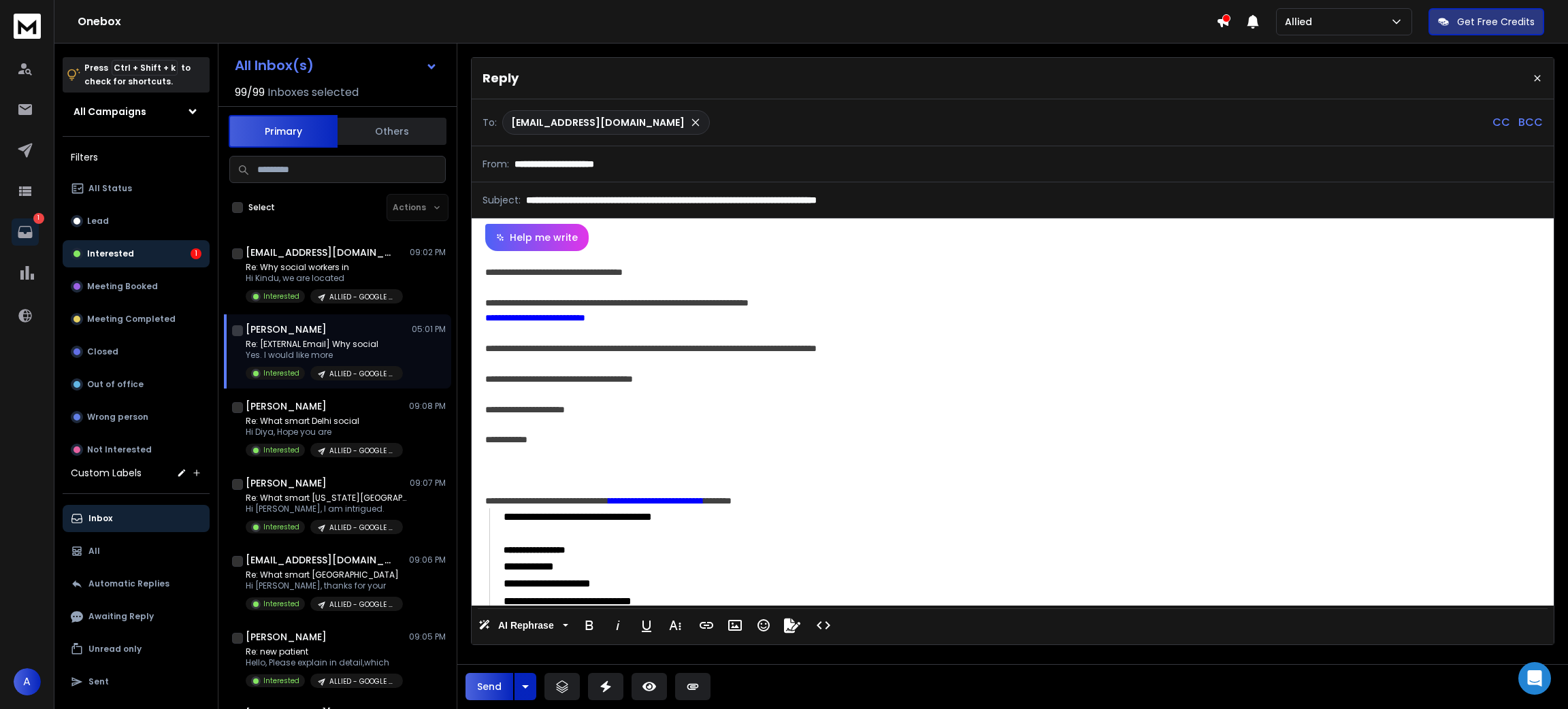
click at [494, 276] on div "**********" at bounding box center [1002, 271] width 1035 height 15
click at [534, 452] on div at bounding box center [1012, 455] width 1054 height 15
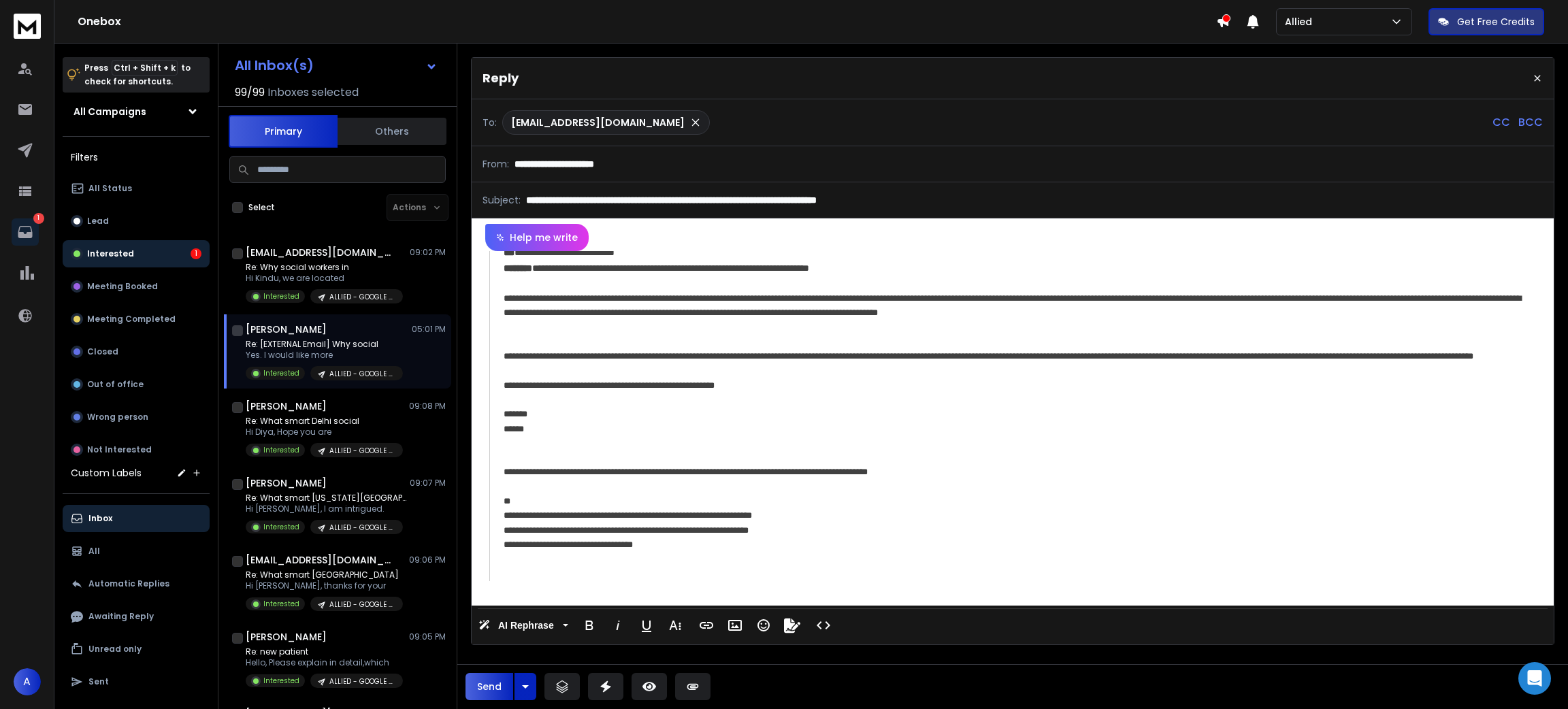
scroll to position [446, 0]
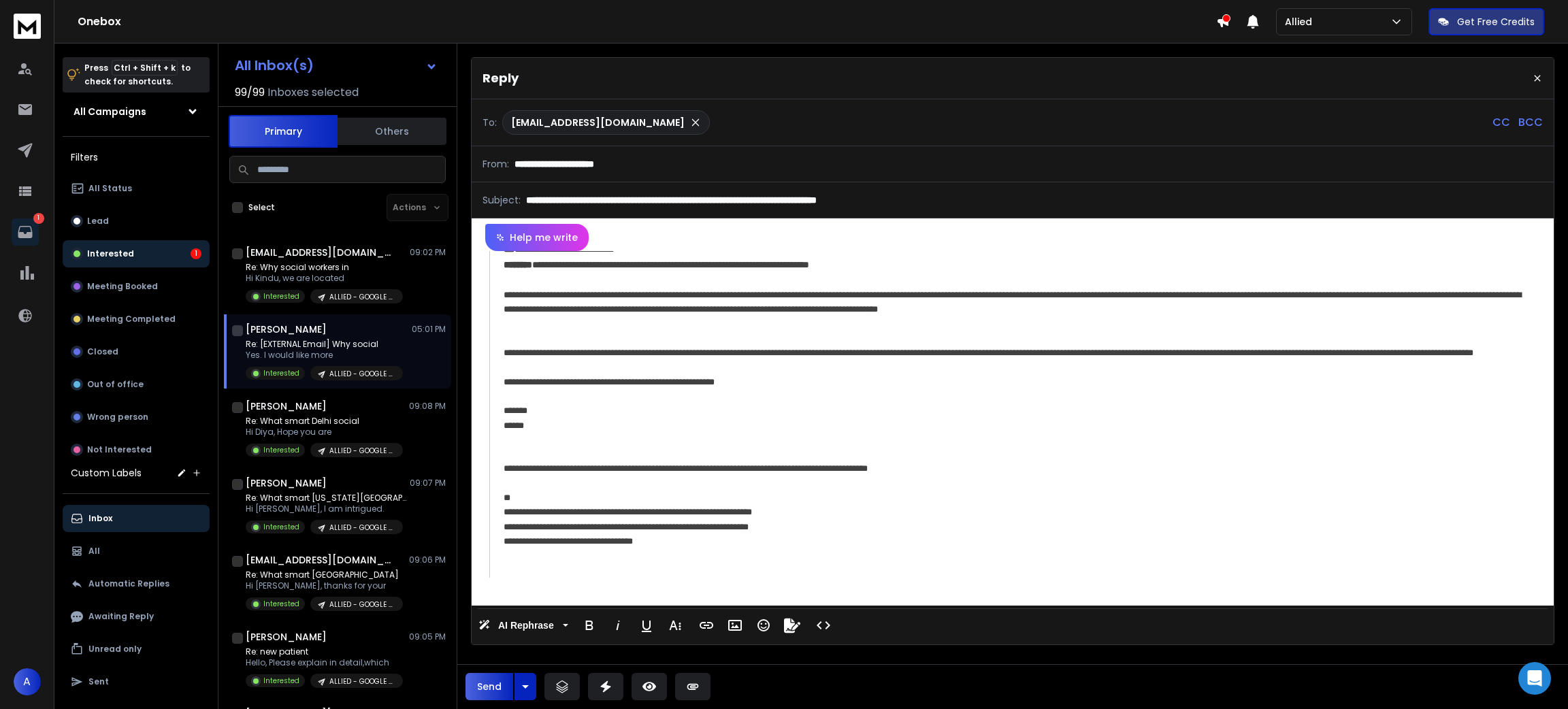
click at [494, 690] on button "Send" at bounding box center [489, 686] width 47 height 27
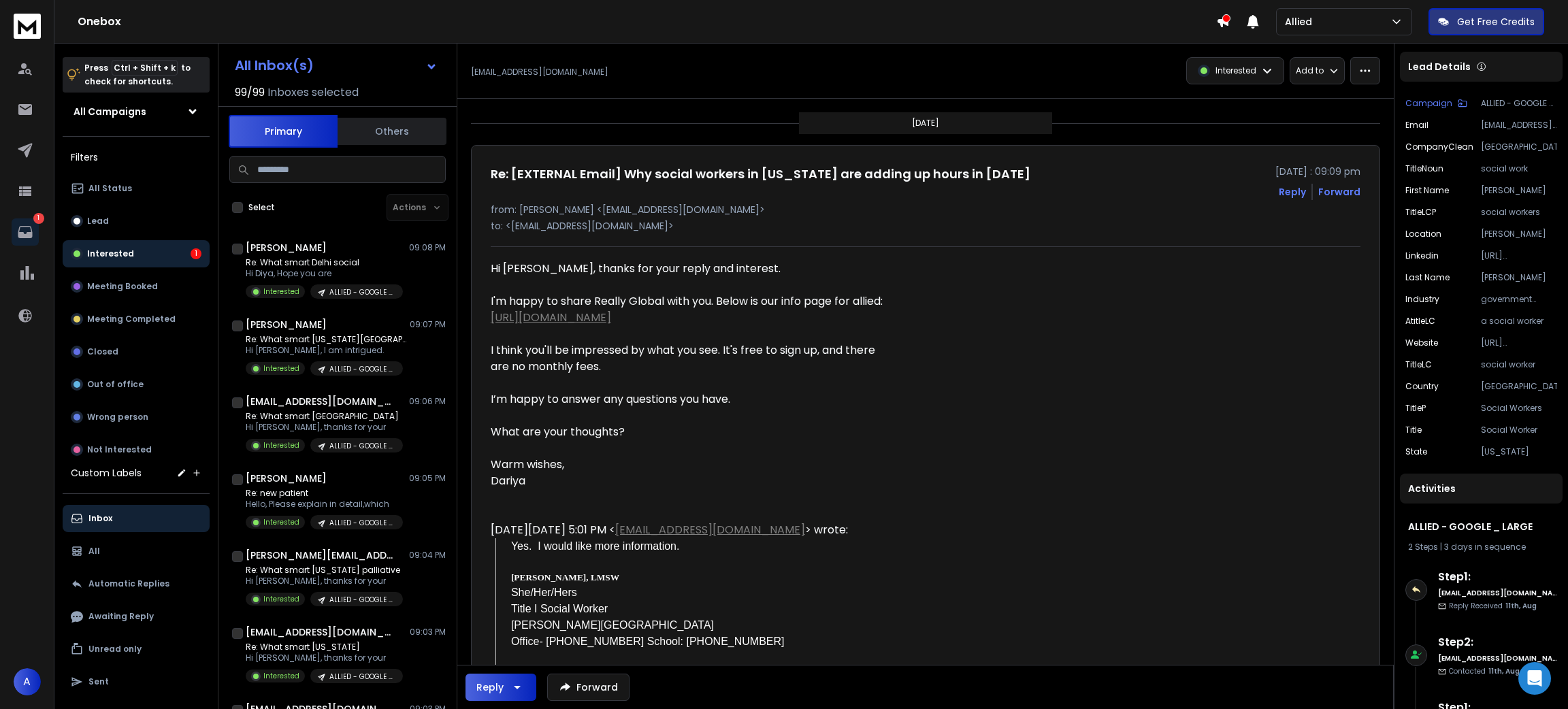
scroll to position [102, 0]
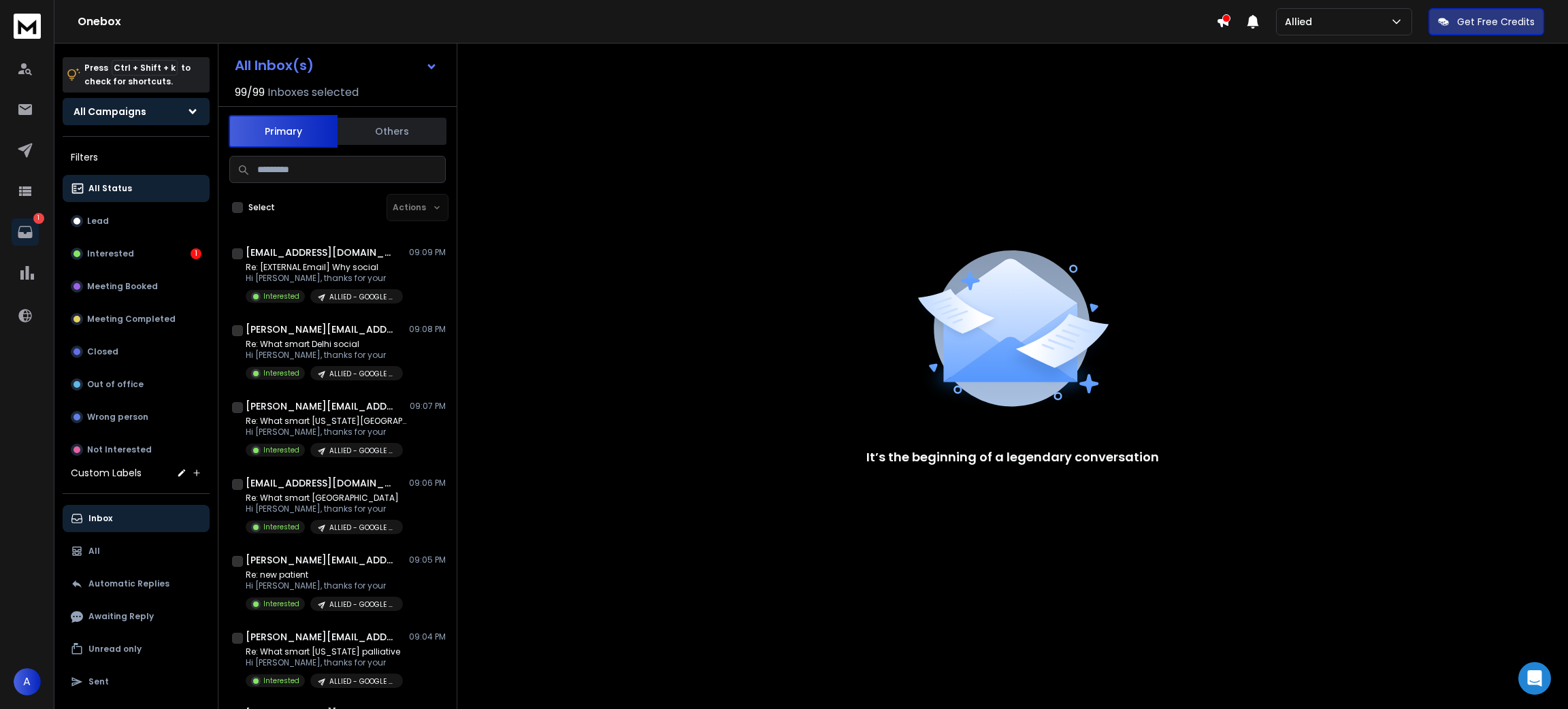
click at [156, 108] on button "All Campaigns" at bounding box center [136, 111] width 147 height 27
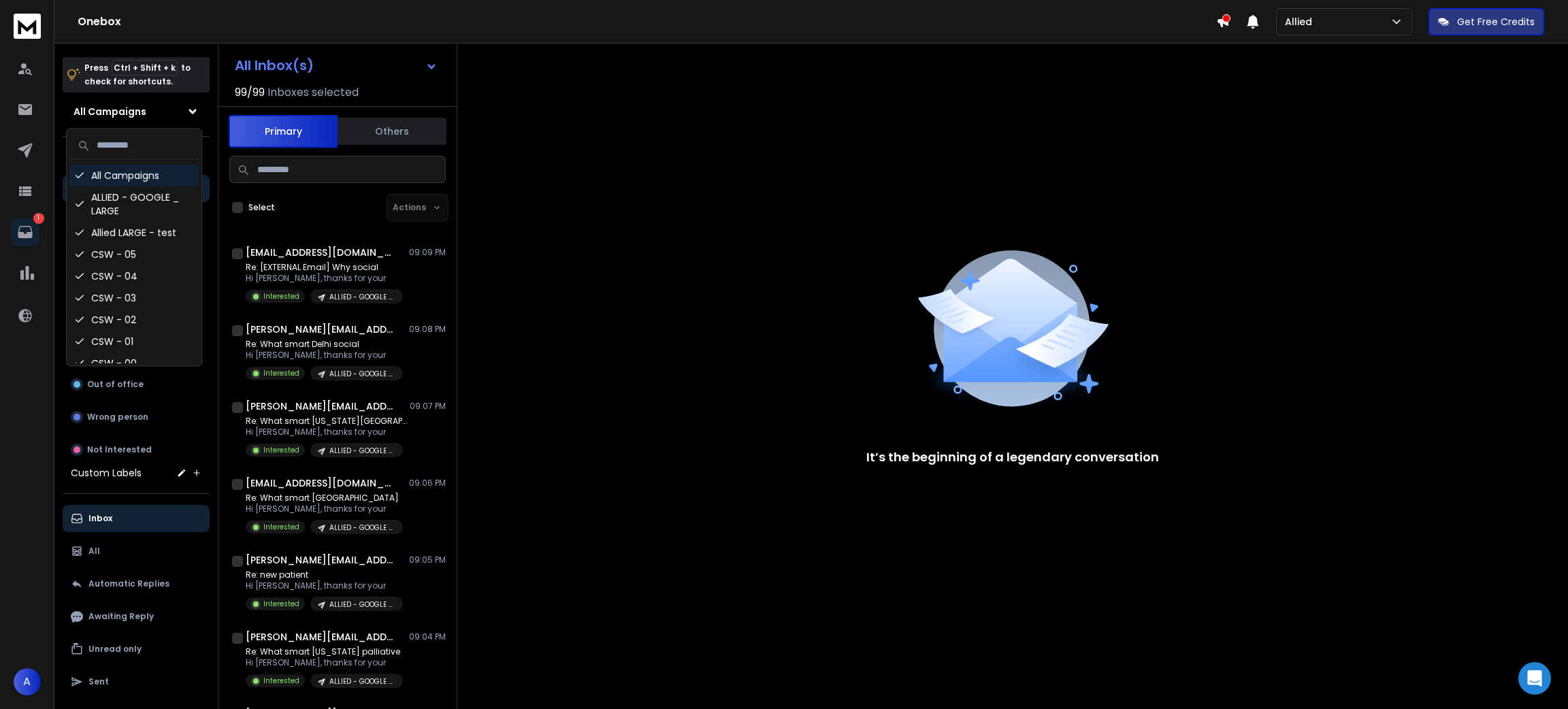
click at [146, 170] on div "All Campaigns" at bounding box center [134, 175] width 130 height 22
click at [139, 207] on div "ALLIED - GOOGLE _ LARGE" at bounding box center [134, 204] width 130 height 35
click at [504, 308] on div "It’s the beginning of a legendary conversation" at bounding box center [1012, 345] width 1110 height 603
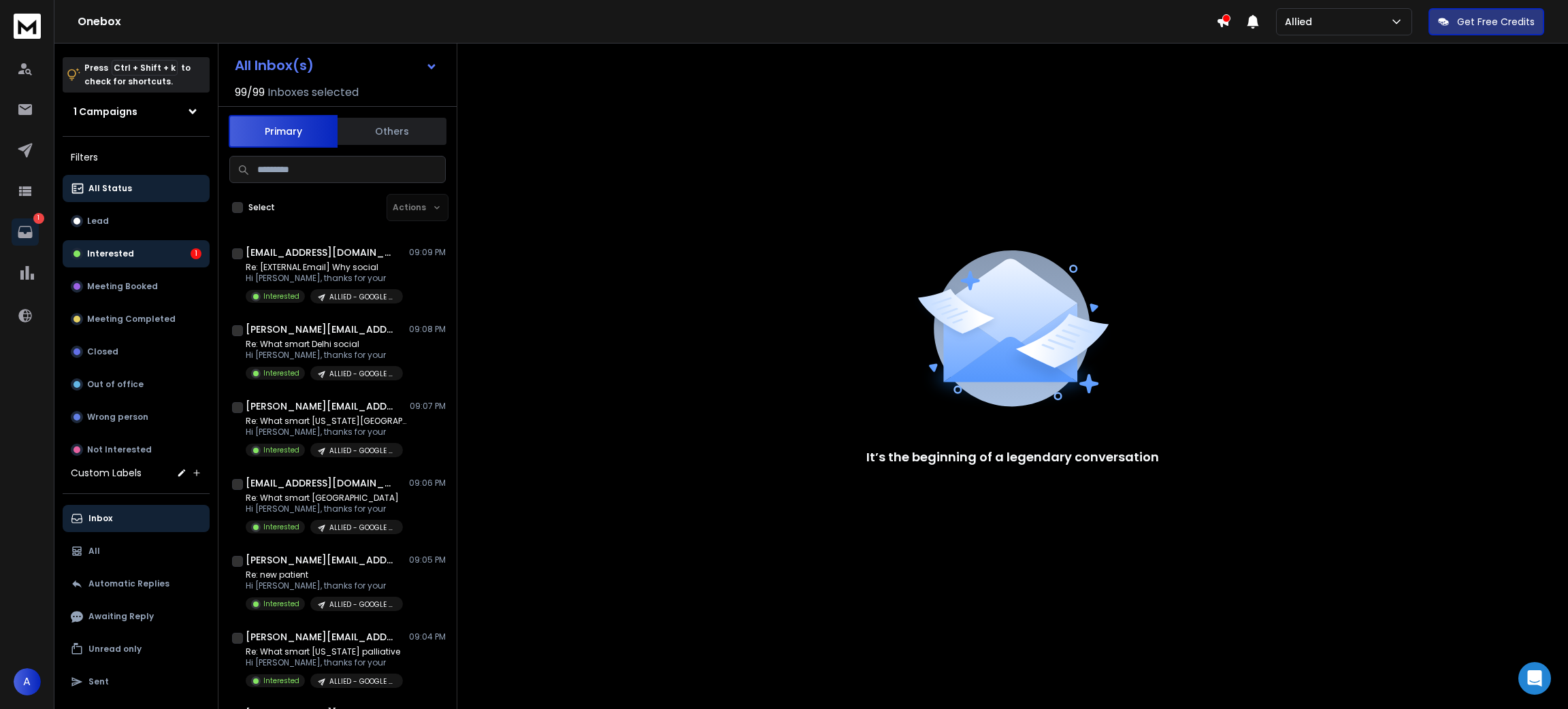
click at [156, 247] on button "Interested 1" at bounding box center [136, 253] width 147 height 27
drag, startPoint x: 456, startPoint y: 286, endPoint x: 458, endPoint y: 473, distance: 187.0
click at [458, 473] on div "It’s the beginning of a legendary conversation" at bounding box center [1012, 345] width 1110 height 603
click at [157, 269] on div "All Status Lead Interested 1 Meeting Booked Meeting Completed Closed Out of off…" at bounding box center [136, 319] width 147 height 289
click at [157, 265] on button "Interested 1" at bounding box center [136, 253] width 147 height 27
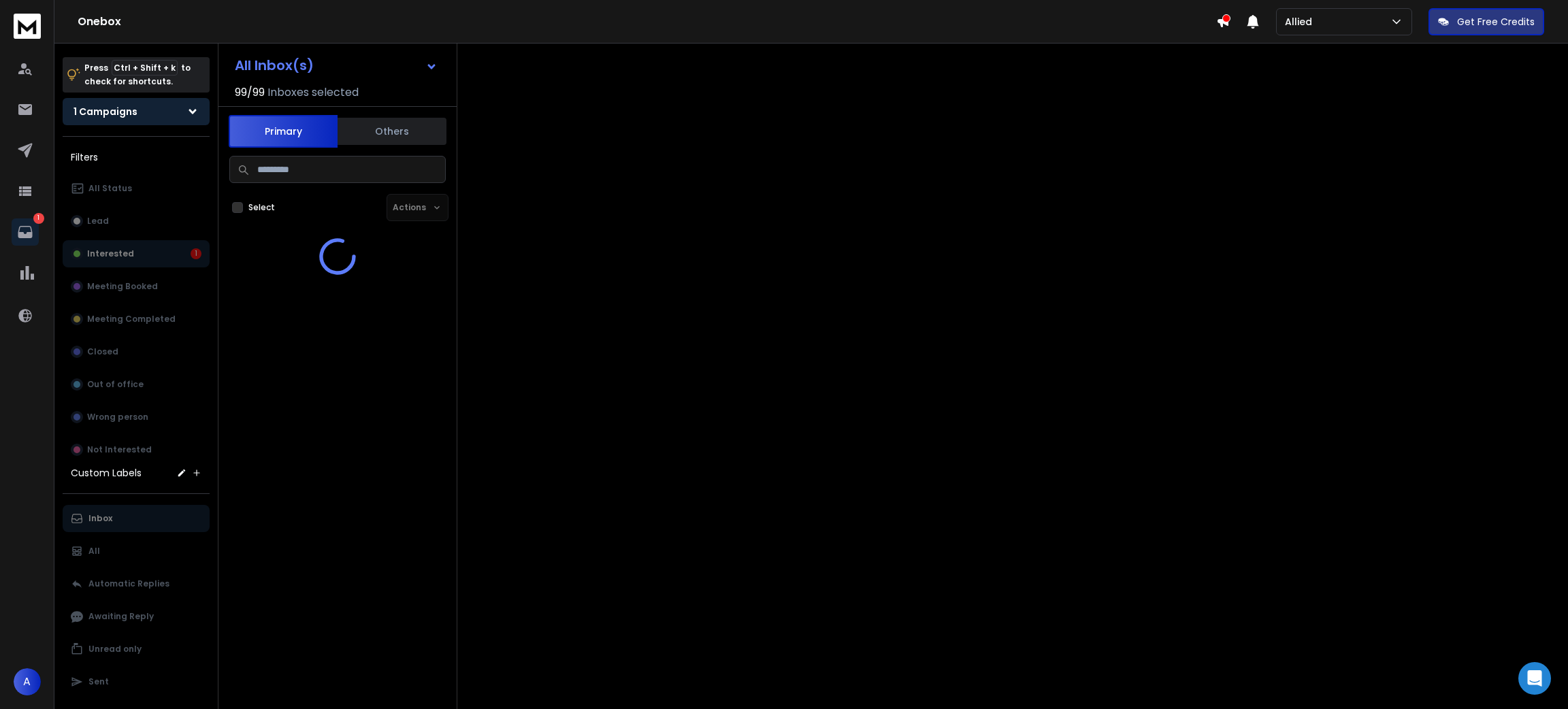
click at [150, 106] on button "1 Campaigns" at bounding box center [136, 111] width 147 height 27
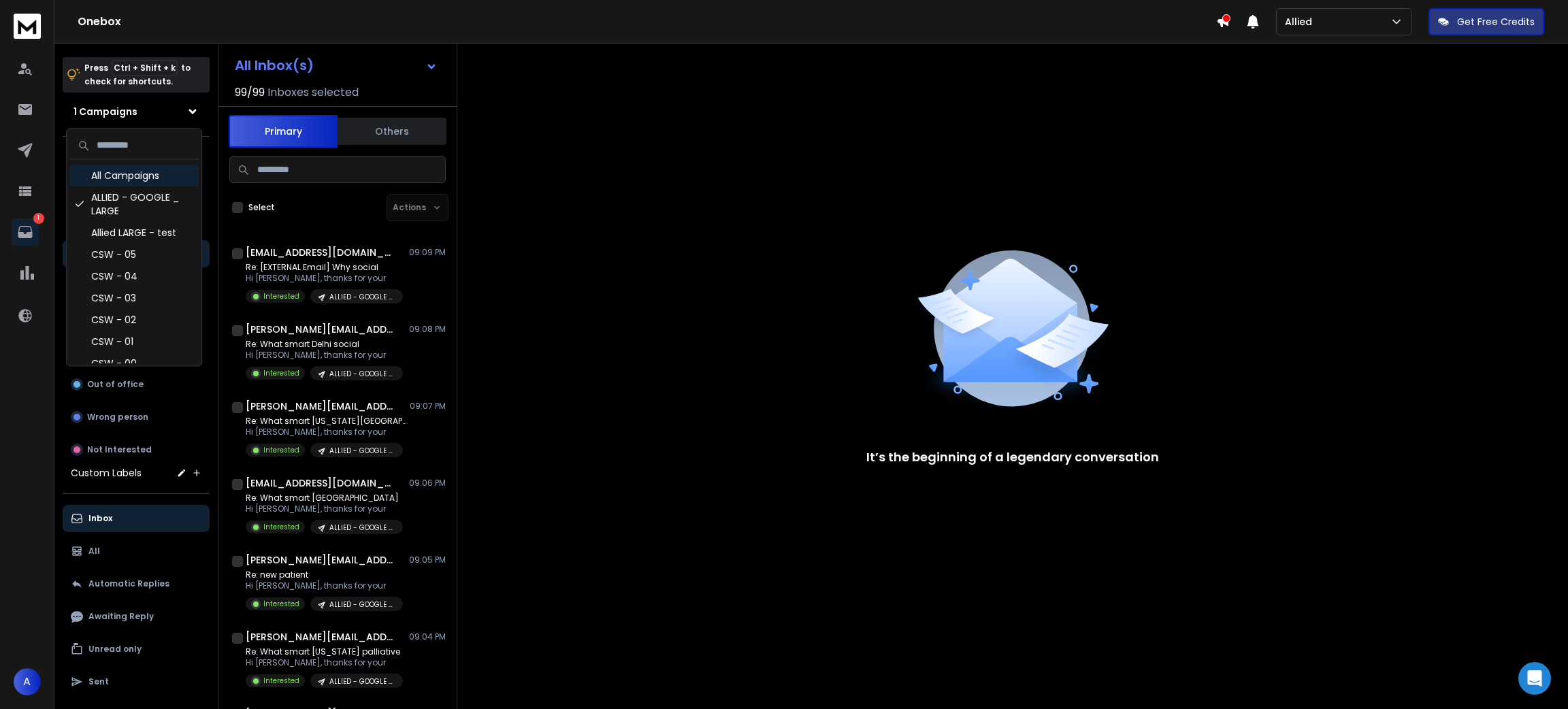
click at [146, 165] on div "All Campaigns" at bounding box center [134, 175] width 130 height 22
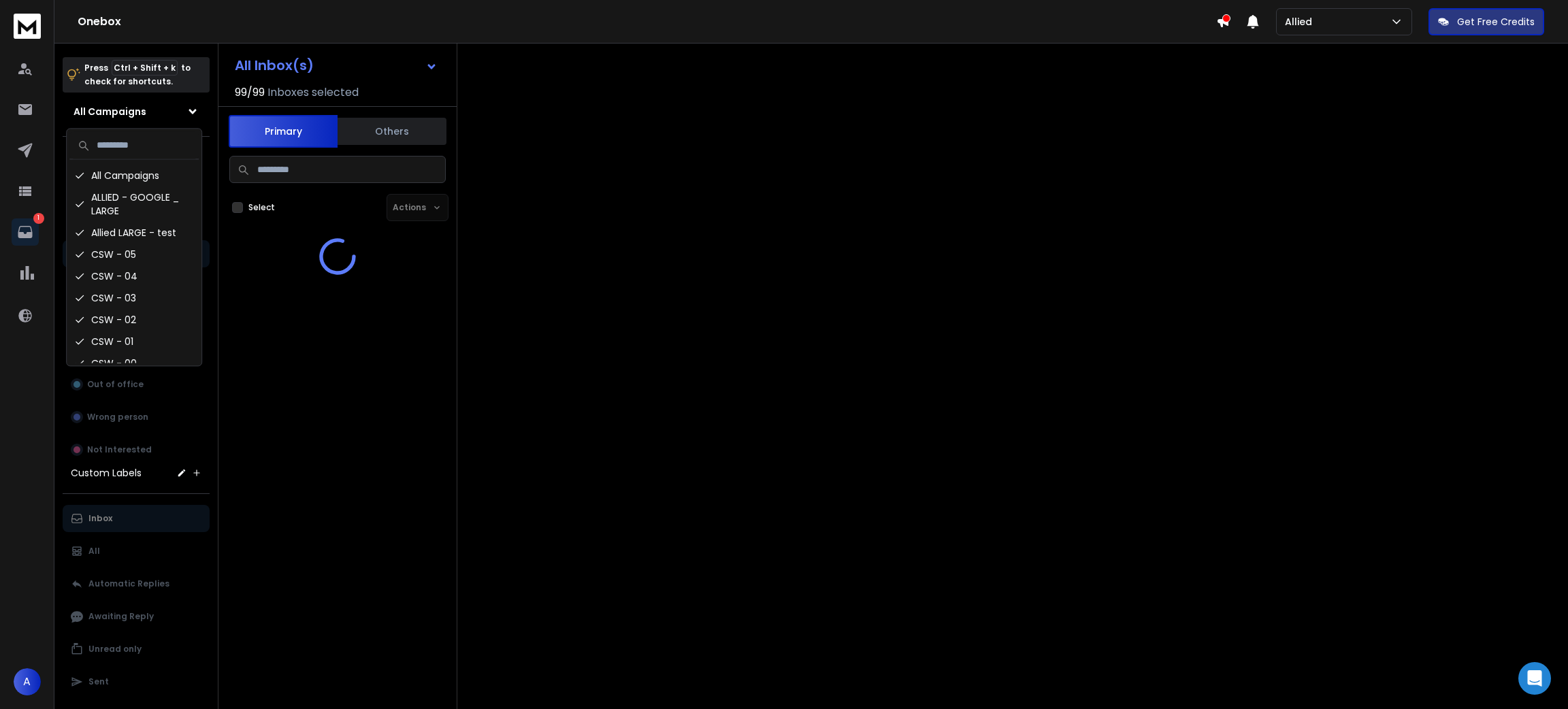
drag, startPoint x: 799, startPoint y: 264, endPoint x: 1012, endPoint y: 182, distance: 228.2
click at [801, 256] on div at bounding box center [1012, 398] width 1110 height 709
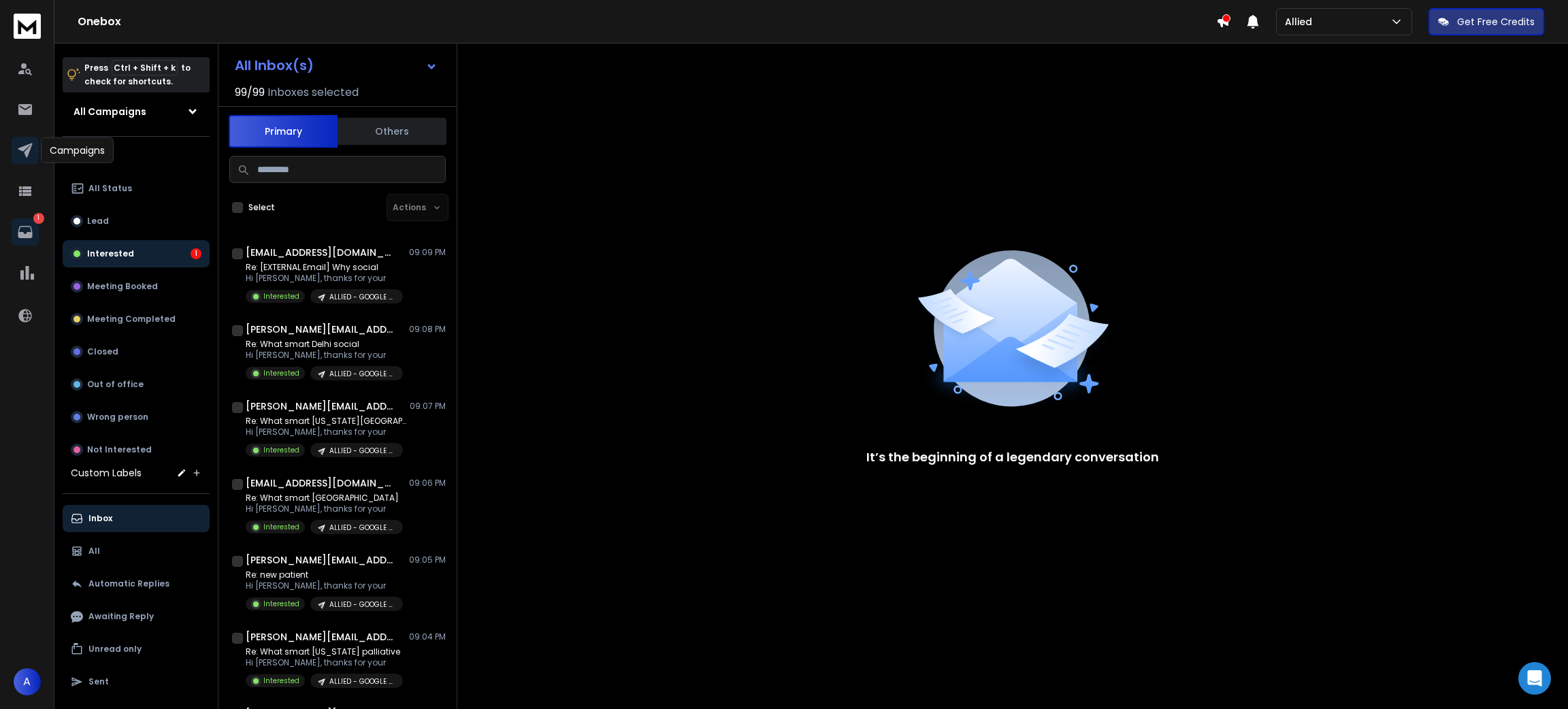
click at [18, 159] on link at bounding box center [24, 150] width 27 height 27
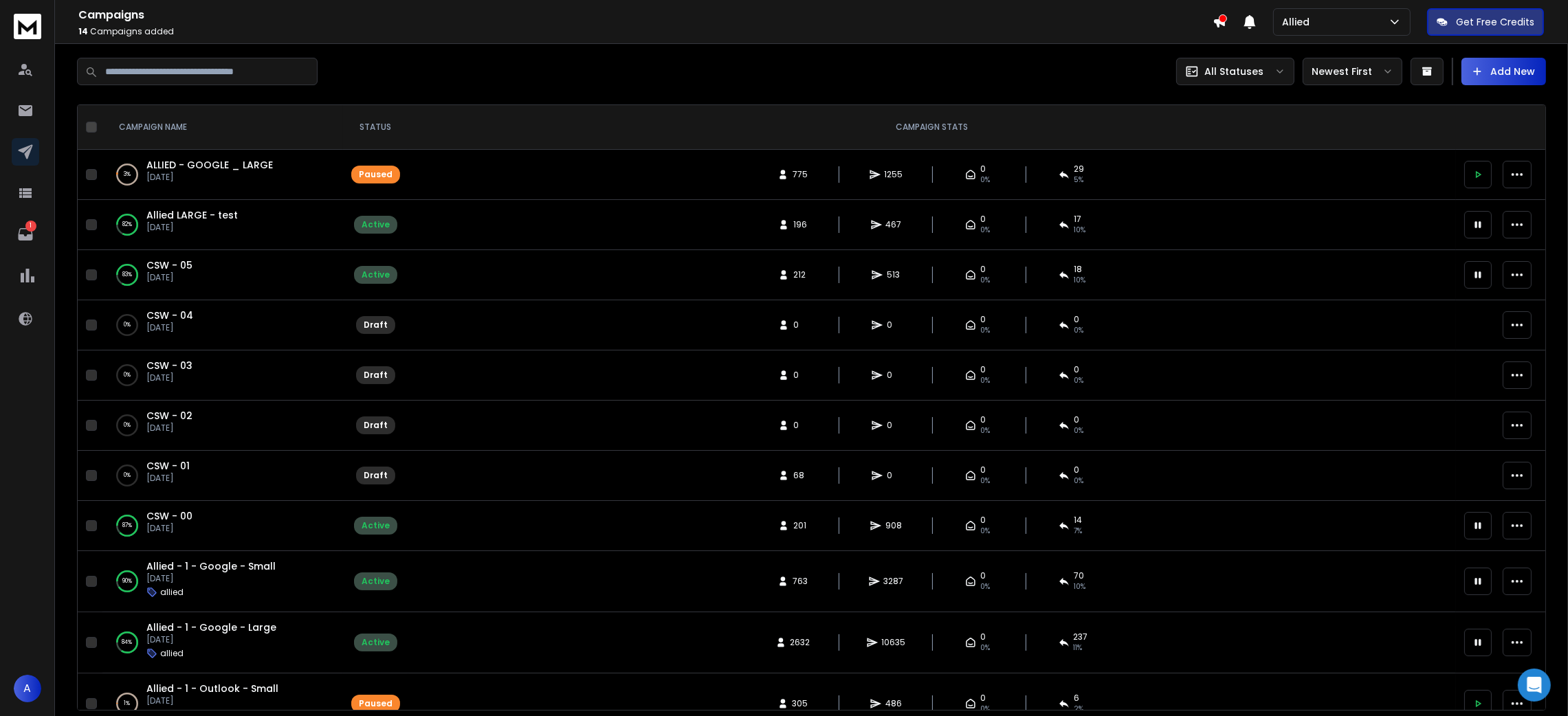
click at [171, 180] on p "[DATE]" at bounding box center [209, 177] width 126 height 11
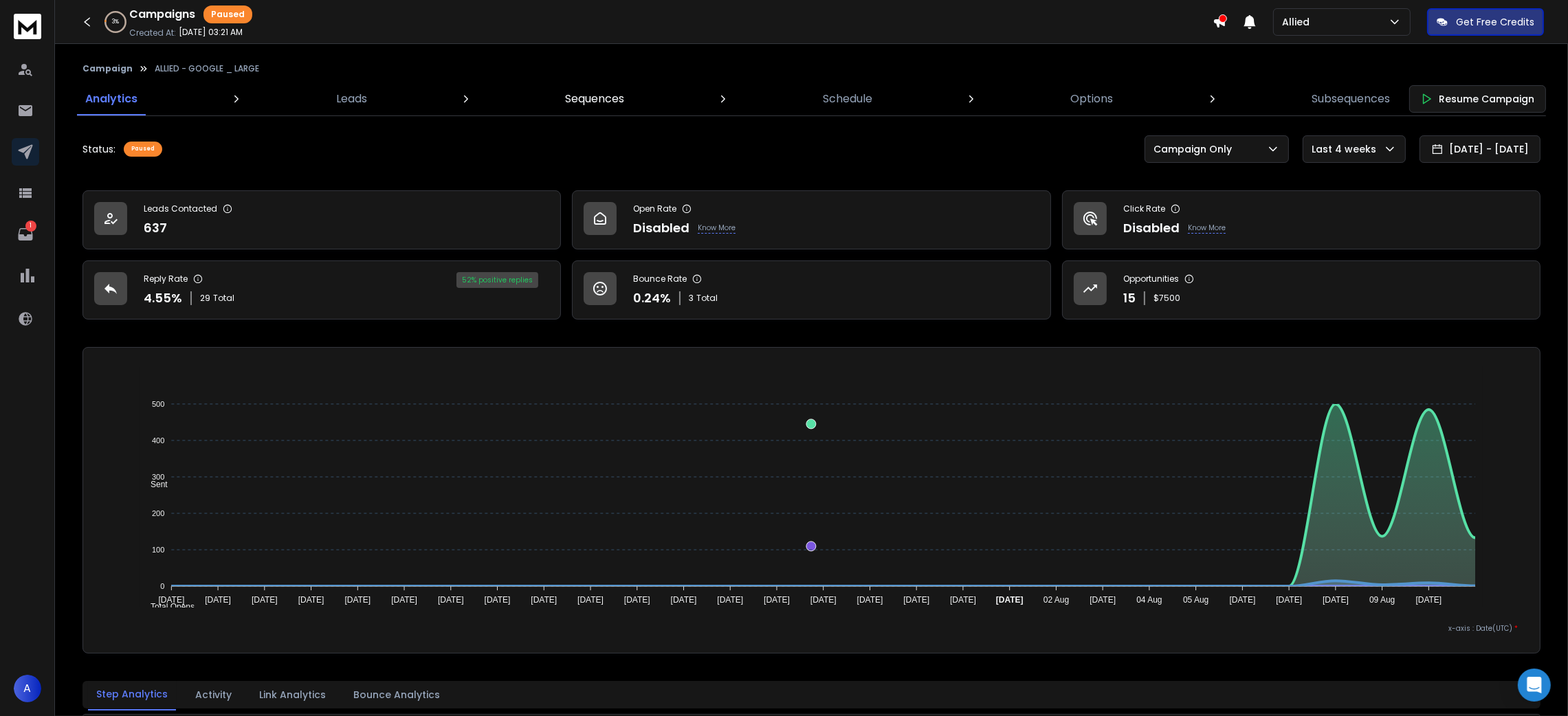
click at [611, 97] on p "Sequences" at bounding box center [594, 99] width 59 height 17
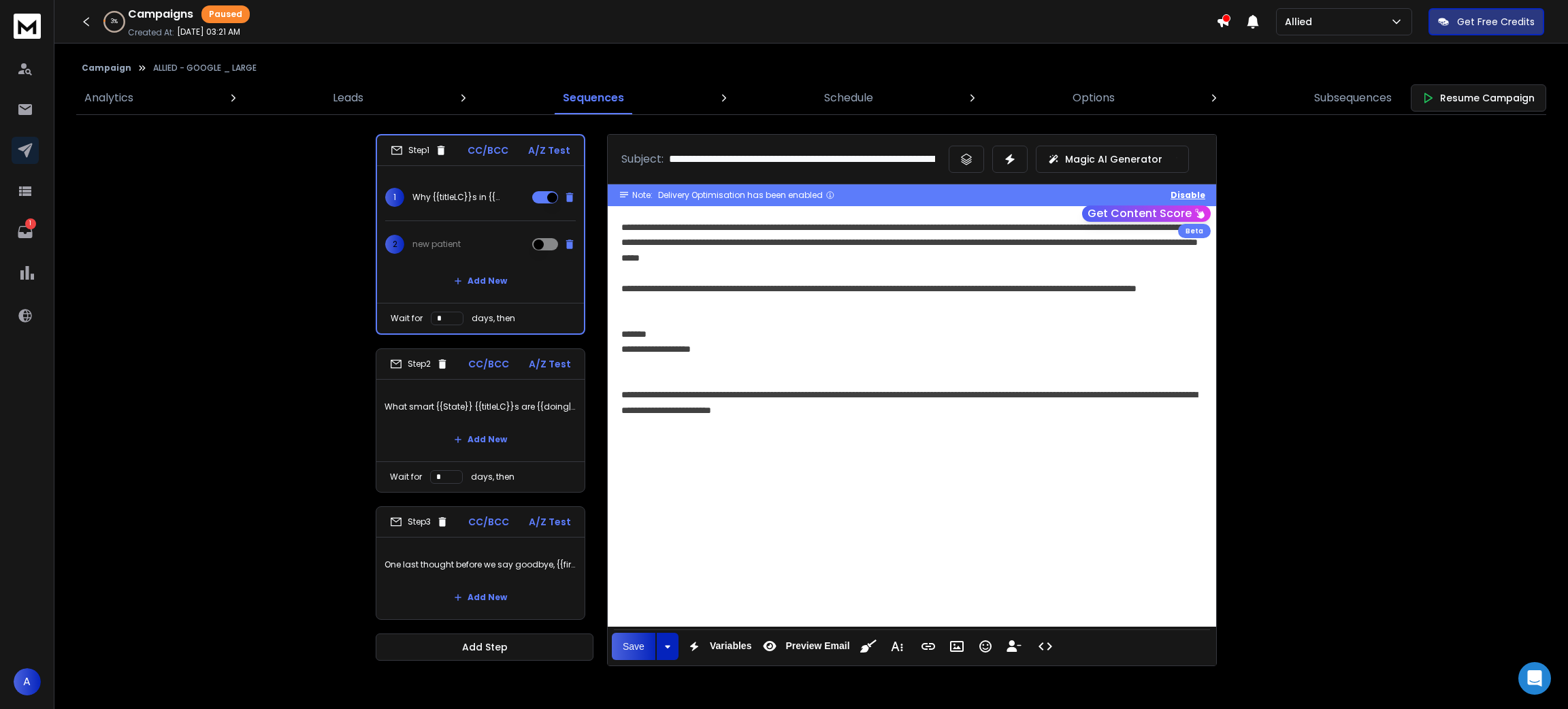
drag, startPoint x: 444, startPoint y: 481, endPoint x: 423, endPoint y: 482, distance: 21.0
click at [423, 482] on div "Wait for * days, then" at bounding box center [480, 476] width 208 height 31
type input "**********"
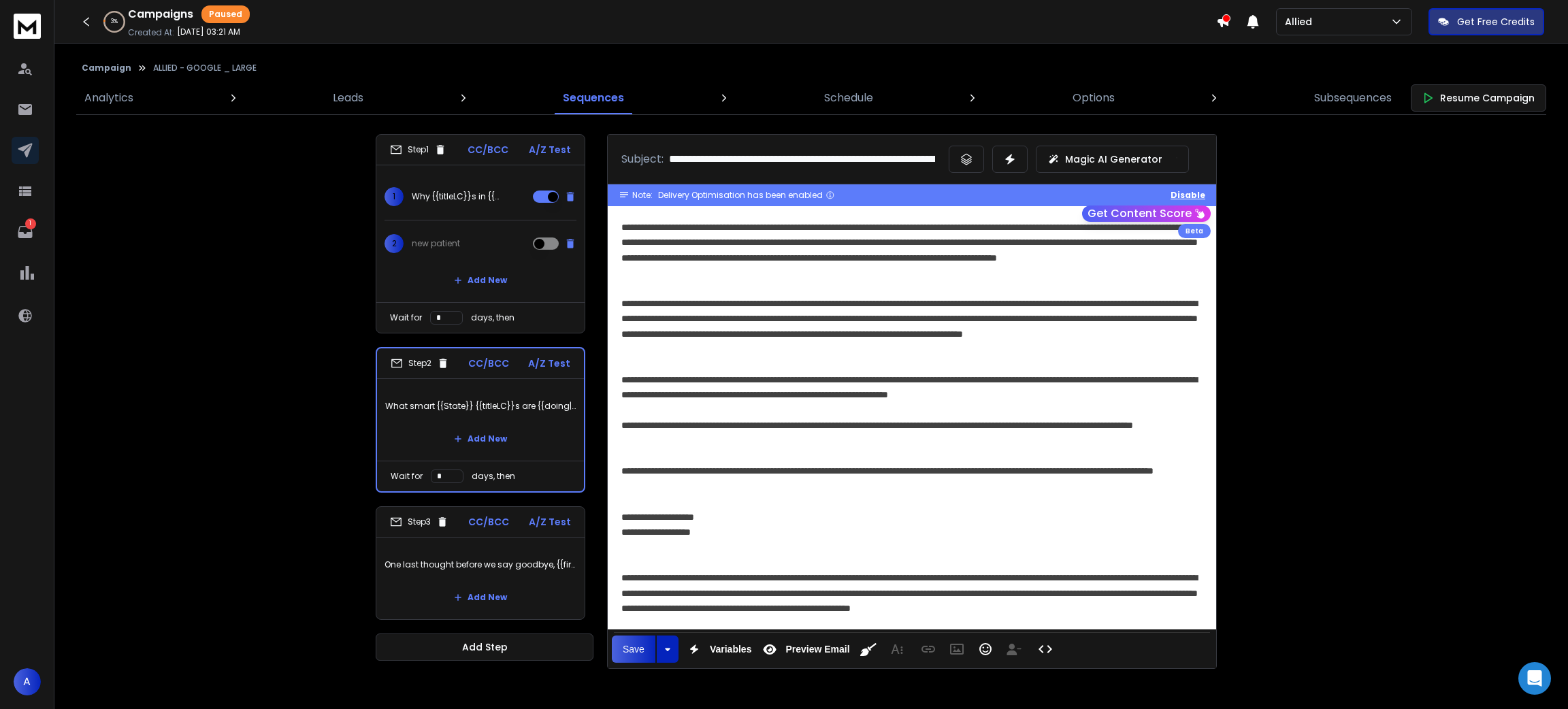
type input "*"
click at [329, 453] on div "**********" at bounding box center [811, 402] width 1470 height 546
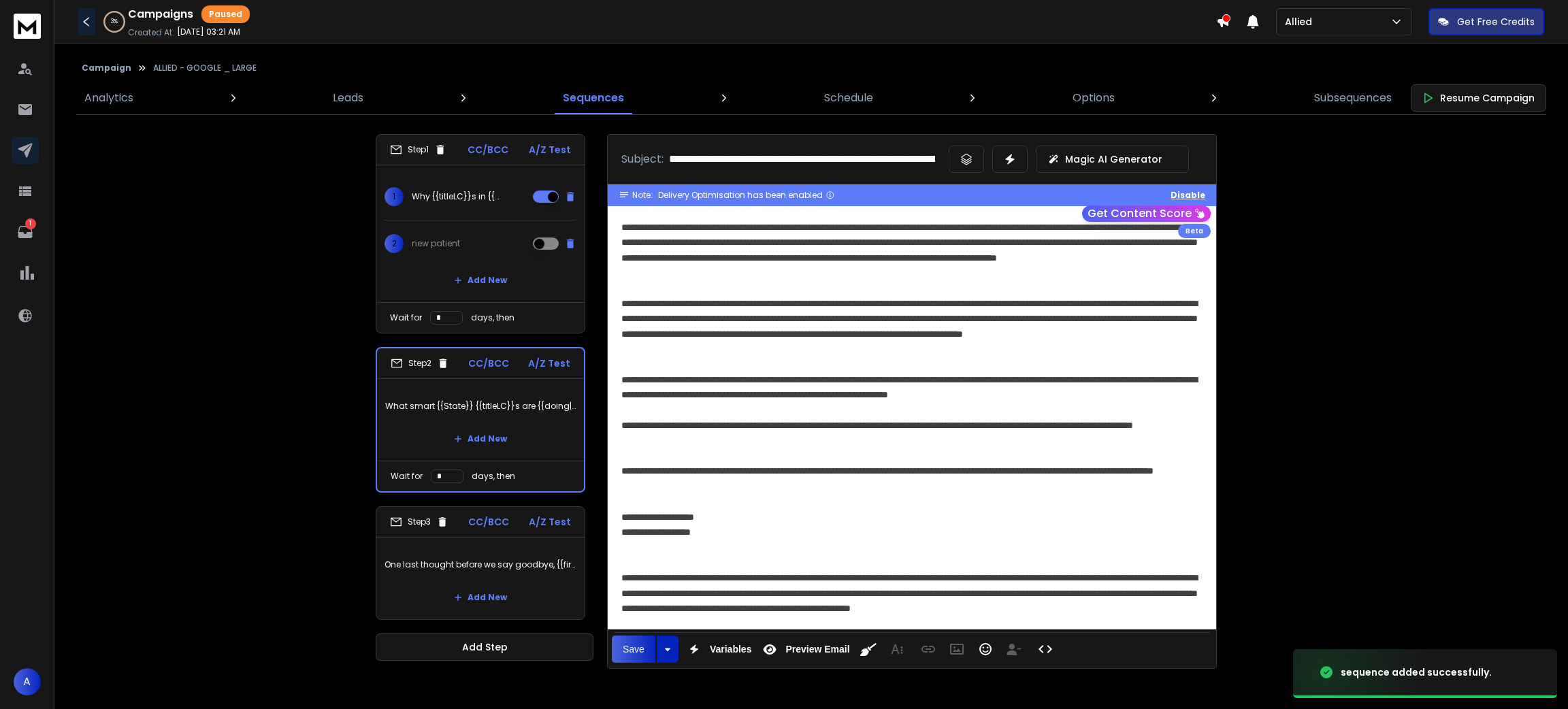
click at [85, 29] on button at bounding box center [87, 21] width 18 height 27
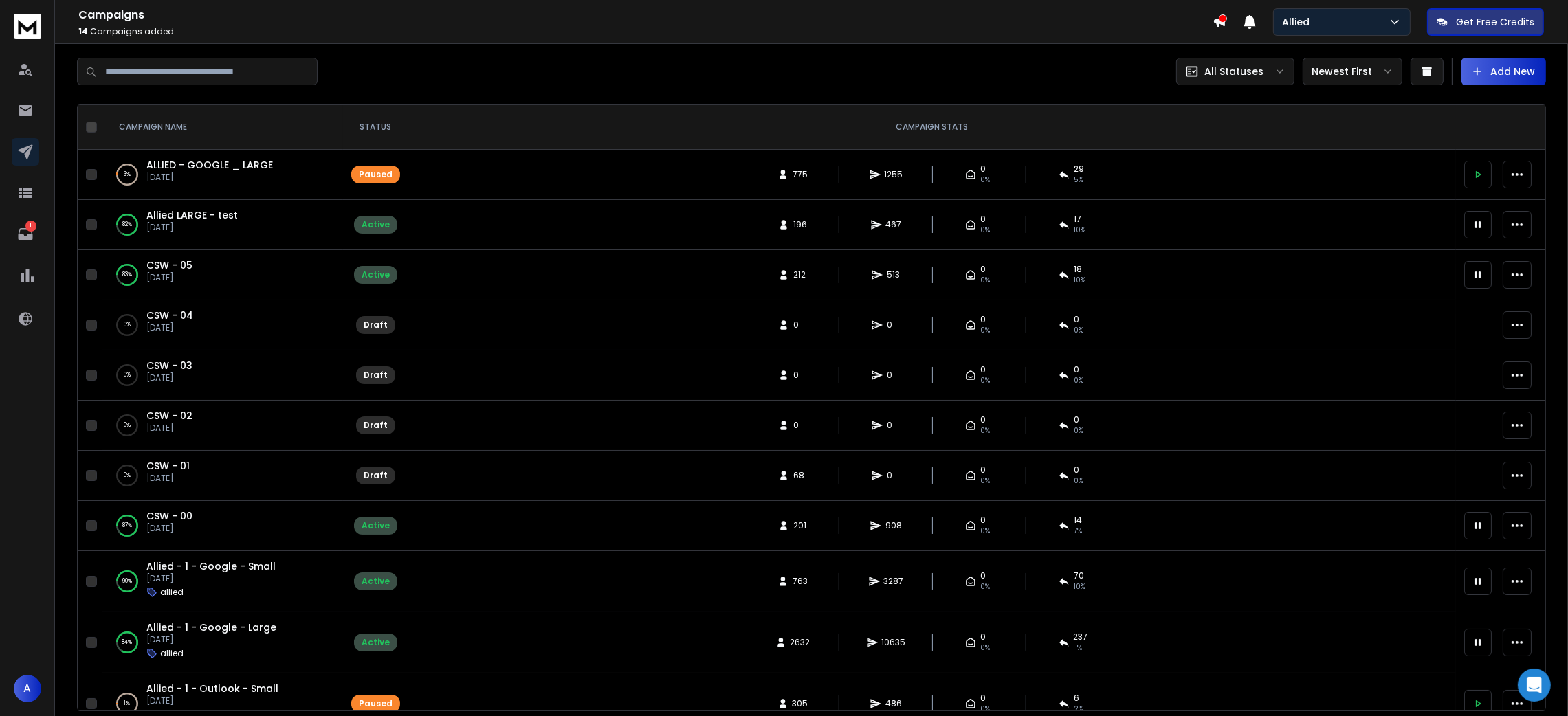
click at [1279, 27] on button "Allied" at bounding box center [1342, 21] width 138 height 27
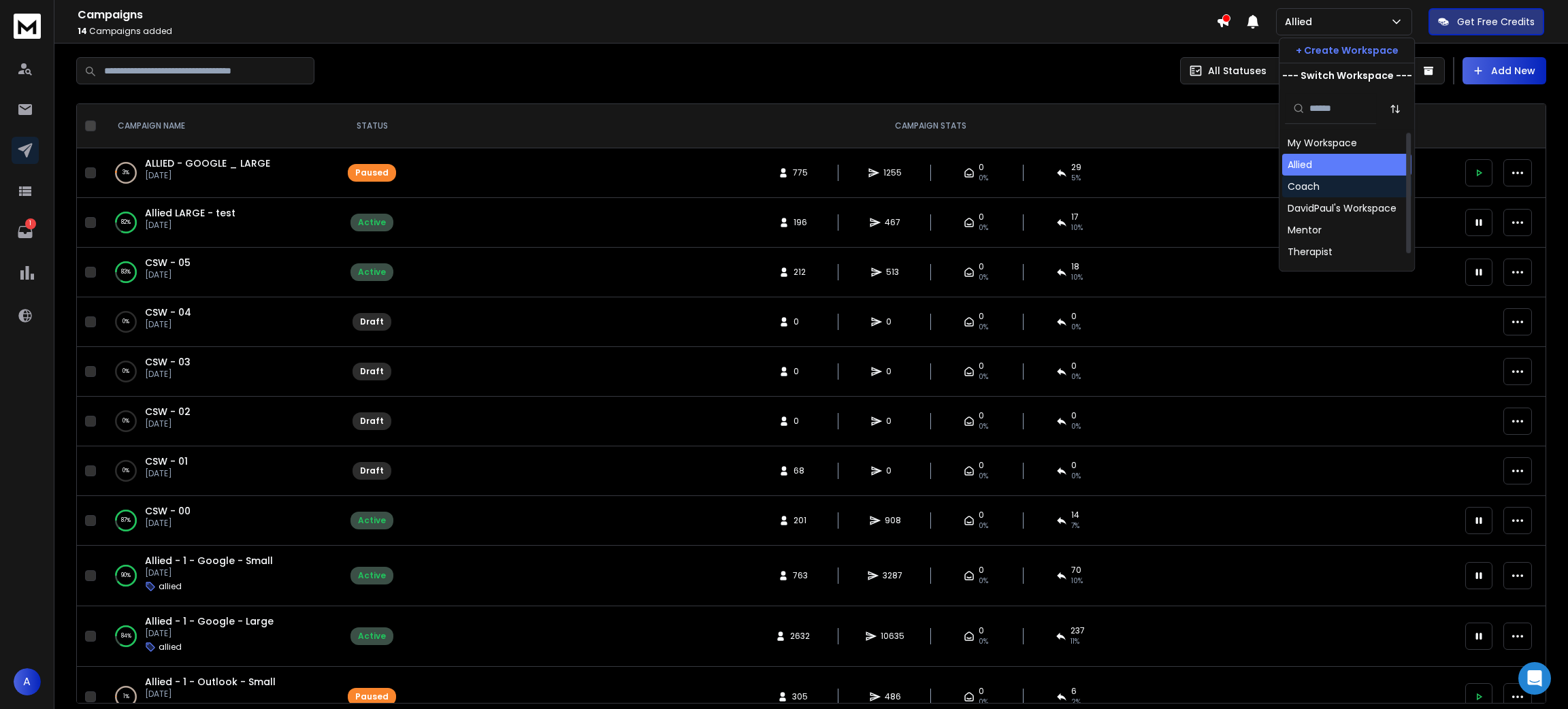
click at [1325, 186] on div "Coach" at bounding box center [1347, 186] width 130 height 22
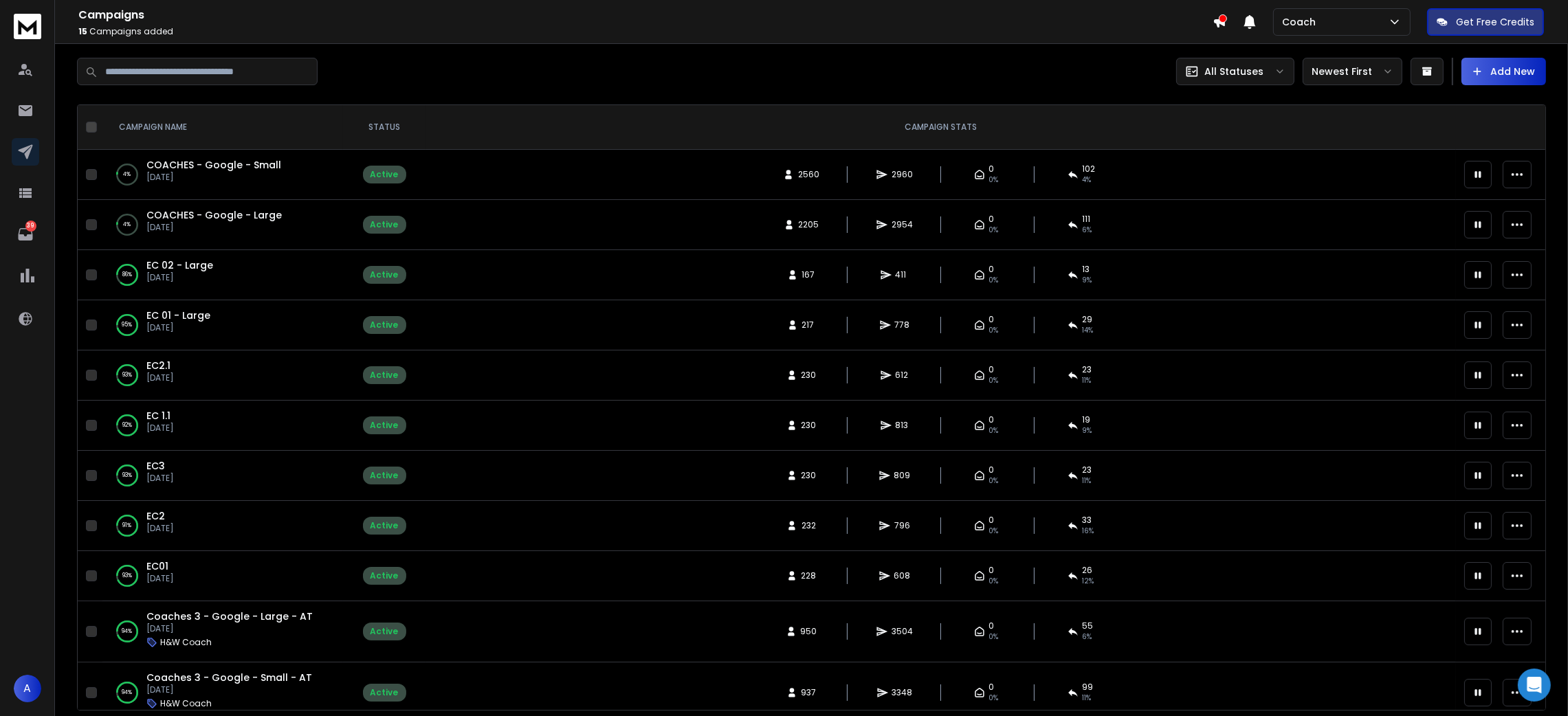
click at [1472, 175] on icon at bounding box center [1478, 175] width 12 height 12
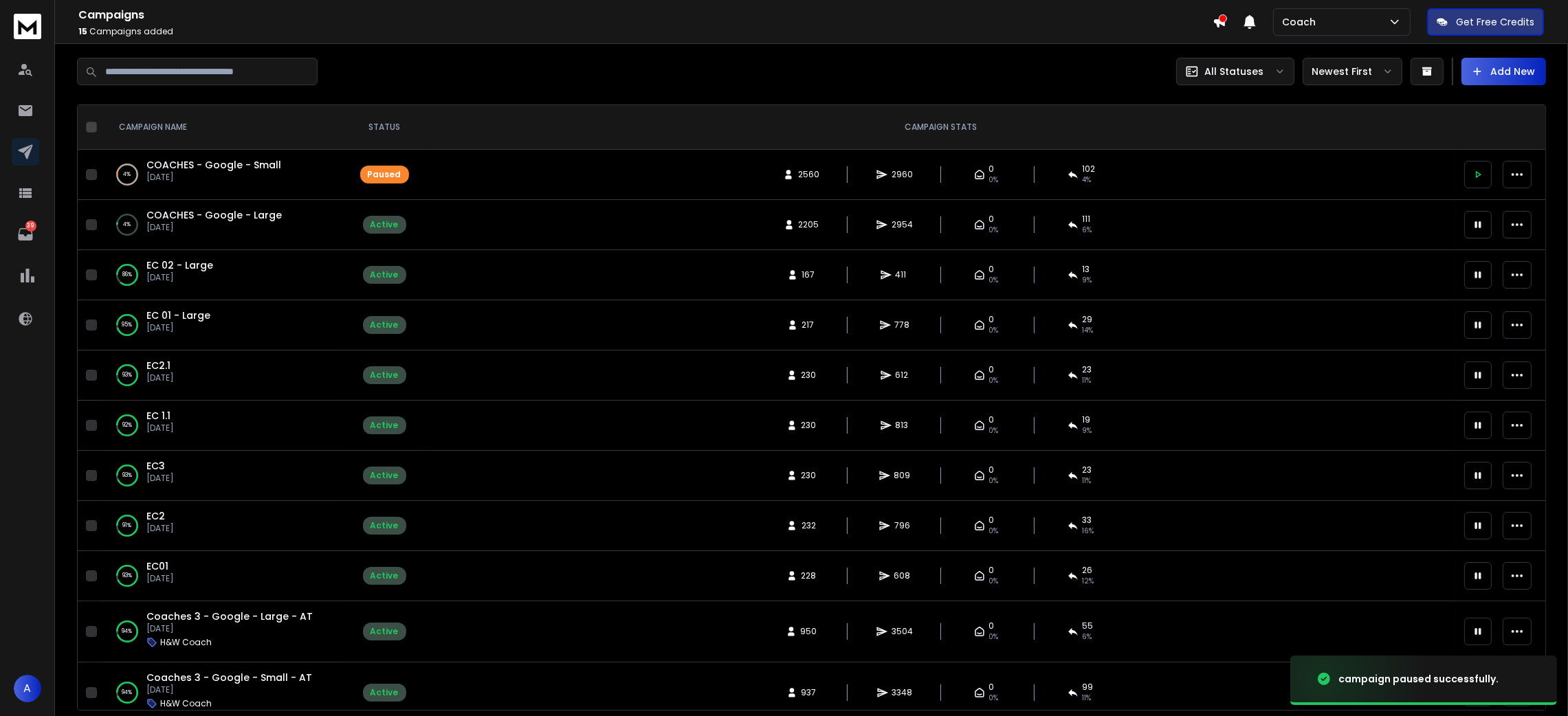
click at [1472, 224] on icon at bounding box center [1478, 225] width 12 height 12
click at [9, 230] on div "39 A" at bounding box center [27, 358] width 55 height 716
click at [22, 232] on icon at bounding box center [25, 234] width 17 height 17
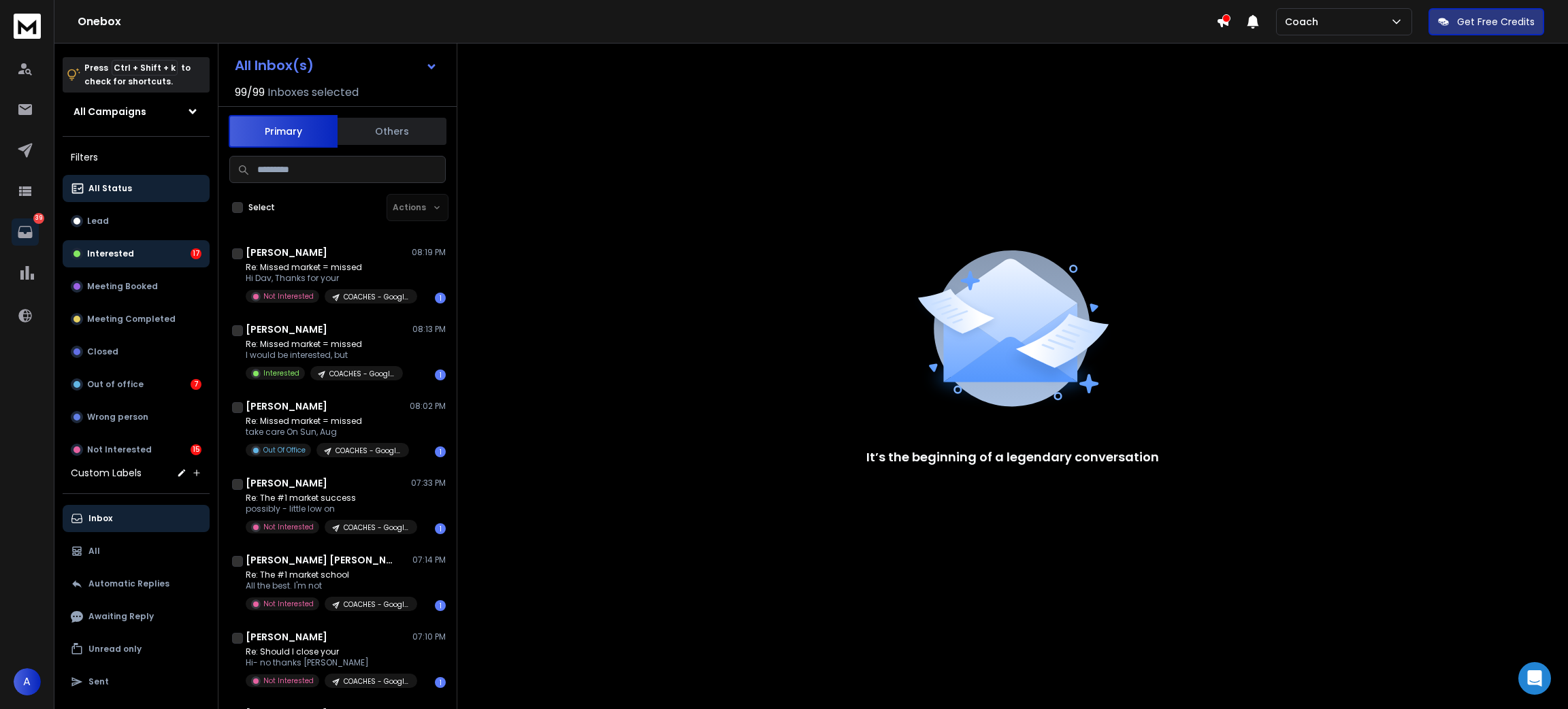
click at [140, 256] on button "Interested 17" at bounding box center [136, 253] width 147 height 27
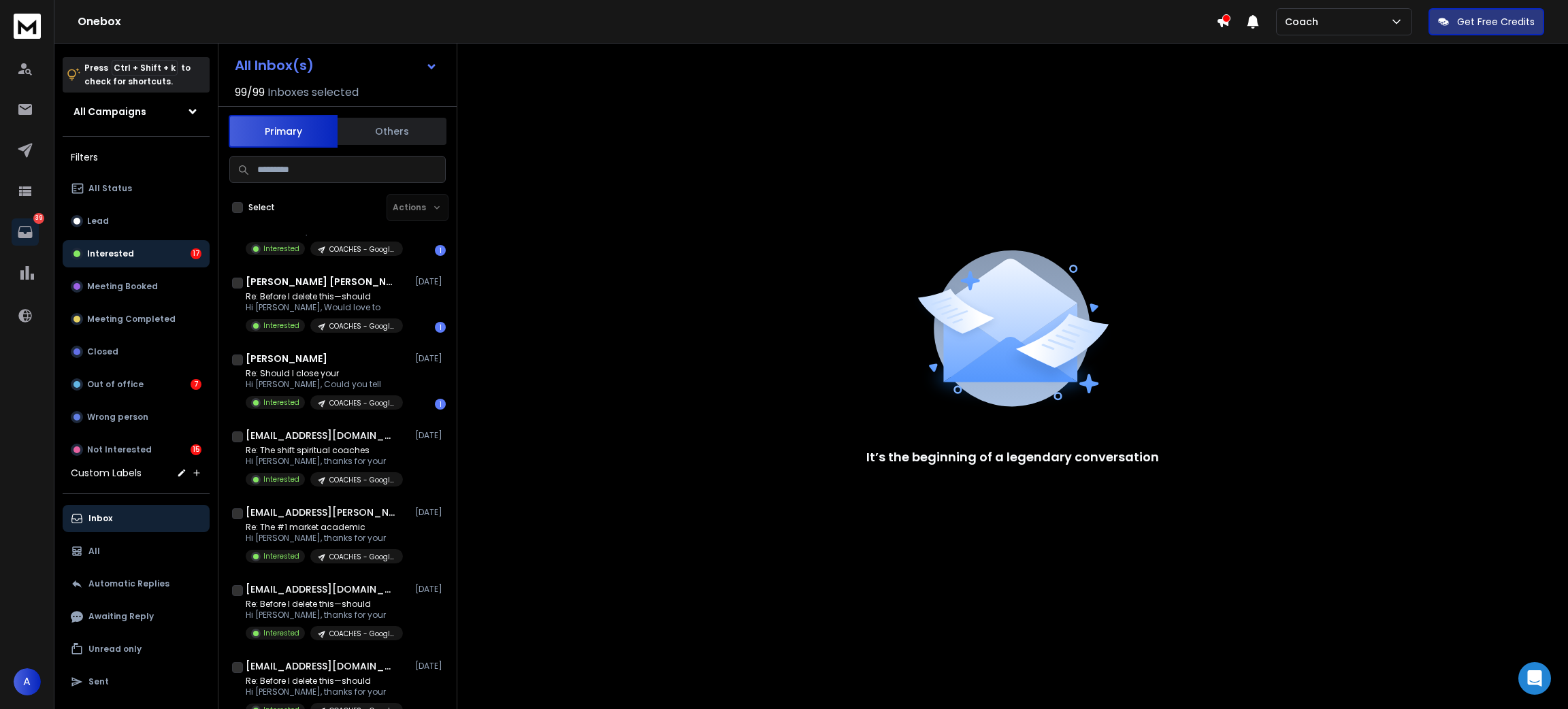
scroll to position [1225, 0]
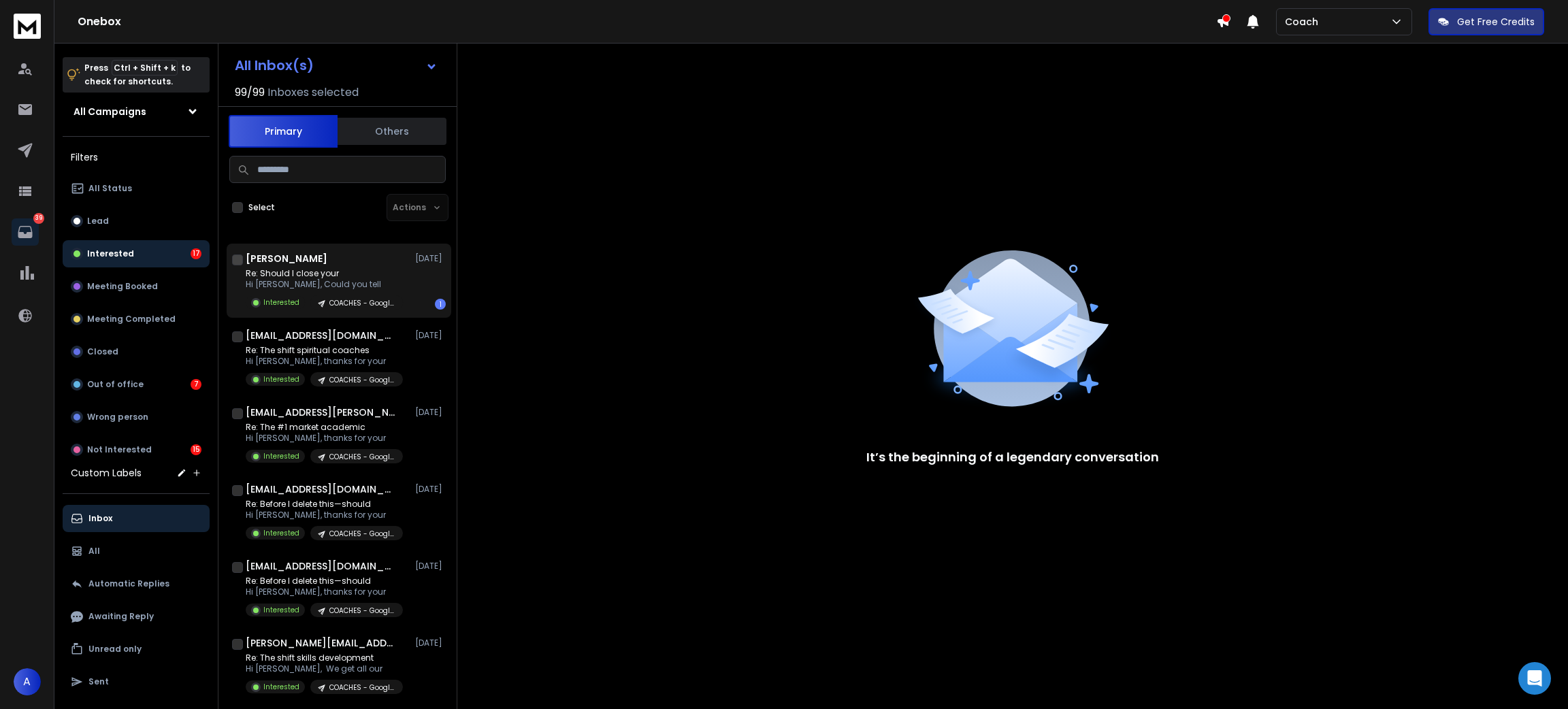
click at [368, 270] on p "Re: Should I close your" at bounding box center [325, 273] width 158 height 11
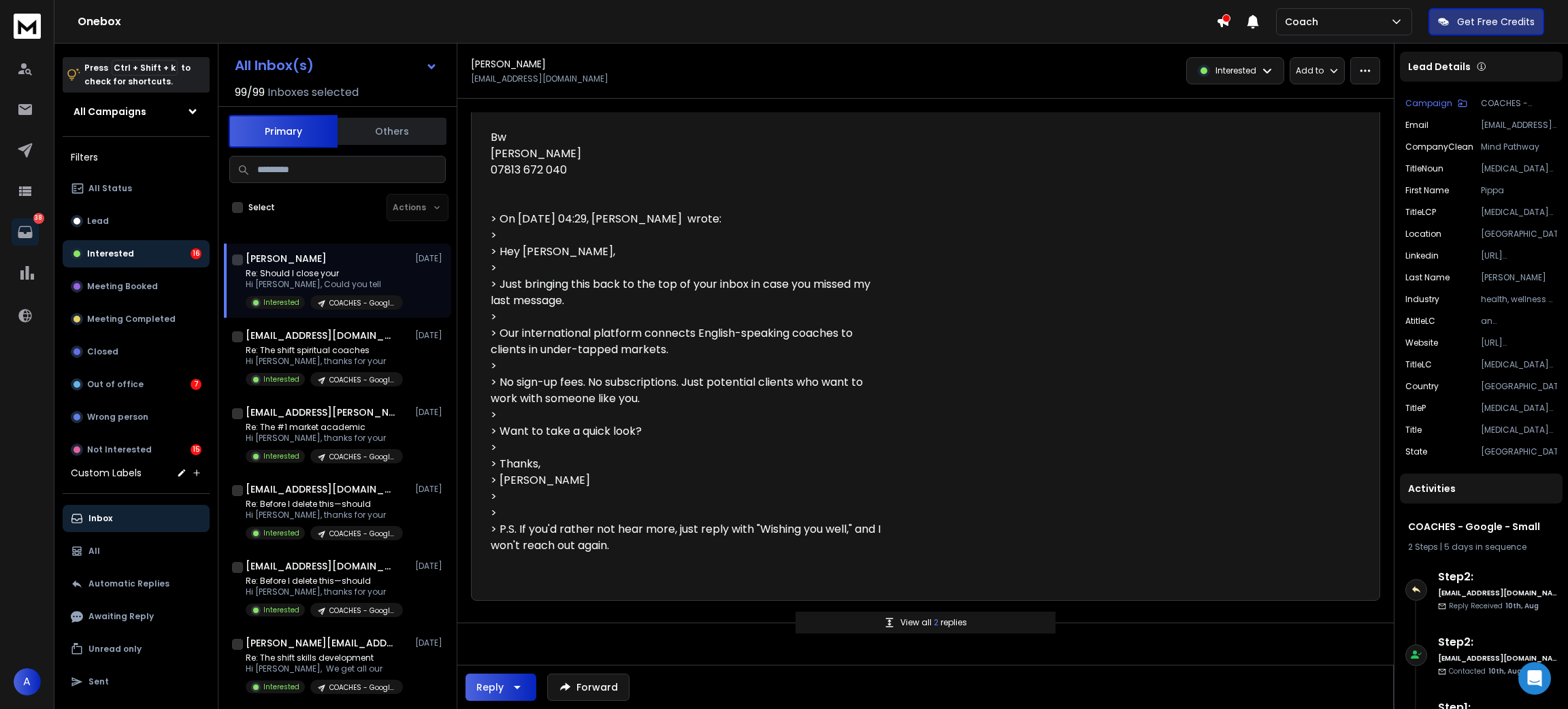
scroll to position [0, 0]
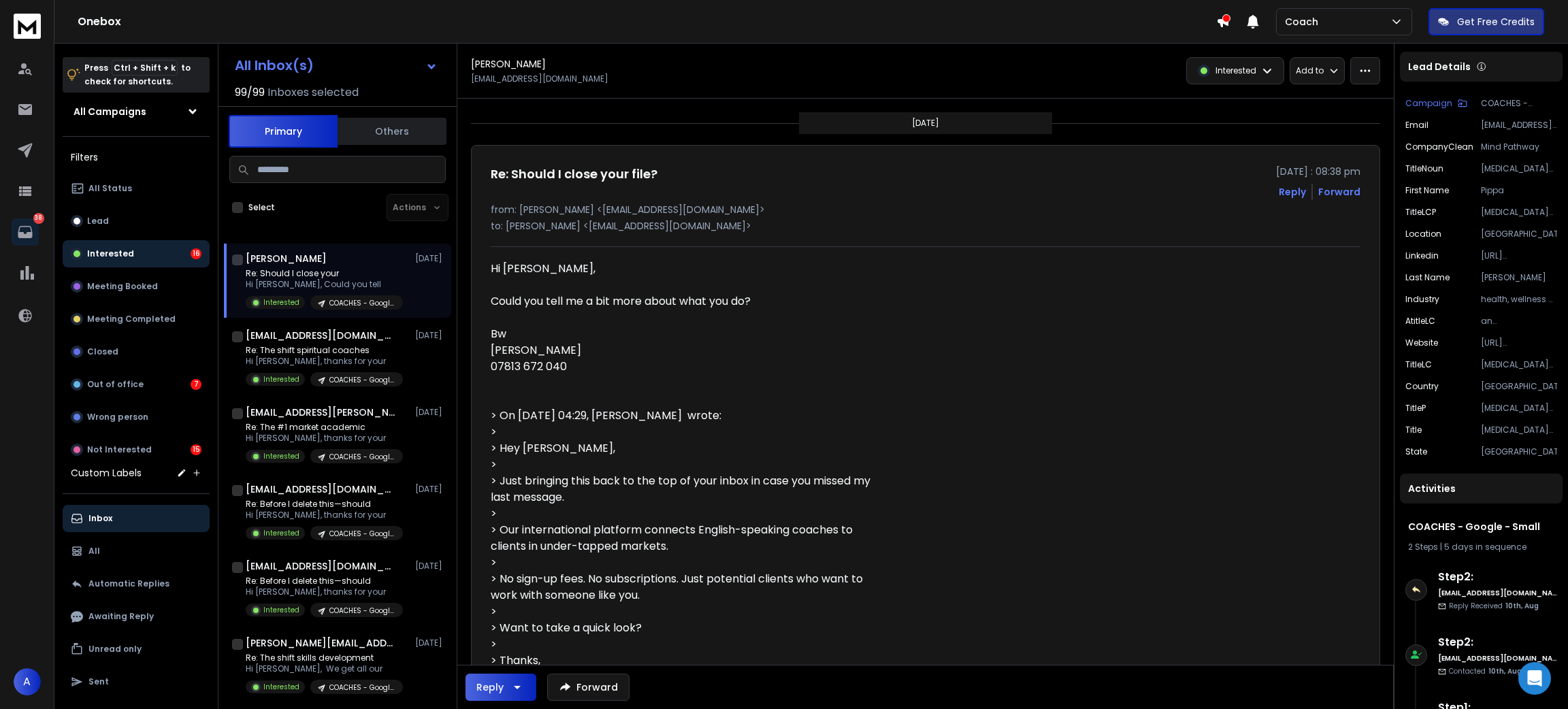
click at [489, 682] on div "Reply" at bounding box center [489, 688] width 27 height 14
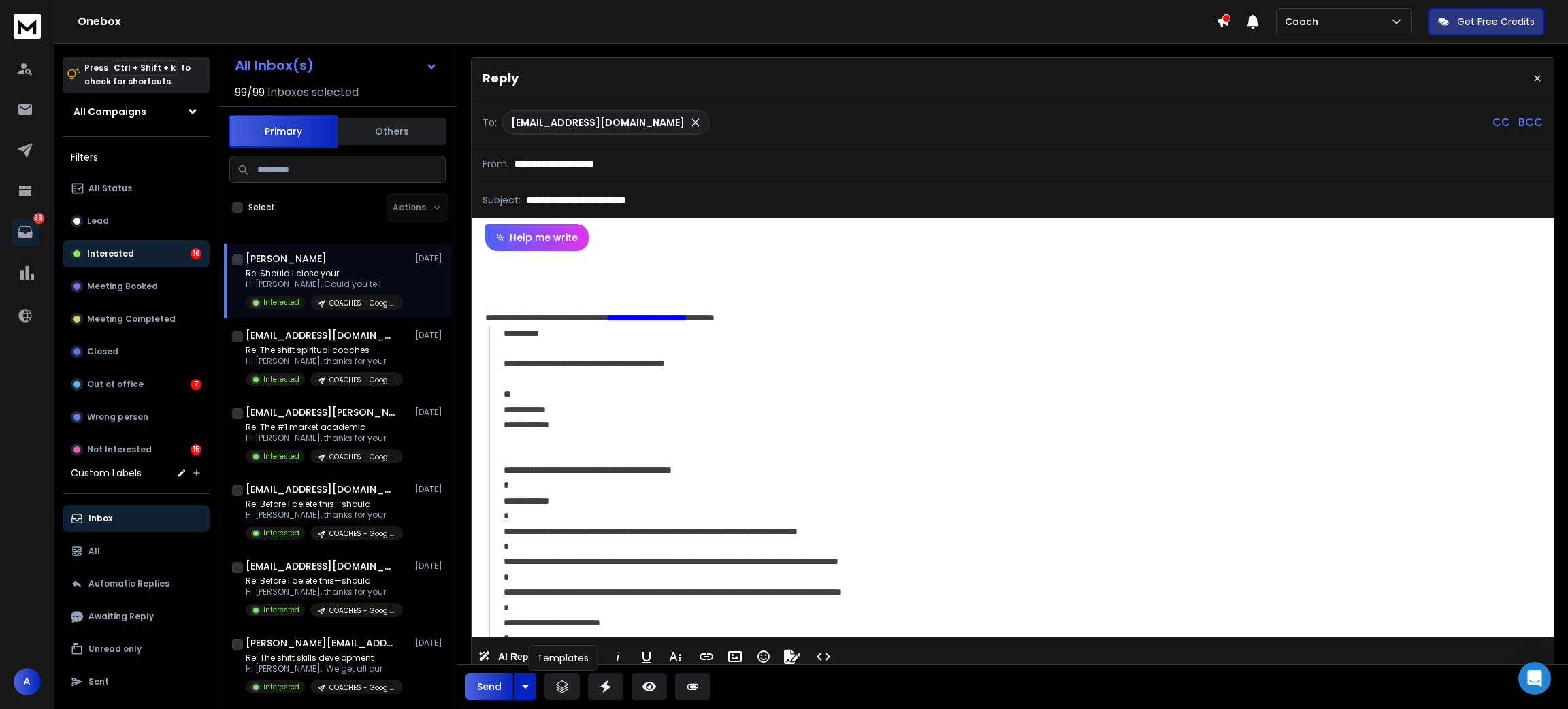
click at [564, 690] on icon at bounding box center [563, 687] width 14 height 14
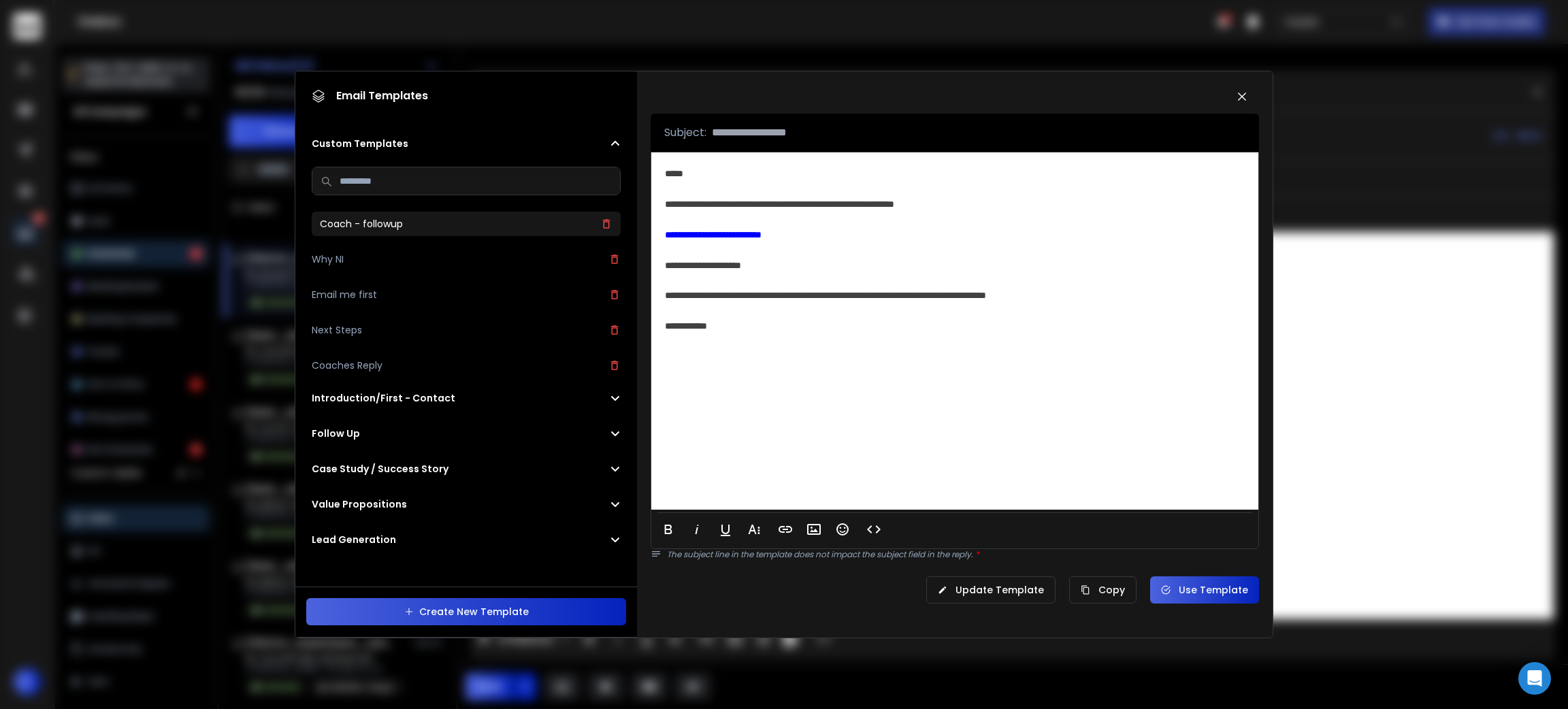
click at [396, 231] on div "Coaches Reply" at bounding box center [466, 224] width 293 height 14
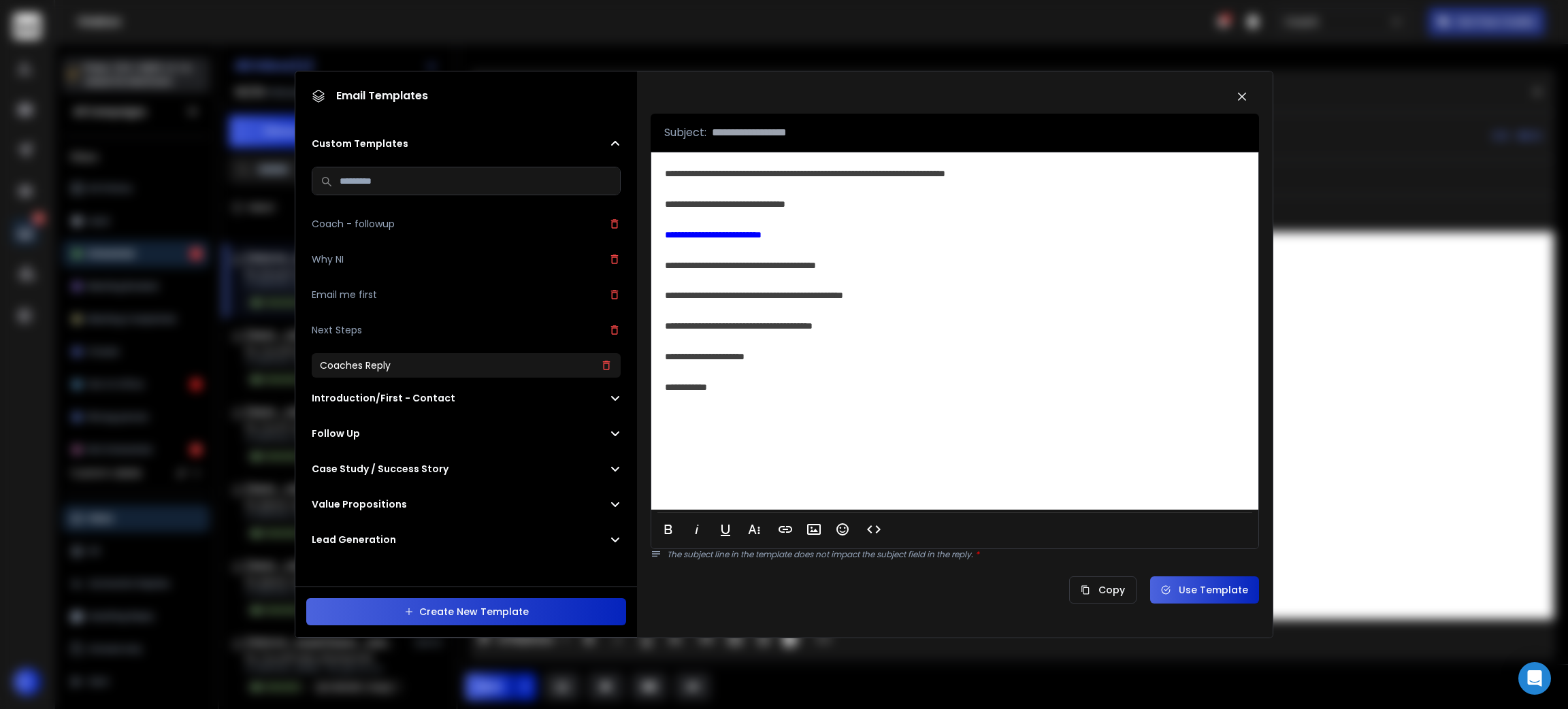
click at [1190, 590] on button "Use Template" at bounding box center [1204, 590] width 108 height 27
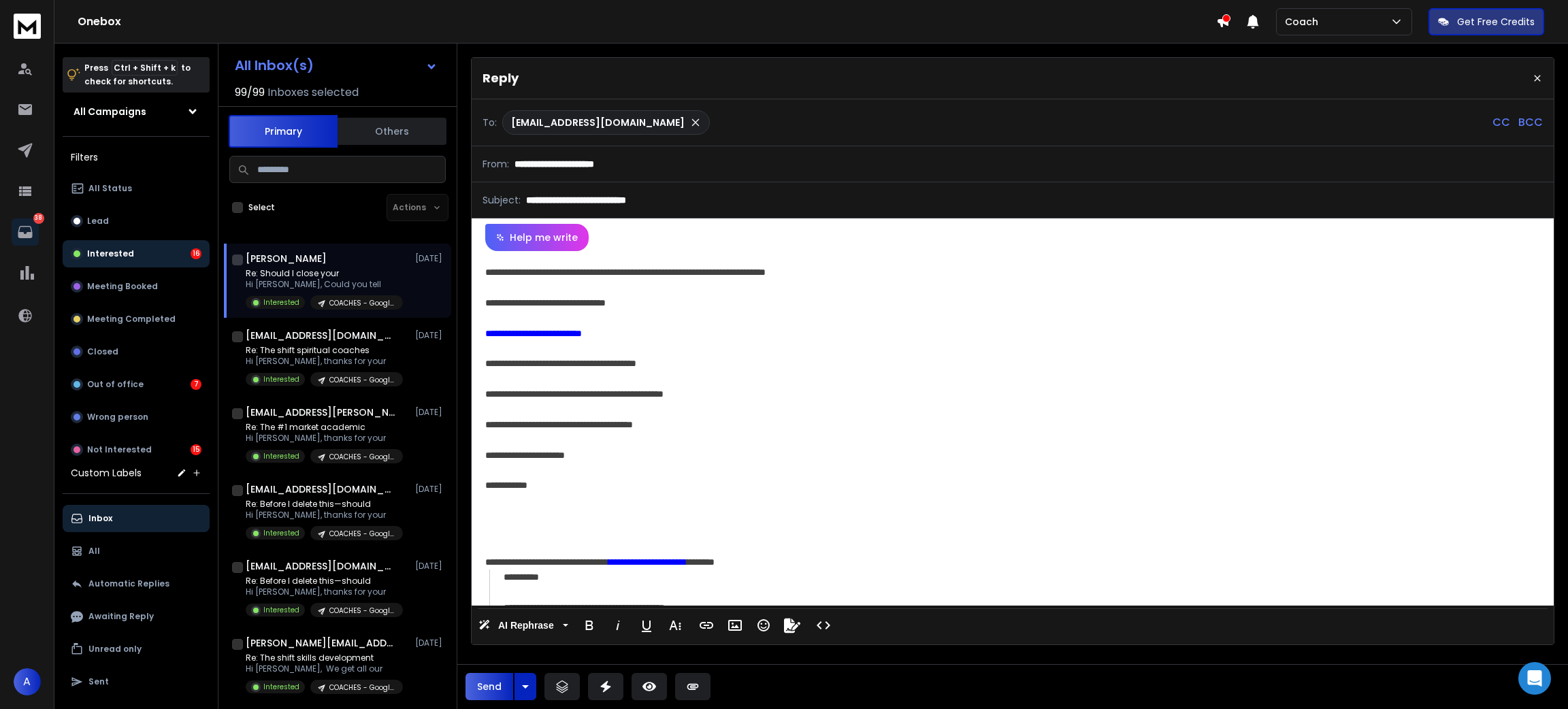
click at [491, 275] on div "**********" at bounding box center [1002, 378] width 1035 height 228
click at [523, 502] on div at bounding box center [1012, 501] width 1054 height 15
click at [505, 676] on button "Send" at bounding box center [489, 686] width 47 height 27
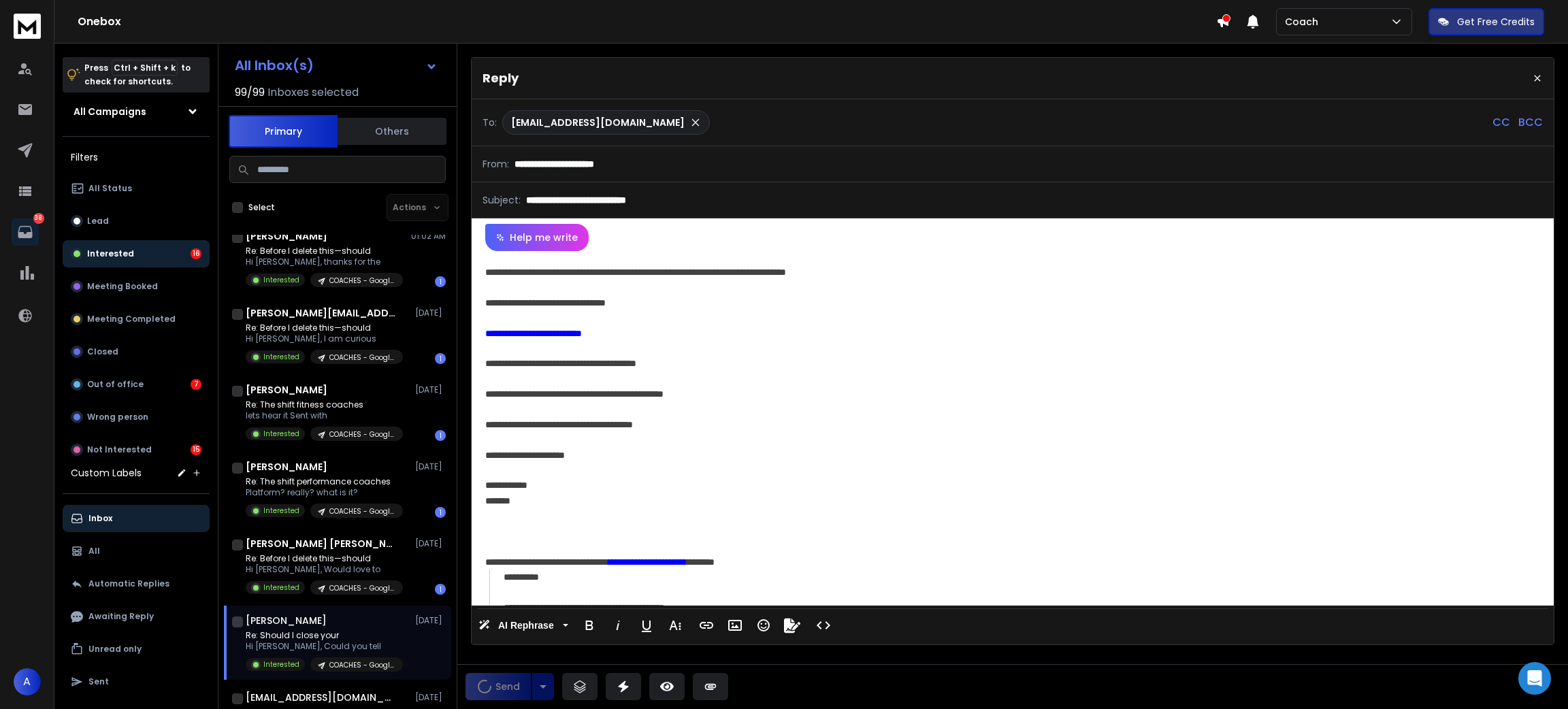
scroll to position [817, 0]
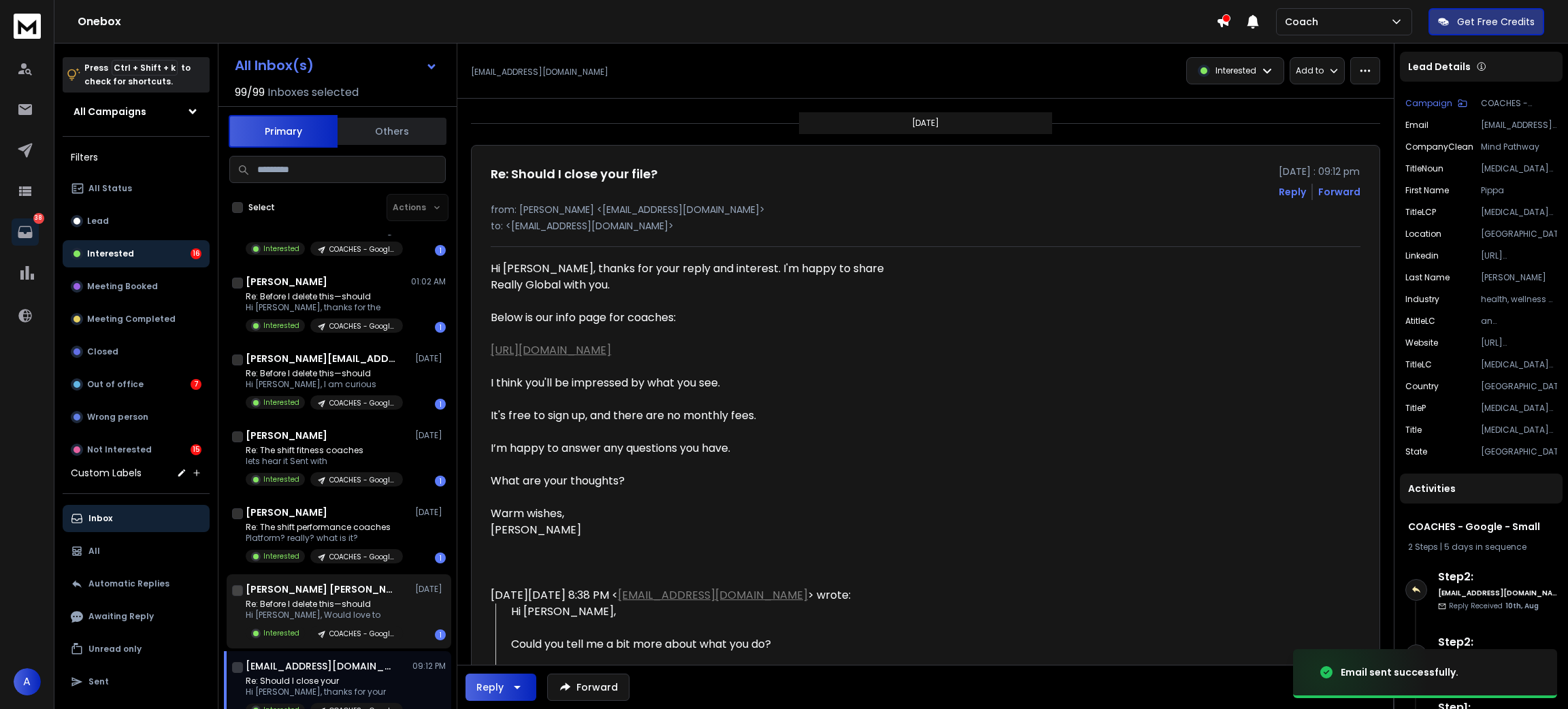
click at [340, 595] on div "Ruchi Steven 10 Aug Re: Before I delete this—should Hi Diana, Would love to Int…" at bounding box center [346, 612] width 200 height 58
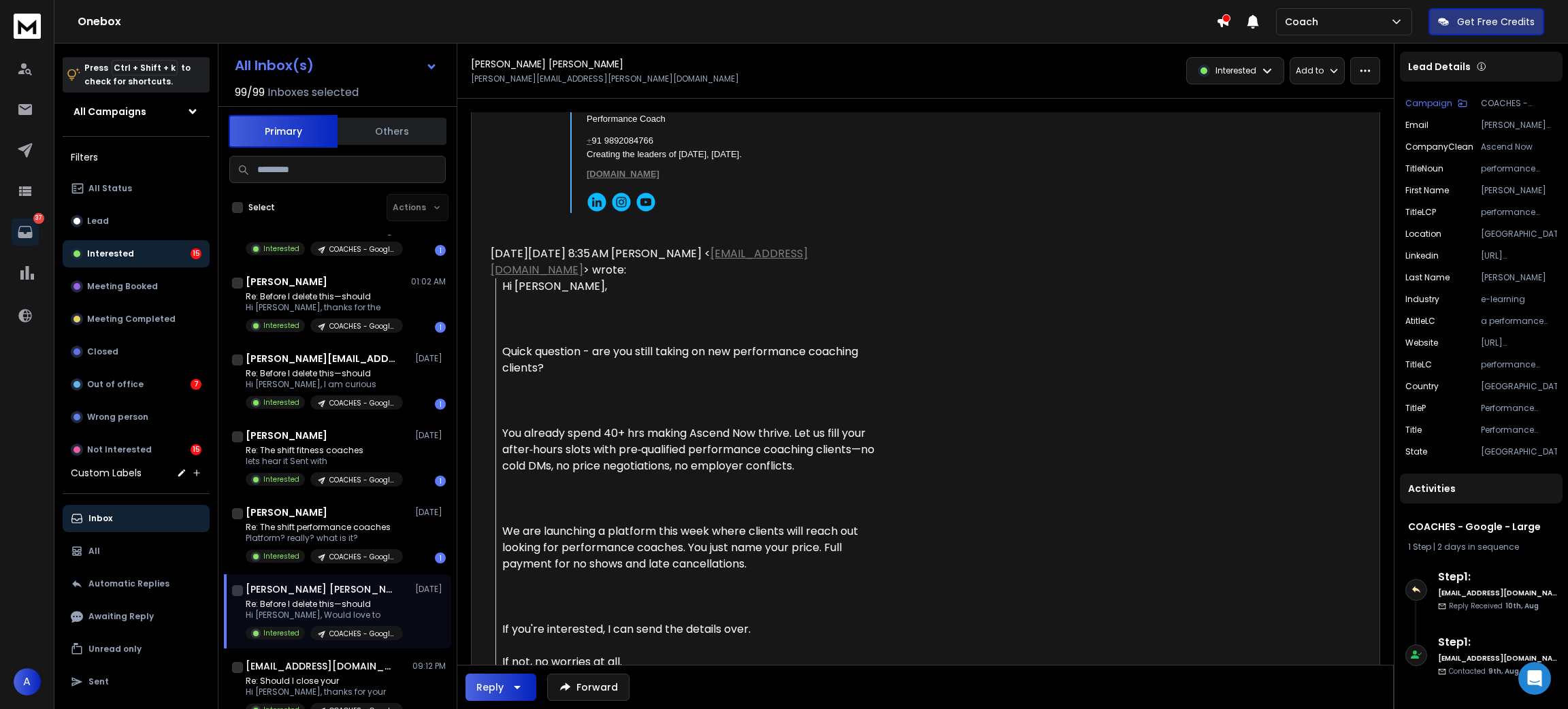
scroll to position [409, 0]
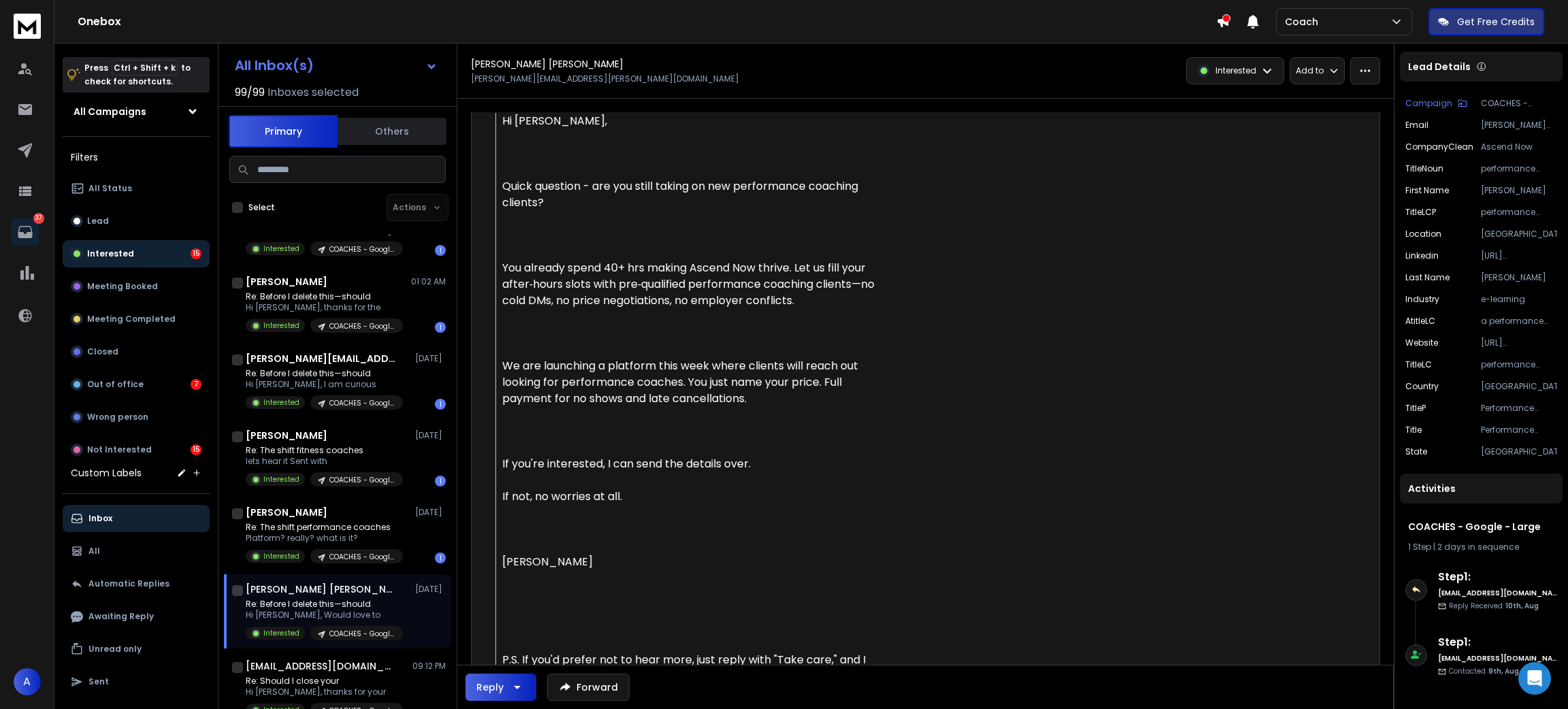
click at [472, 691] on button "Reply" at bounding box center [500, 687] width 71 height 27
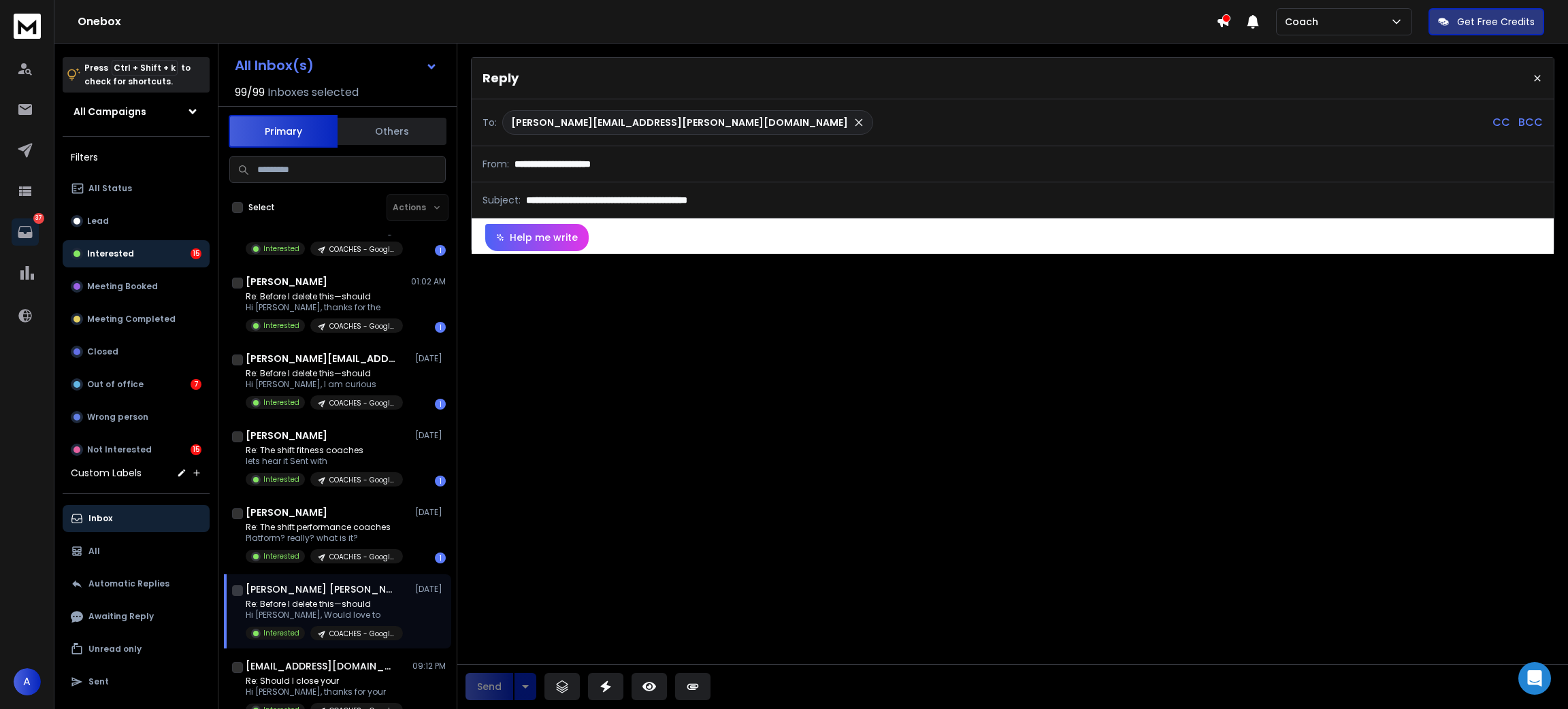
scroll to position [0, 0]
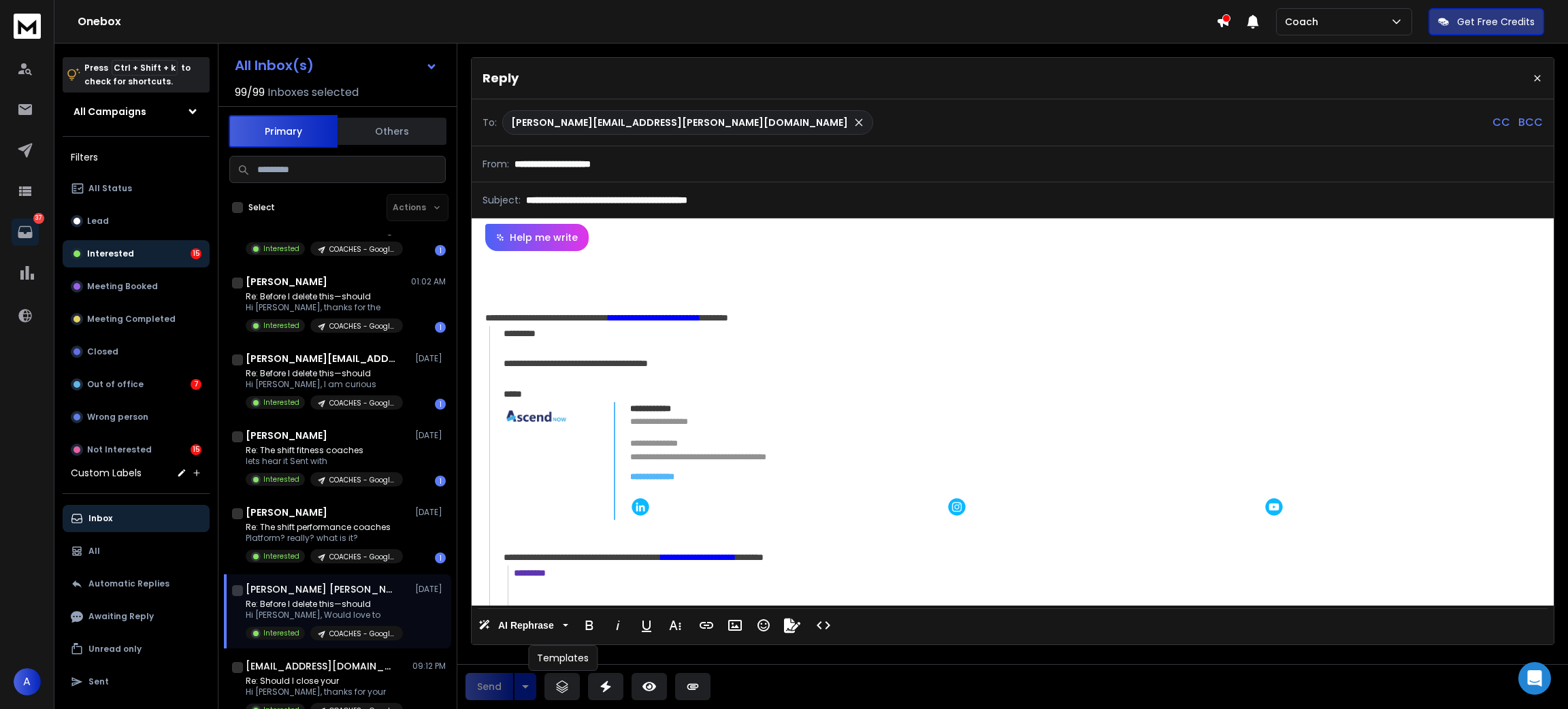
click at [564, 692] on icon at bounding box center [561, 691] width 11 height 4
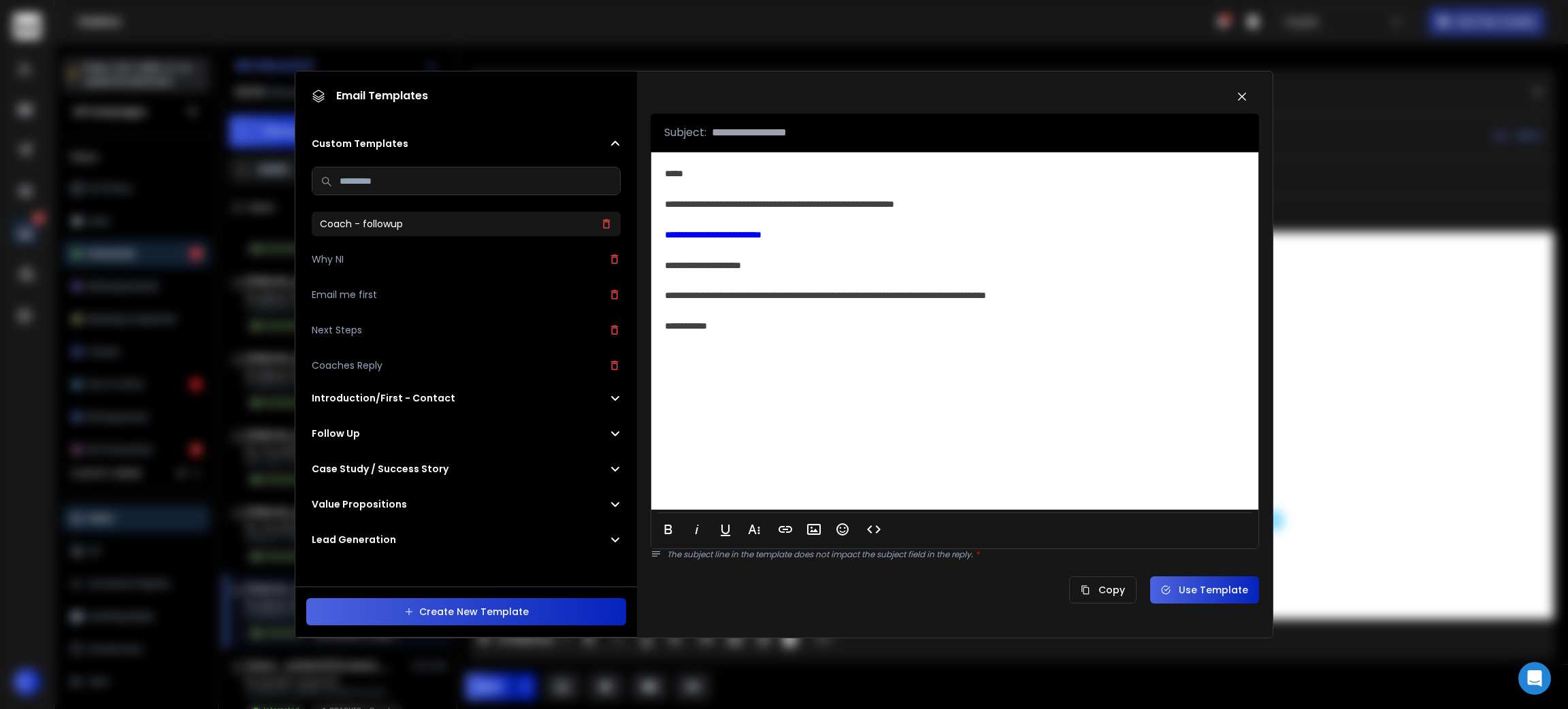
drag, startPoint x: 383, startPoint y: 362, endPoint x: 673, endPoint y: 439, distance: 300.0
click at [383, 231] on div "Coaches Reply" at bounding box center [466, 224] width 293 height 14
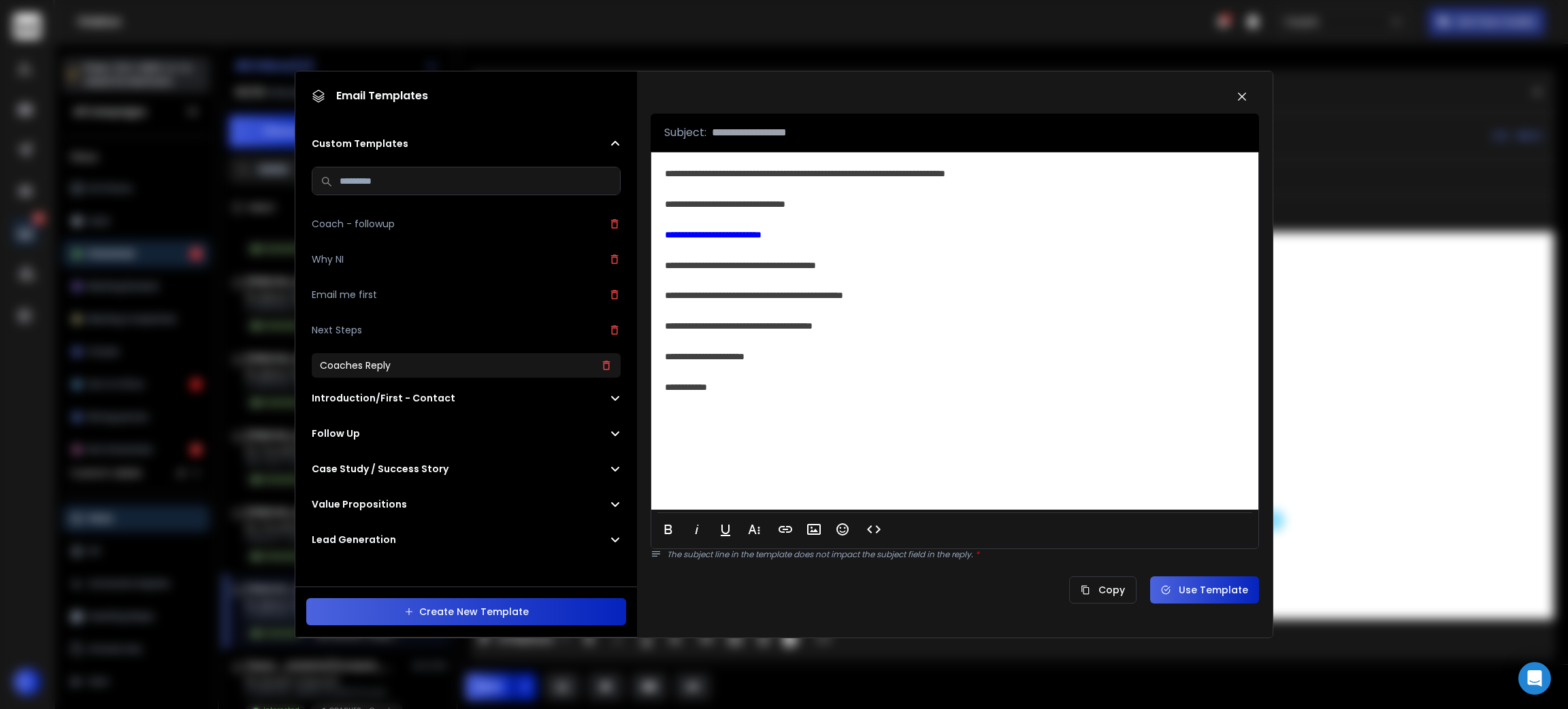
click at [1178, 596] on button "Use Template" at bounding box center [1204, 590] width 108 height 27
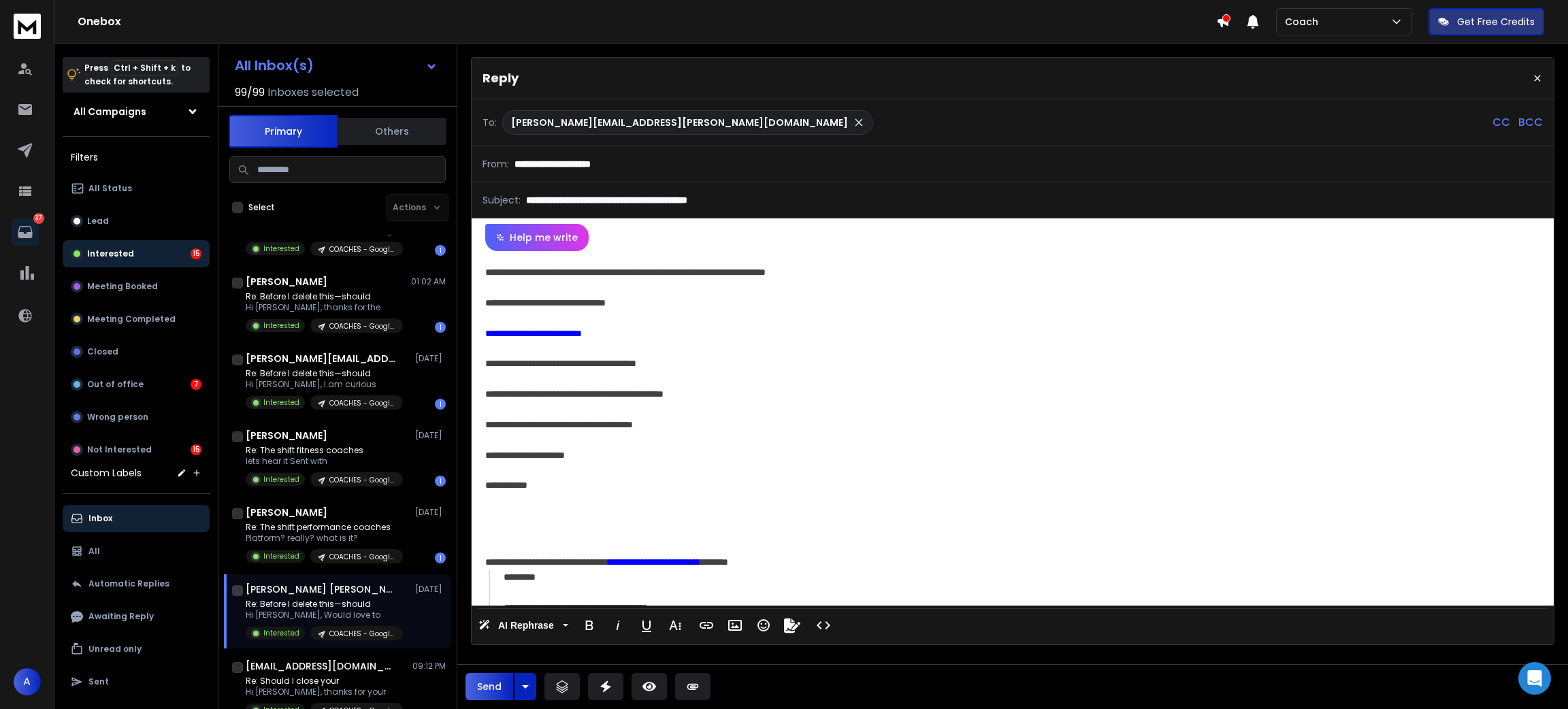
click at [492, 270] on div "**********" at bounding box center [1002, 378] width 1035 height 228
click at [550, 494] on div at bounding box center [1012, 501] width 1054 height 15
click at [500, 684] on button "Send" at bounding box center [489, 686] width 47 height 27
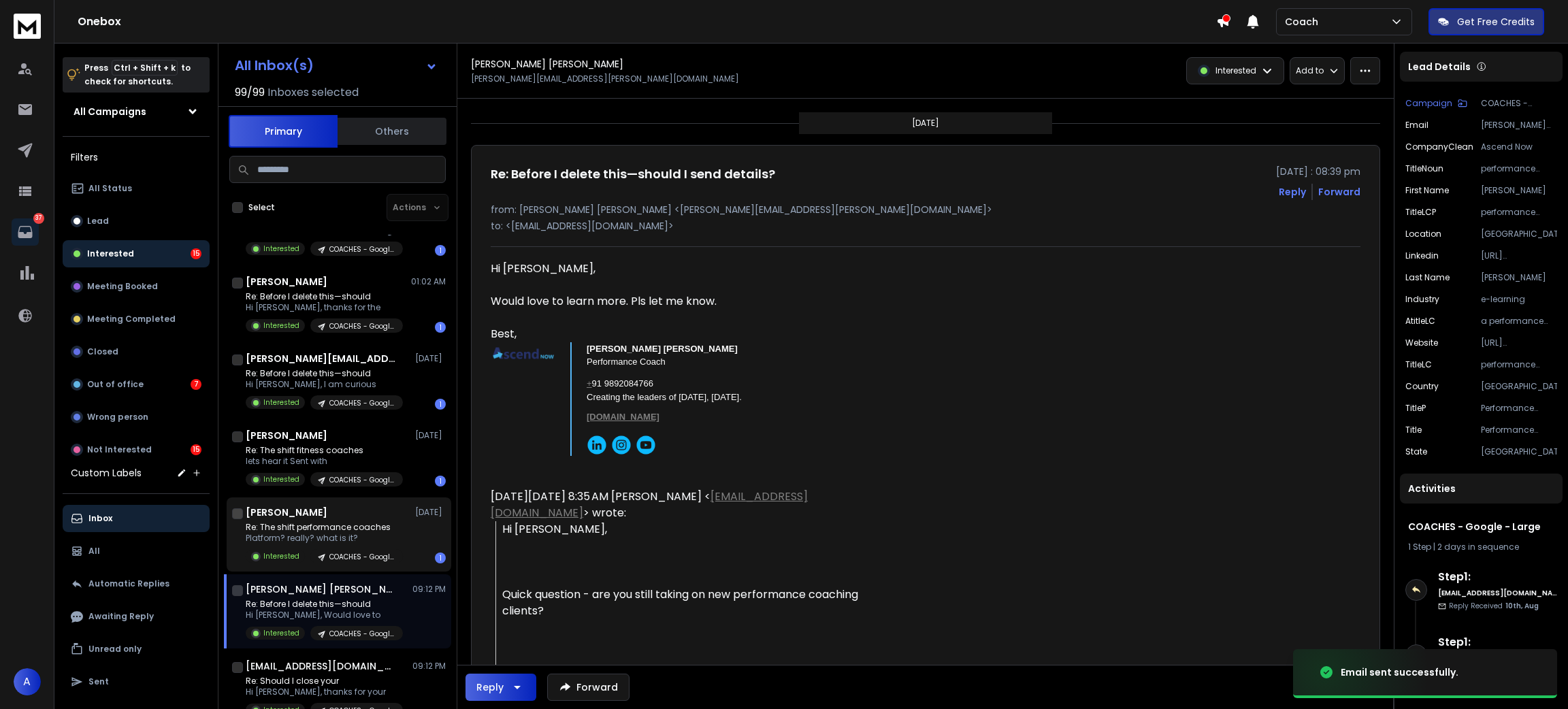
click at [325, 512] on div "Clay Green 10 Aug" at bounding box center [346, 513] width 200 height 14
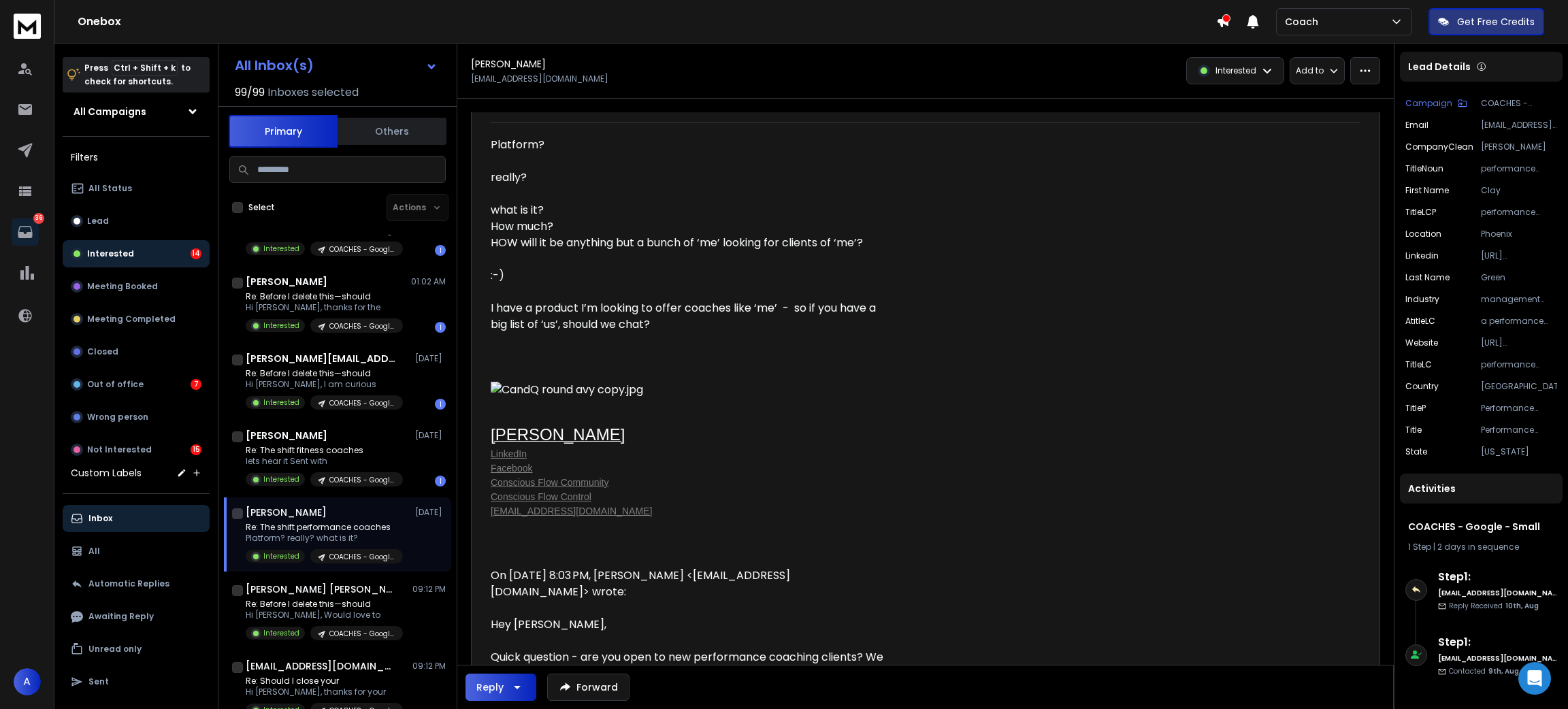
scroll to position [305, 0]
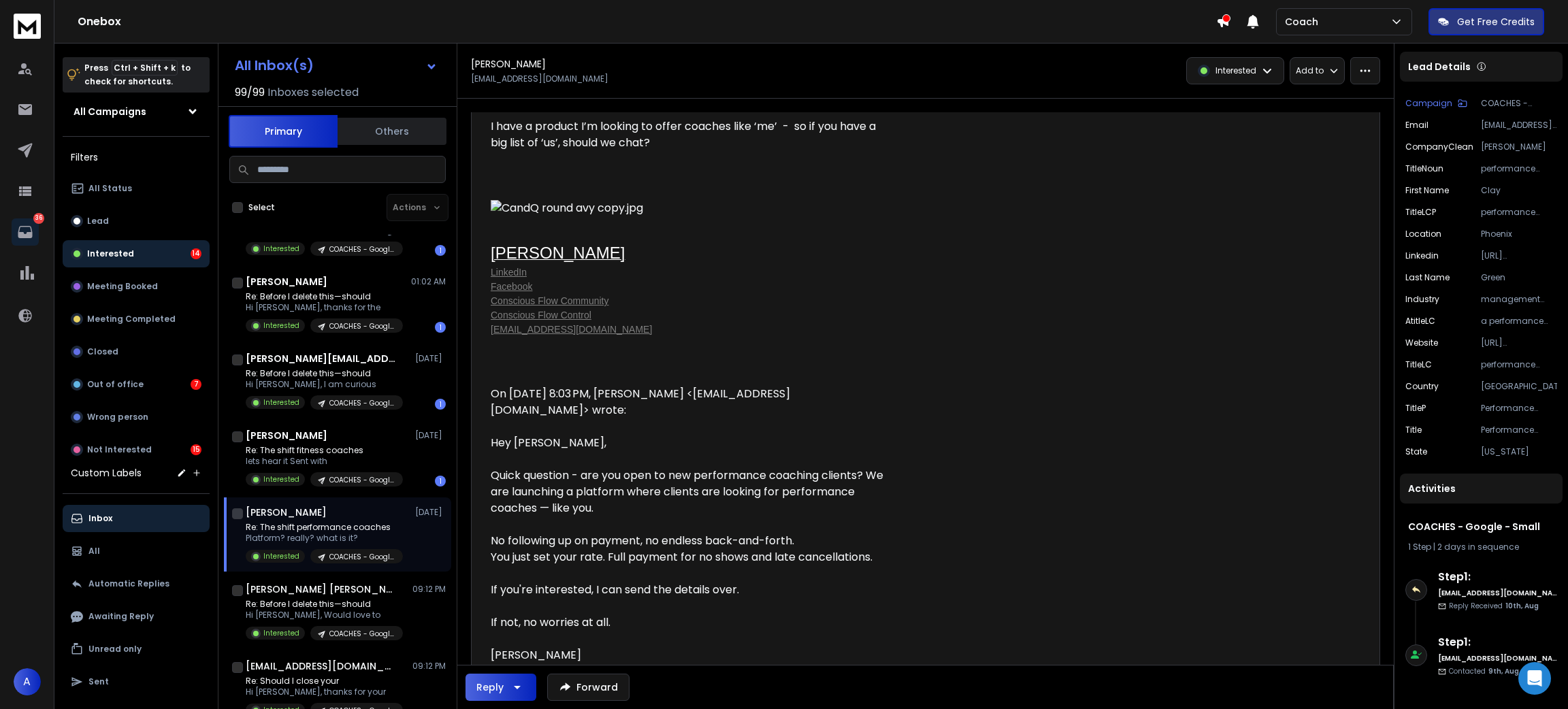
click at [556, 209] on img at bounding box center [690, 208] width 397 height 17
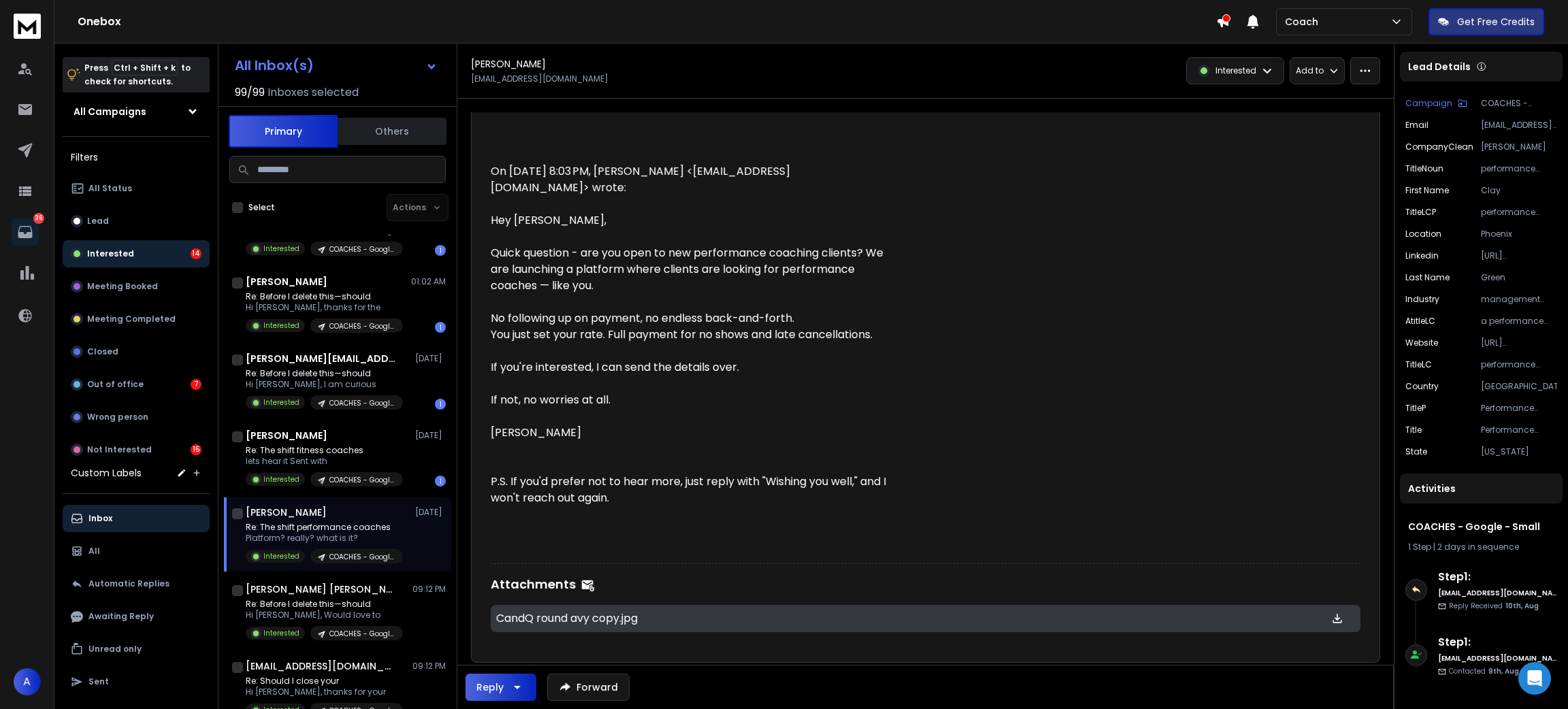
scroll to position [589, 0]
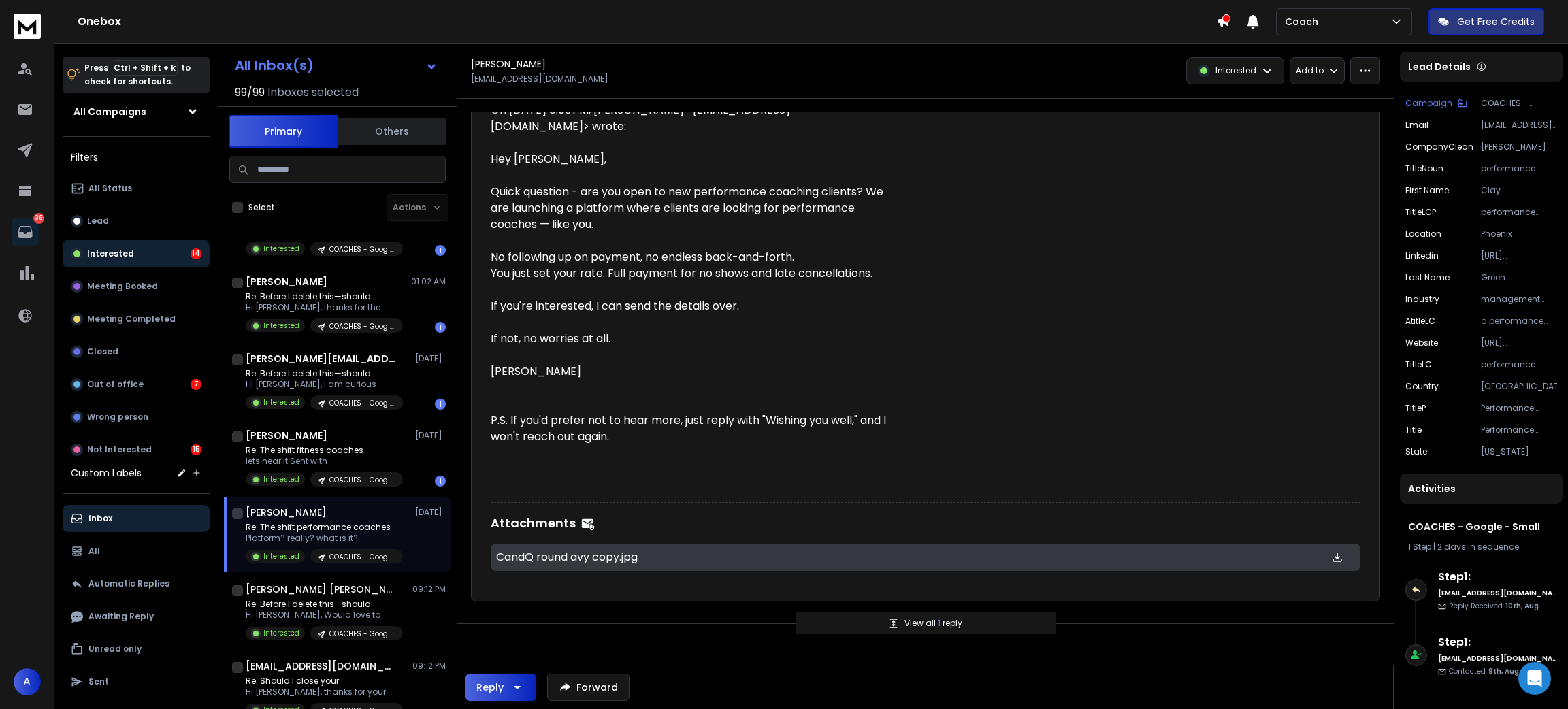
click at [542, 562] on div "CandQ round avy copy.jpg" at bounding box center [649, 558] width 306 height 17
click at [913, 557] on div "CandQ round avy copy.jpg" at bounding box center [926, 557] width 870 height 27
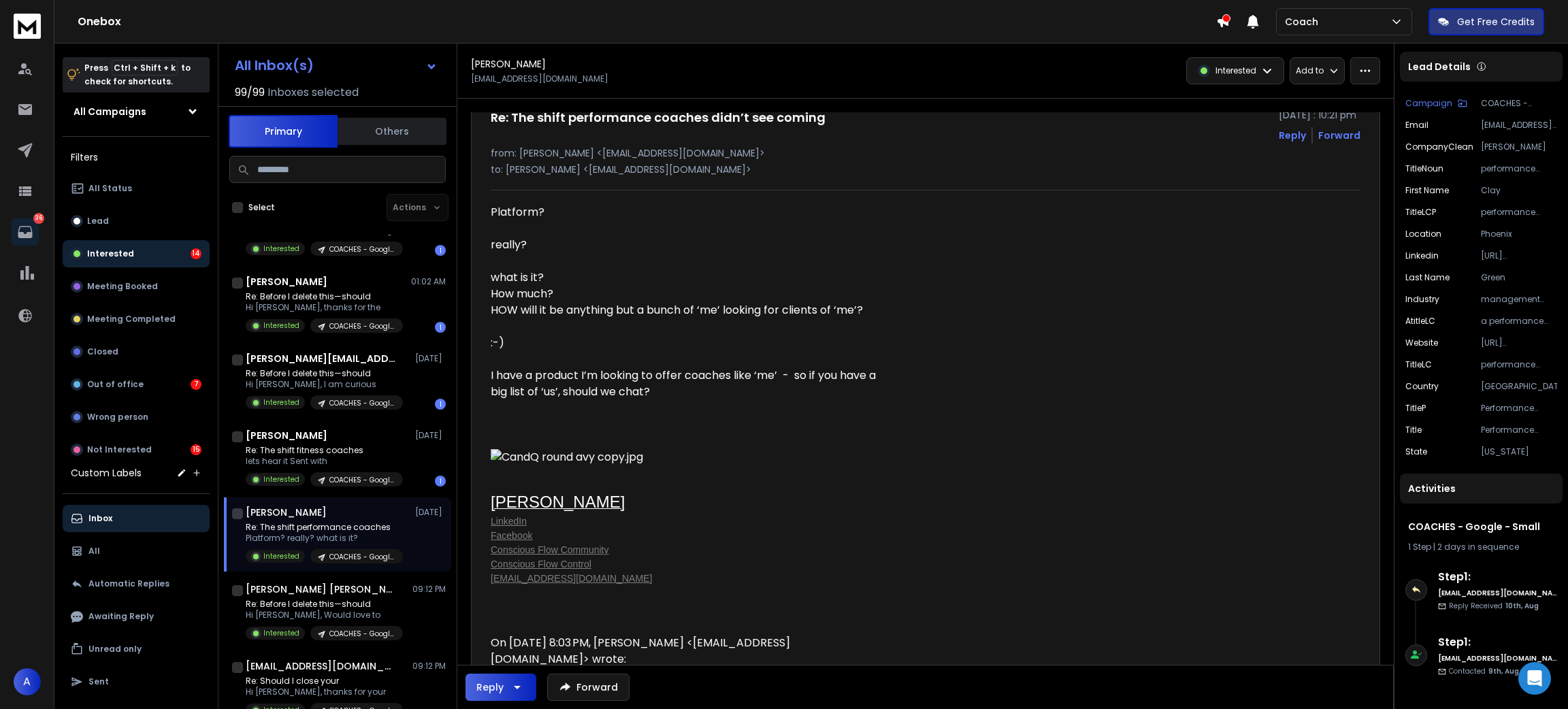
scroll to position [0, 0]
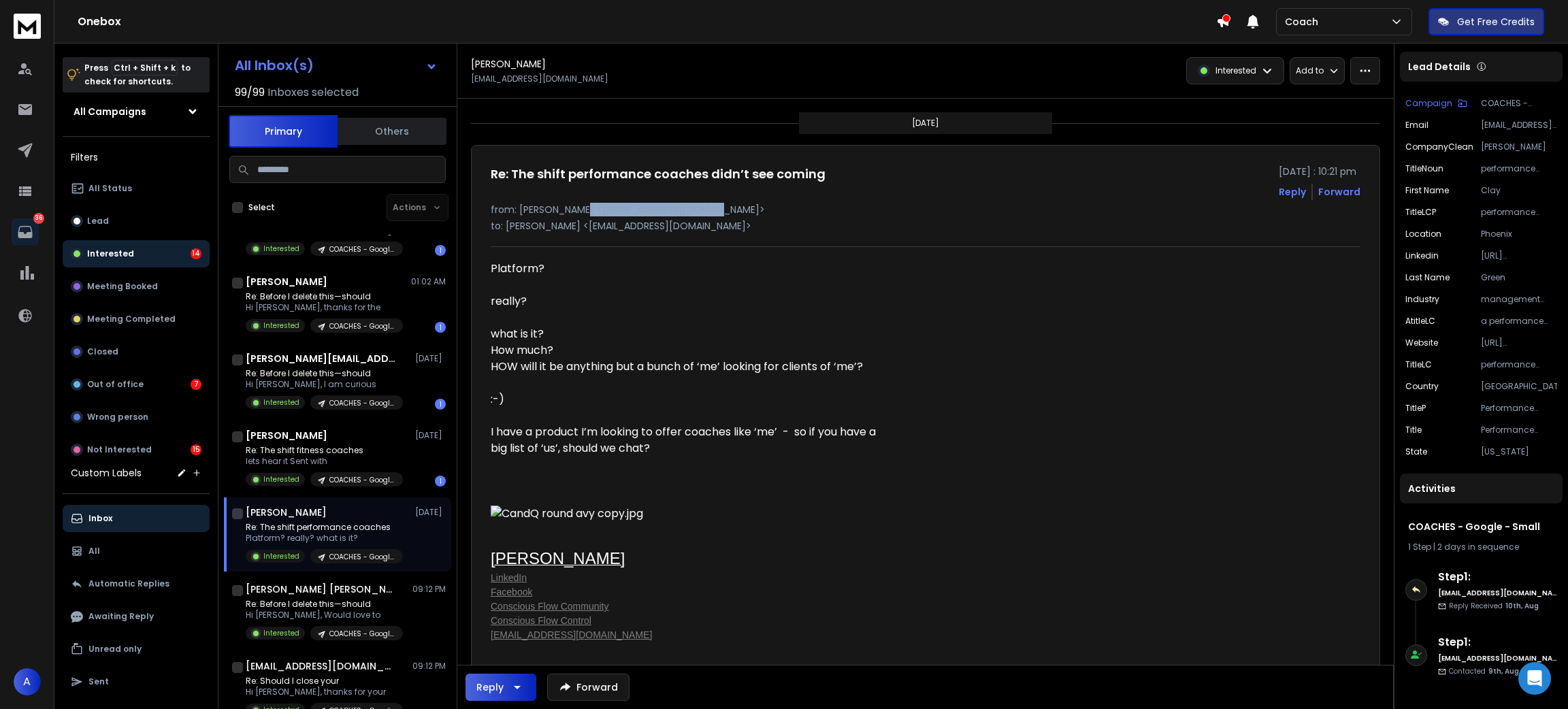
drag, startPoint x: 578, startPoint y: 207, endPoint x: 716, endPoint y: 206, distance: 138.0
click at [716, 206] on p "from: Clay Green <clay@enthusiasticlay.com>" at bounding box center [926, 210] width 870 height 14
copy p "clay@enthusiasticlay.com>"
click at [781, 305] on div "really?" at bounding box center [690, 301] width 397 height 17
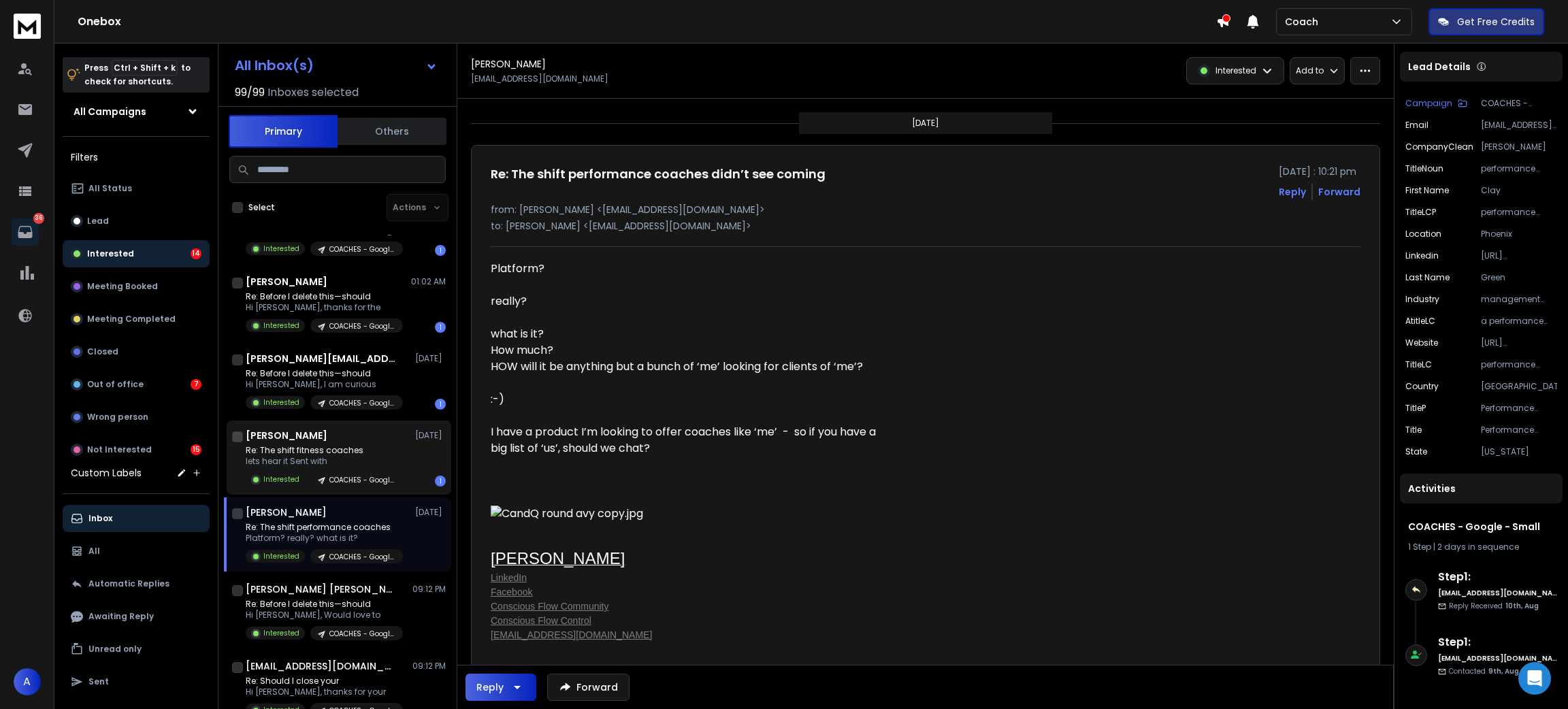
click at [401, 446] on div "Re: The shift fitness coaches lets hear it Sent with Interested COACHES - Googl…" at bounding box center [346, 466] width 200 height 41
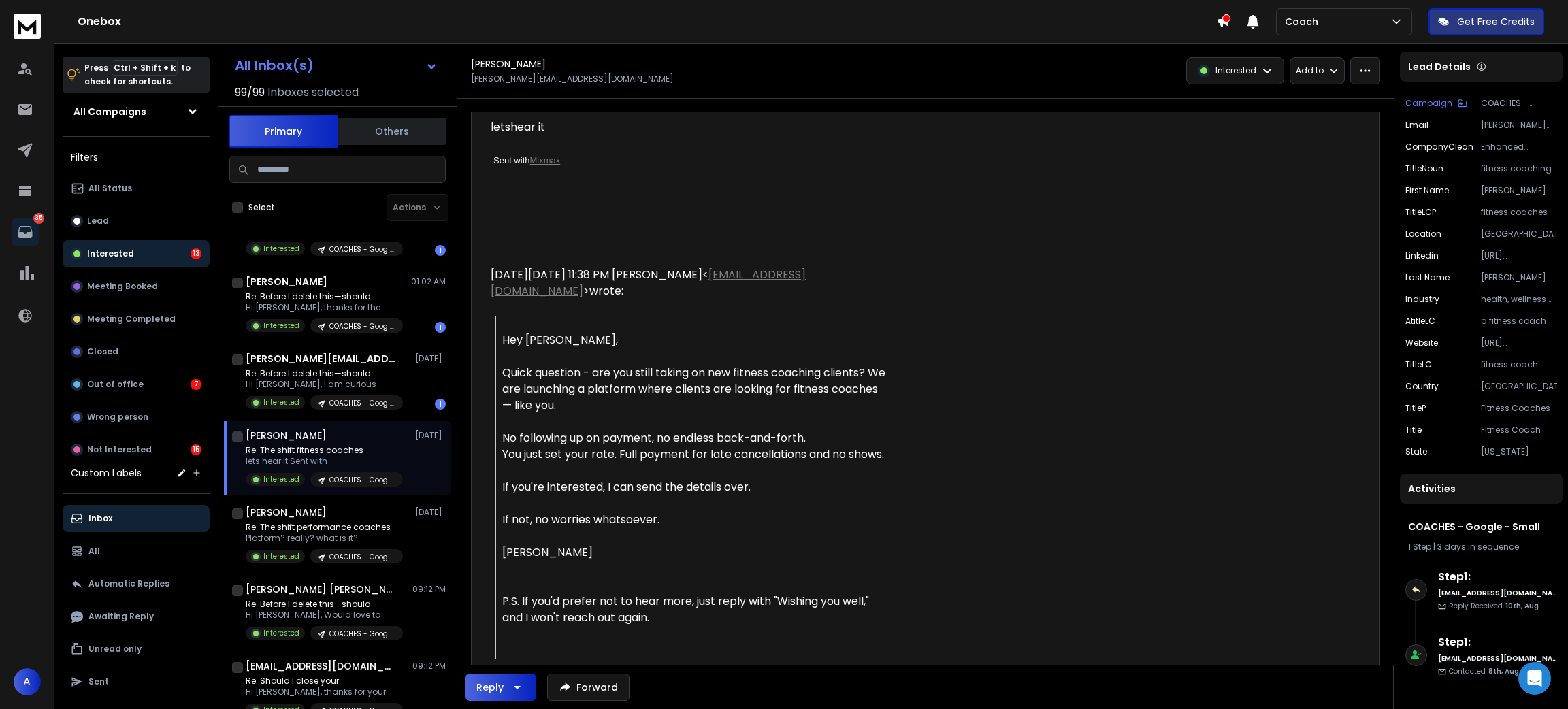
scroll to position [305, 0]
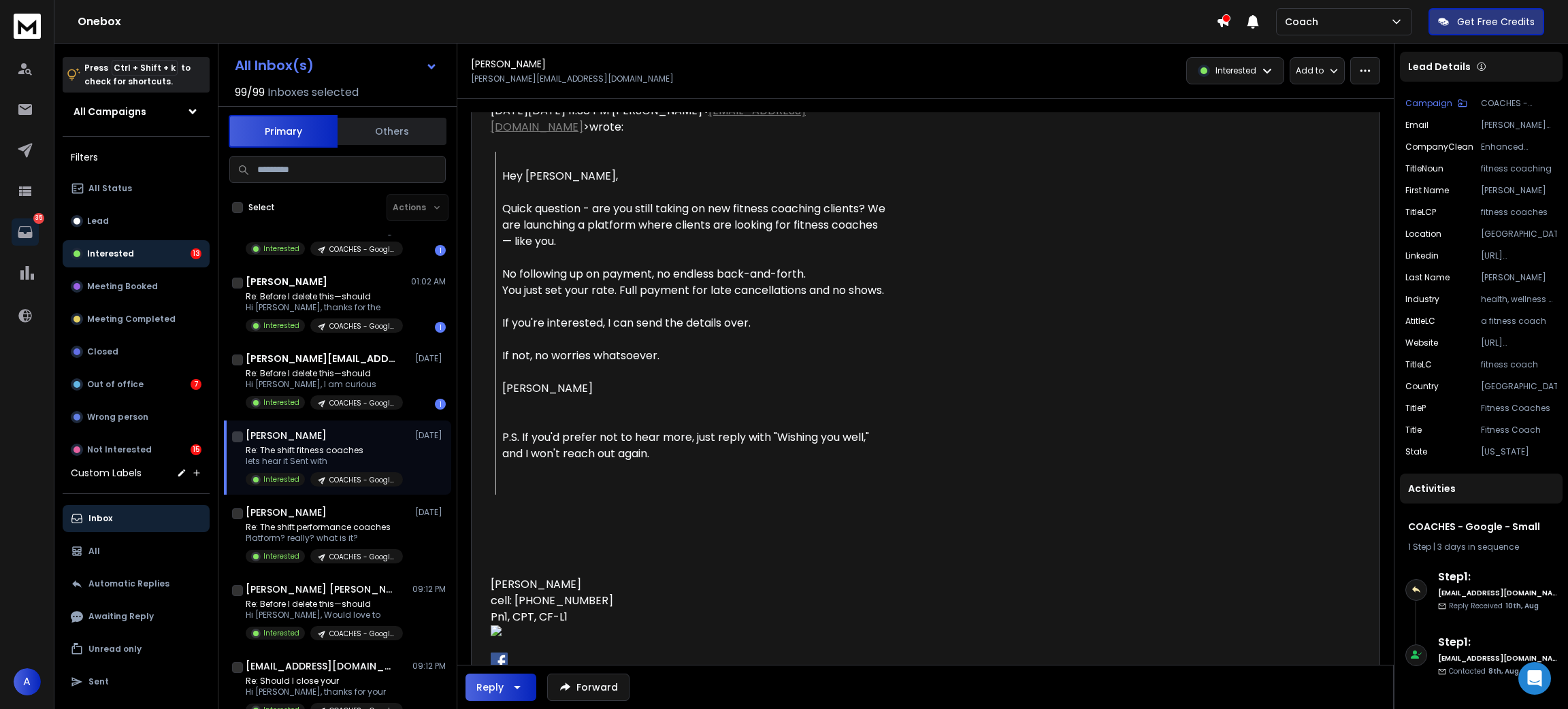
click at [497, 691] on div "Reply" at bounding box center [489, 688] width 27 height 14
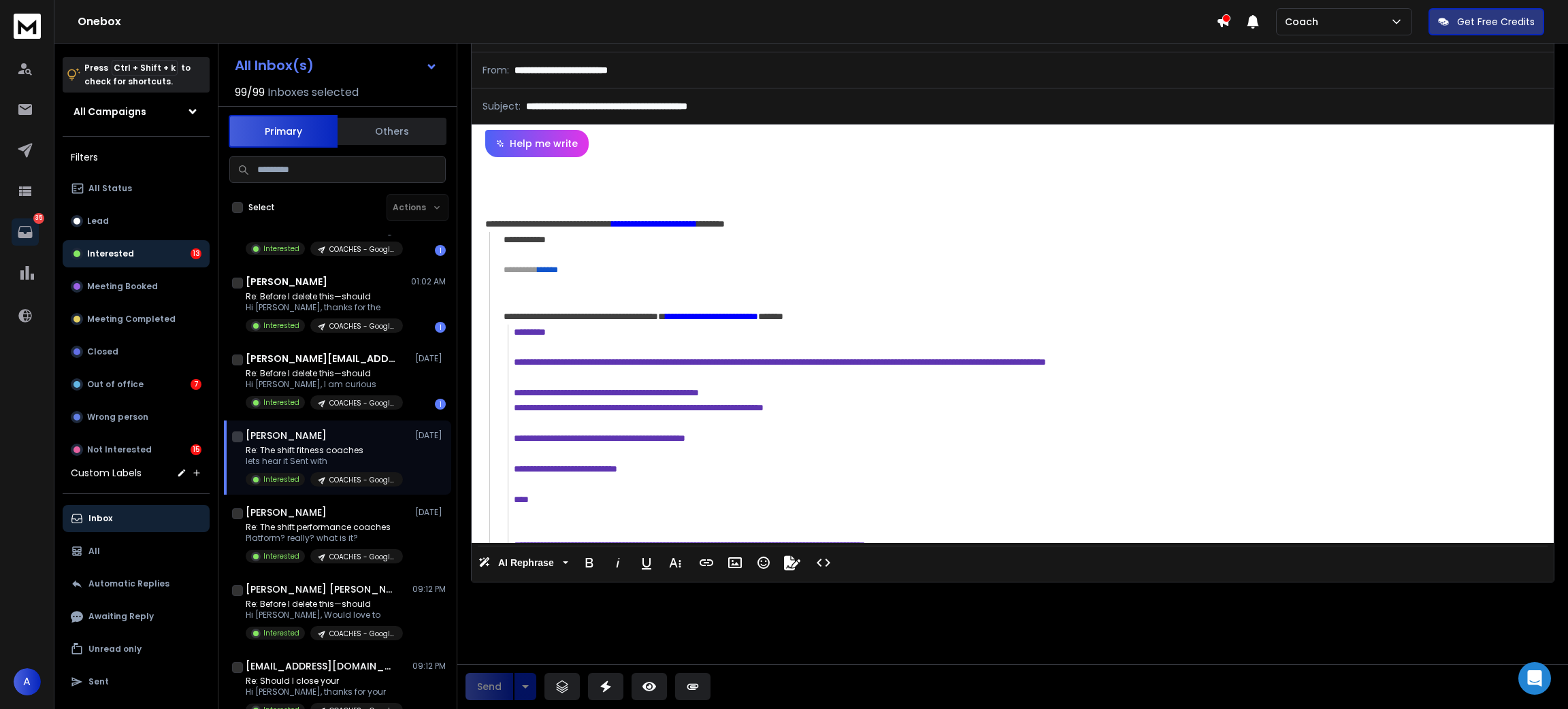
scroll to position [0, 0]
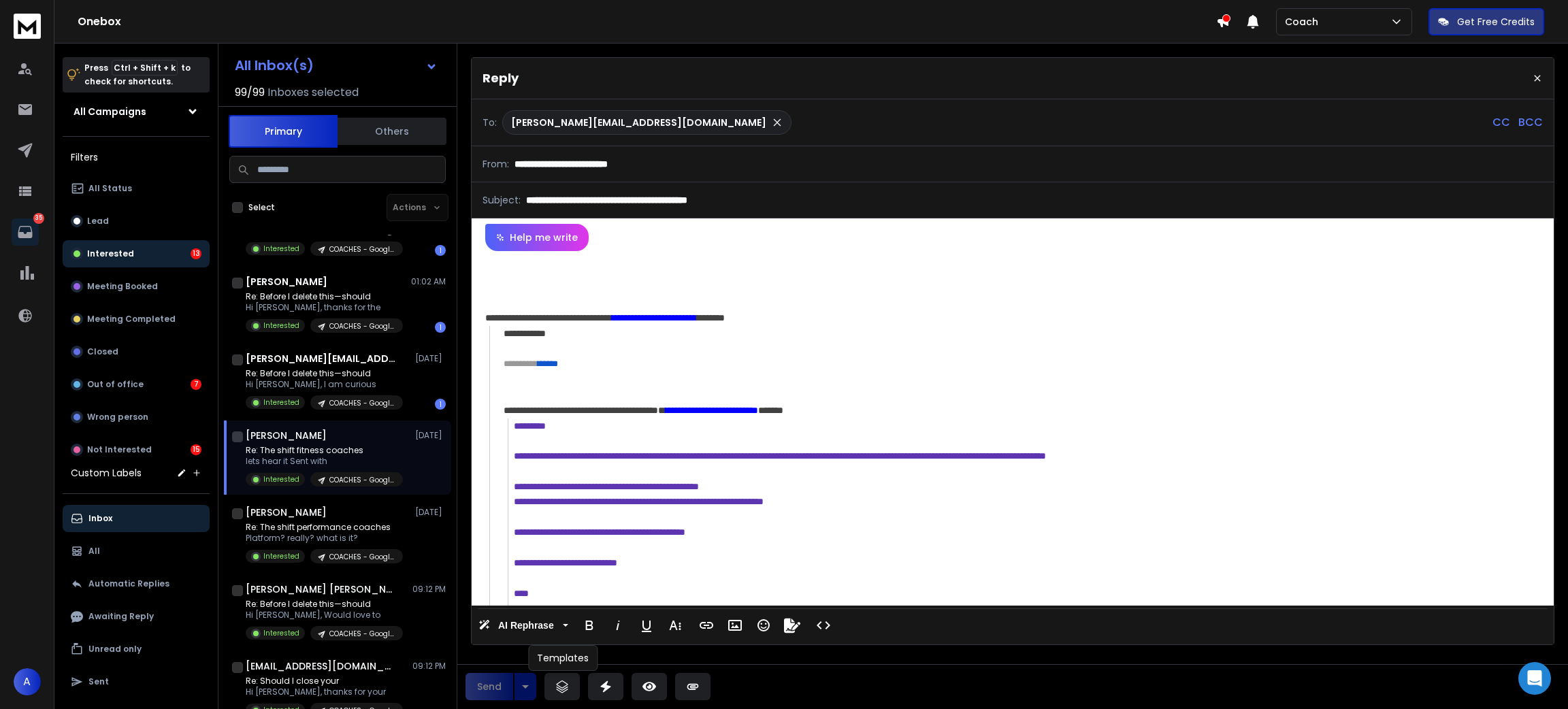
click at [564, 691] on icon at bounding box center [561, 691] width 11 height 4
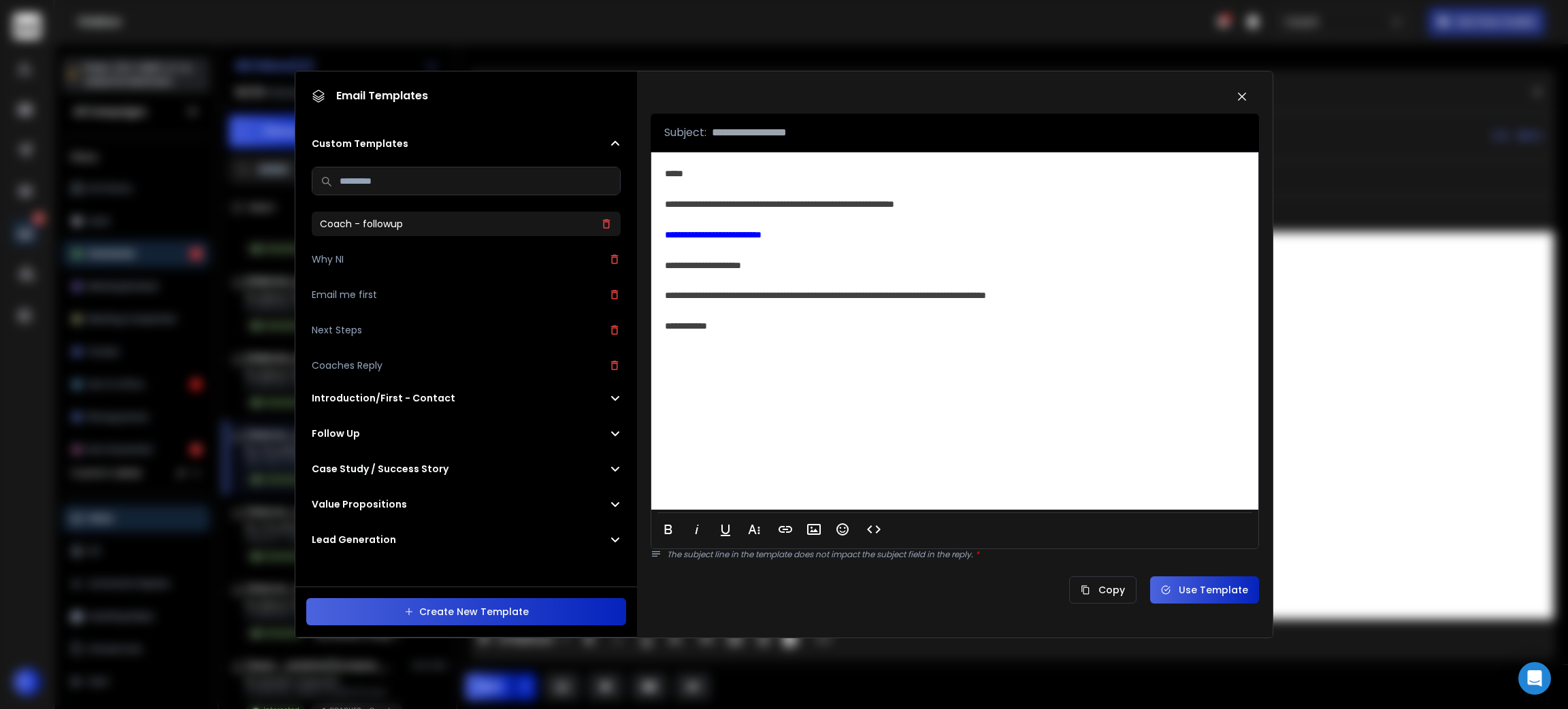
click at [432, 231] on div "Coaches Reply" at bounding box center [466, 224] width 293 height 14
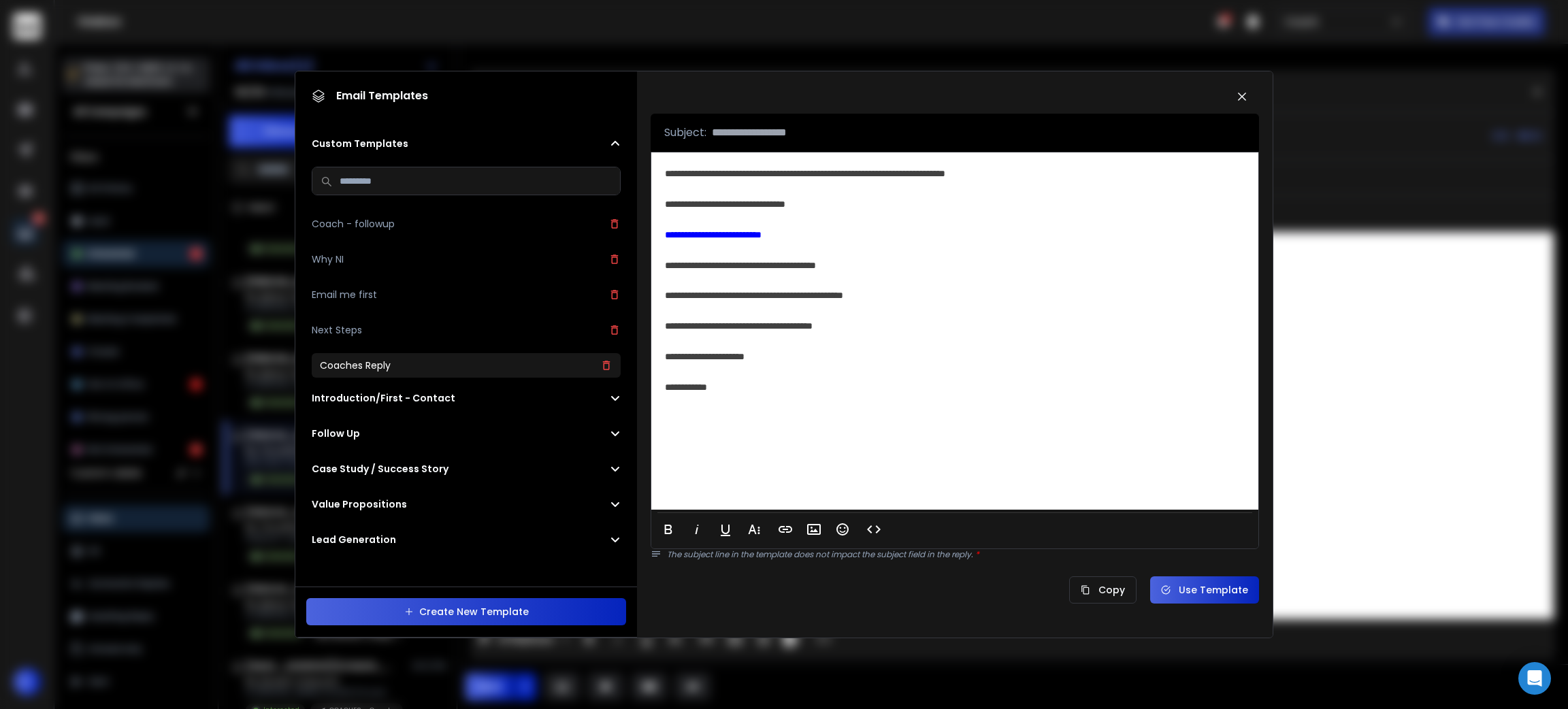
click at [1194, 588] on button "Use Template" at bounding box center [1204, 590] width 108 height 27
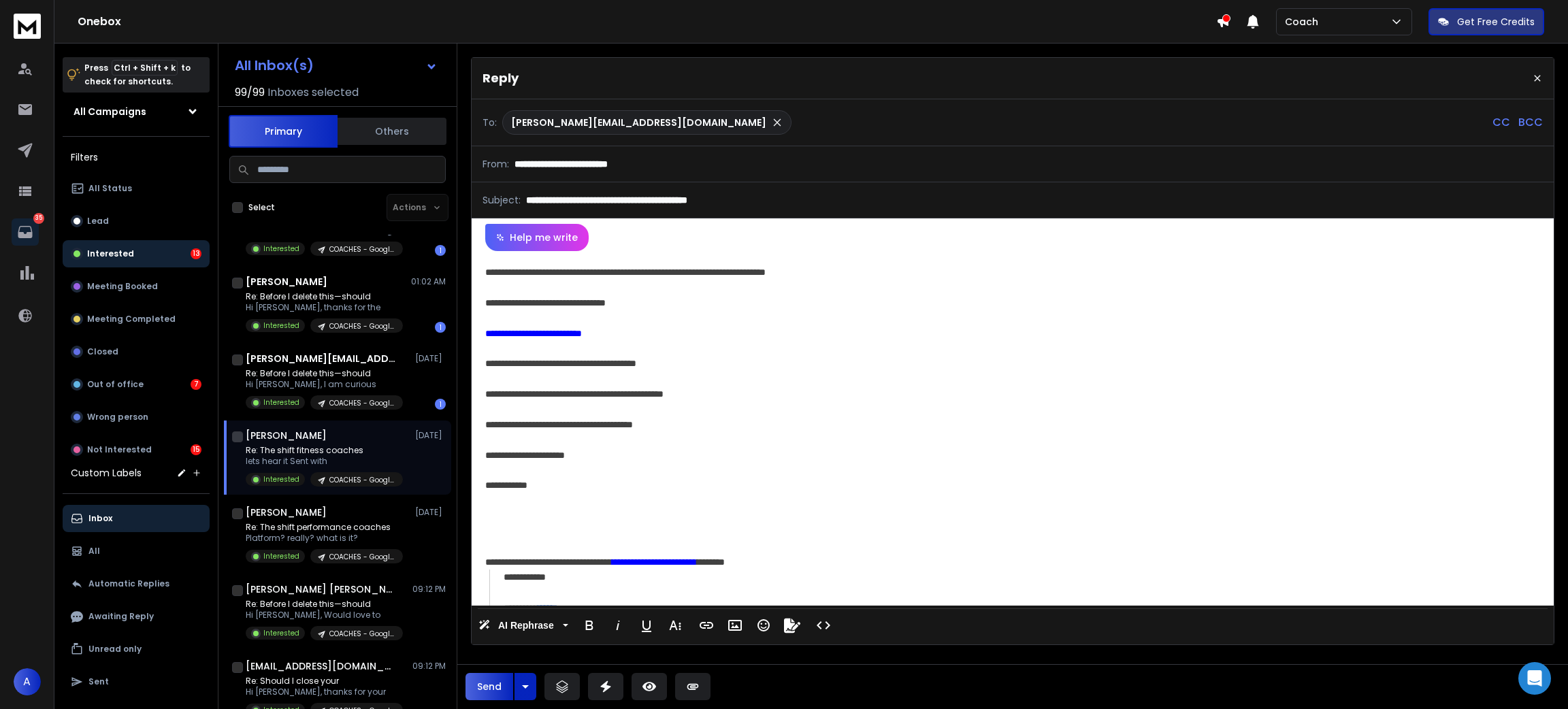
click at [496, 275] on div "**********" at bounding box center [1002, 378] width 1035 height 228
click at [534, 505] on div at bounding box center [1012, 501] width 1054 height 15
click at [497, 680] on button "Send" at bounding box center [489, 686] width 47 height 27
click at [488, 686] on button "Send" at bounding box center [489, 686] width 47 height 27
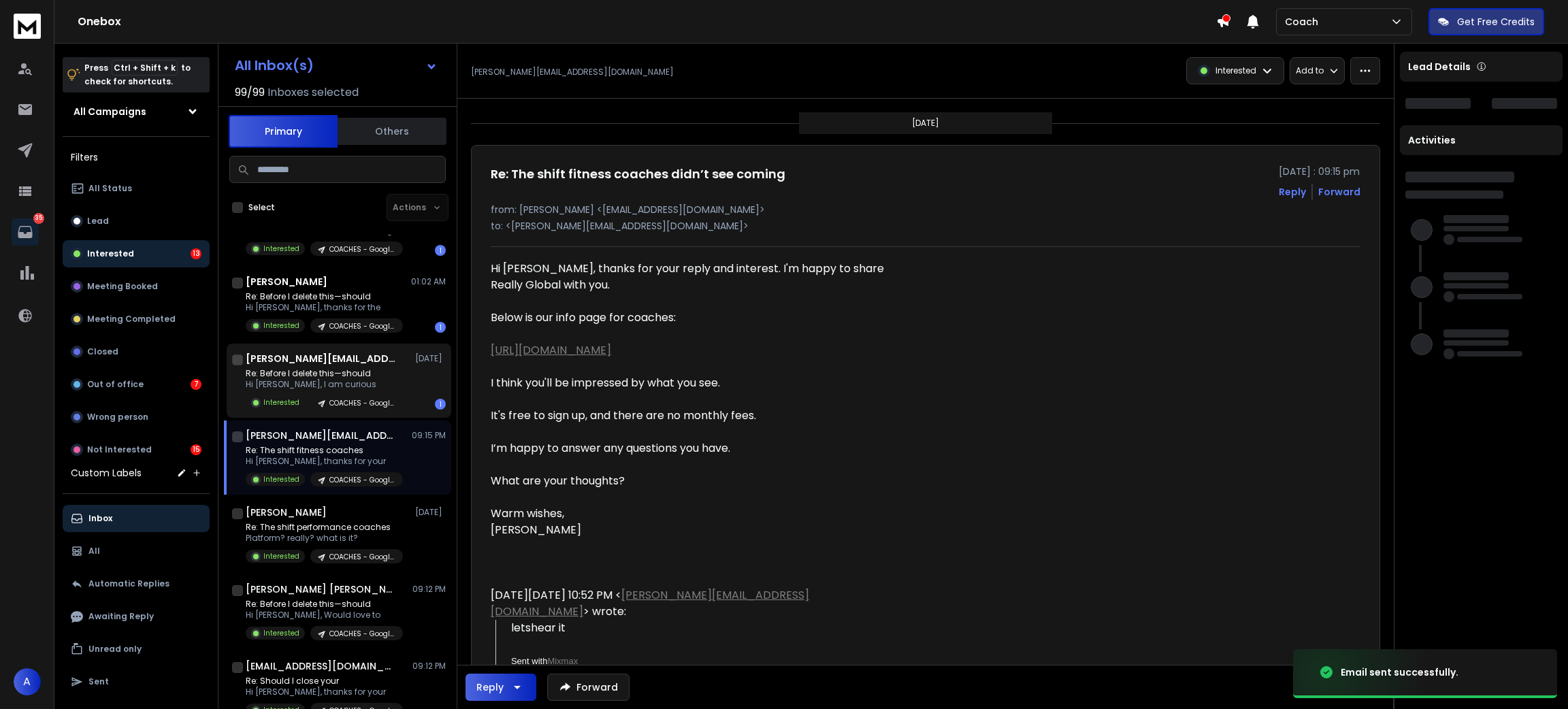
click at [362, 370] on p "Re: Before I delete this—should" at bounding box center [325, 374] width 158 height 11
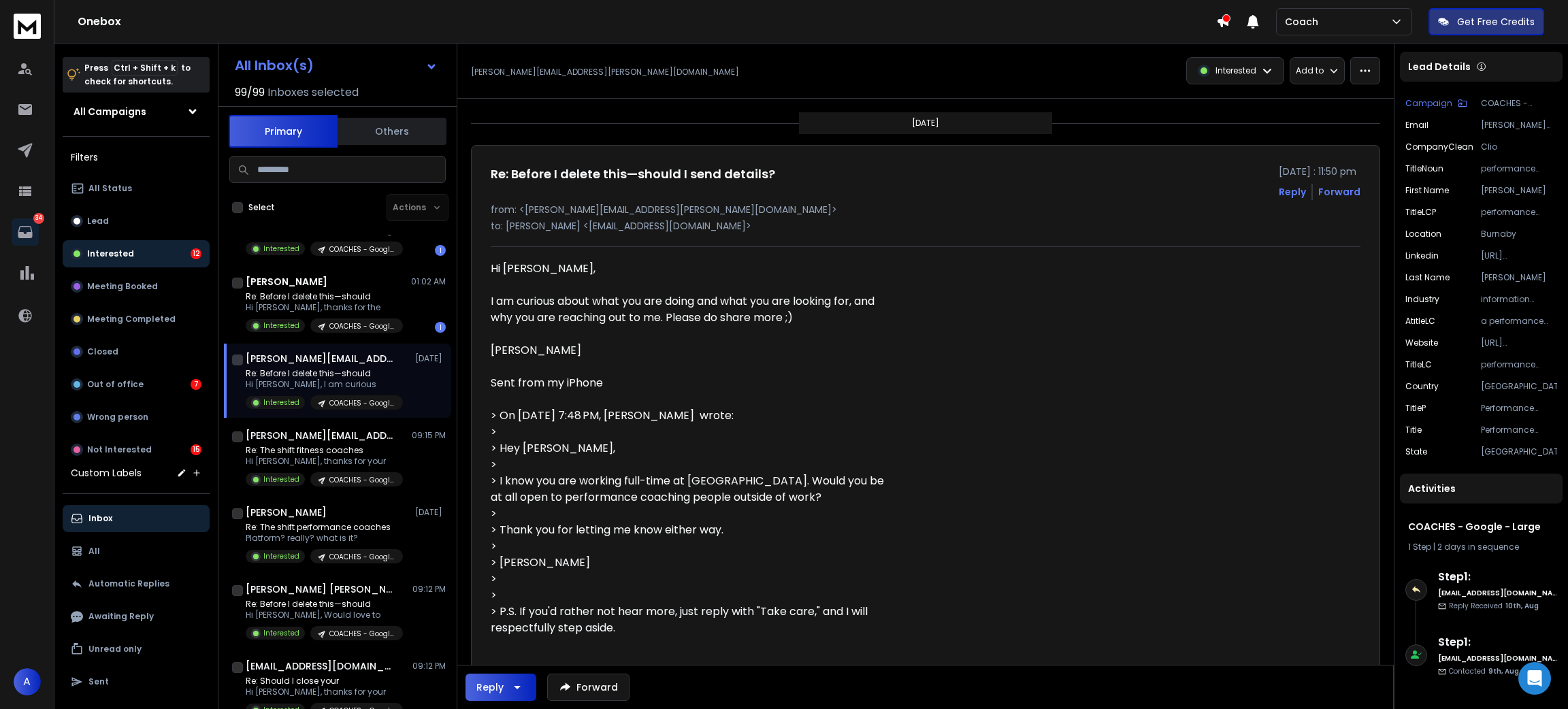
click at [486, 699] on button "Reply" at bounding box center [500, 687] width 71 height 27
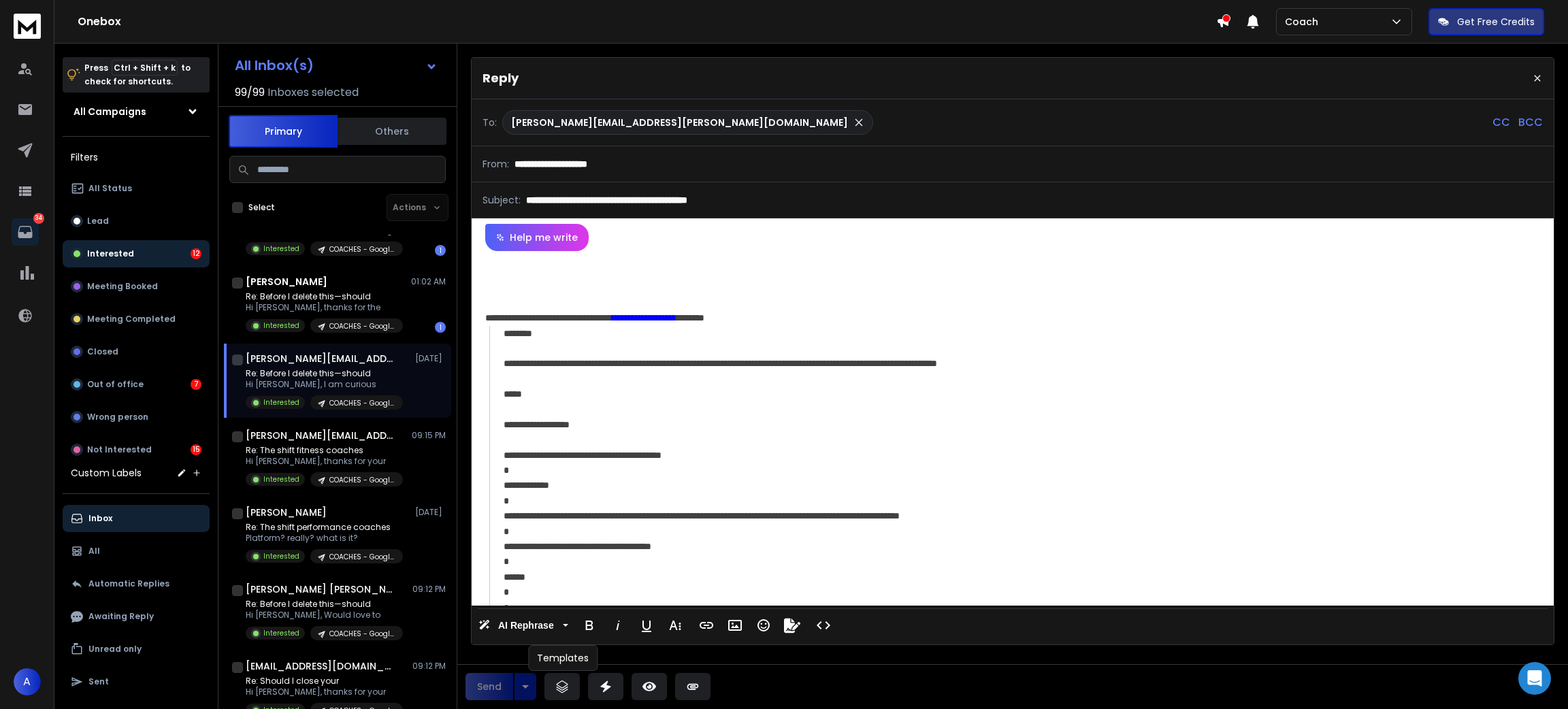
click at [556, 693] on icon at bounding box center [563, 687] width 14 height 14
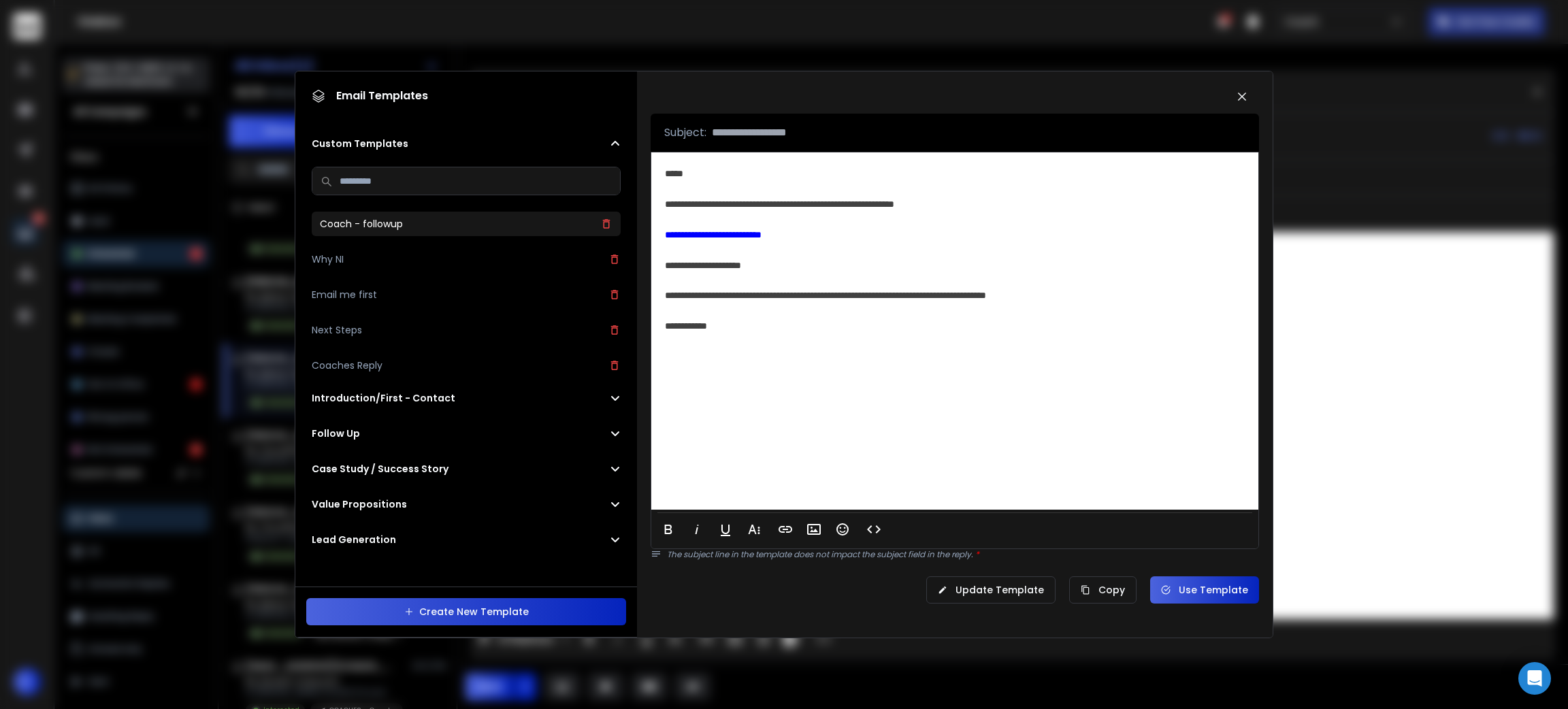
click at [402, 231] on div "Coaches Reply" at bounding box center [466, 224] width 293 height 14
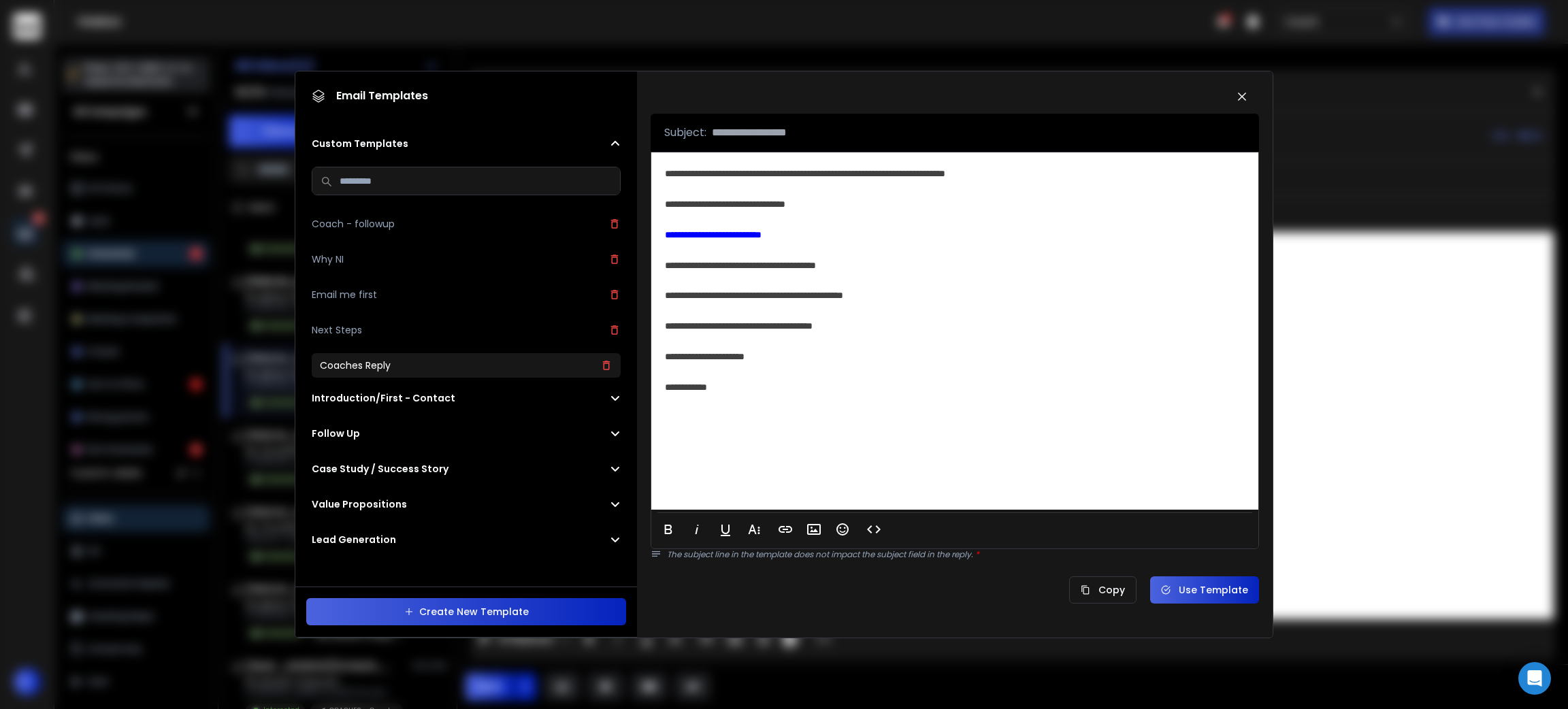
click at [1168, 590] on icon at bounding box center [1166, 590] width 10 height 10
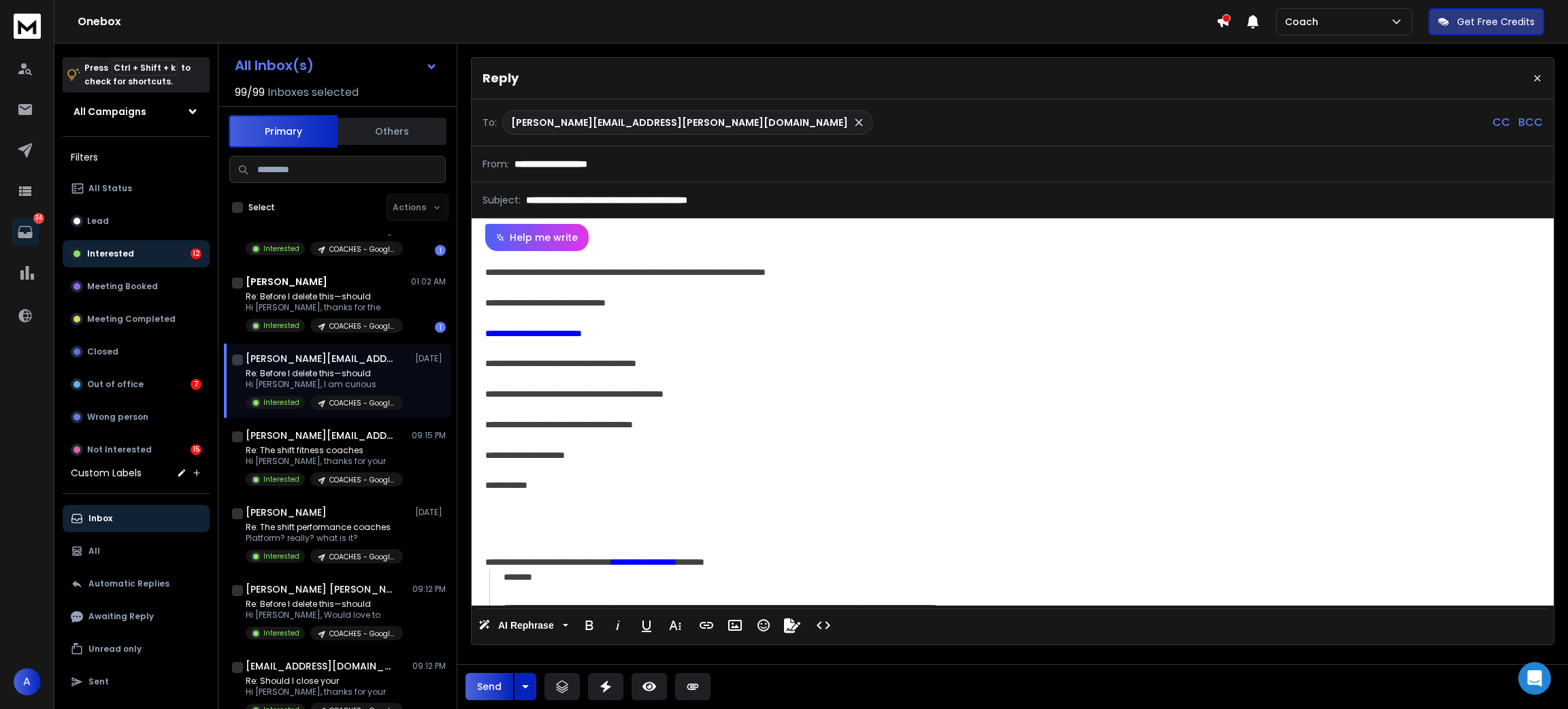
click at [496, 270] on div "**********" at bounding box center [1002, 378] width 1035 height 228
click at [489, 502] on div at bounding box center [1012, 501] width 1054 height 15
click at [472, 691] on button "Send" at bounding box center [489, 686] width 47 height 27
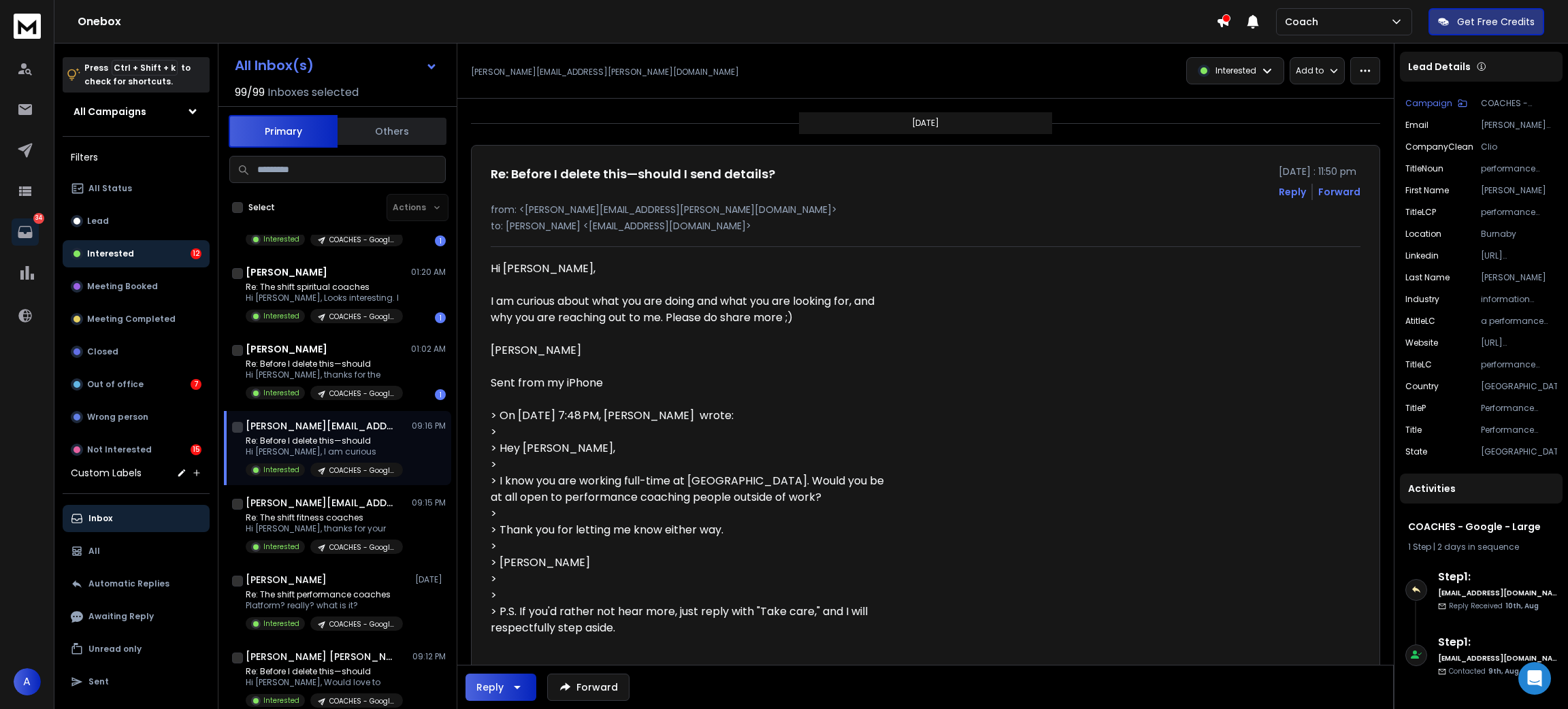
scroll to position [714, 0]
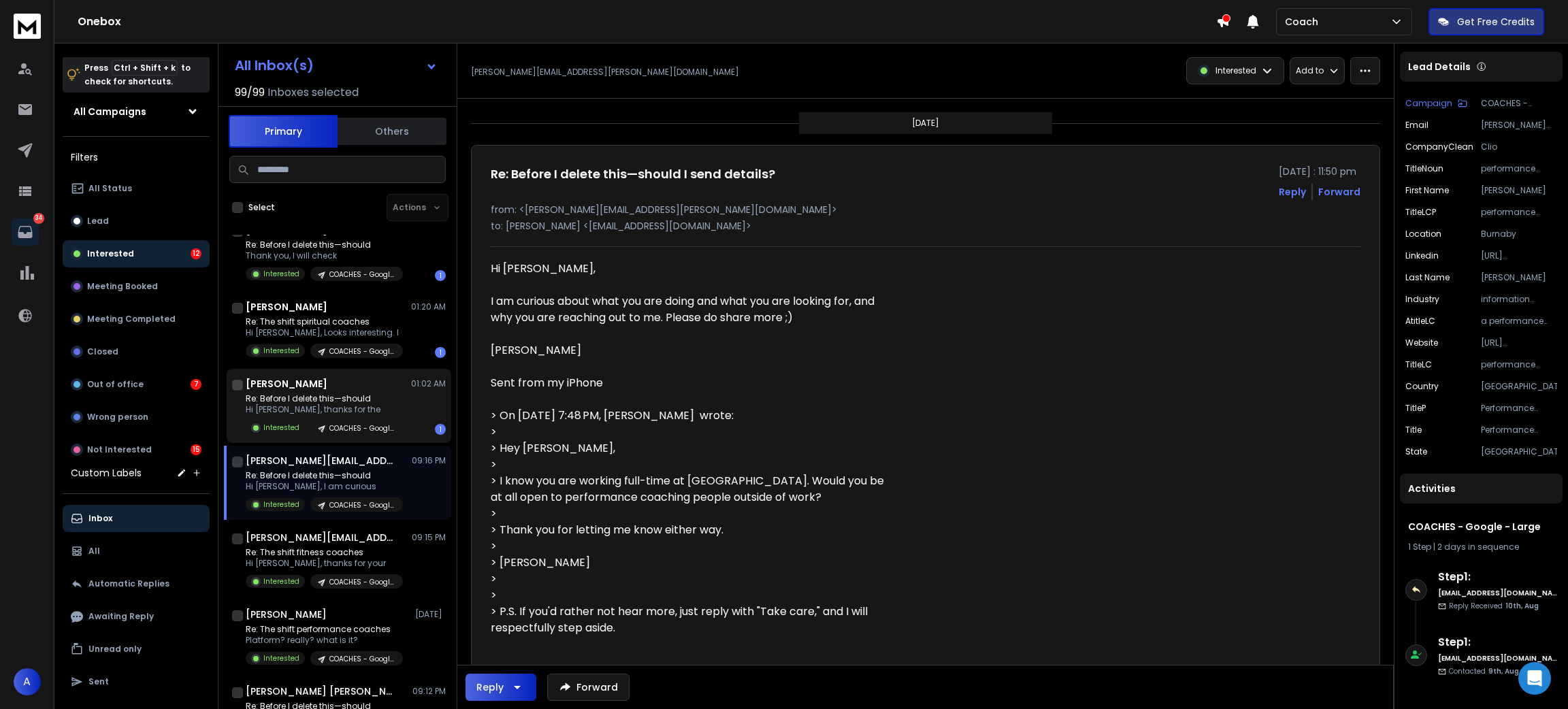
click at [371, 397] on p "Re: Before I delete this—should" at bounding box center [325, 398] width 158 height 11
